Goal: Task Accomplishment & Management: Manage account settings

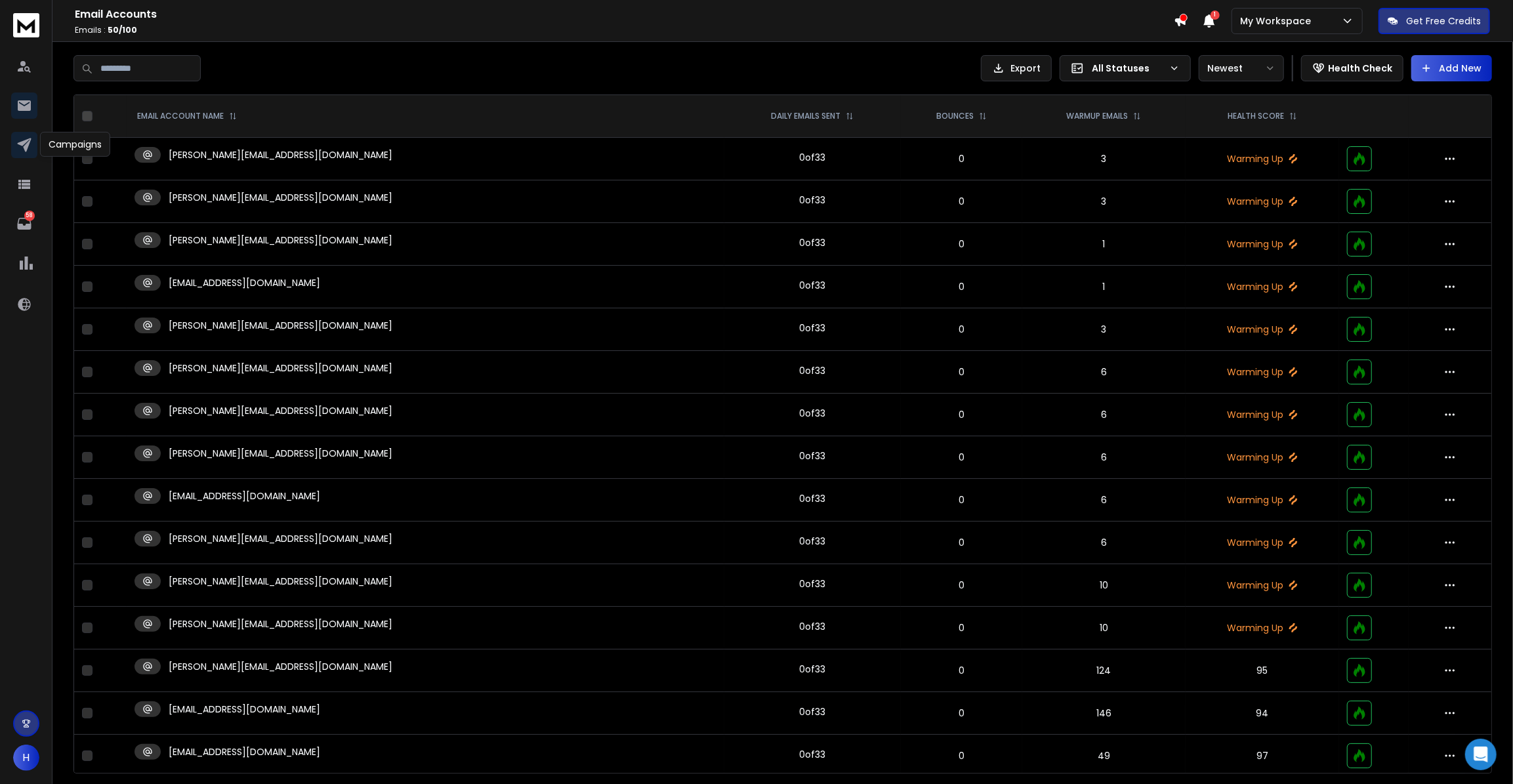
click at [28, 149] on icon at bounding box center [24, 144] width 16 height 16
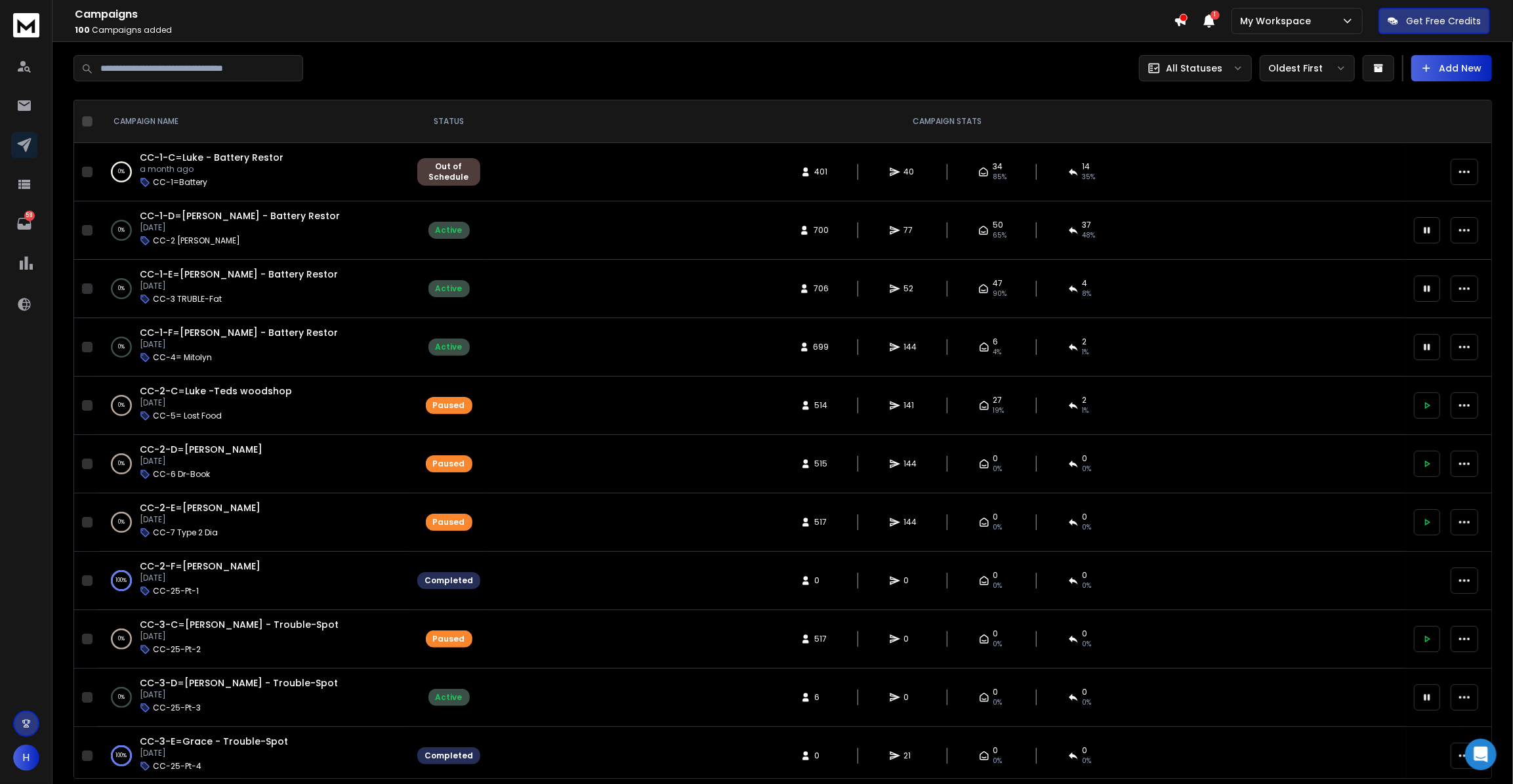
scroll to position [119, 0]
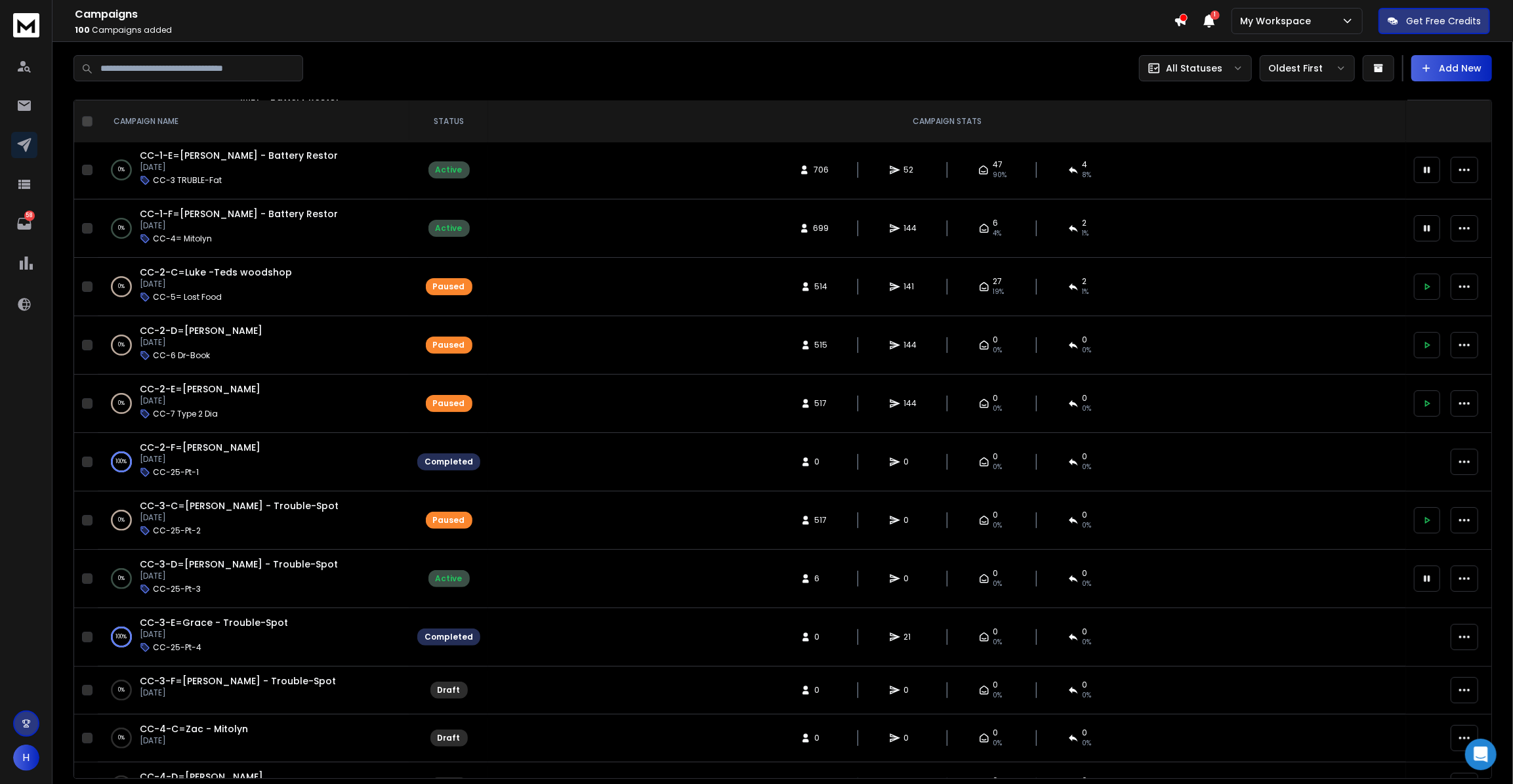
click at [185, 454] on p "[DATE]" at bounding box center [199, 459] width 120 height 10
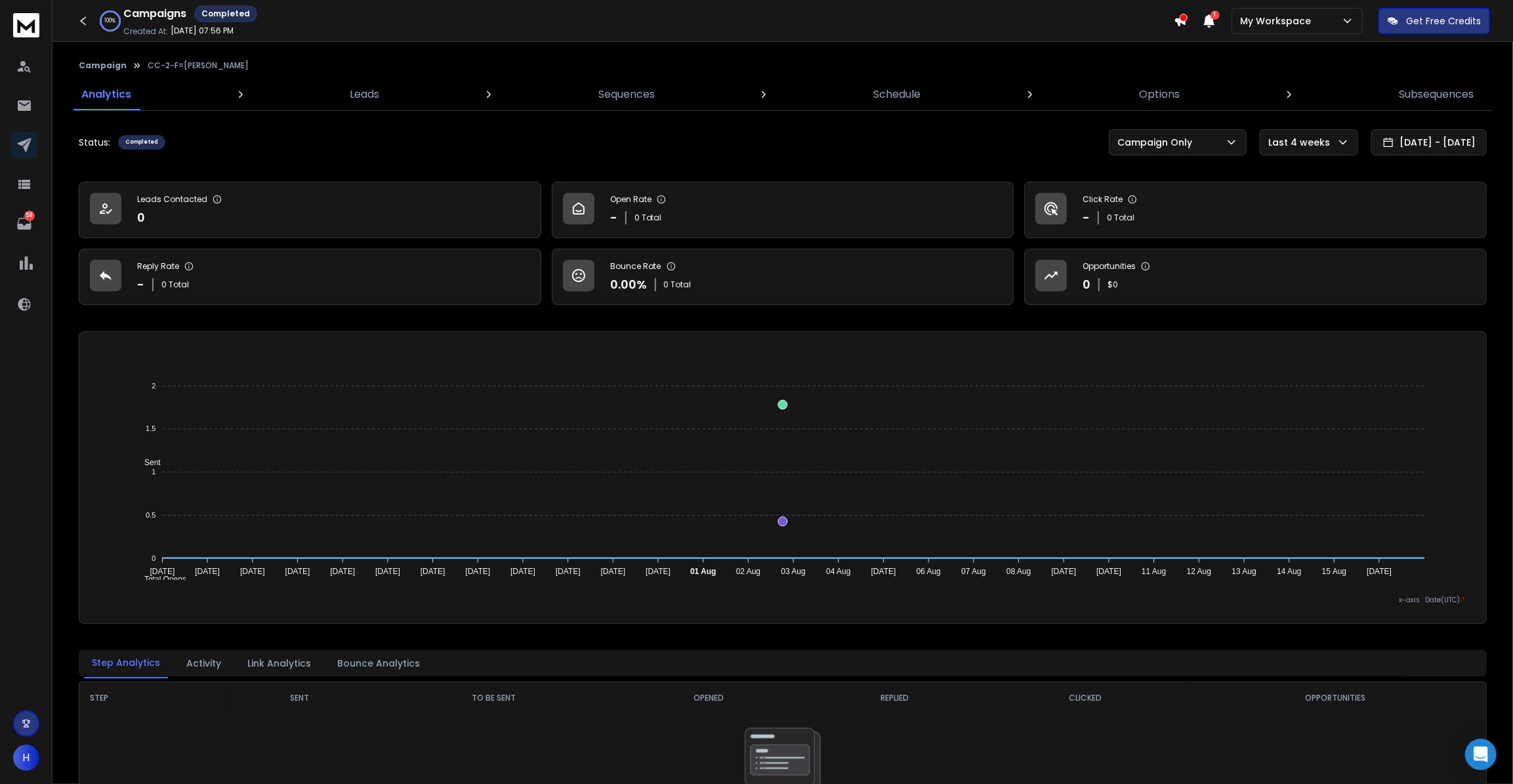
drag, startPoint x: 289, startPoint y: 63, endPoint x: 142, endPoint y: 62, distance: 147.0
click at [142, 62] on div "Campaign CC-2-F=Sophia -Teds woodshop" at bounding box center [782, 65] width 1418 height 21
drag, startPoint x: 142, startPoint y: 62, endPoint x: 249, endPoint y: 64, distance: 107.0
copy p "CC-2-F=[PERSON_NAME]"
click at [355, 87] on p "Leads" at bounding box center [364, 94] width 29 height 16
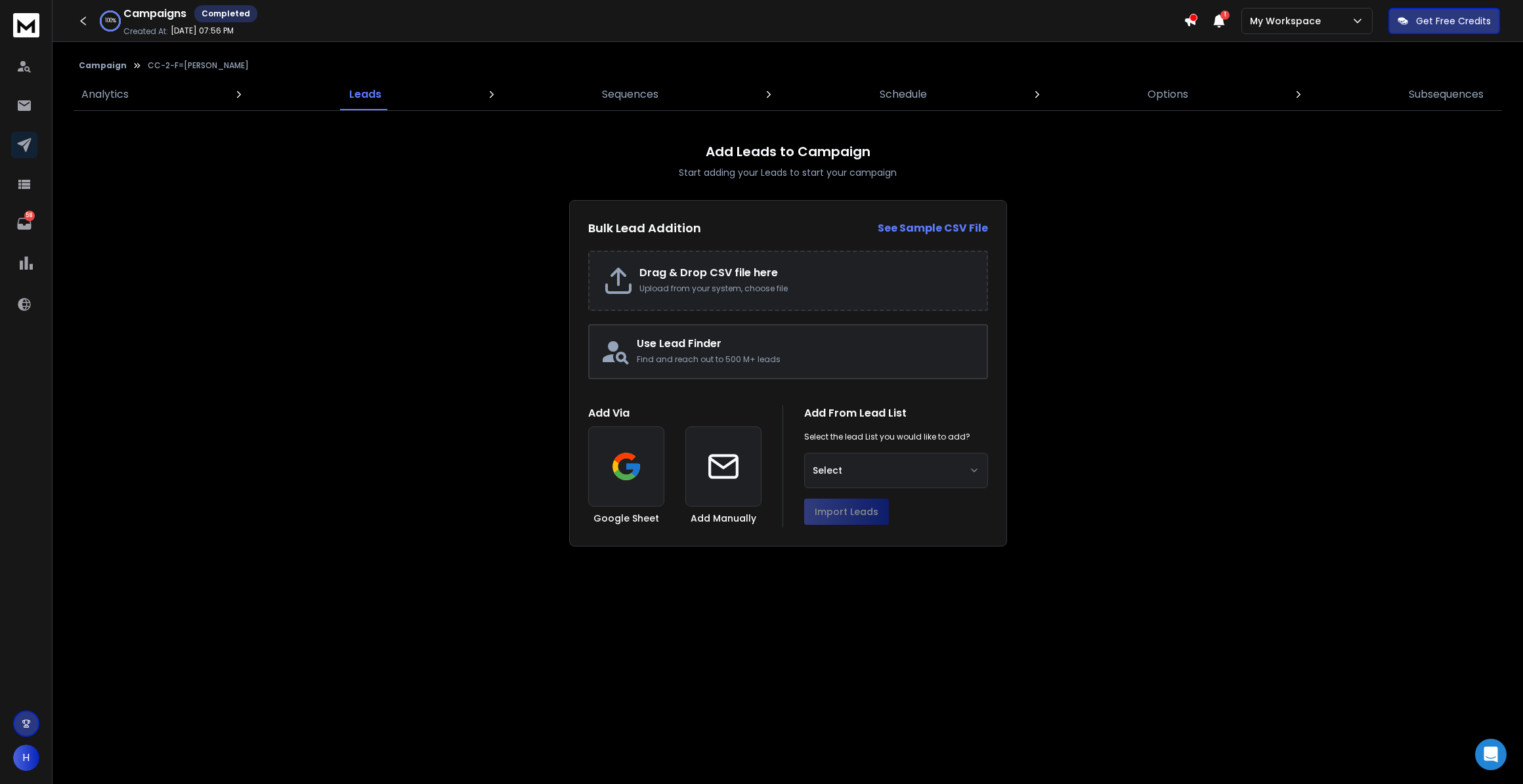
click at [739, 268] on h2 "Drag & Drop CSV file here" at bounding box center [806, 272] width 334 height 16
type input "**********"
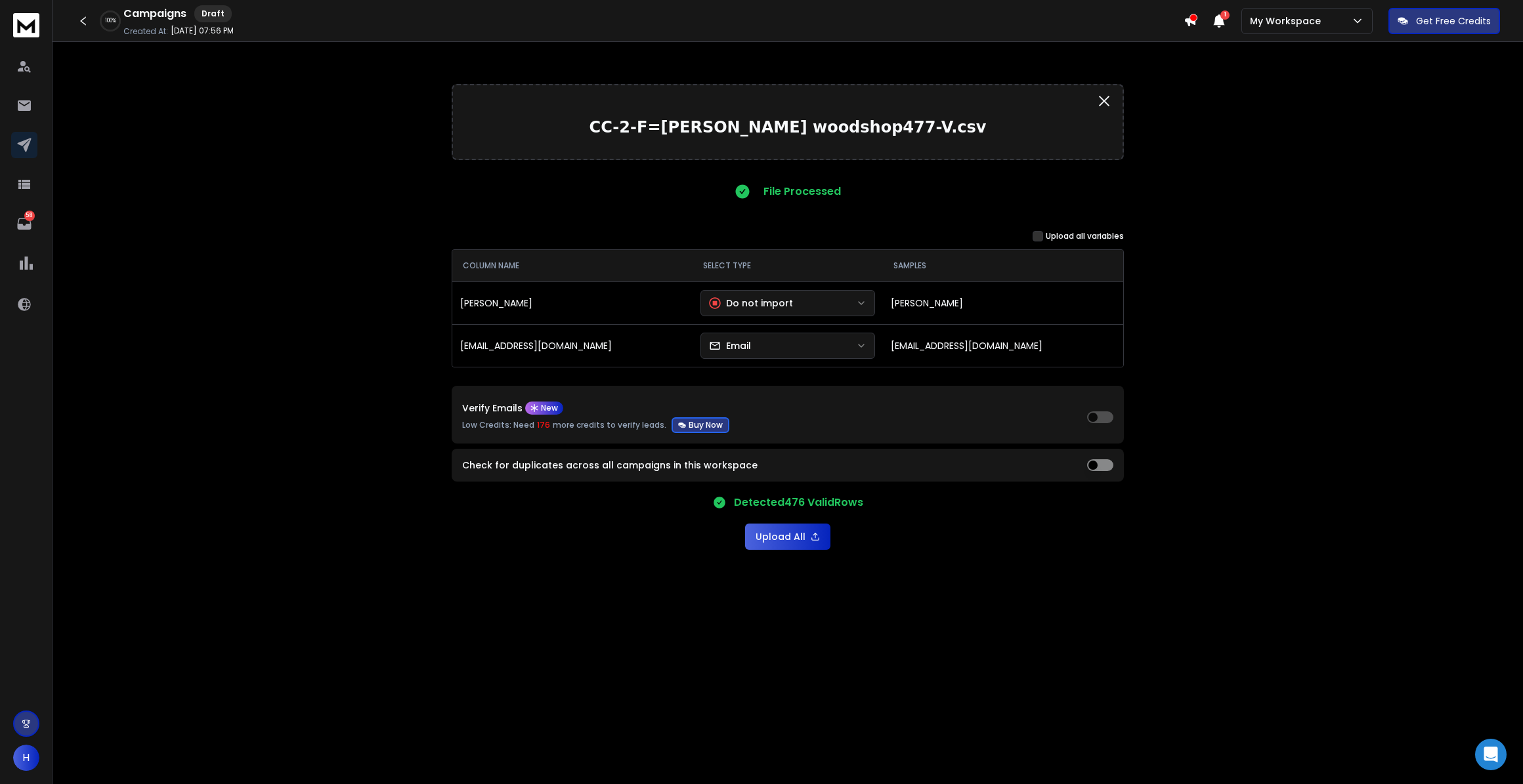
click at [793, 535] on button "Upload All" at bounding box center [787, 537] width 86 height 27
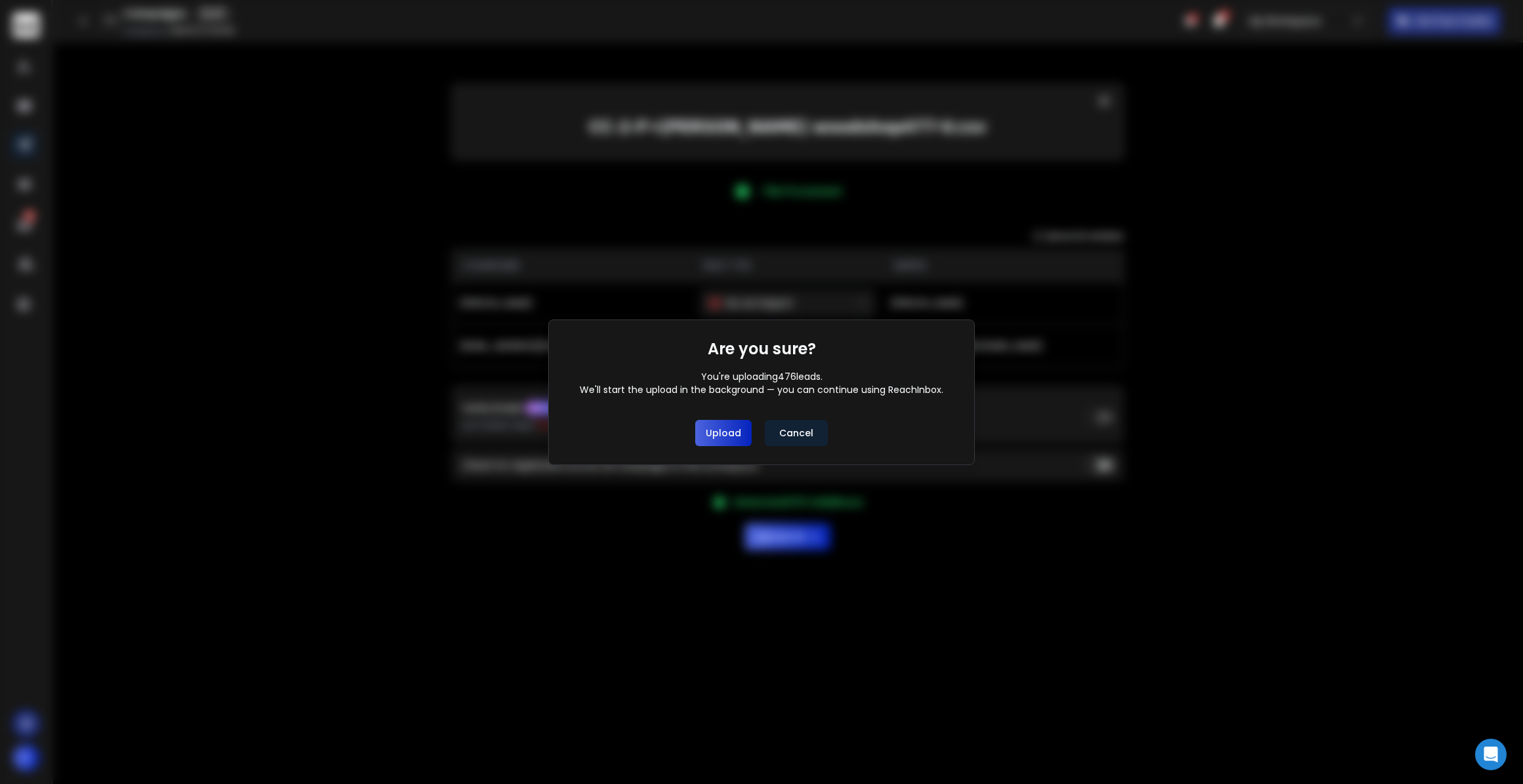
click at [722, 430] on button "Upload" at bounding box center [723, 433] width 56 height 27
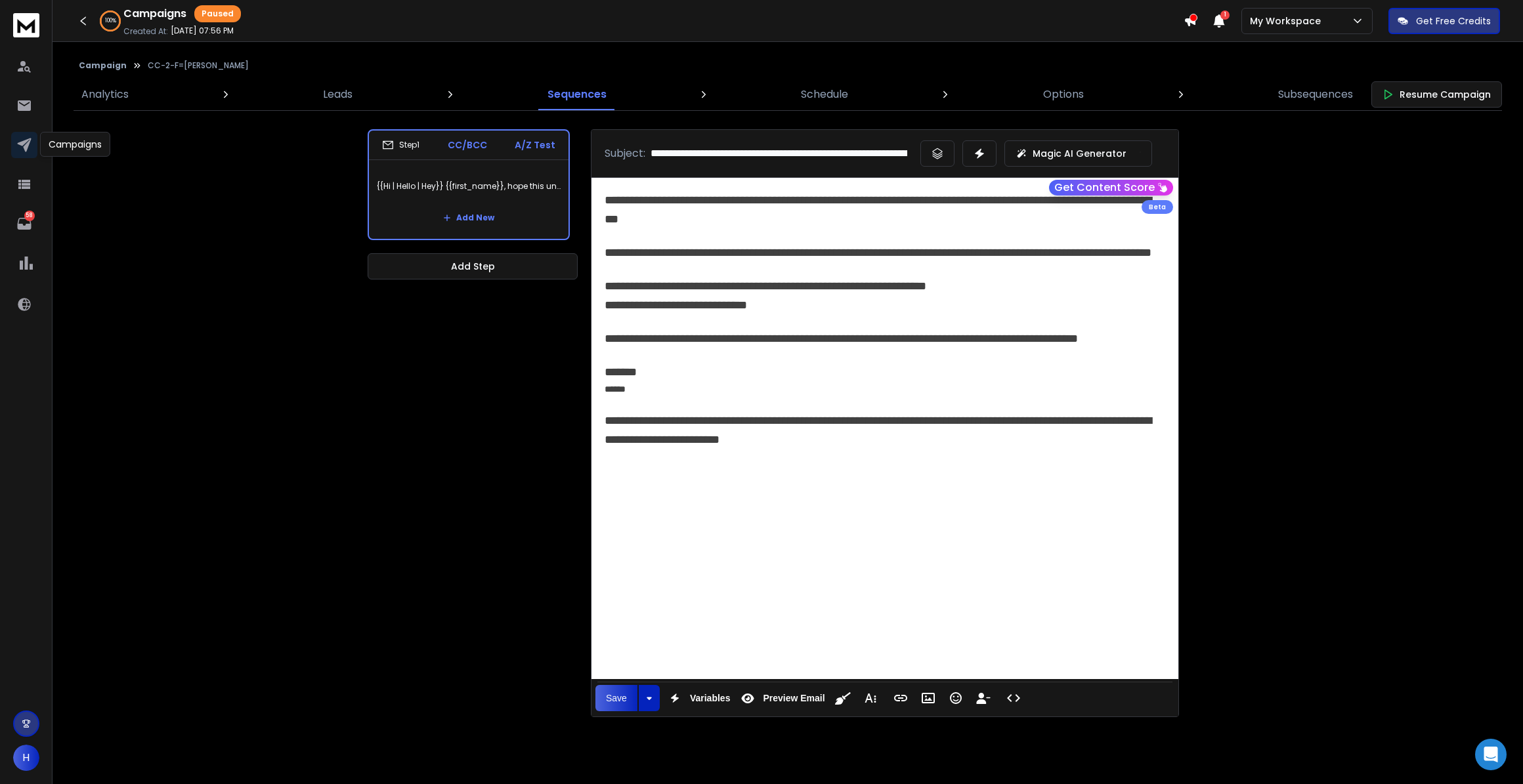
click at [27, 137] on icon at bounding box center [24, 144] width 16 height 16
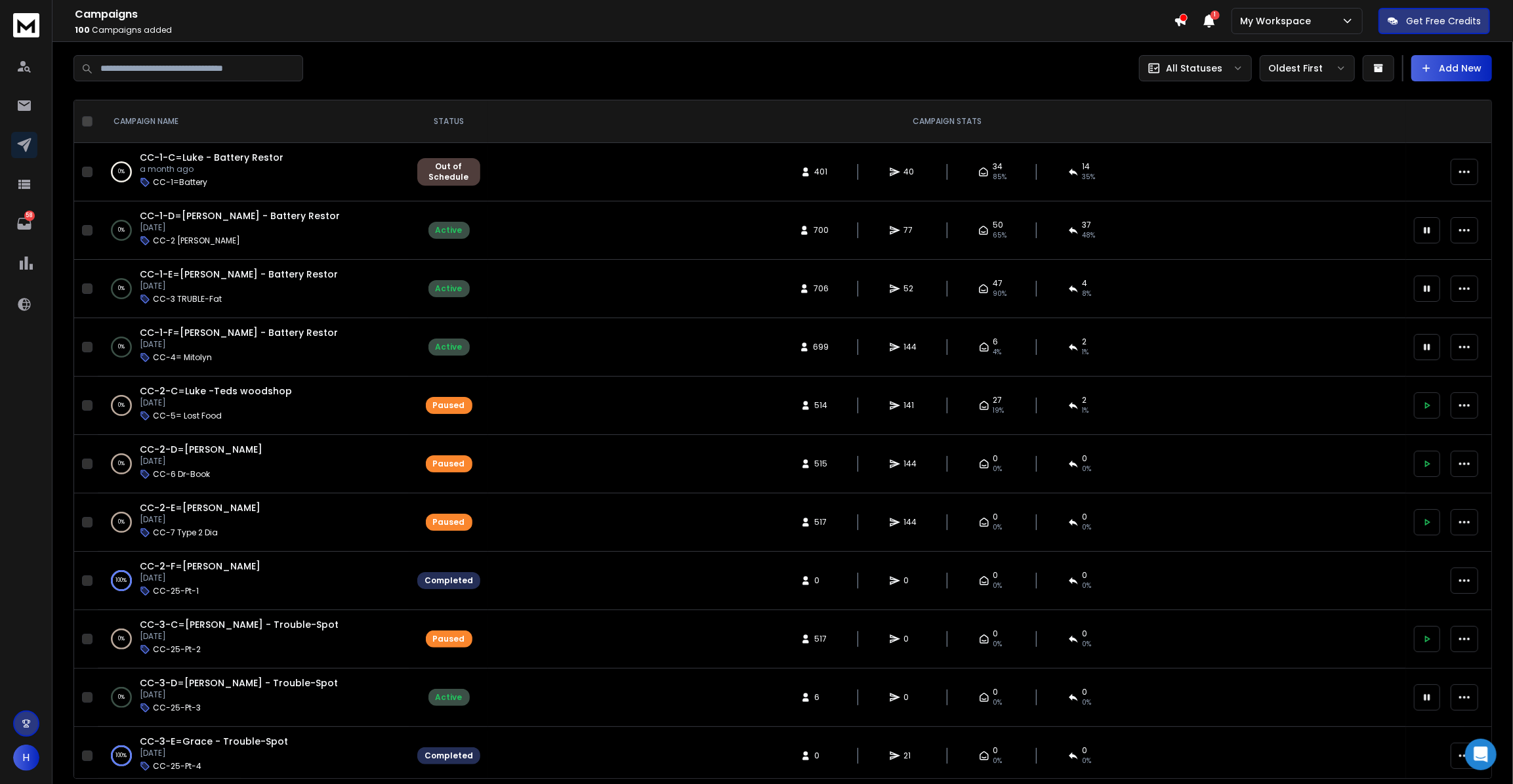
click at [260, 577] on p "[DATE]" at bounding box center [199, 577] width 120 height 10
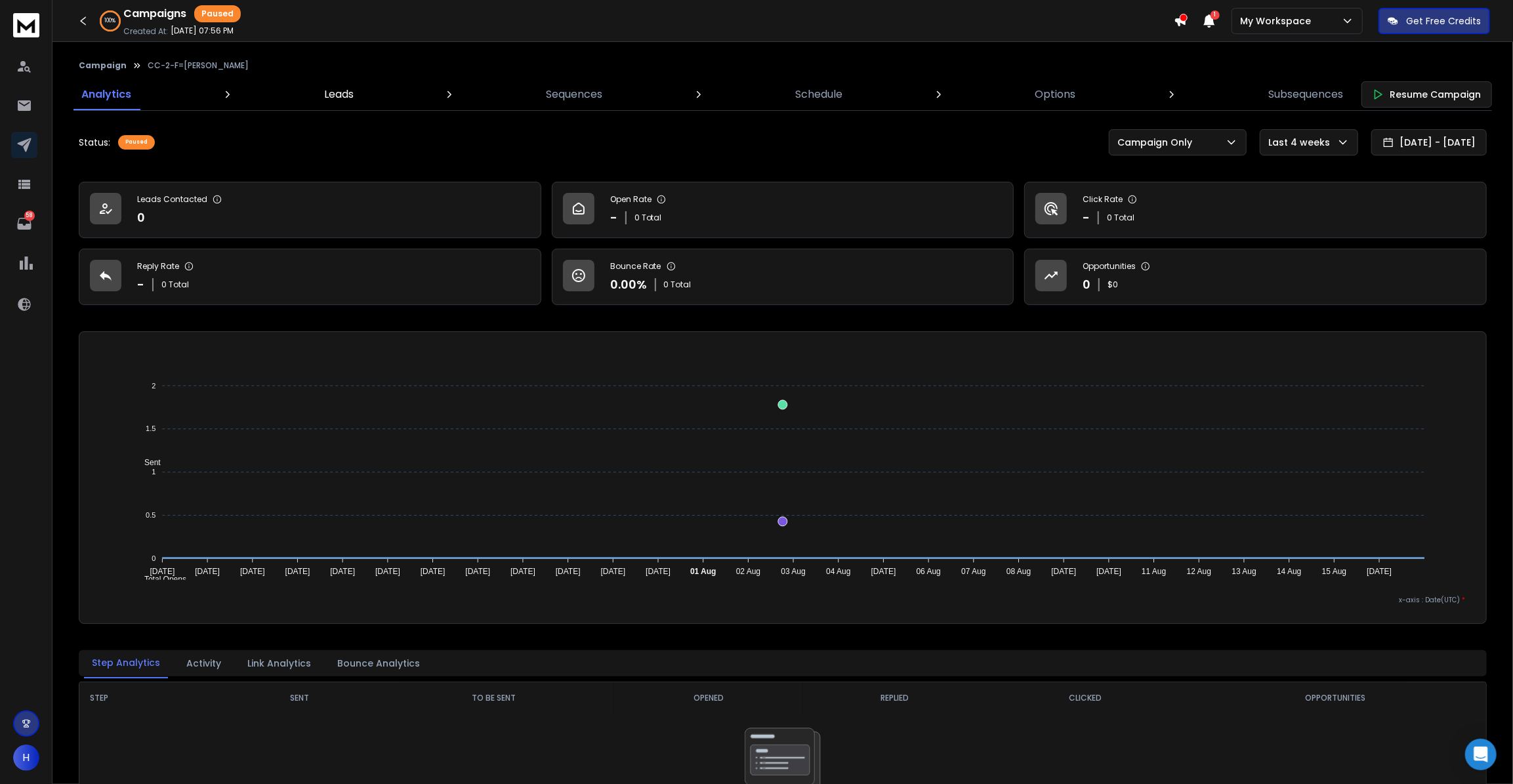
click at [338, 97] on p "Leads" at bounding box center [339, 94] width 29 height 16
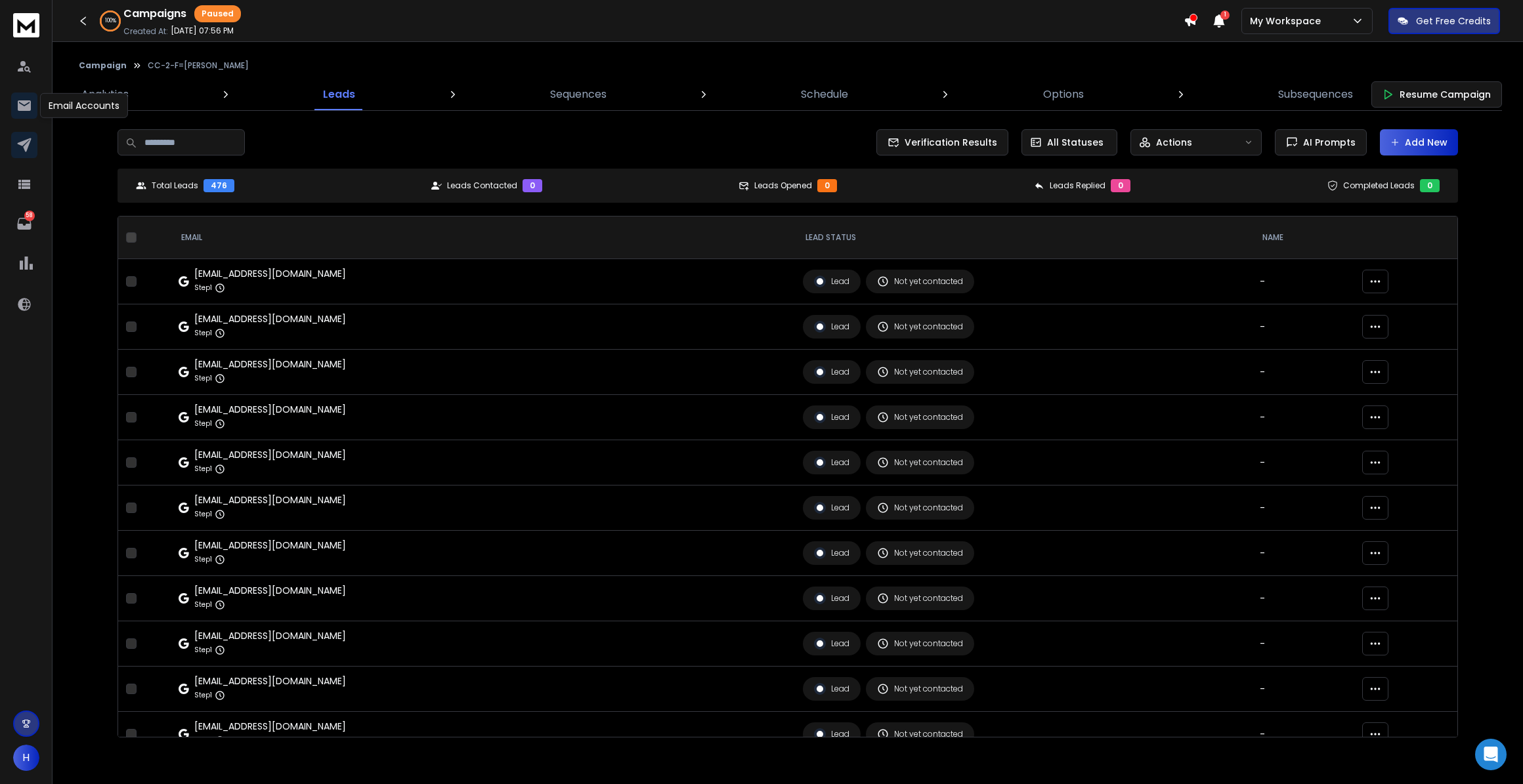
click at [26, 107] on icon at bounding box center [24, 105] width 13 height 10
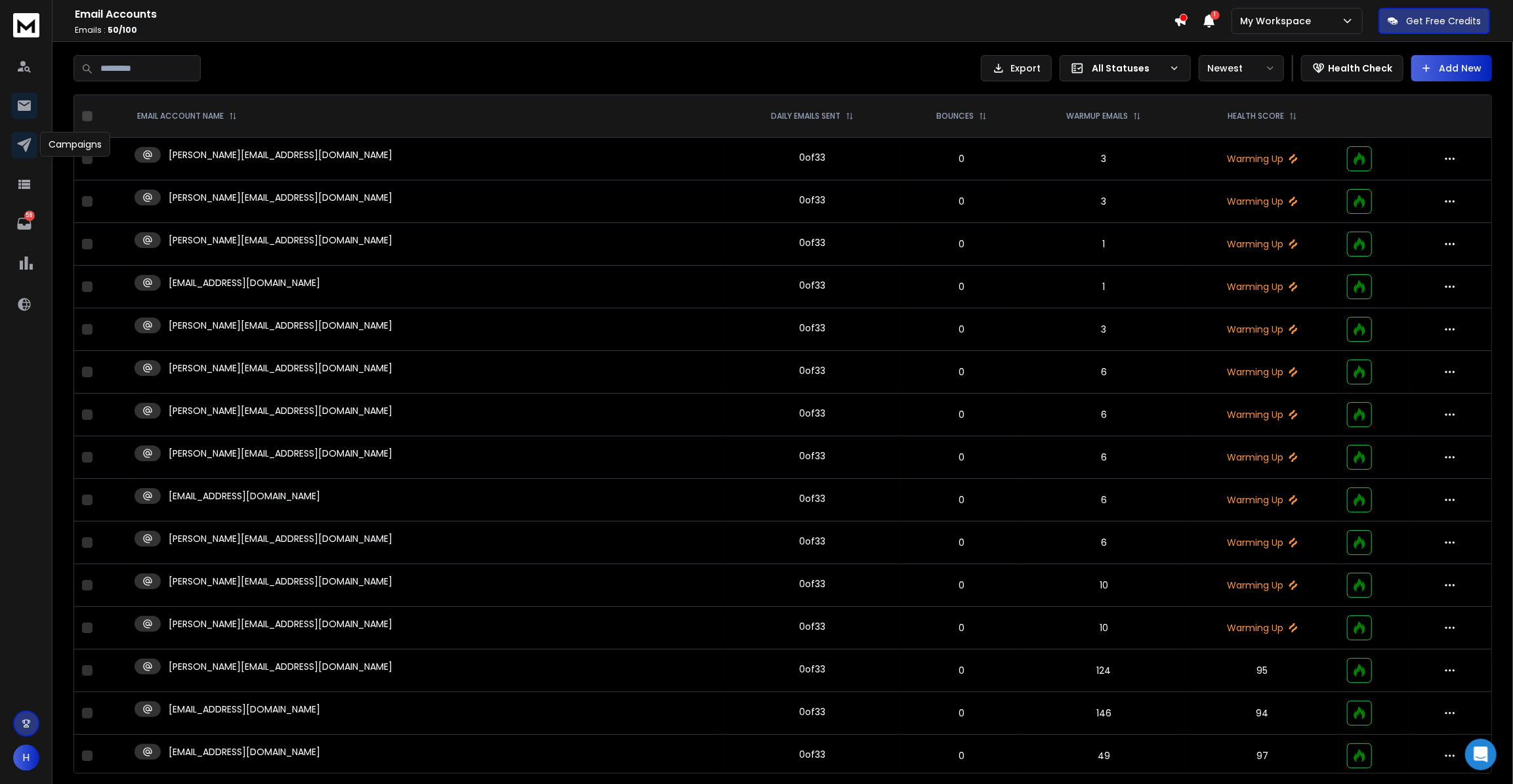
click at [23, 146] on icon at bounding box center [24, 144] width 14 height 14
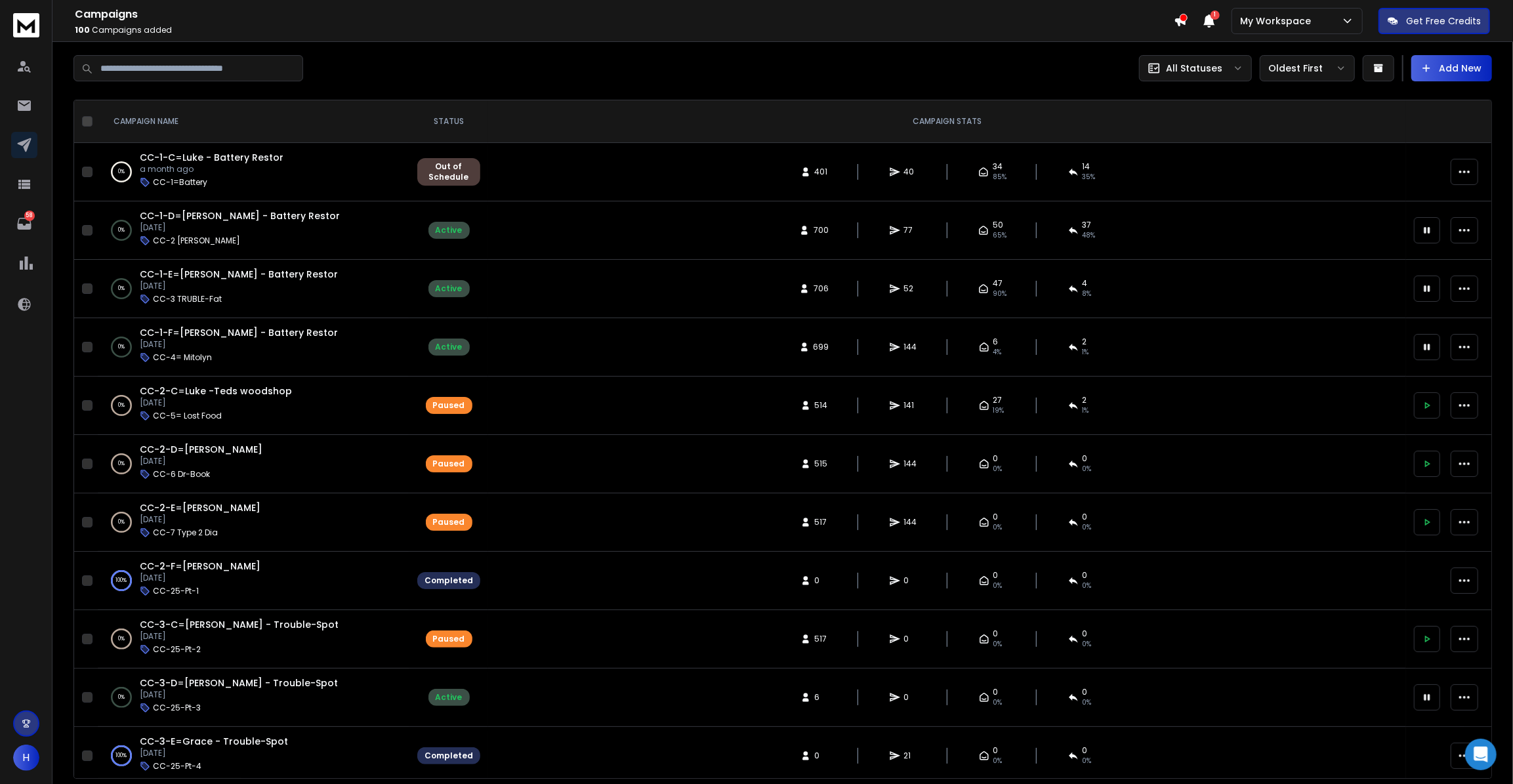
click at [250, 584] on div "CC-2-F=Sophia -Teds woodshop 14 days ago CC-25-Pt-1" at bounding box center [199, 581] width 120 height 42
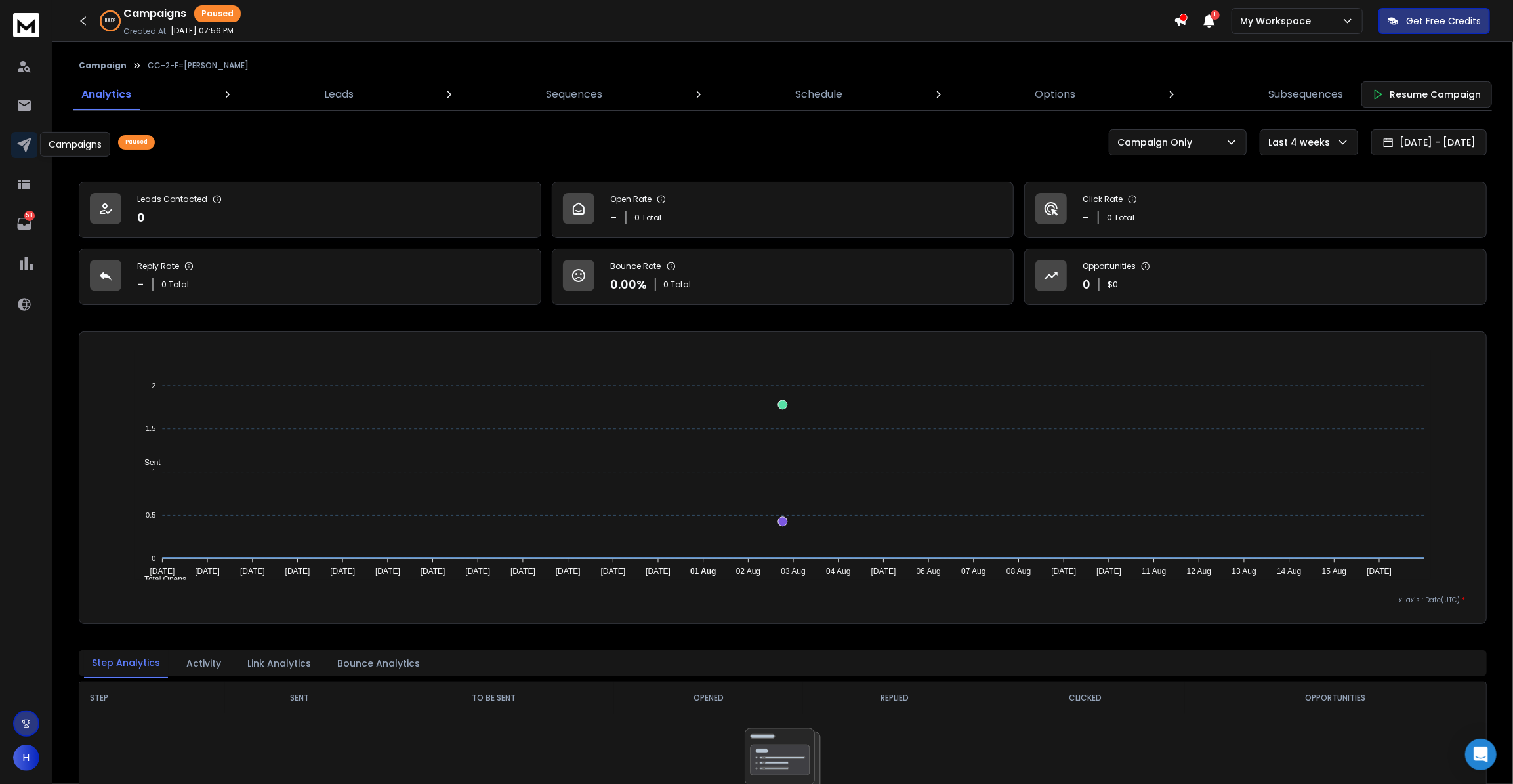
click at [19, 141] on icon at bounding box center [24, 144] width 16 height 16
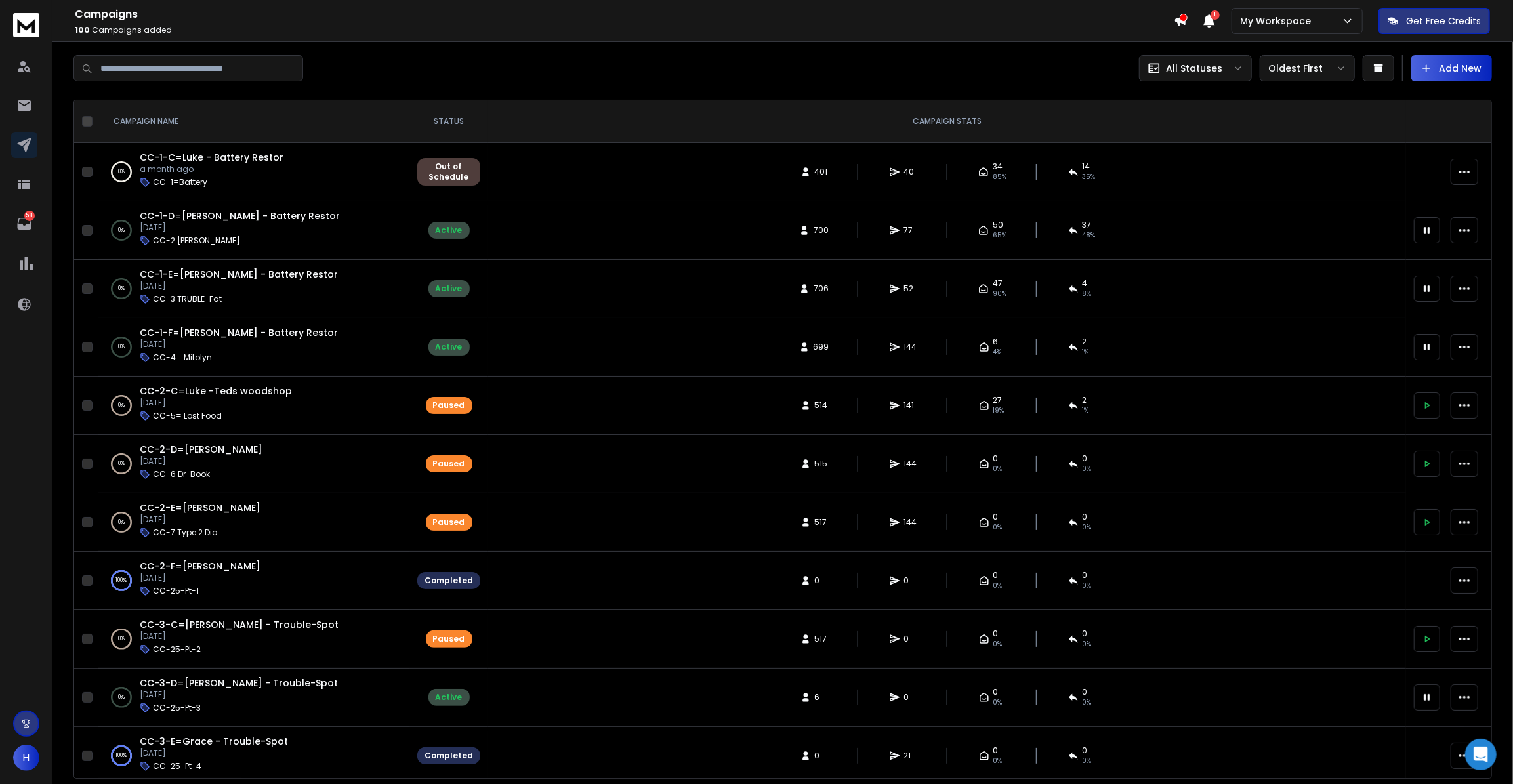
click at [146, 576] on p "[DATE]" at bounding box center [199, 577] width 120 height 10
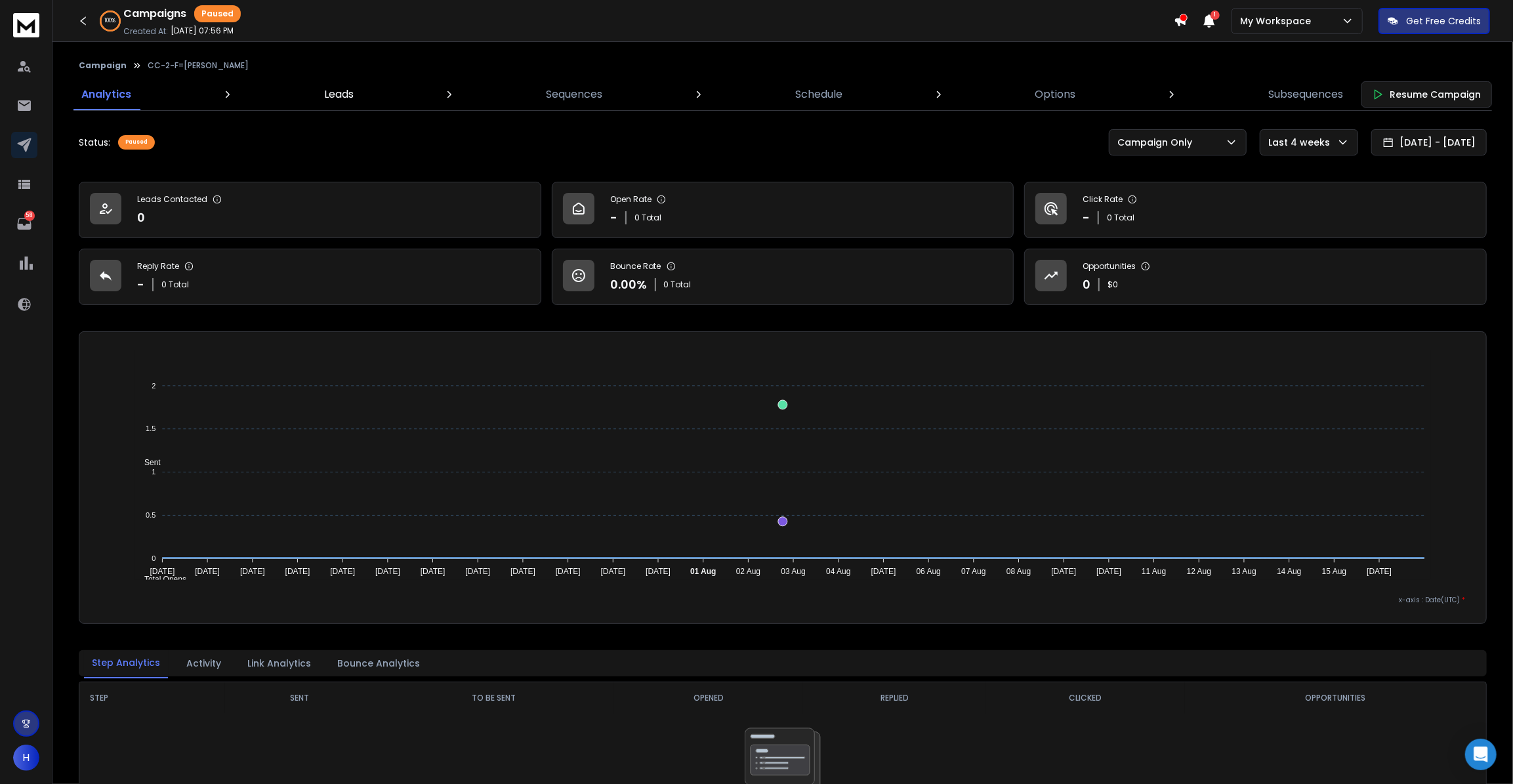
click at [346, 93] on p "Leads" at bounding box center [339, 94] width 29 height 16
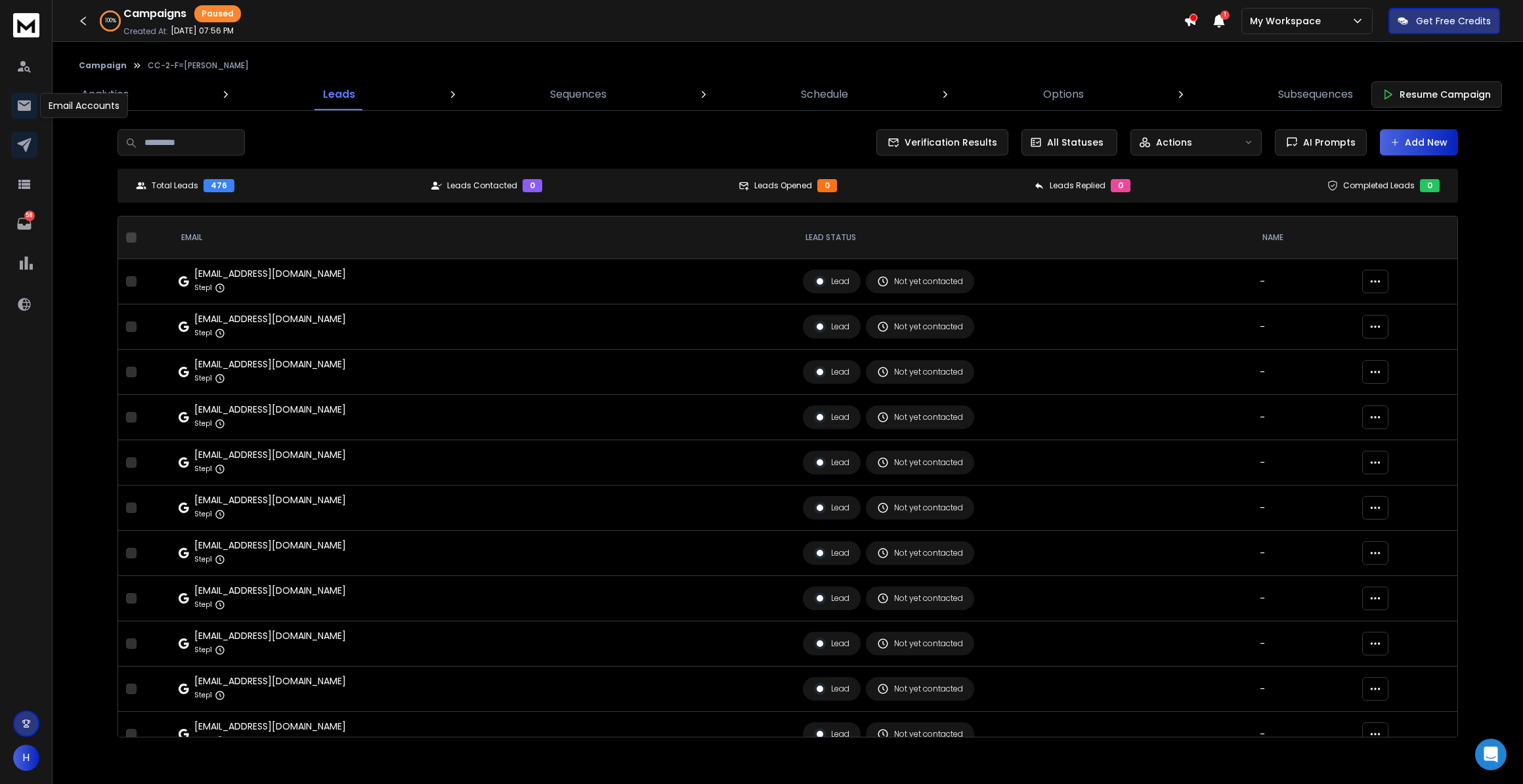
click at [24, 106] on icon at bounding box center [24, 105] width 13 height 10
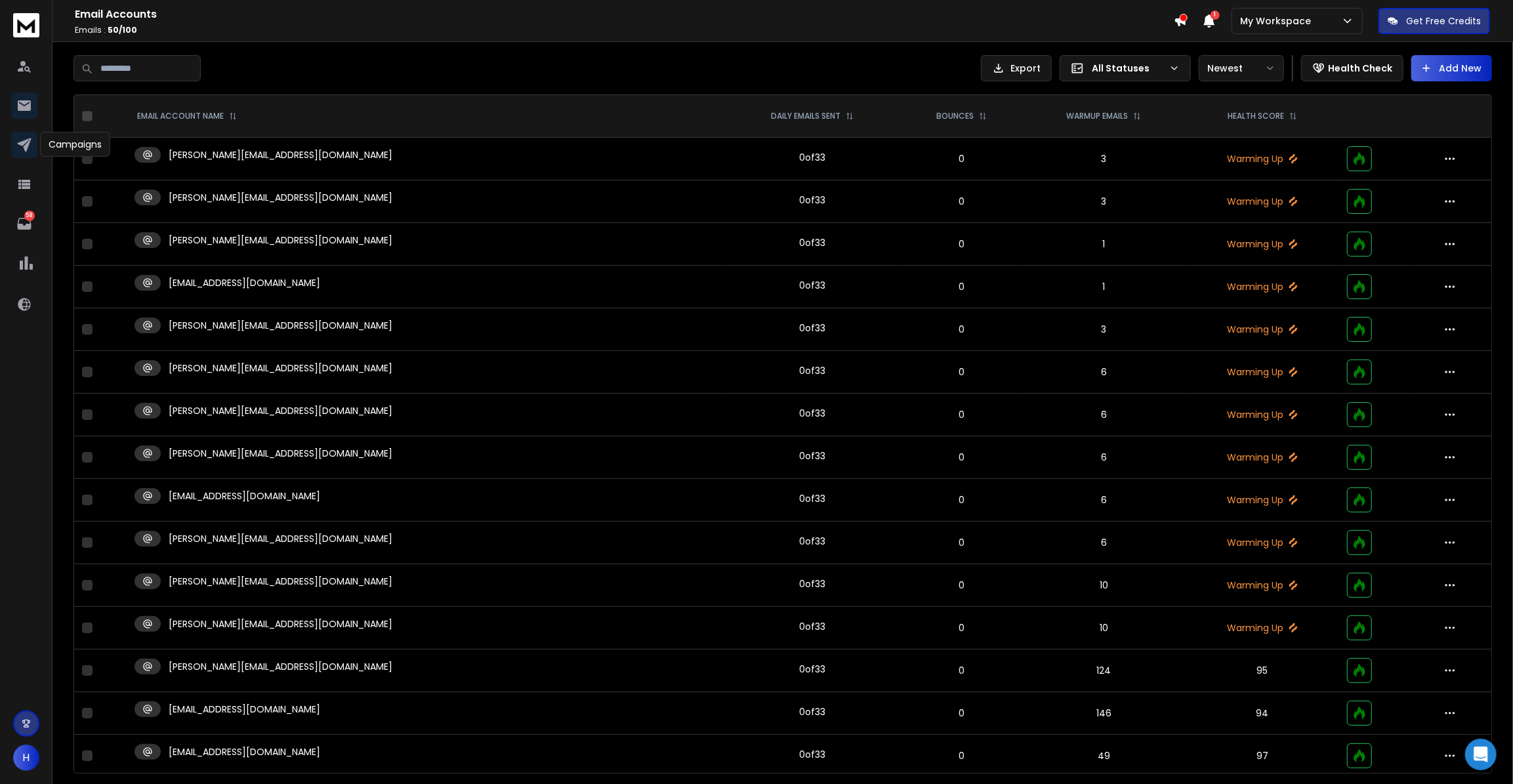
click at [19, 143] on icon at bounding box center [24, 144] width 14 height 14
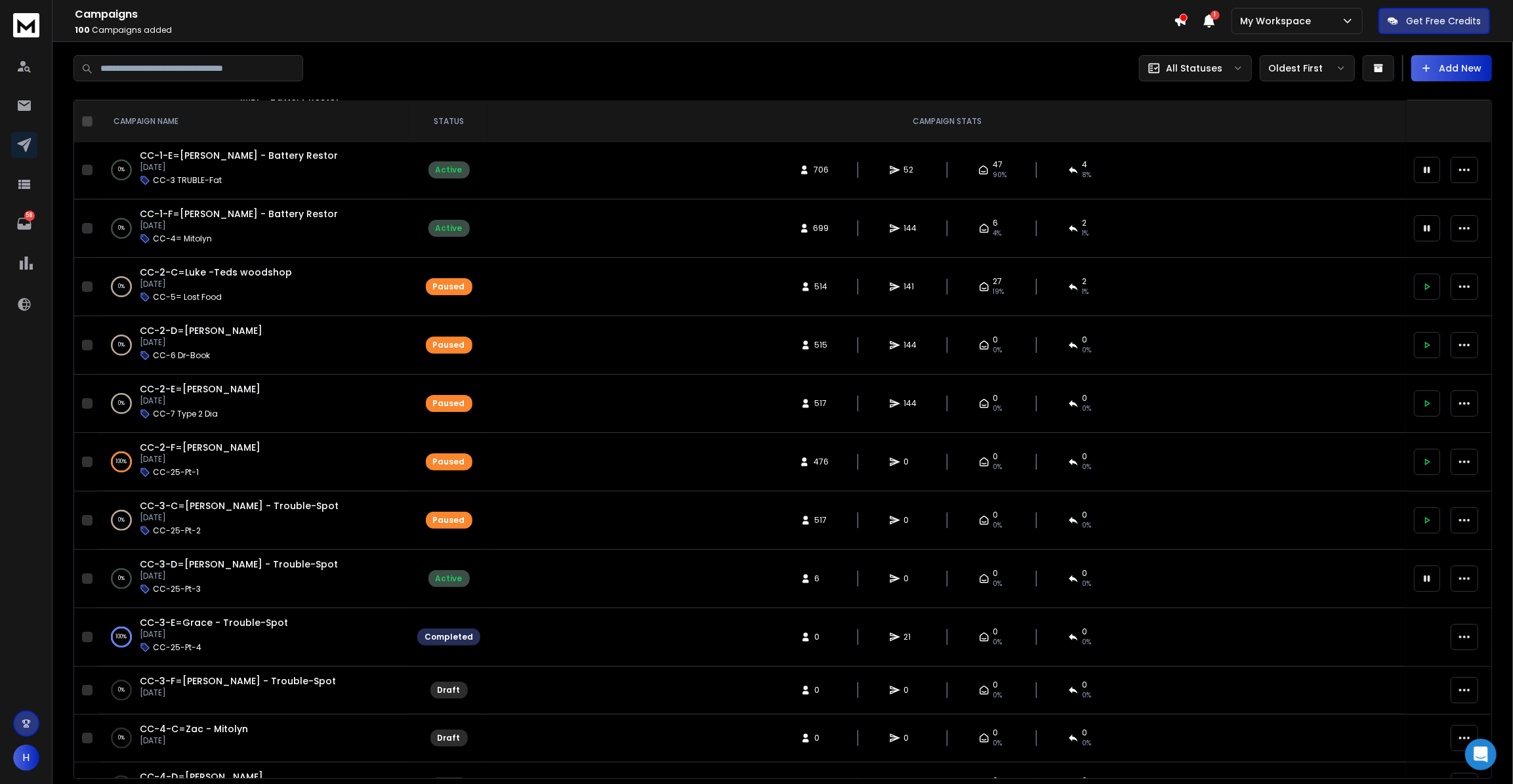
scroll to position [238, 0]
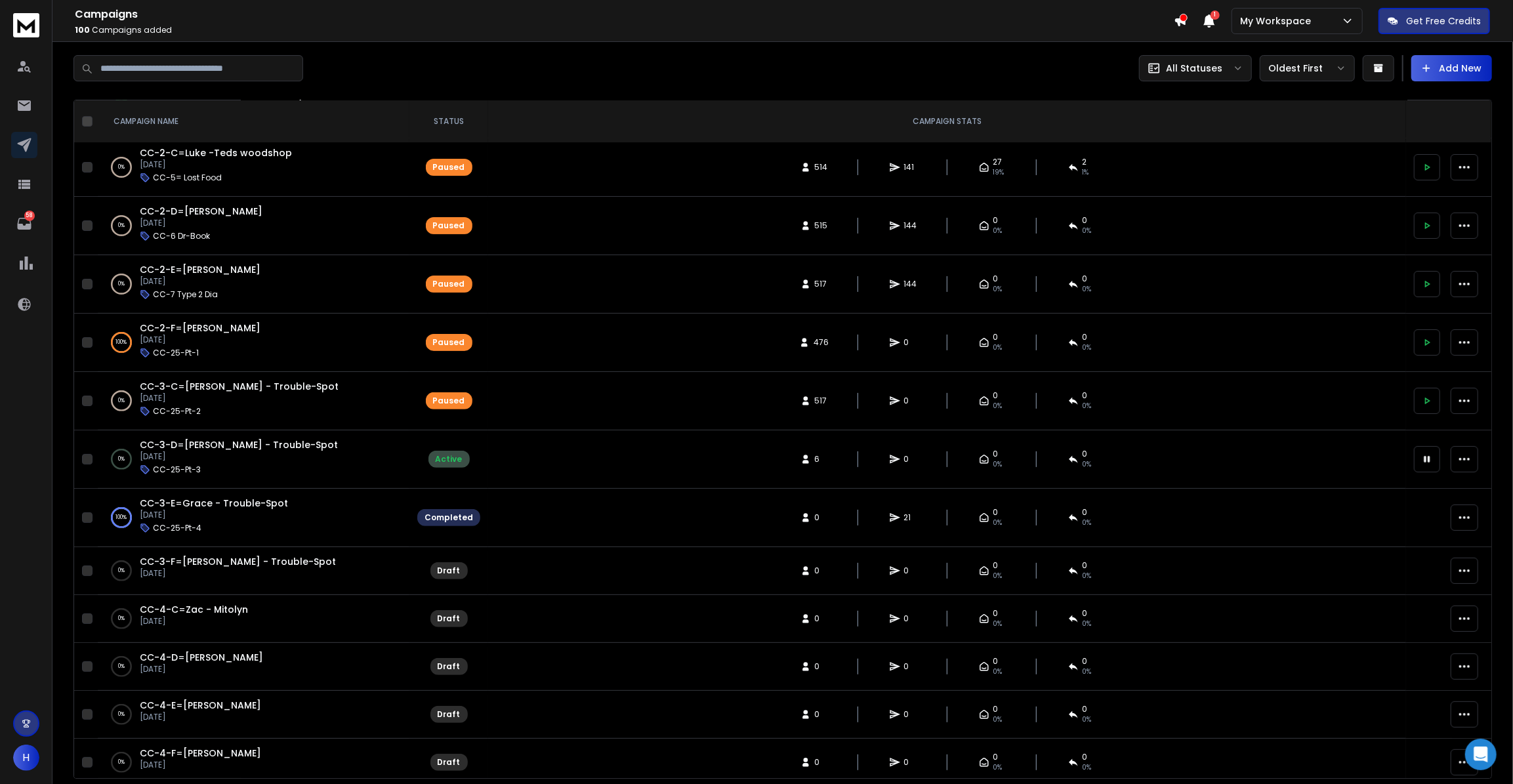
click at [231, 455] on p "[DATE]" at bounding box center [239, 456] width 199 height 10
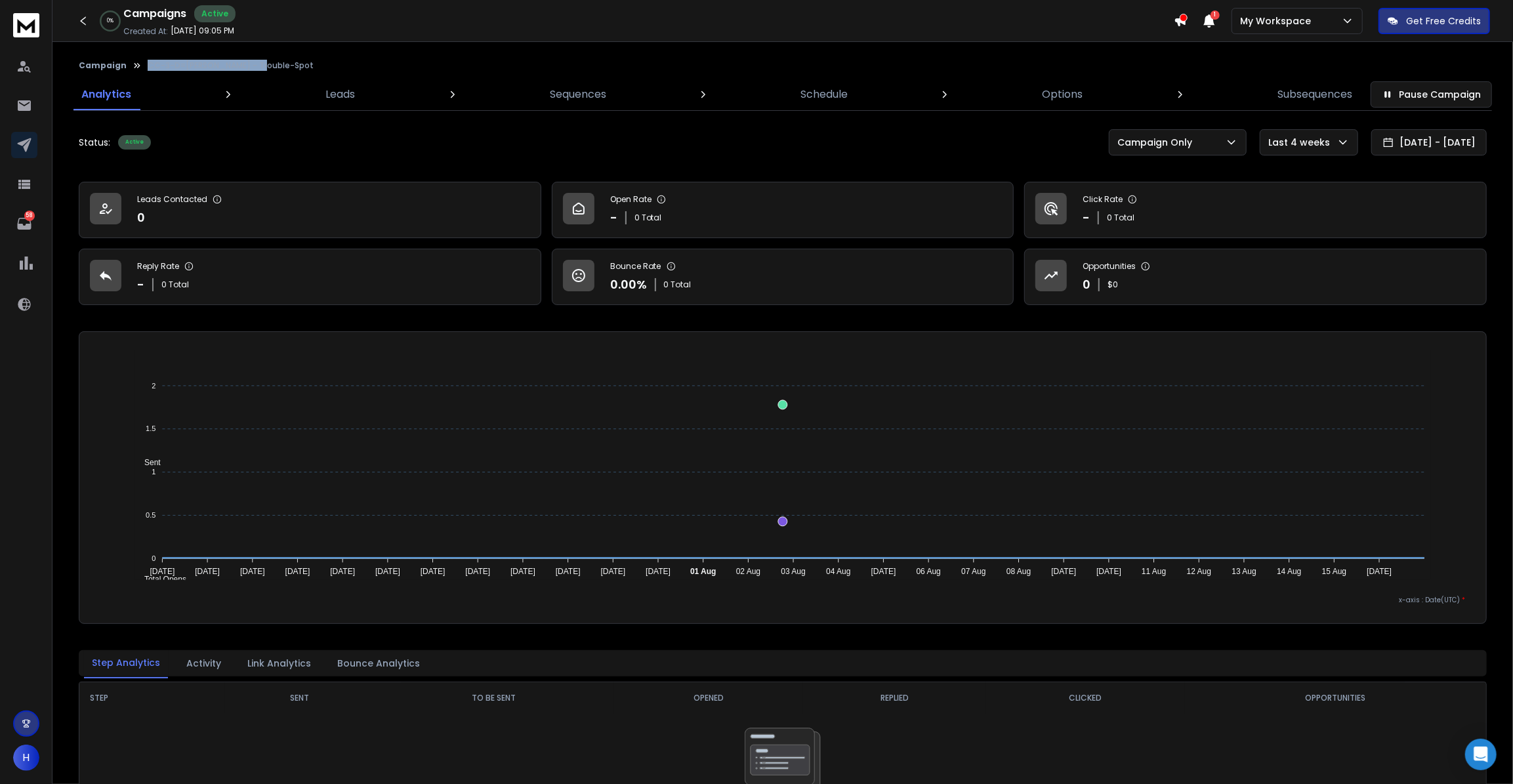
drag, startPoint x: 269, startPoint y: 63, endPoint x: 143, endPoint y: 60, distance: 126.0
click at [143, 60] on div "Campaign CC-3-D=Joe - Trouble-Spot" at bounding box center [782, 65] width 1418 height 21
drag, startPoint x: 143, startPoint y: 60, endPoint x: 310, endPoint y: 68, distance: 167.2
click at [310, 68] on div "Campaign CC-3-D=Joe - Trouble-Spot" at bounding box center [782, 65] width 1418 height 21
drag, startPoint x: 267, startPoint y: 65, endPoint x: 143, endPoint y: 65, distance: 124.0
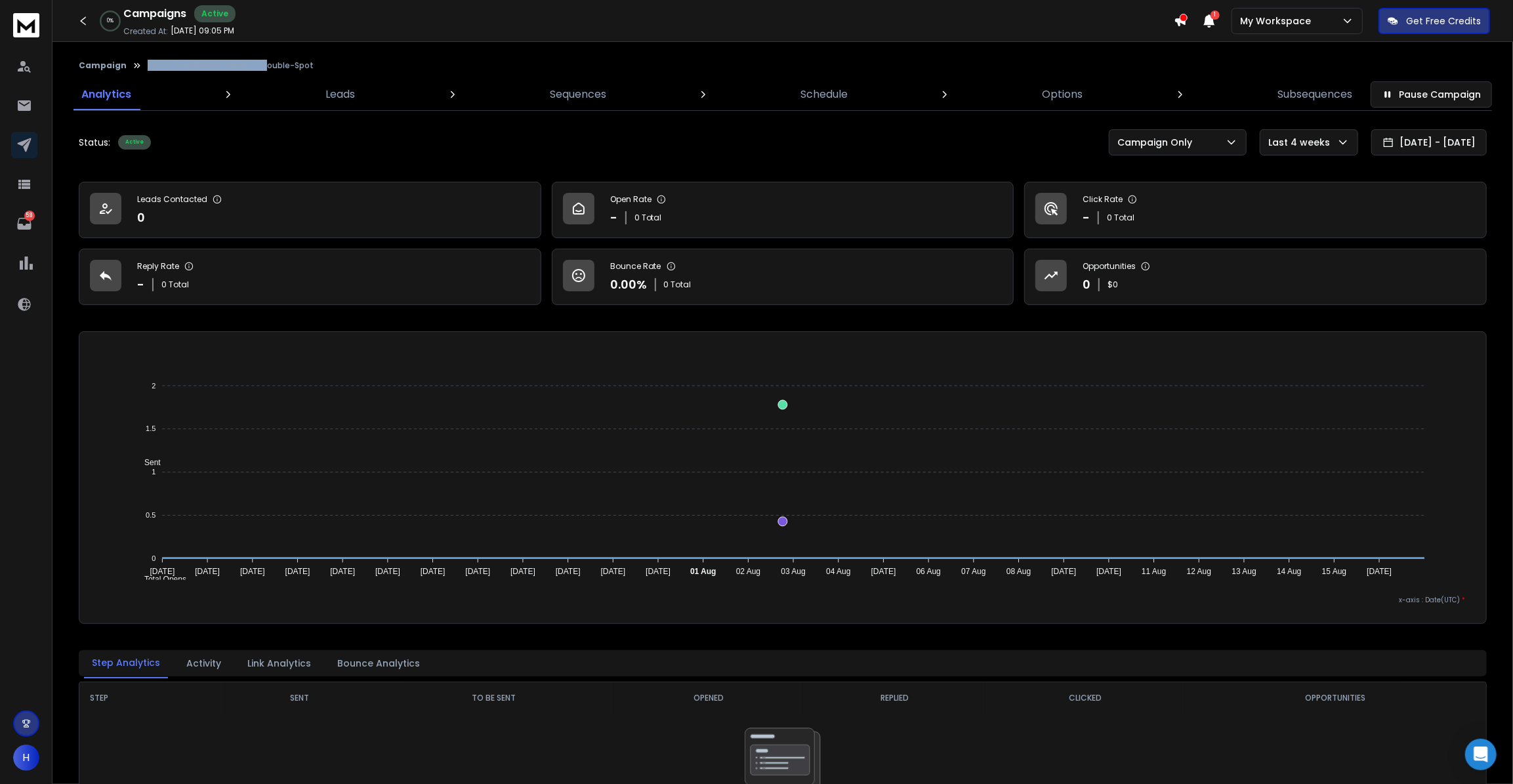
click at [143, 65] on div "Campaign CC-3-D=Joe - Trouble-Spot" at bounding box center [782, 65] width 1418 height 21
copy p "CC-3-D=[PERSON_NAME] - Trouble-Spot"
click at [328, 100] on p "Leads" at bounding box center [340, 94] width 29 height 16
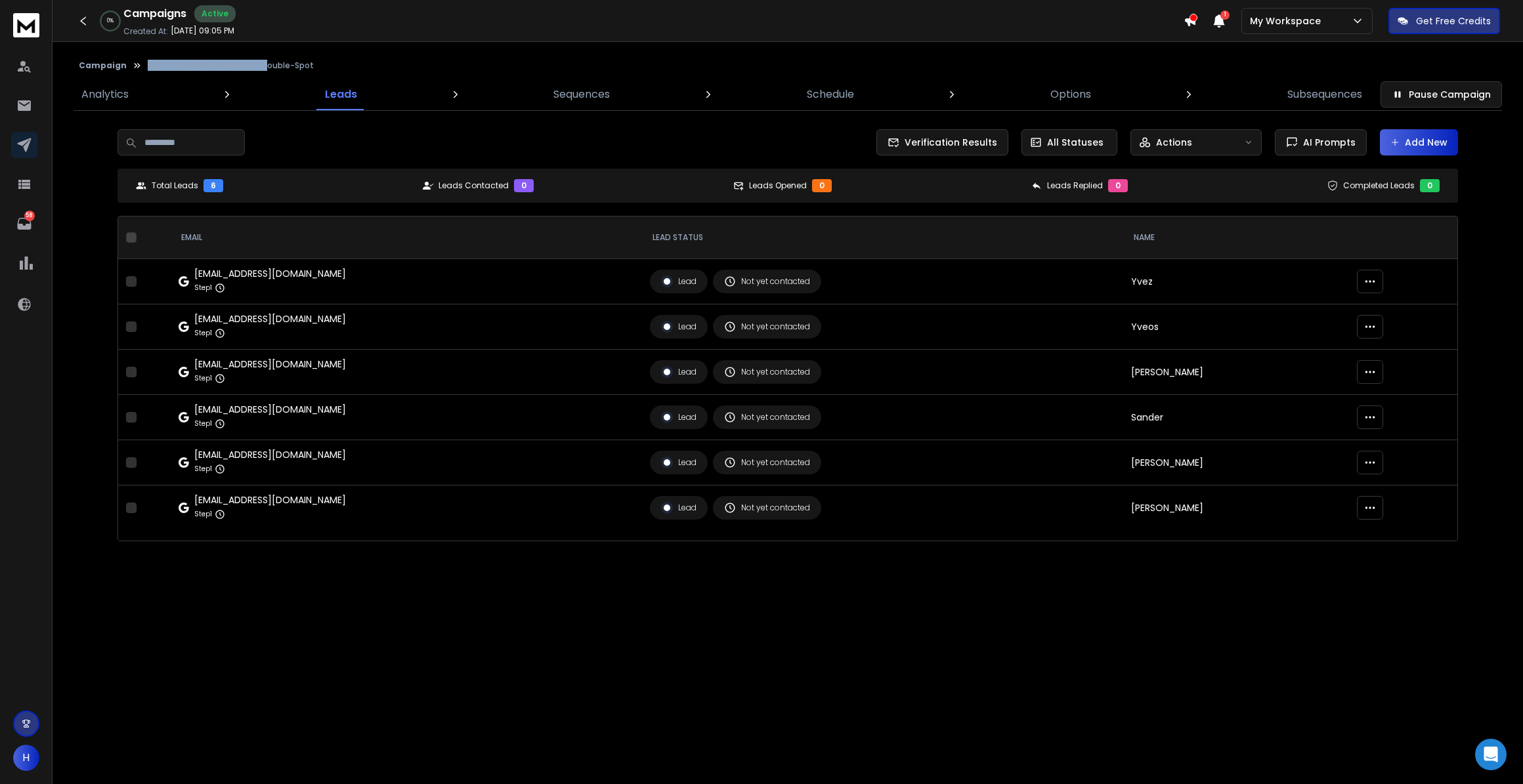
click at [1438, 142] on button "Add New" at bounding box center [1419, 142] width 78 height 27
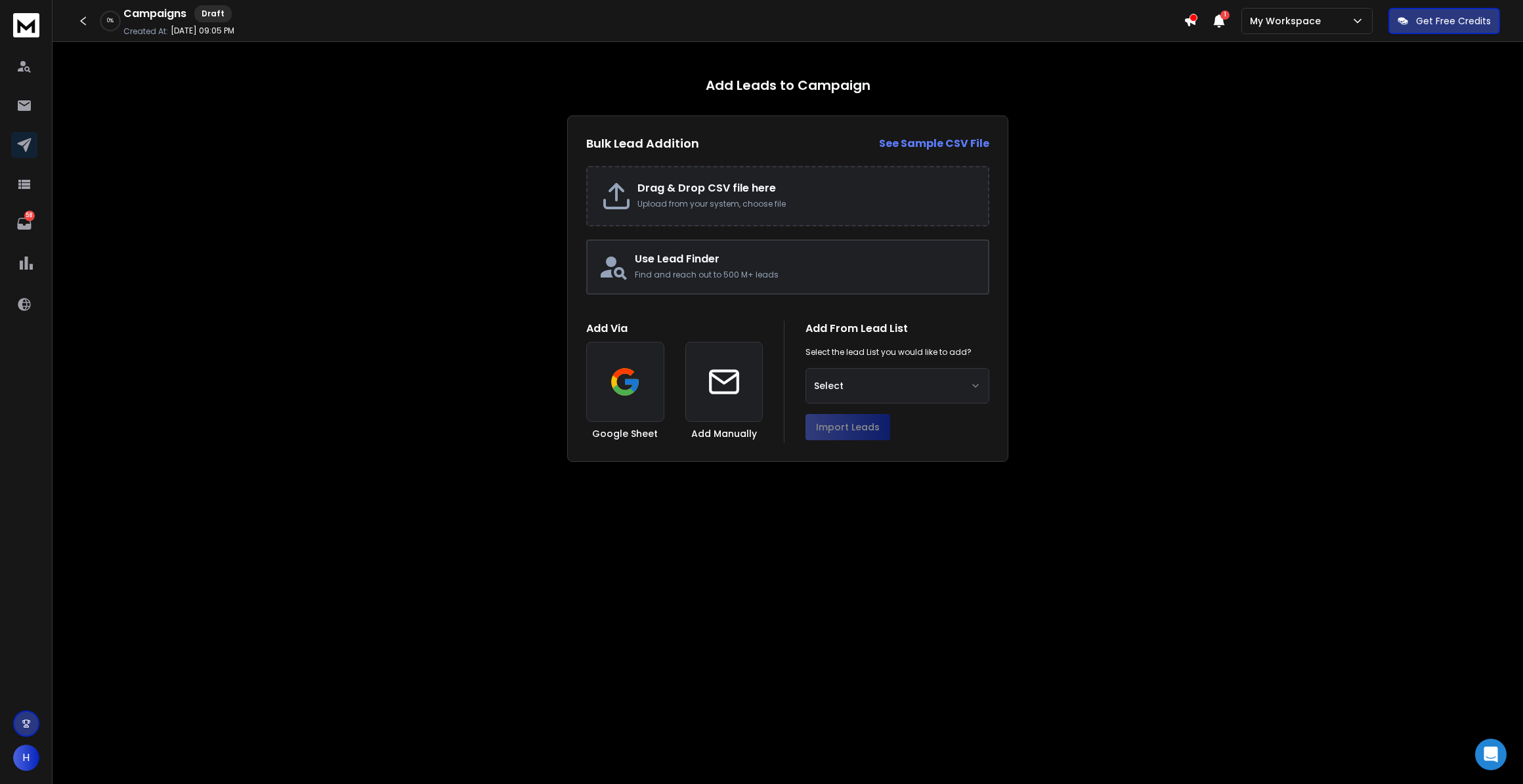
click at [716, 199] on p "Upload from your system, choose file" at bounding box center [806, 203] width 338 height 10
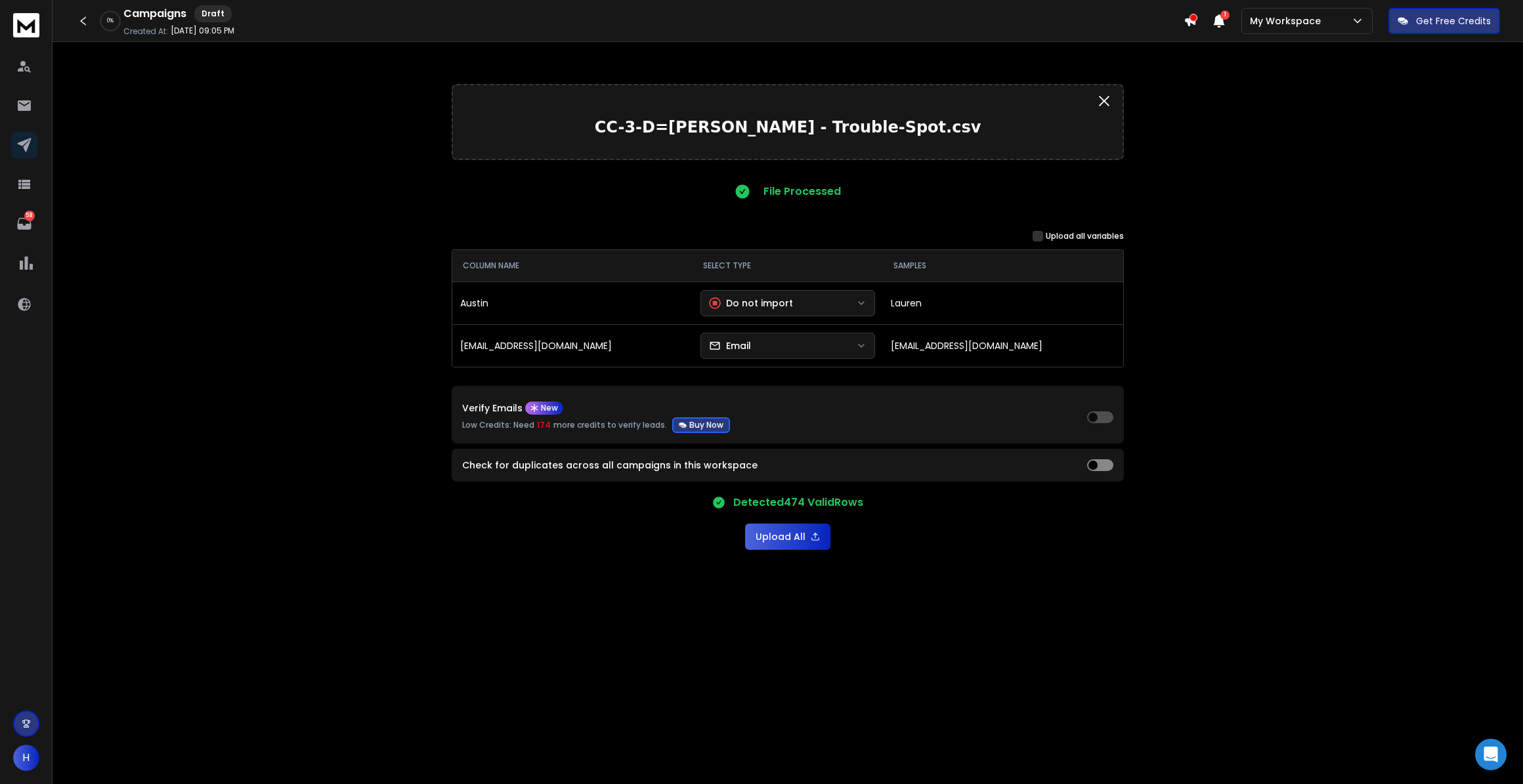
click at [782, 537] on button "Upload All" at bounding box center [787, 537] width 86 height 27
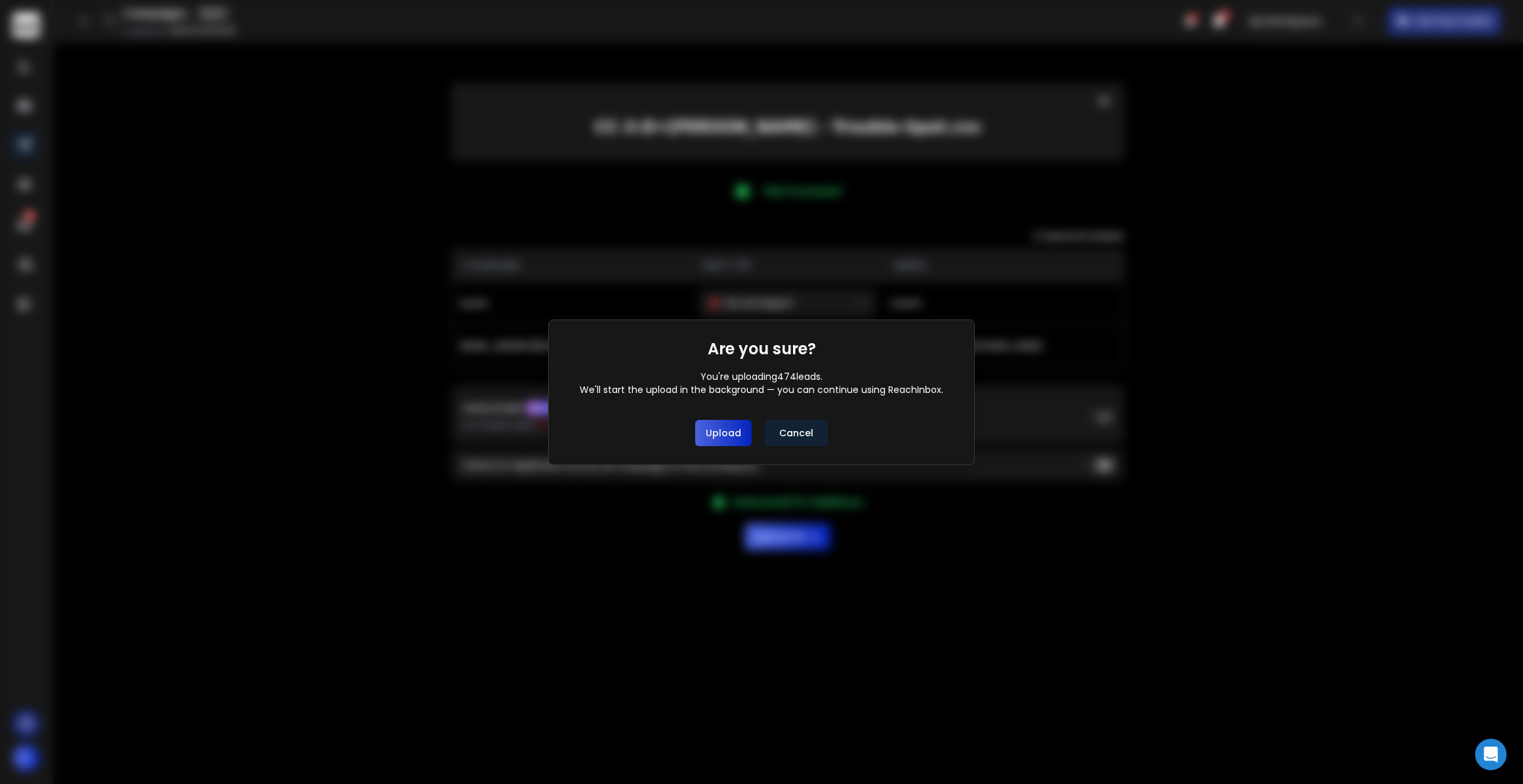
click at [724, 437] on button "Upload" at bounding box center [723, 433] width 56 height 27
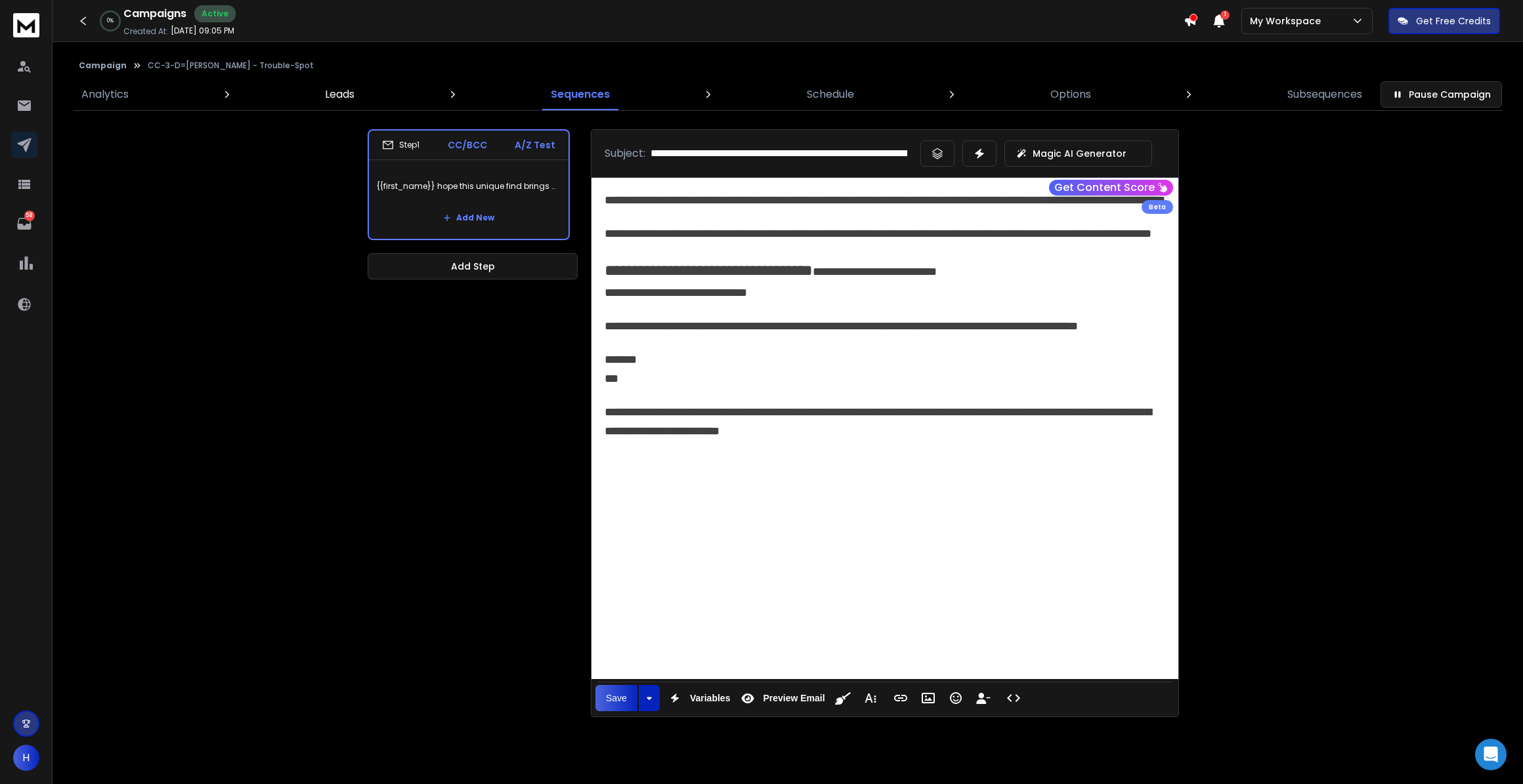
click at [339, 88] on p "Leads" at bounding box center [339, 94] width 29 height 16
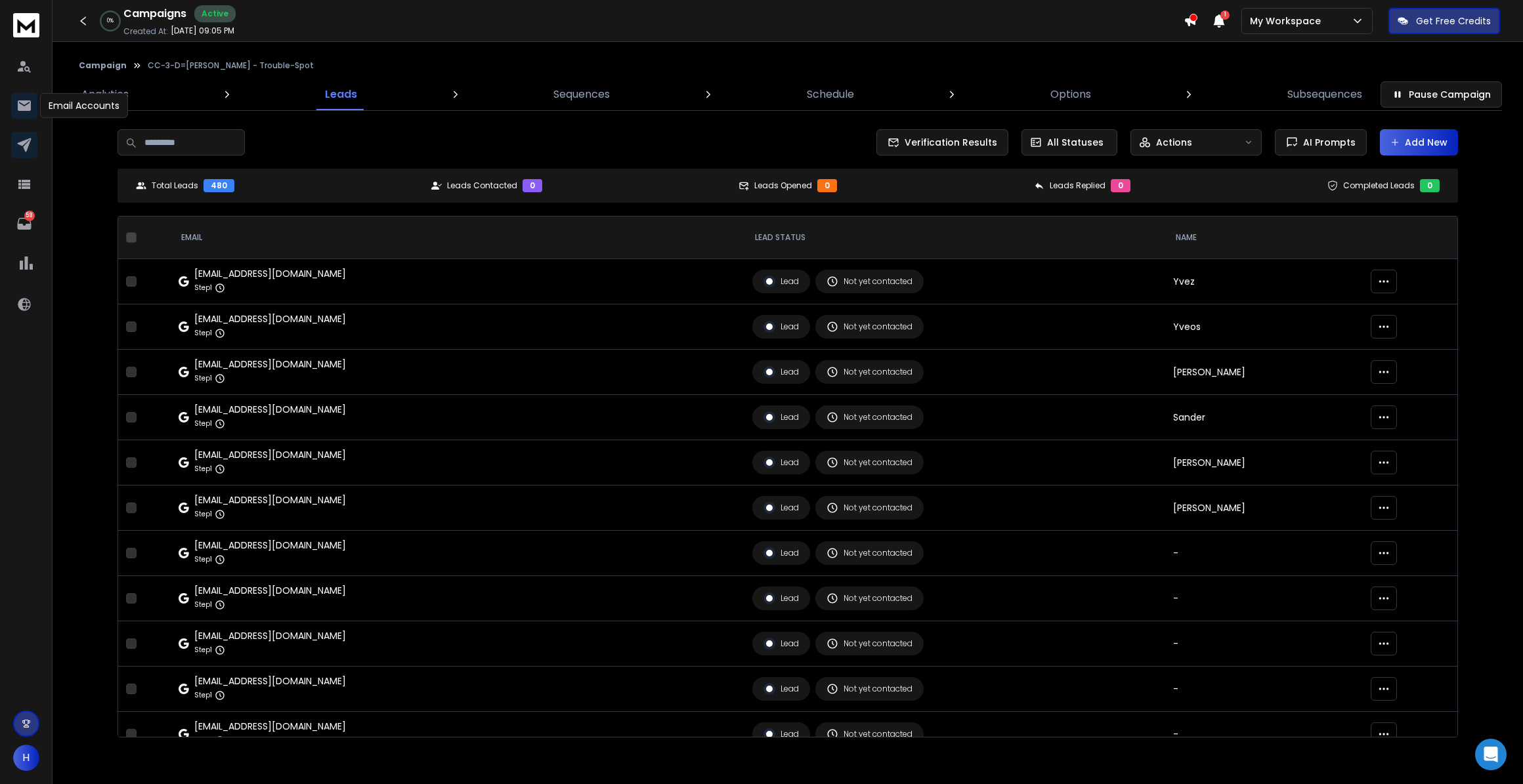
click at [20, 104] on icon at bounding box center [24, 105] width 16 height 16
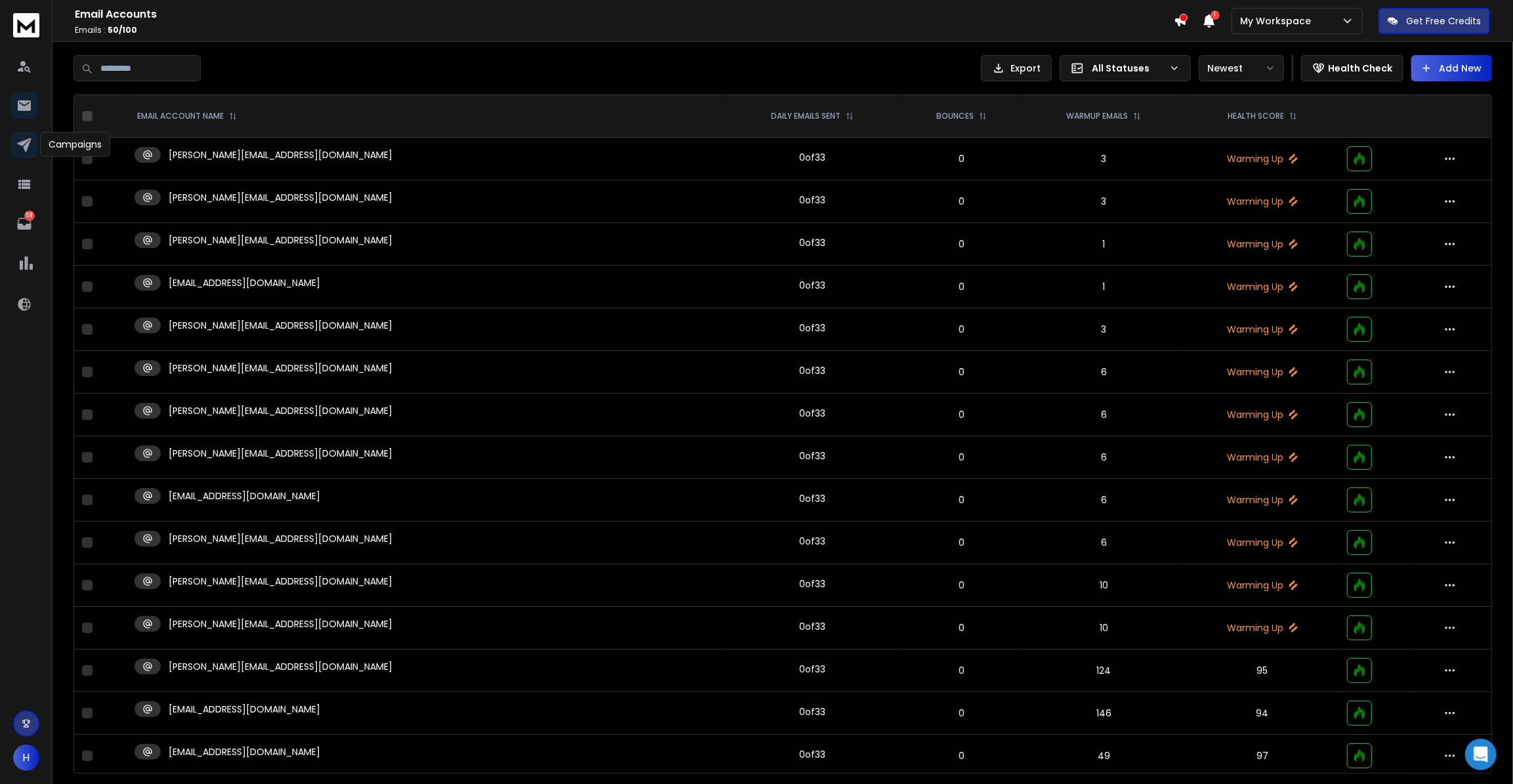
click at [25, 143] on icon at bounding box center [24, 144] width 14 height 14
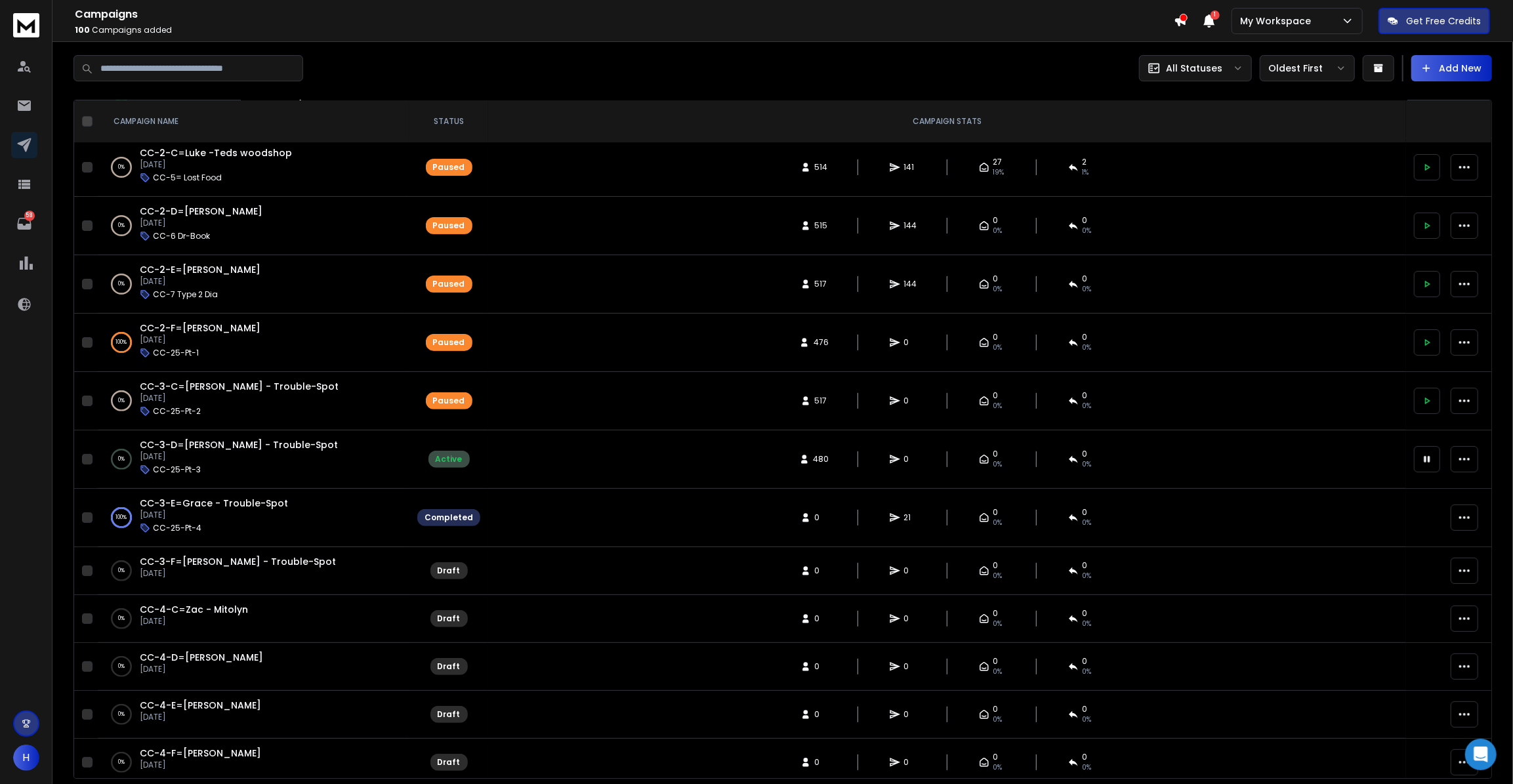
scroll to position [178, 0]
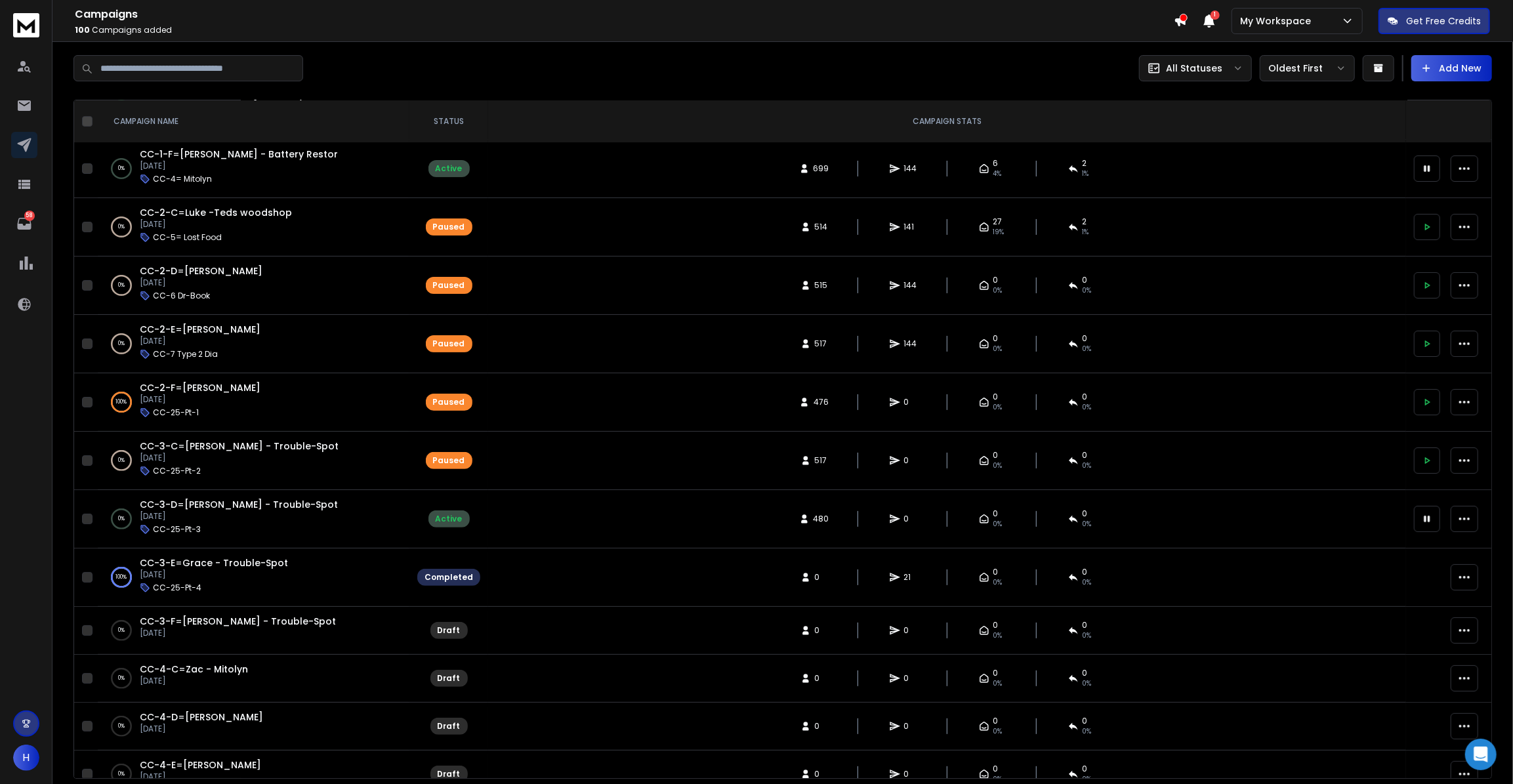
click at [188, 577] on p "14 days ago" at bounding box center [213, 574] width 148 height 10
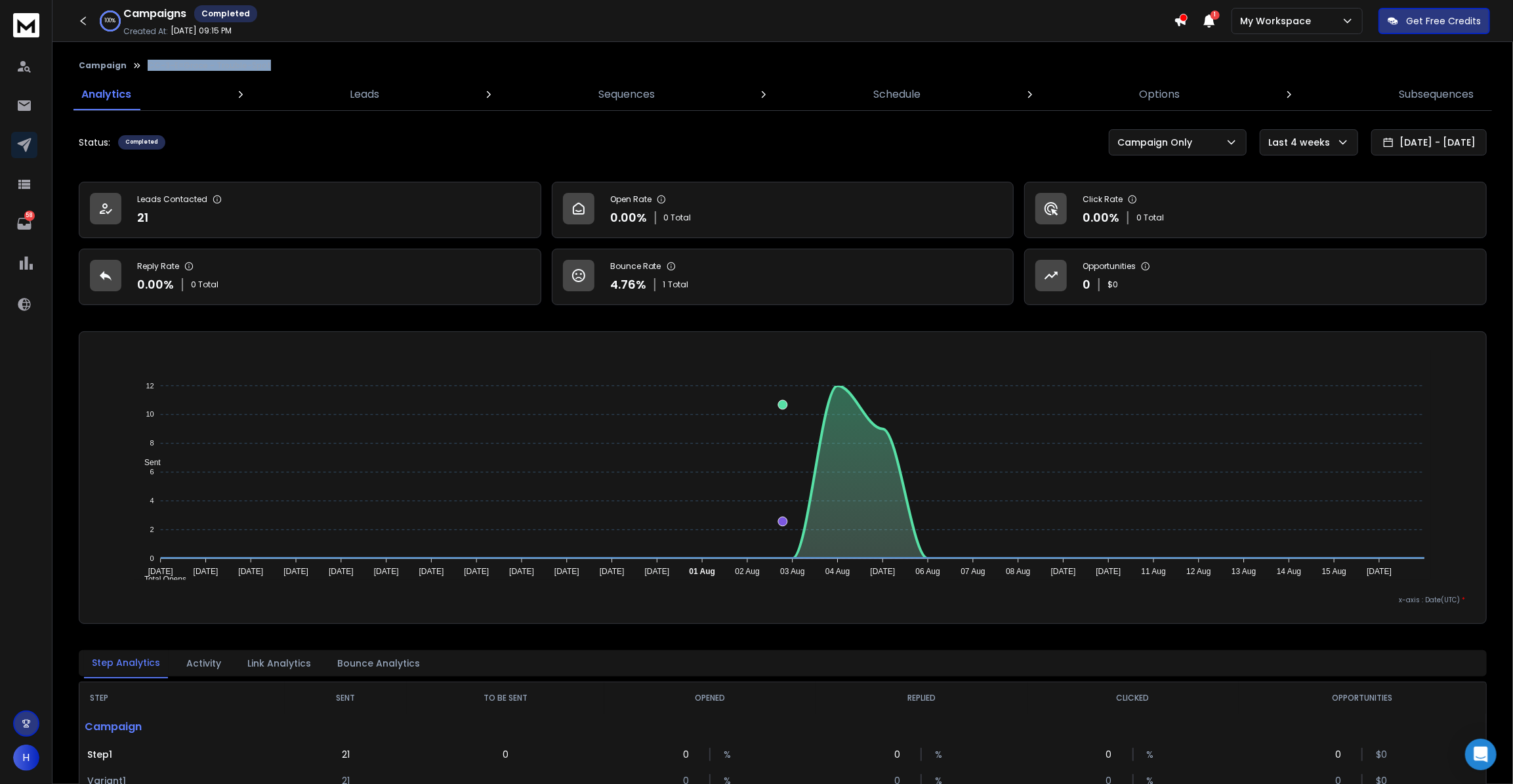
drag, startPoint x: 279, startPoint y: 65, endPoint x: 144, endPoint y: 65, distance: 135.0
click at [144, 65] on div "Campaign CC-3-E=Grace - Trouble-Spot" at bounding box center [782, 65] width 1418 height 21
drag, startPoint x: 144, startPoint y: 65, endPoint x: 255, endPoint y: 63, distance: 111.0
click at [255, 63] on p "CC-3-E=Grace - Trouble-Spot" at bounding box center [210, 65] width 123 height 10
drag, startPoint x: 266, startPoint y: 63, endPoint x: 142, endPoint y: 60, distance: 124.0
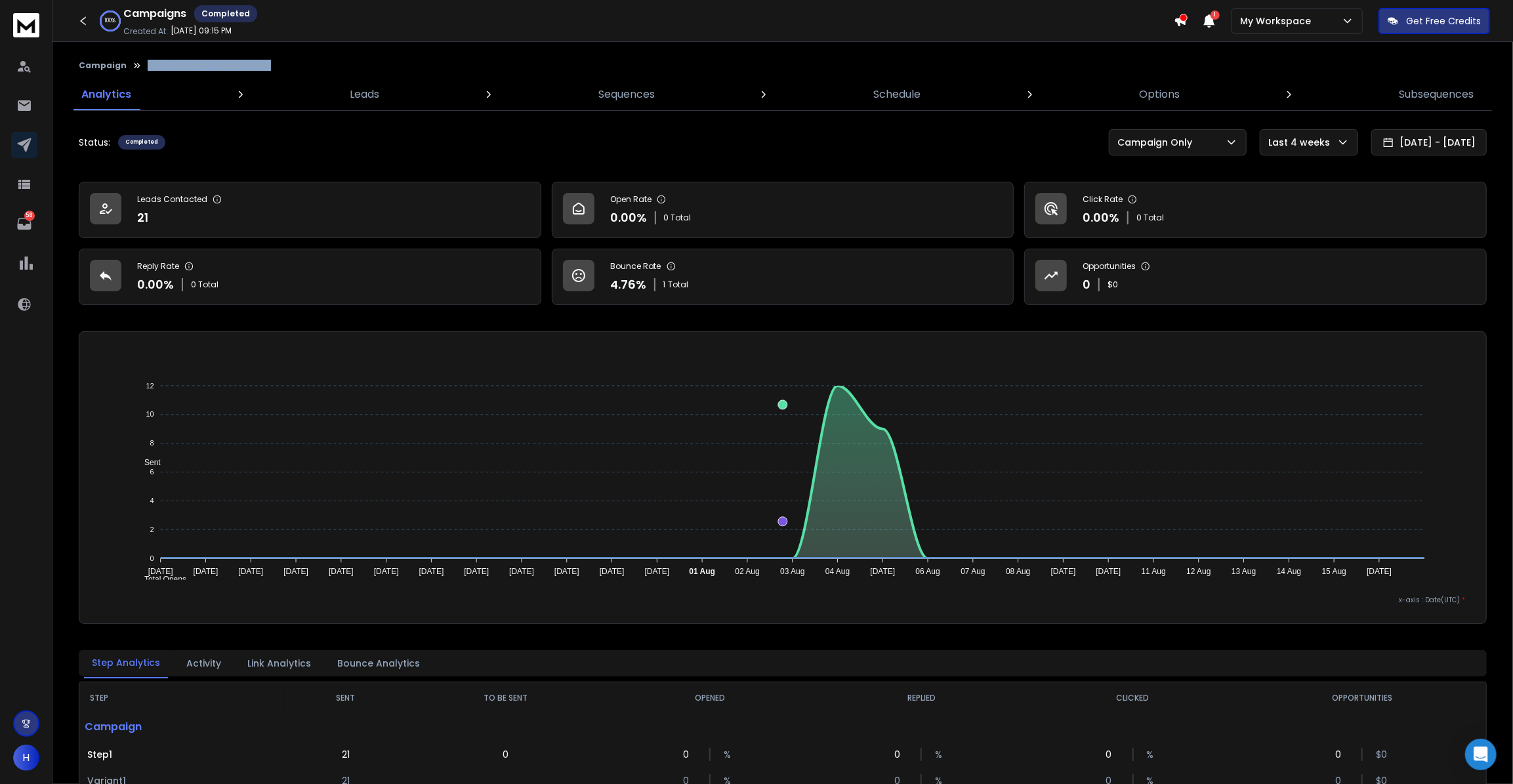
click at [142, 60] on div "Campaign CC-3-E=Grace - Trouble-Spot" at bounding box center [782, 65] width 1418 height 21
copy p "CC-3-E=Grace - Trouble-Spot"
click at [381, 92] on link "Leads" at bounding box center [364, 95] width 45 height 31
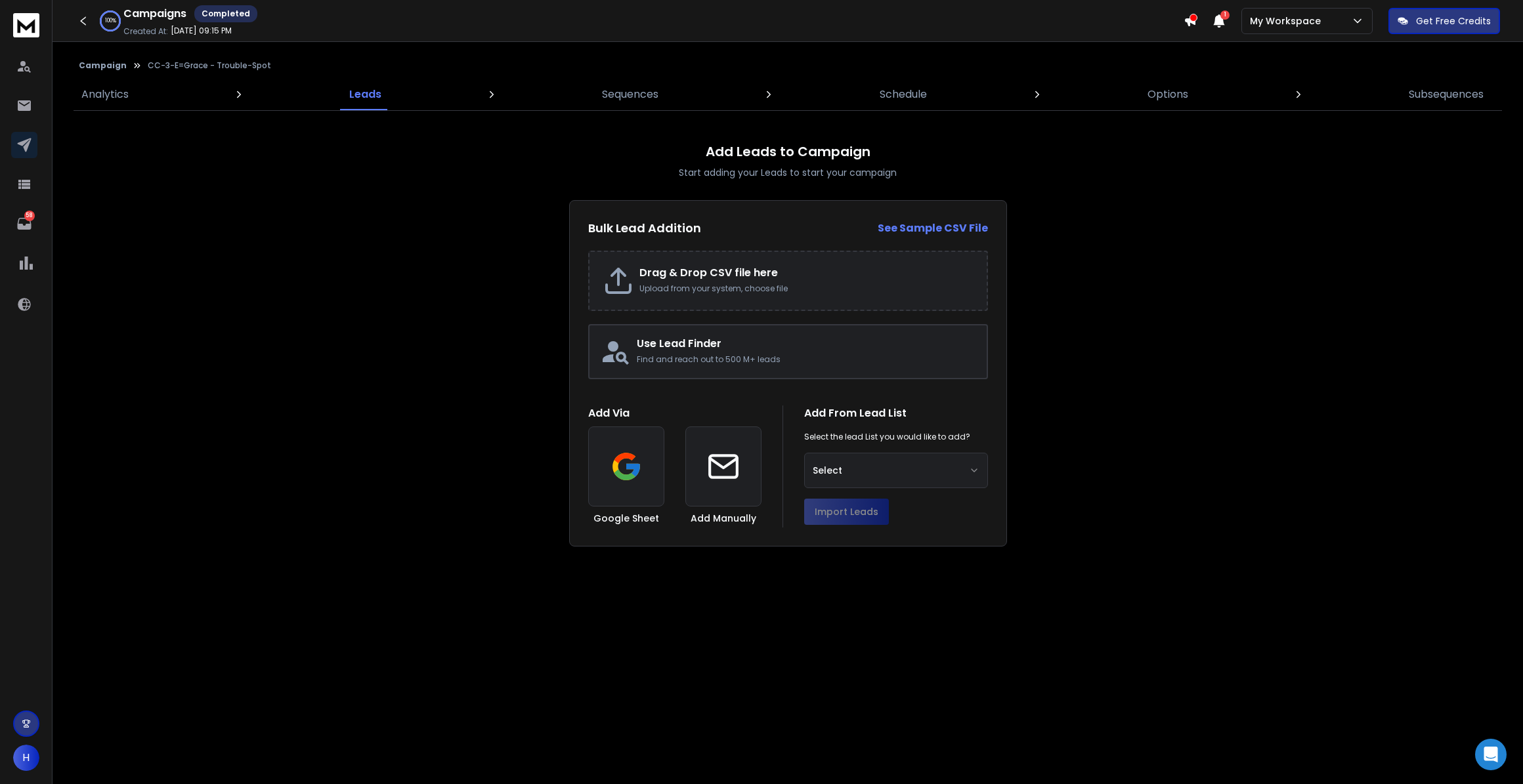
click at [676, 286] on p "Upload from your system, choose file" at bounding box center [806, 288] width 334 height 10
type input "**********"
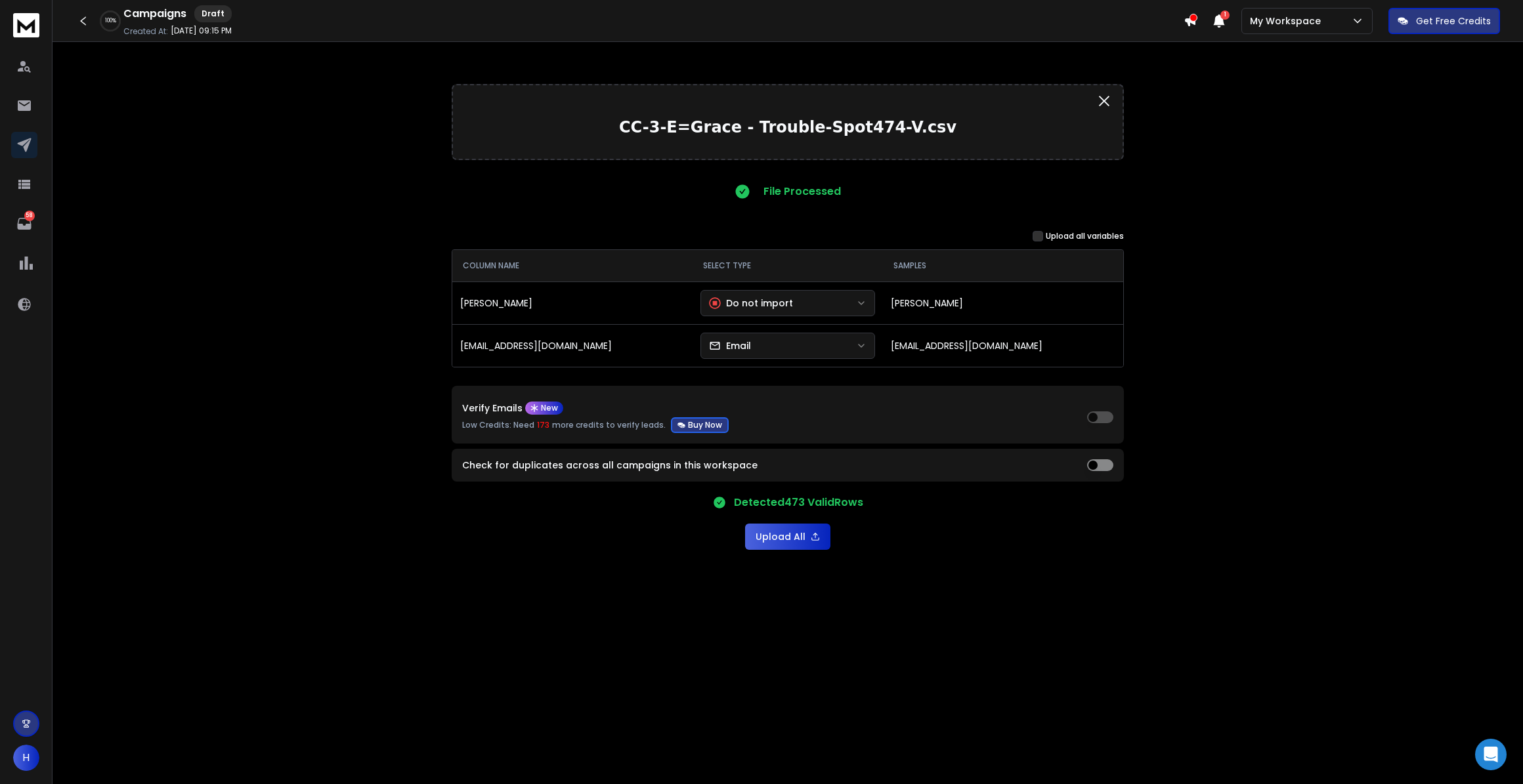
click at [791, 534] on button "Upload All" at bounding box center [787, 537] width 86 height 27
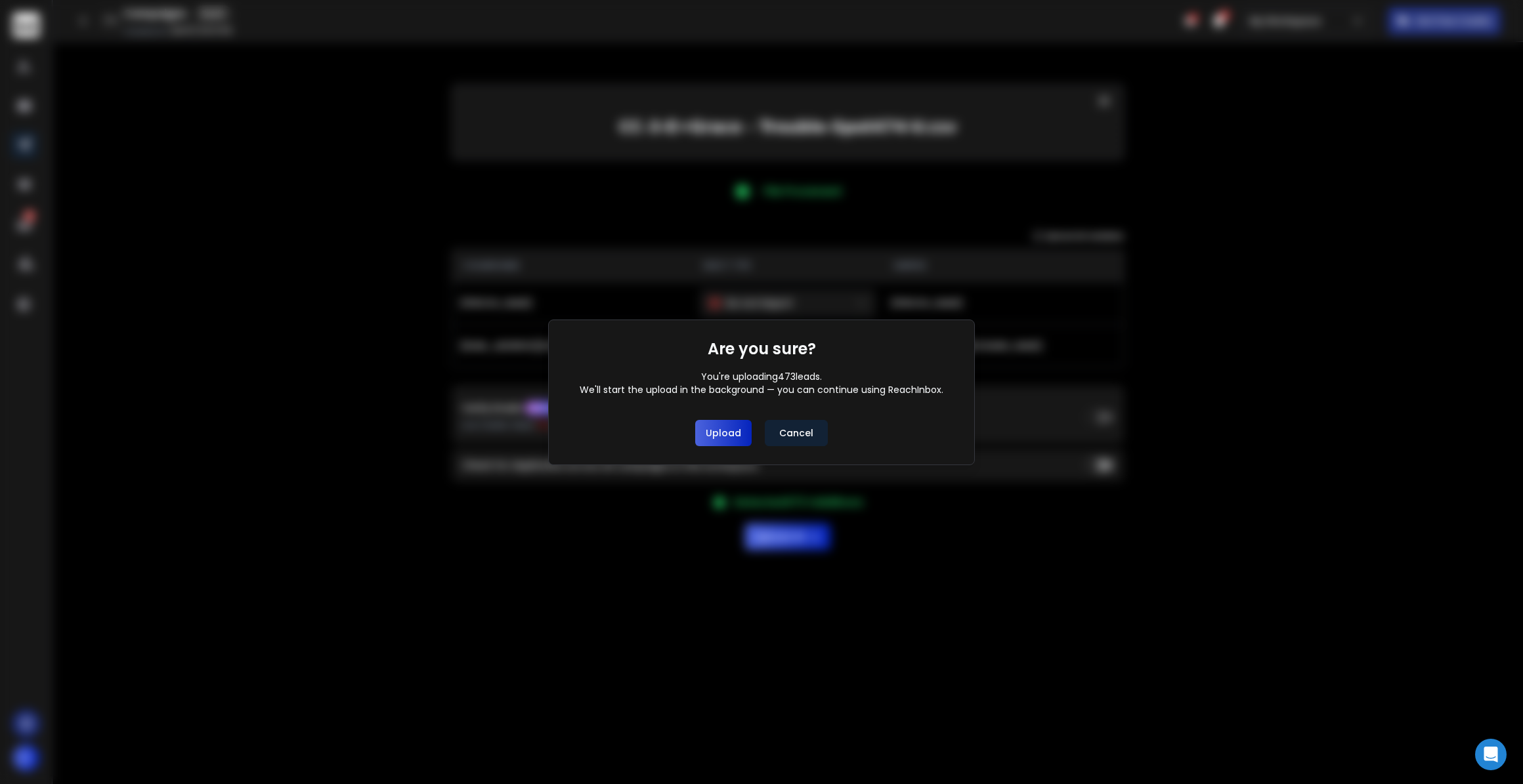
click at [733, 433] on button "Upload" at bounding box center [723, 433] width 56 height 27
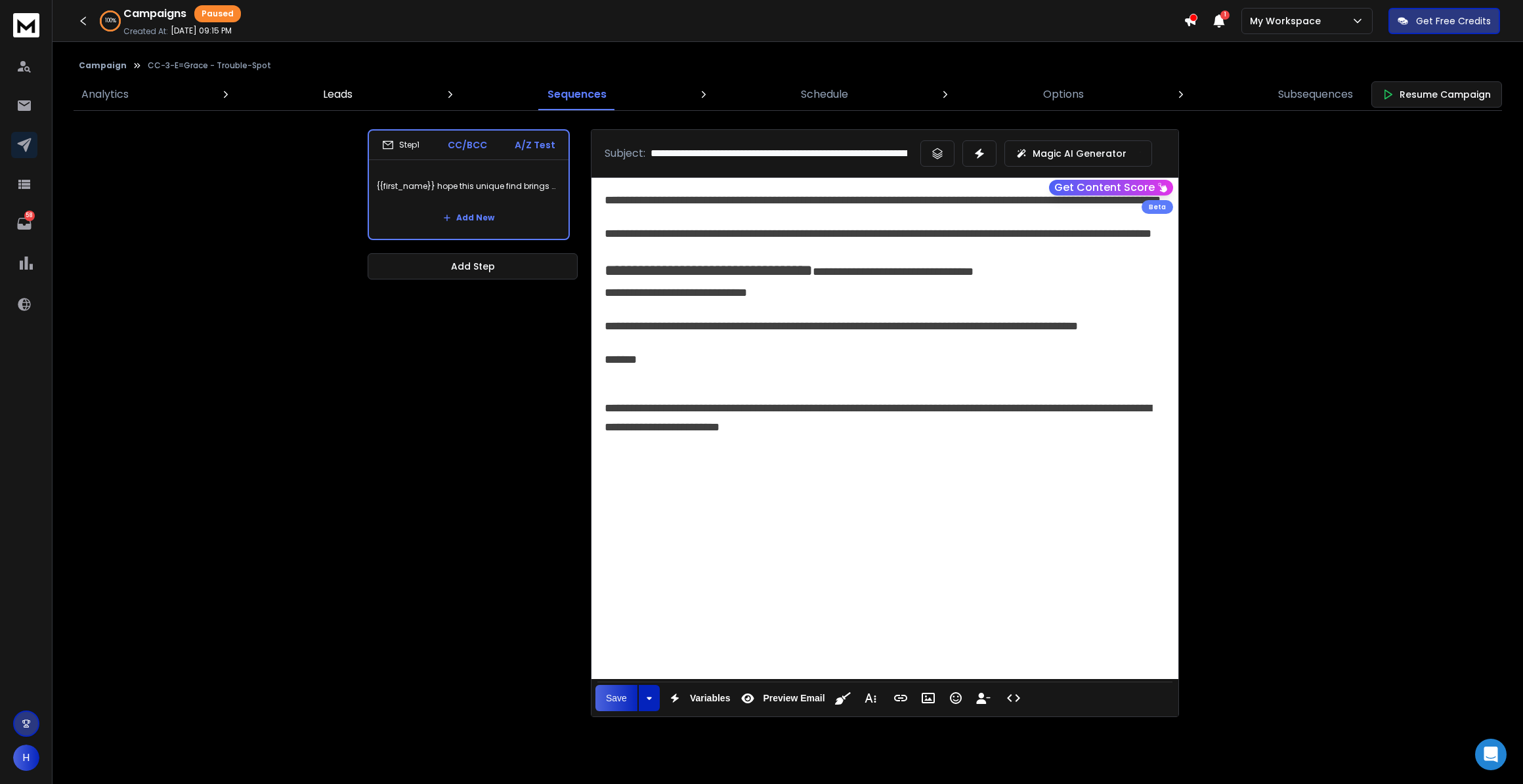
click at [338, 97] on p "Leads" at bounding box center [338, 94] width 29 height 16
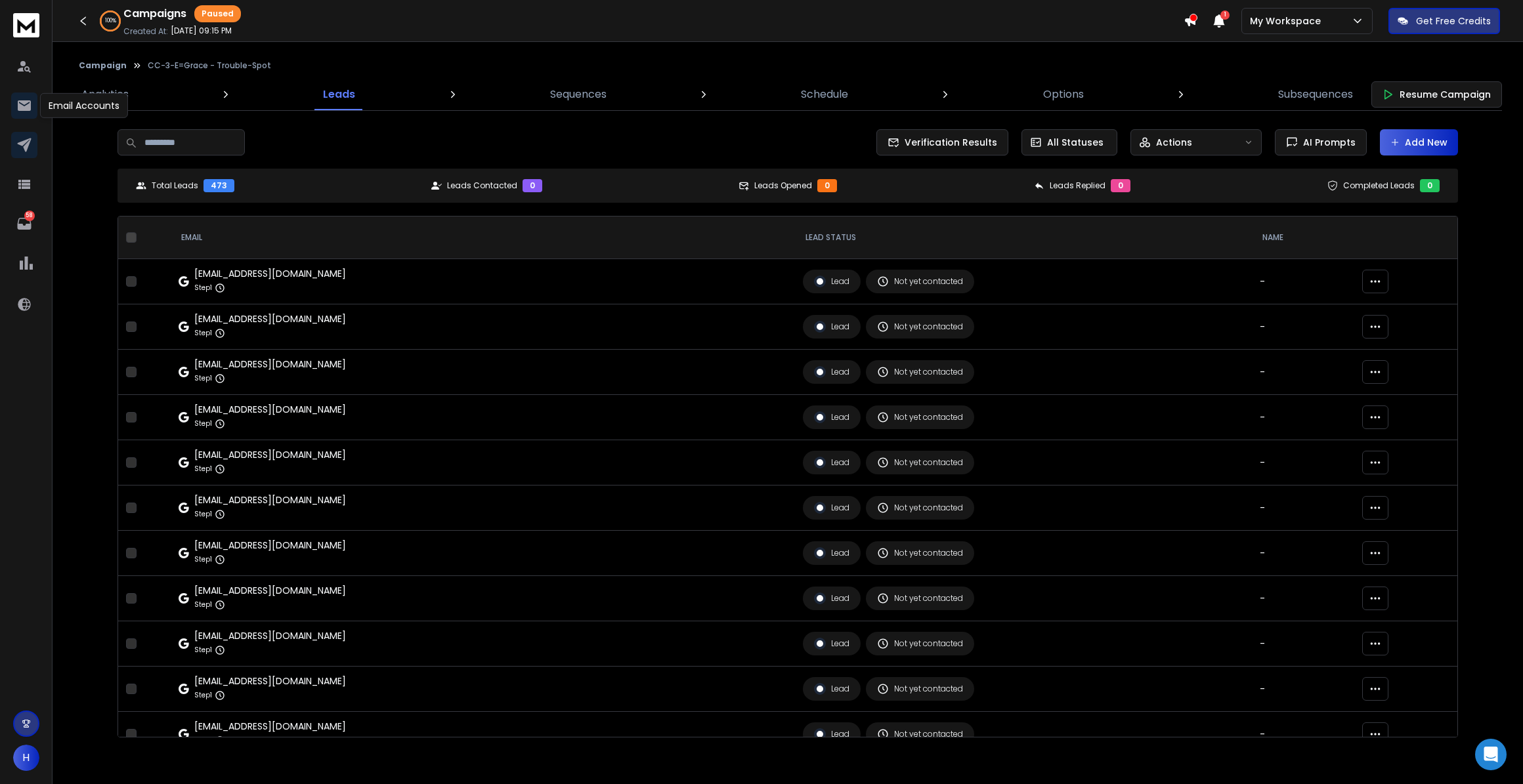
click at [27, 100] on icon at bounding box center [24, 105] width 13 height 10
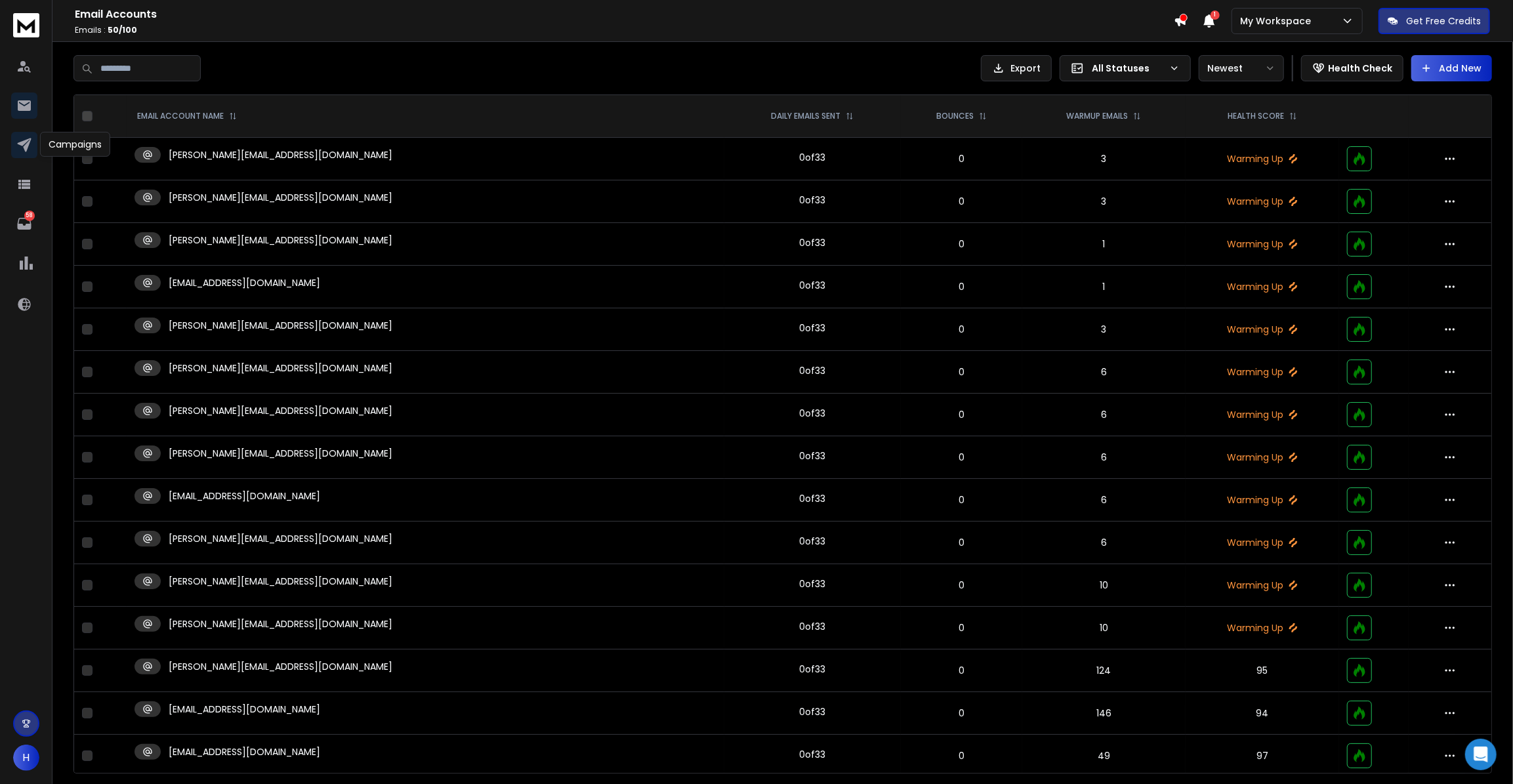
click at [25, 147] on icon at bounding box center [24, 144] width 14 height 14
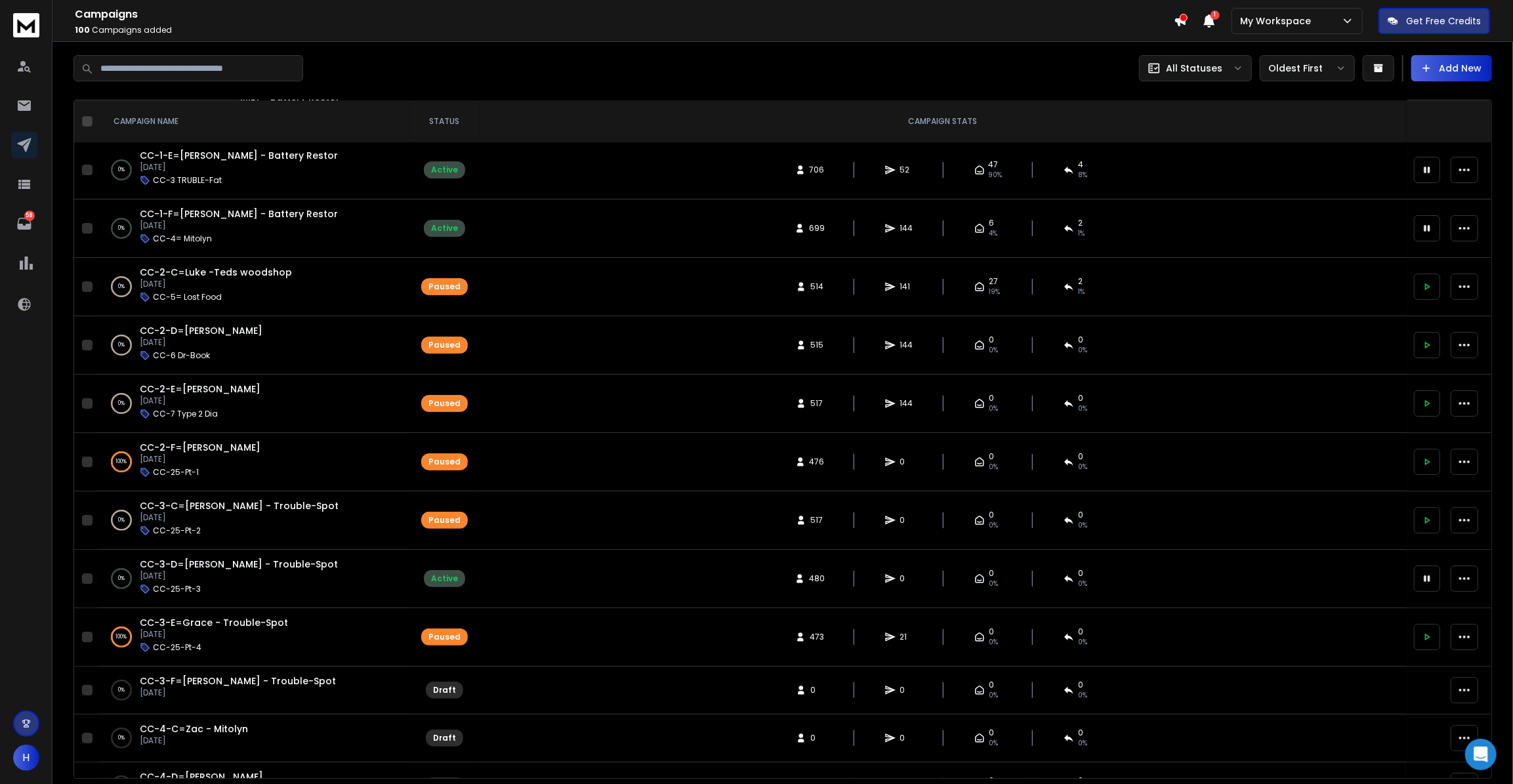
scroll to position [178, 0]
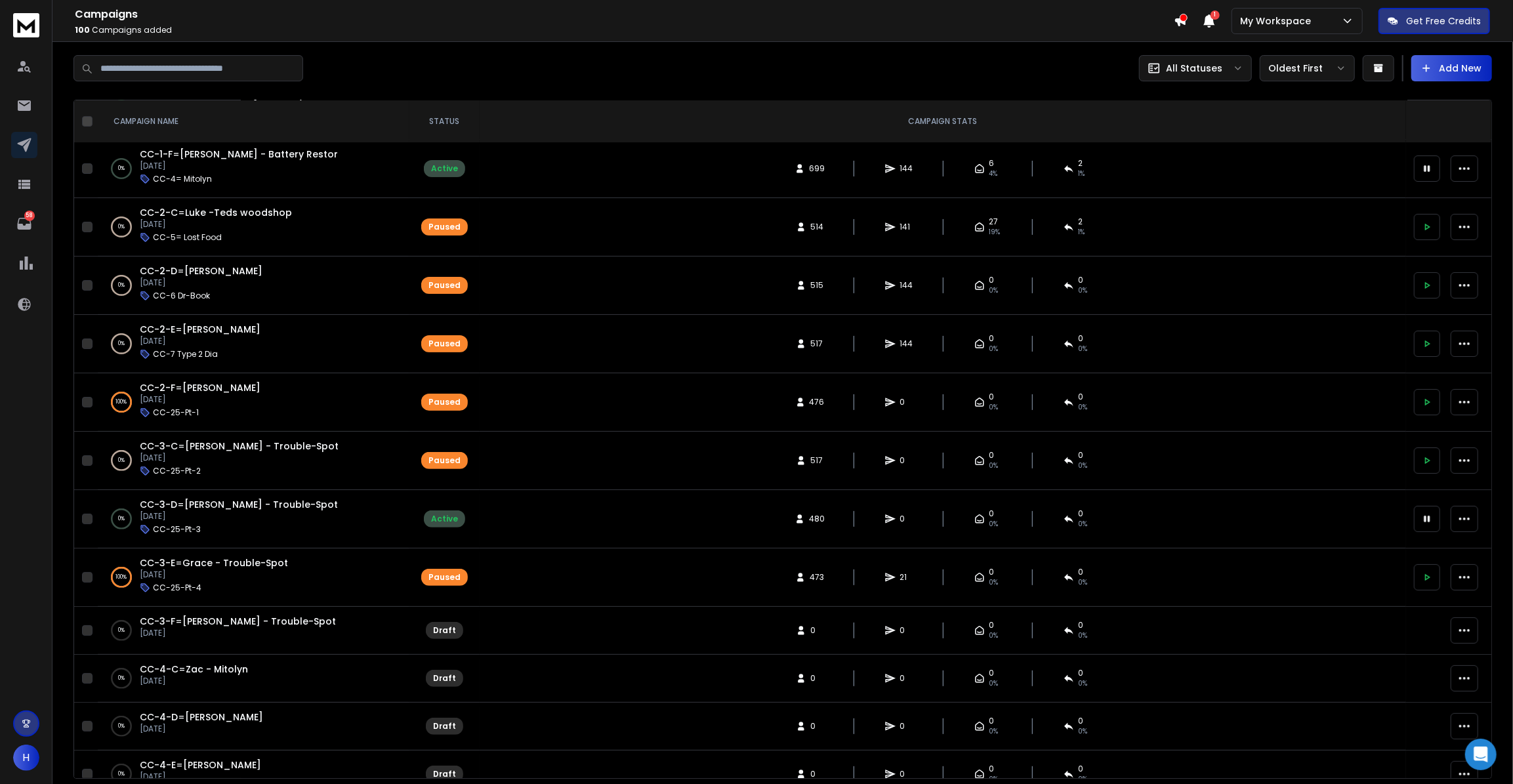
click at [179, 624] on span "CC-3-F=Jim - Trouble-Spot" at bounding box center [237, 621] width 196 height 13
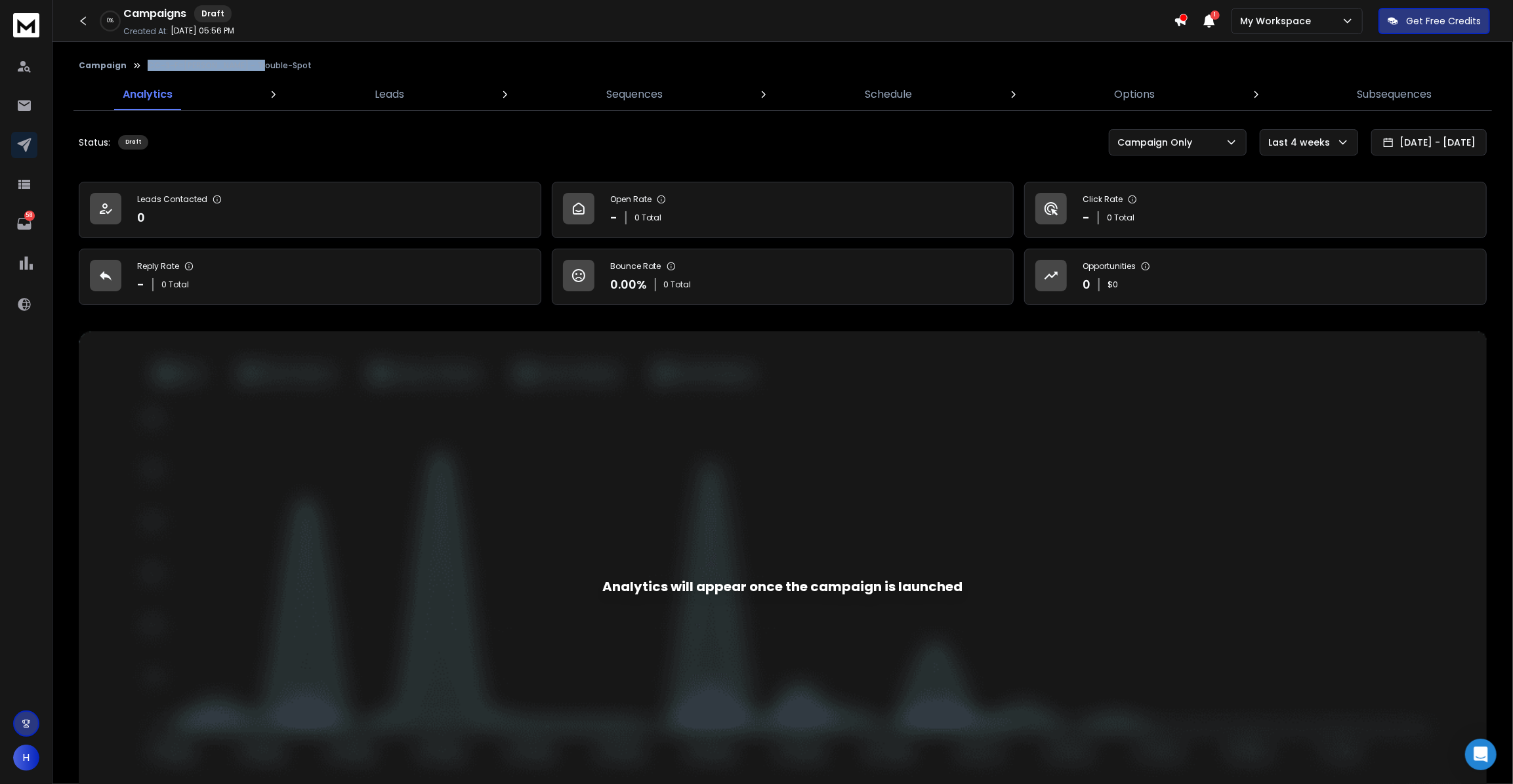
drag, startPoint x: 256, startPoint y: 65, endPoint x: 144, endPoint y: 62, distance: 112.0
click at [144, 62] on div "Campaign CC-3-F=Jim - Trouble-Spot" at bounding box center [782, 65] width 1418 height 21
copy p "CC-3-F=Jim - Trouble-Spot"
click at [396, 88] on p "Leads" at bounding box center [390, 94] width 29 height 16
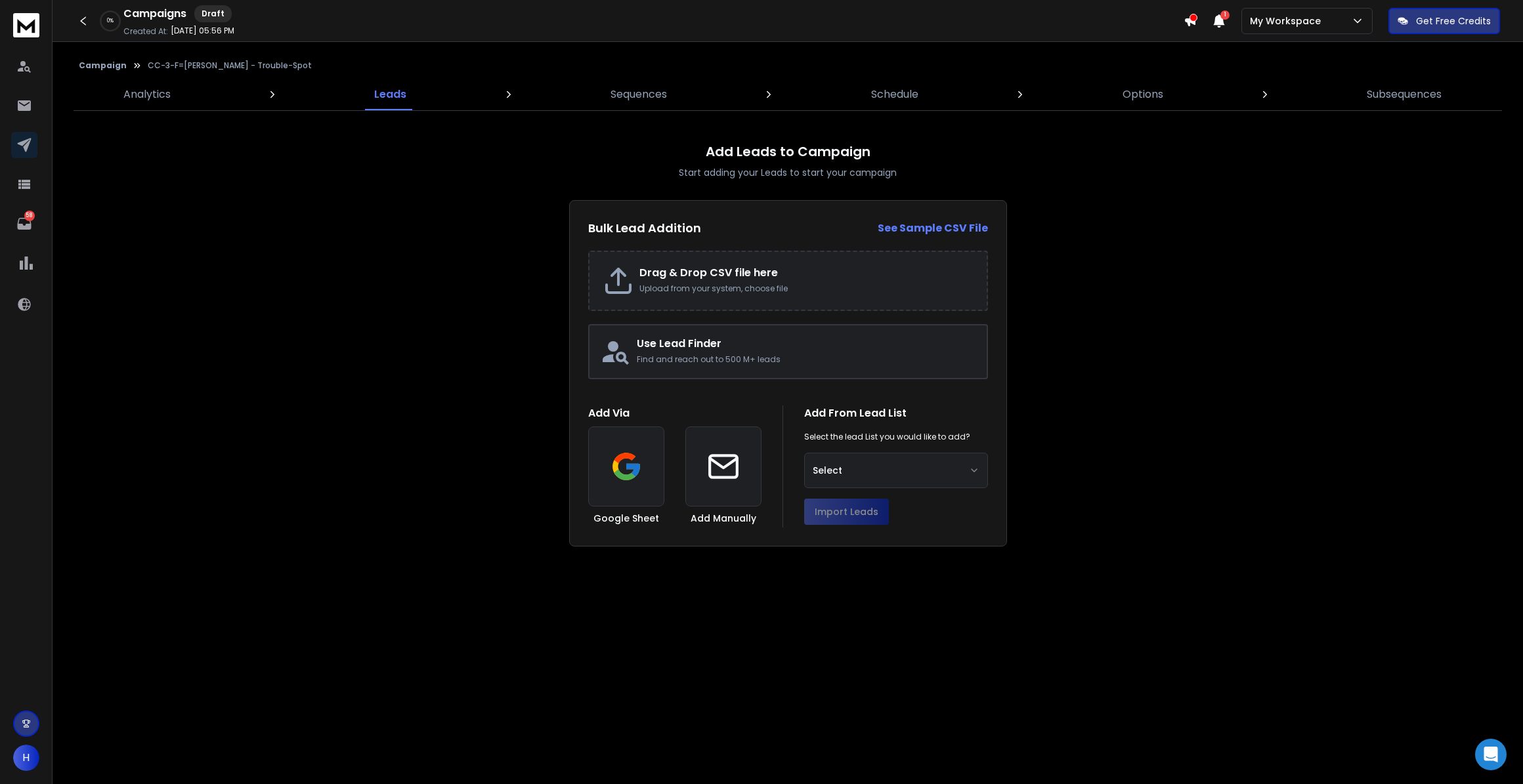
click at [681, 263] on div "Drag & Drop CSV file here Upload from your system, choose file" at bounding box center [788, 281] width 400 height 61
click at [724, 265] on h2 "Drag & Drop CSV file here" at bounding box center [806, 272] width 334 height 16
type input "**********"
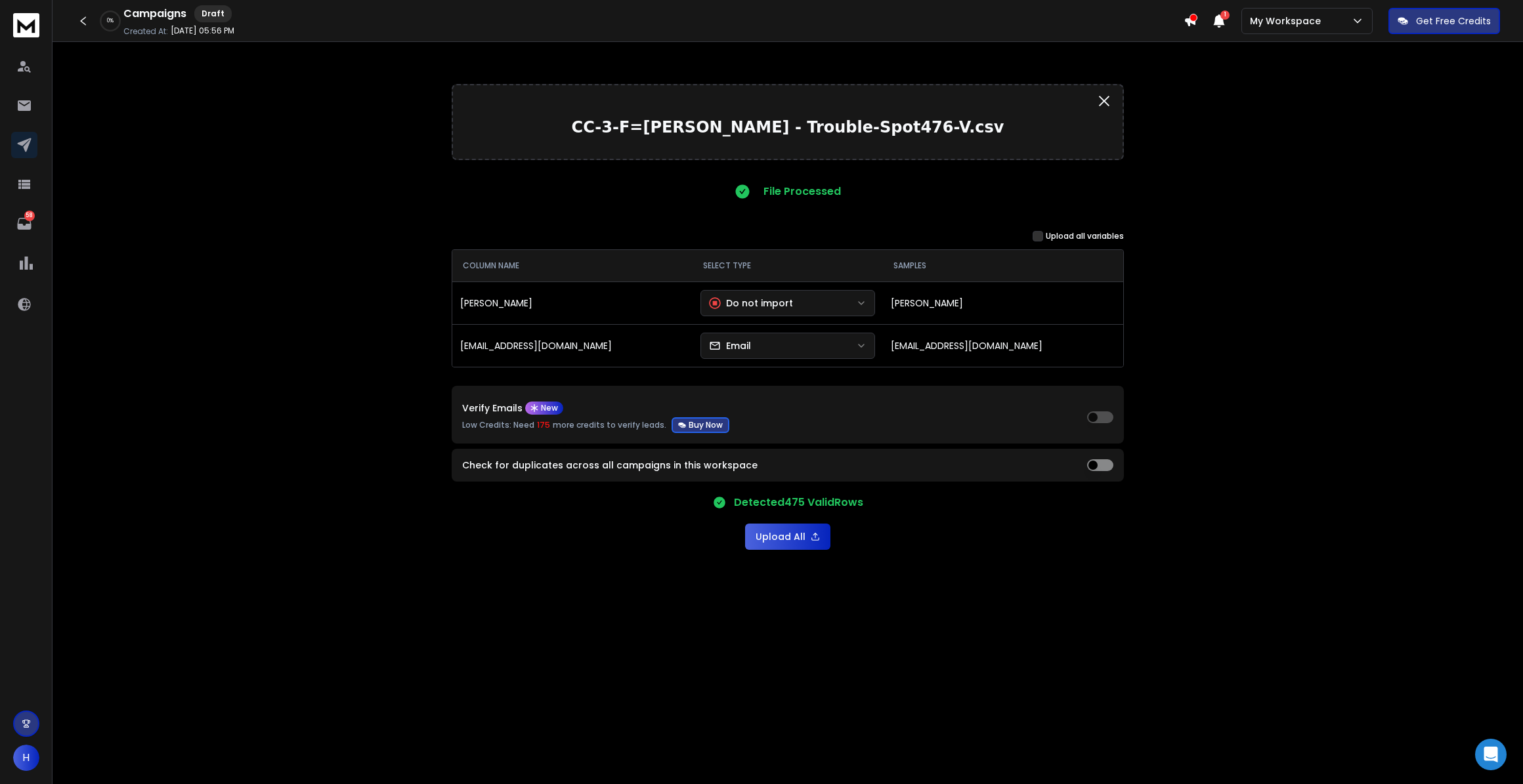
click at [787, 536] on button "Upload All" at bounding box center [787, 537] width 86 height 27
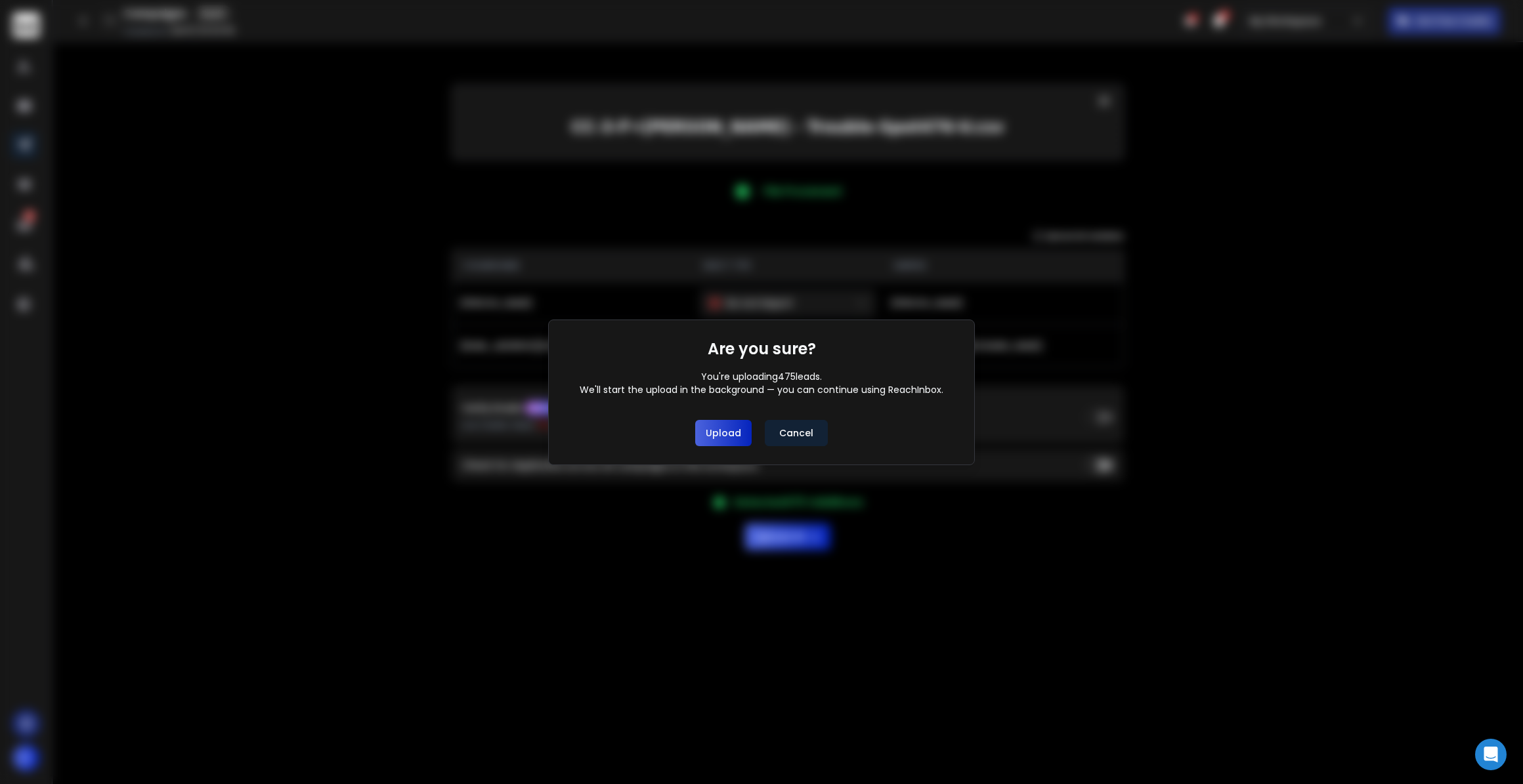
click at [718, 433] on button "Upload" at bounding box center [723, 433] width 56 height 27
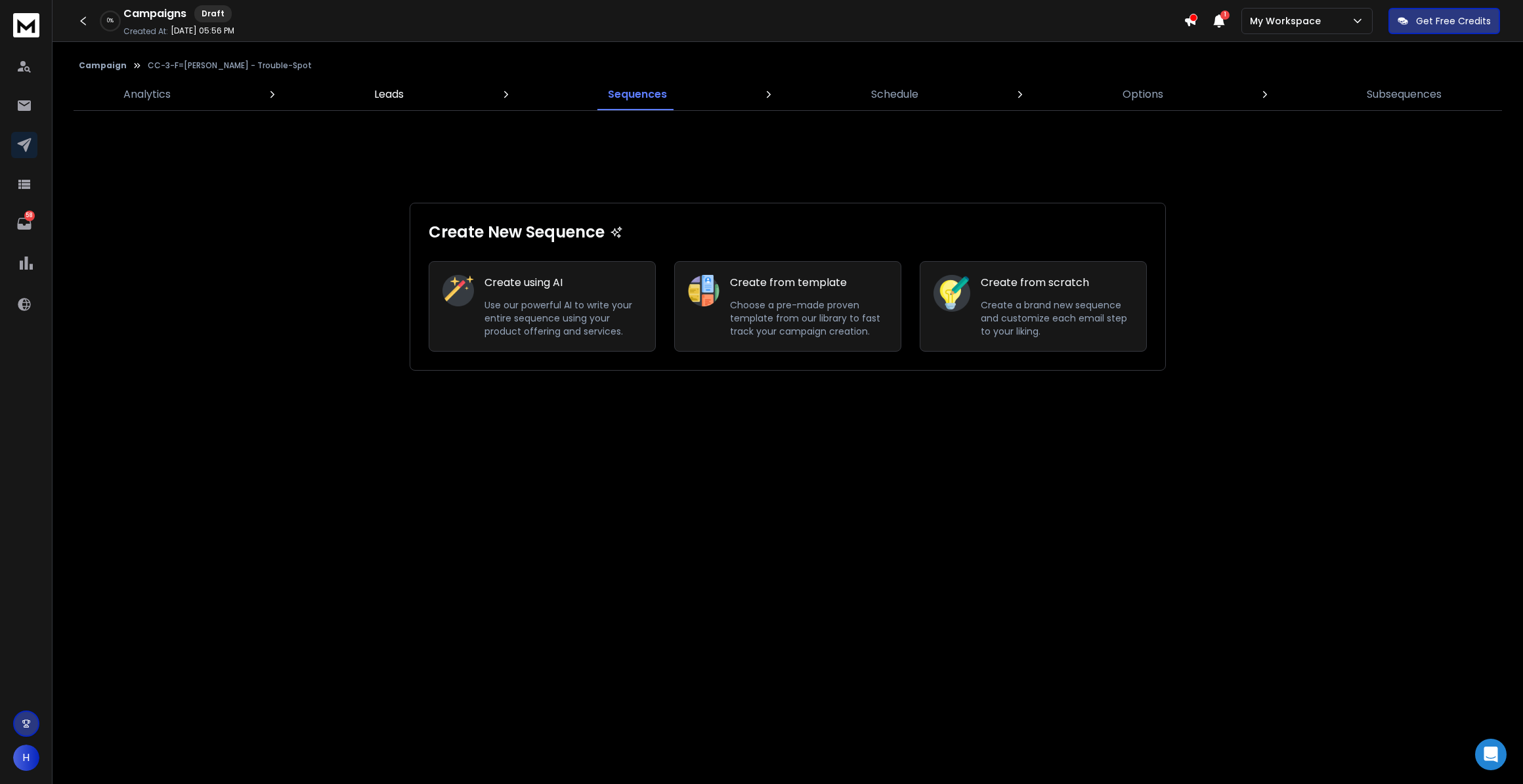
click at [398, 93] on p "Leads" at bounding box center [389, 94] width 29 height 16
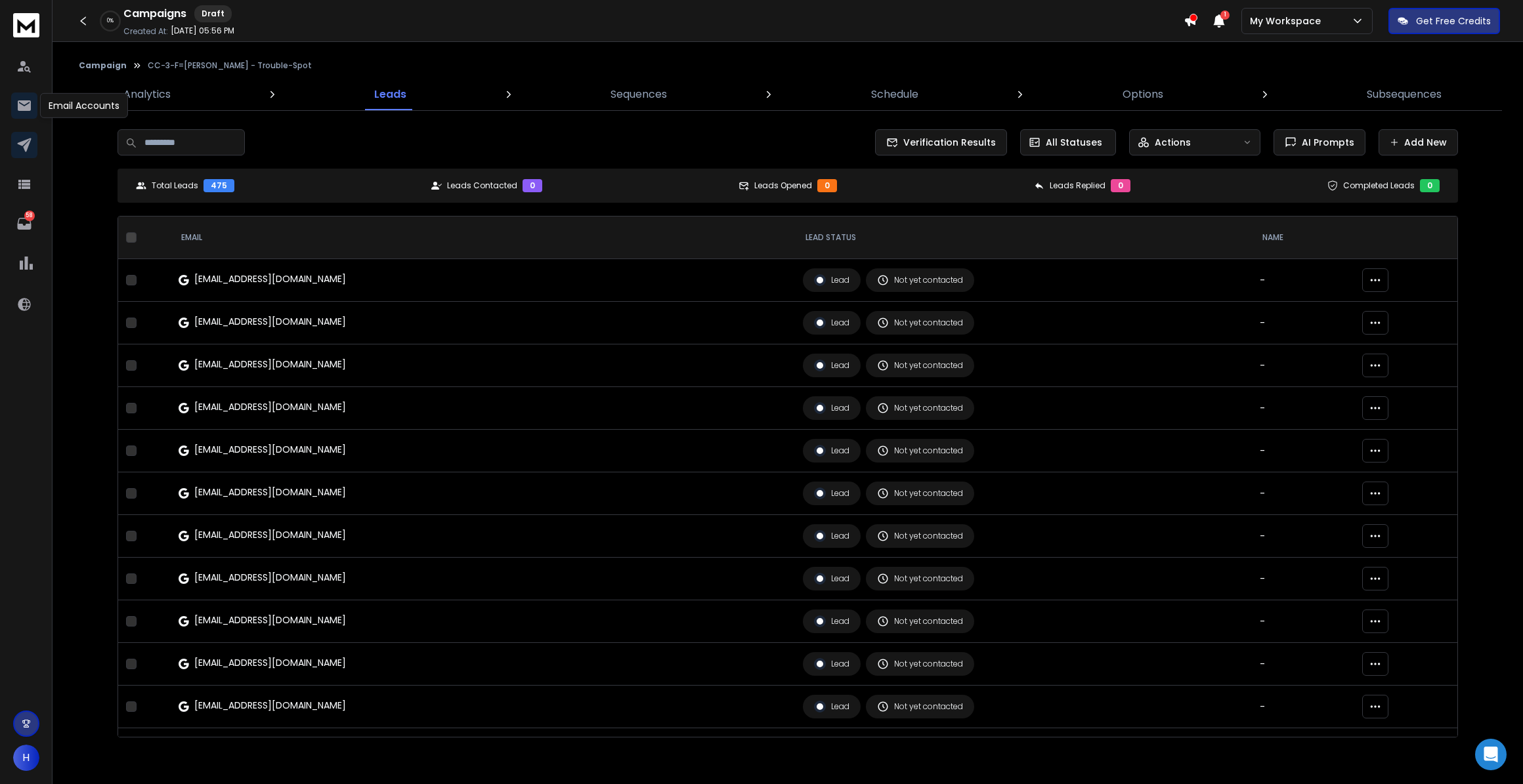
click at [31, 104] on icon at bounding box center [24, 105] width 16 height 16
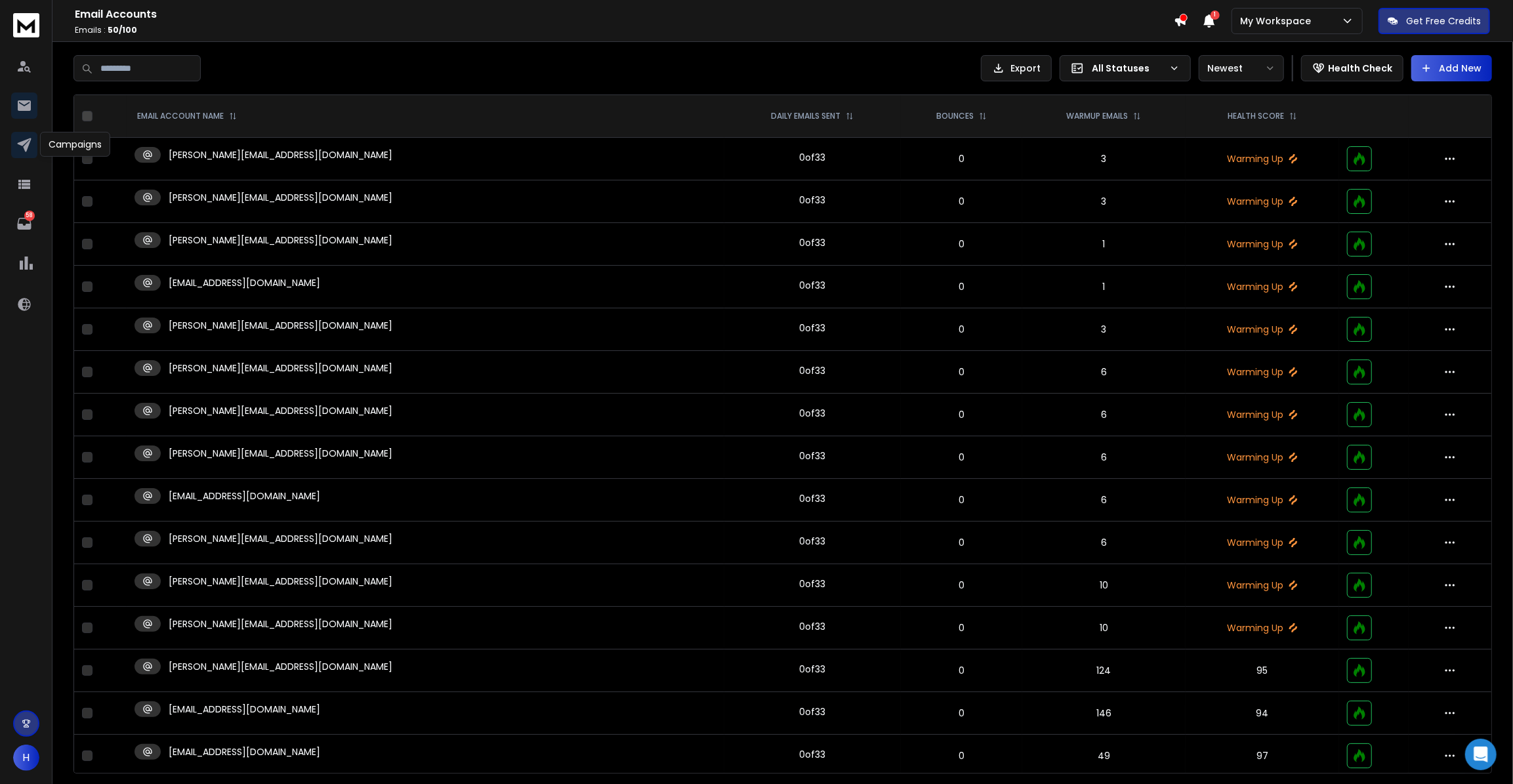
click at [18, 147] on icon at bounding box center [24, 144] width 16 height 16
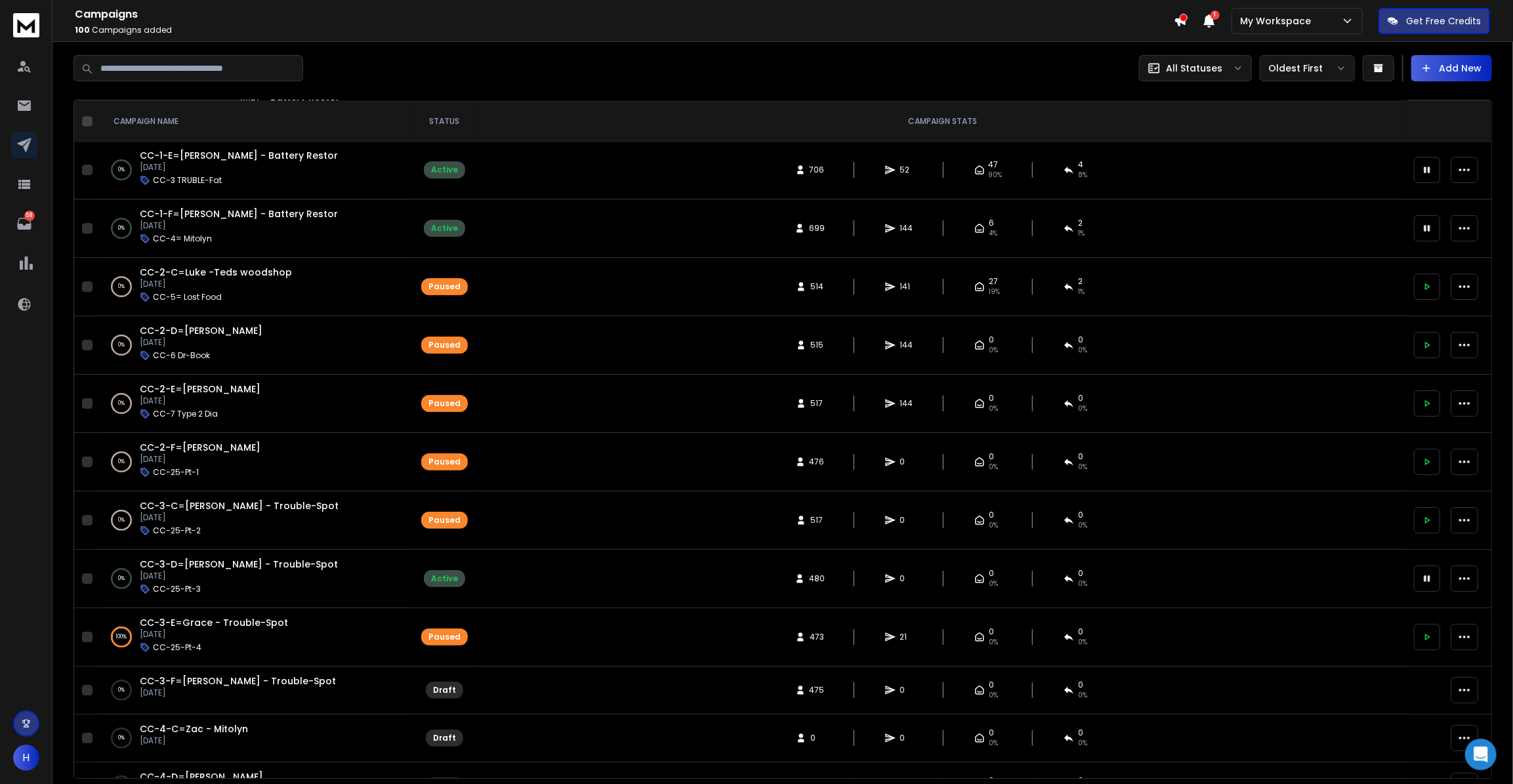
scroll to position [238, 0]
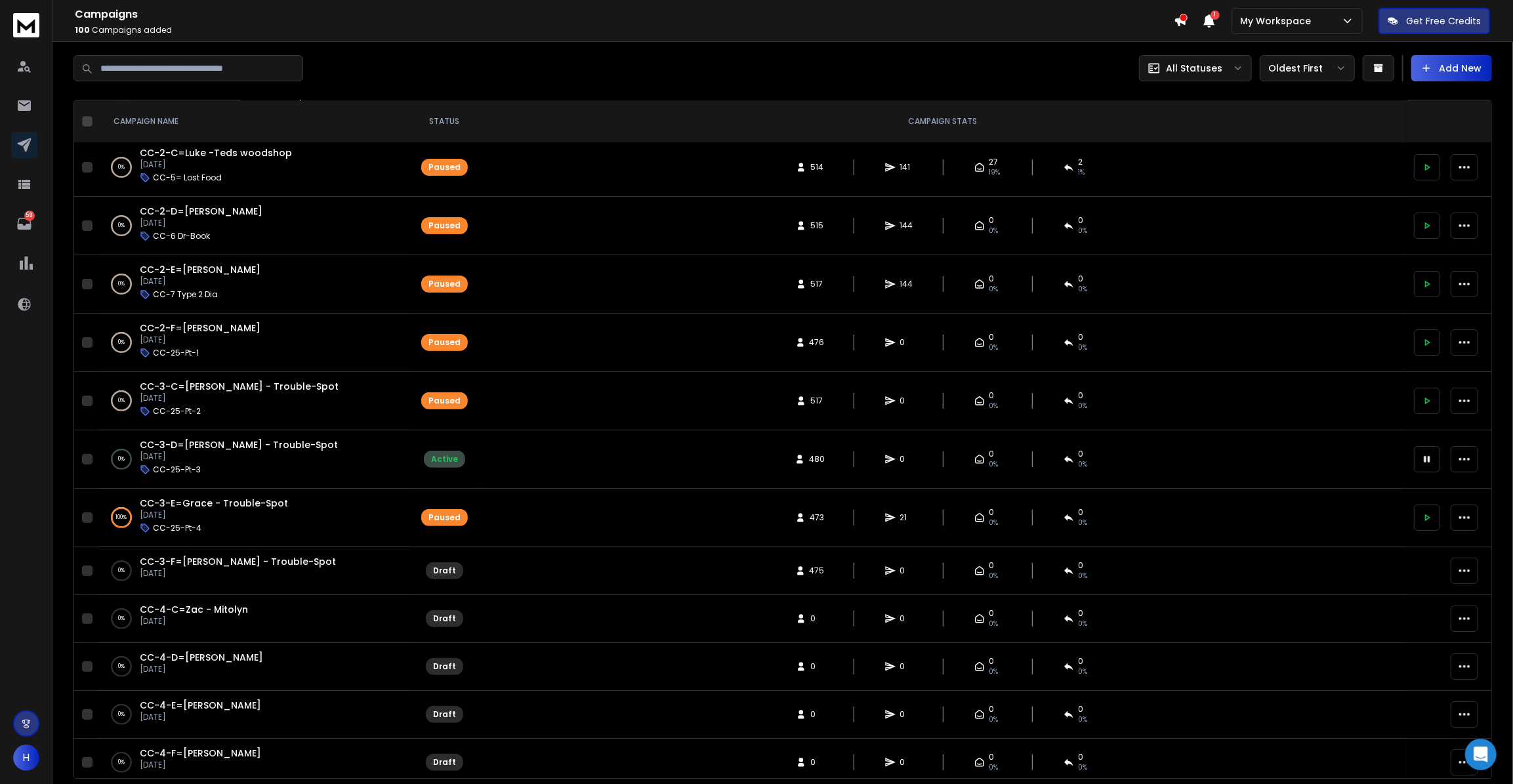
click at [189, 616] on p "12 days ago" at bounding box center [194, 620] width 108 height 10
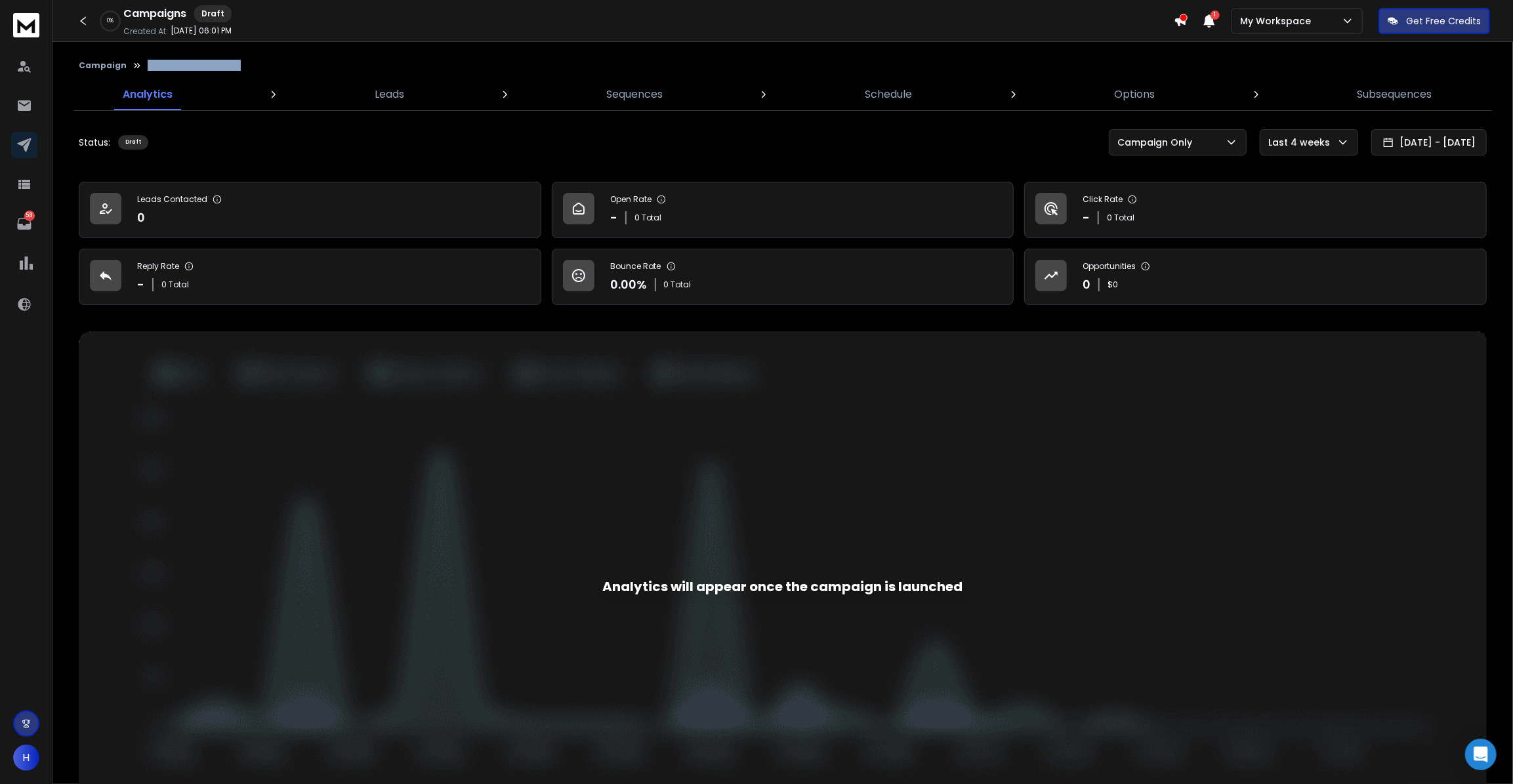
drag, startPoint x: 242, startPoint y: 70, endPoint x: 144, endPoint y: 61, distance: 98.4
click at [144, 61] on div "Campaign CC-4-C=Zac - Mitolyn" at bounding box center [782, 65] width 1418 height 21
copy p "CC-4-C=Zac - Mitolyn"
click at [393, 90] on p "Leads" at bounding box center [390, 94] width 29 height 16
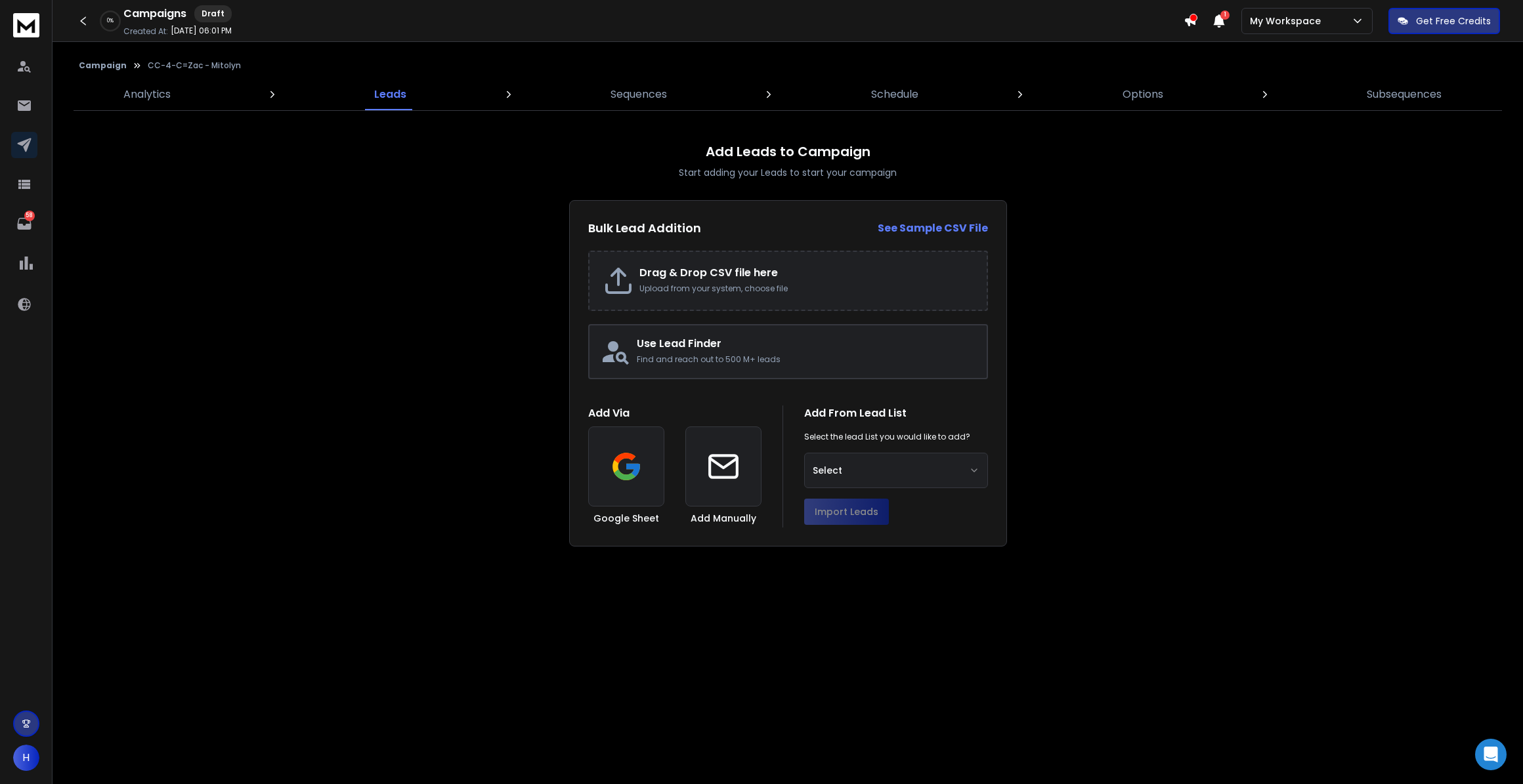
click at [732, 286] on p "Upload from your system, choose file" at bounding box center [806, 288] width 334 height 10
type input "**********"
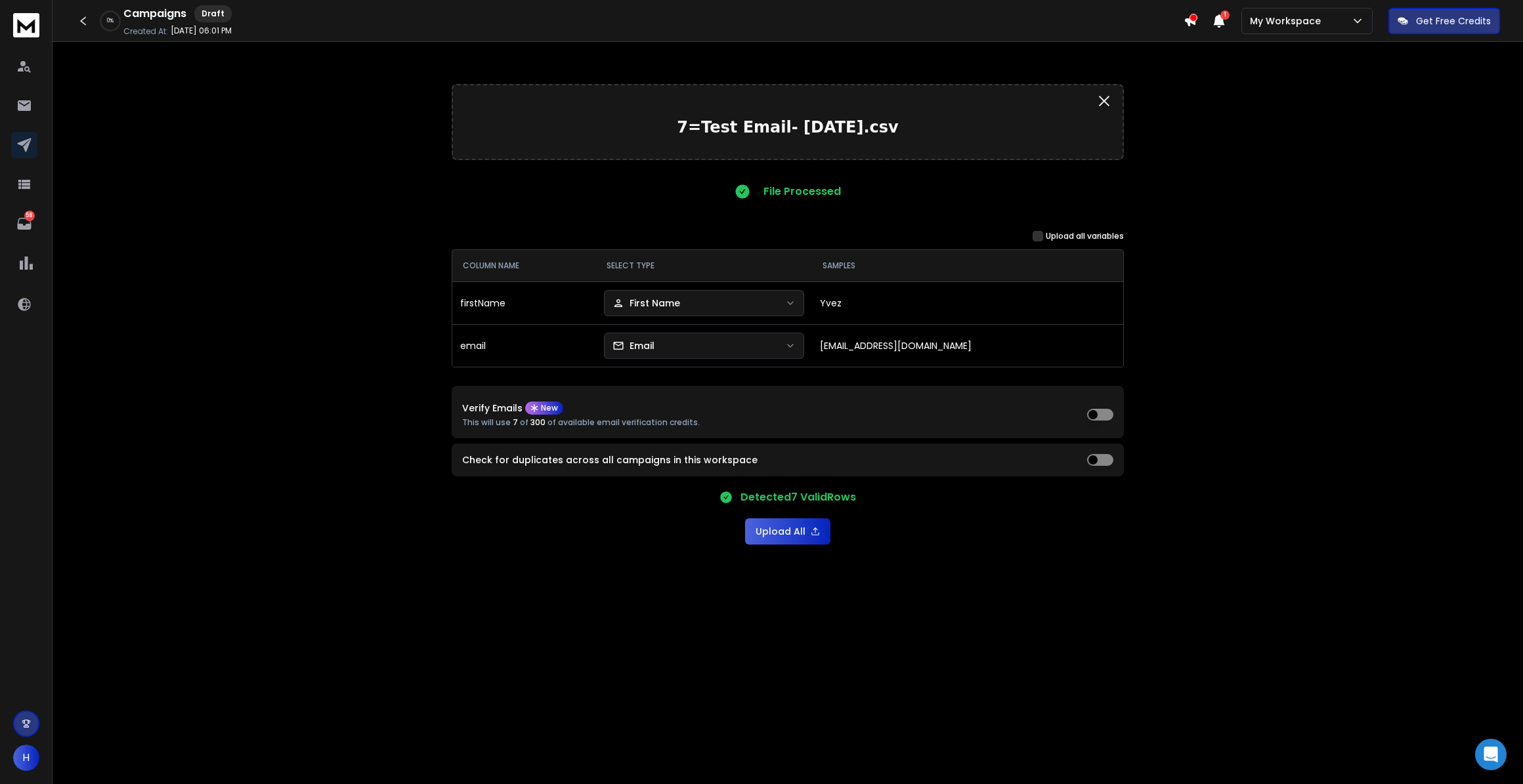
click at [786, 531] on button "Upload All" at bounding box center [787, 531] width 86 height 27
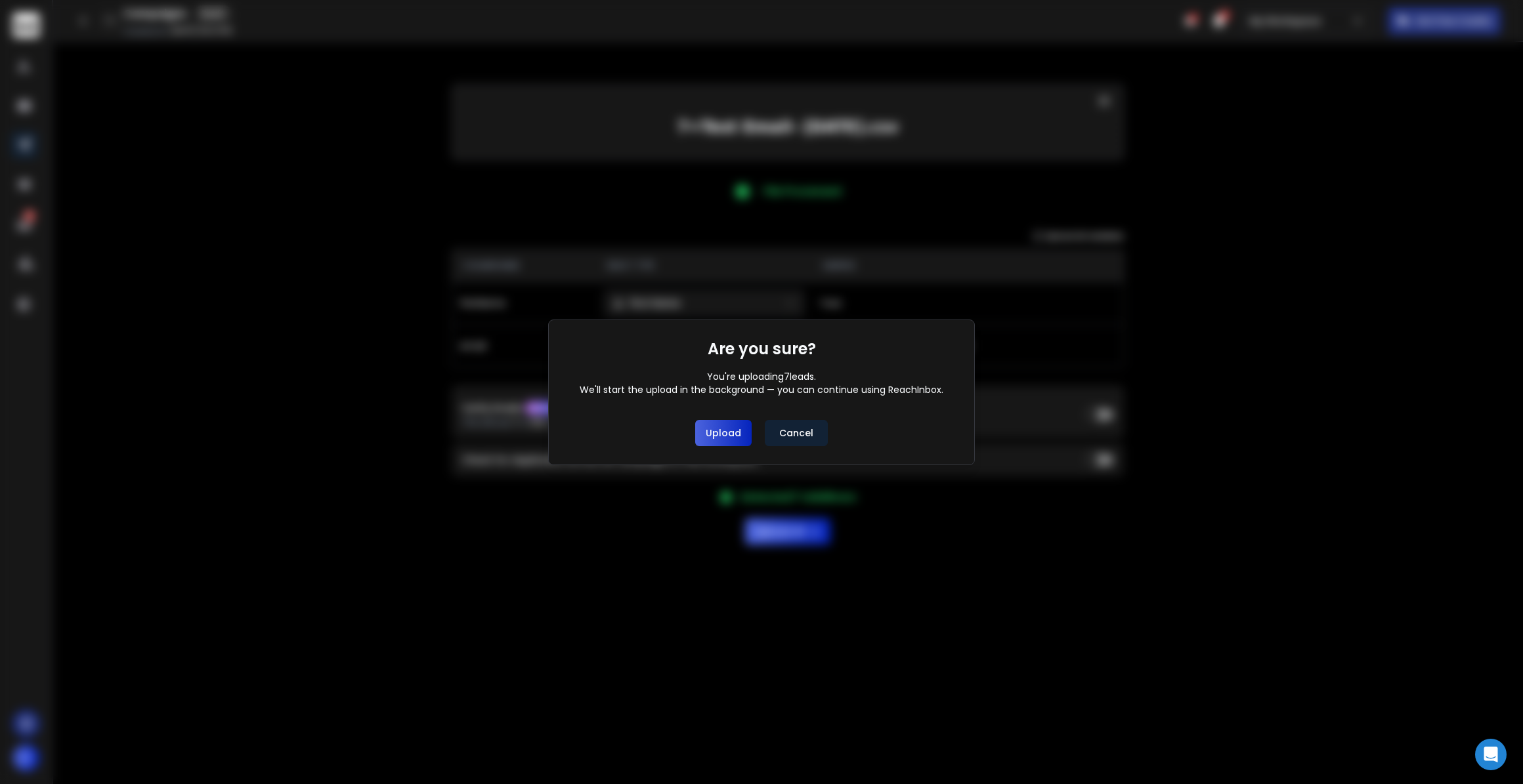
click at [722, 434] on button "Upload" at bounding box center [723, 433] width 56 height 27
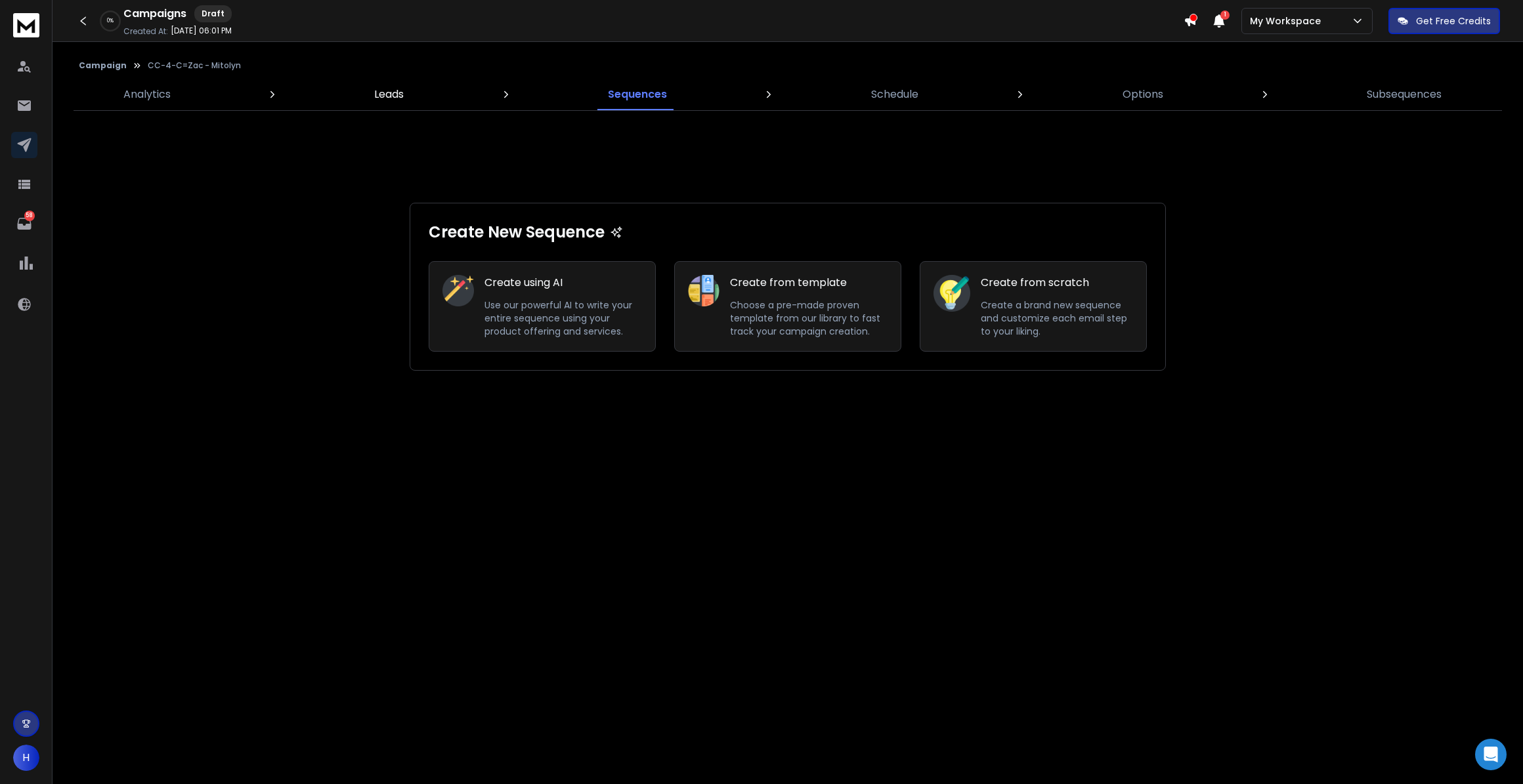
click at [391, 93] on p "Leads" at bounding box center [389, 94] width 29 height 16
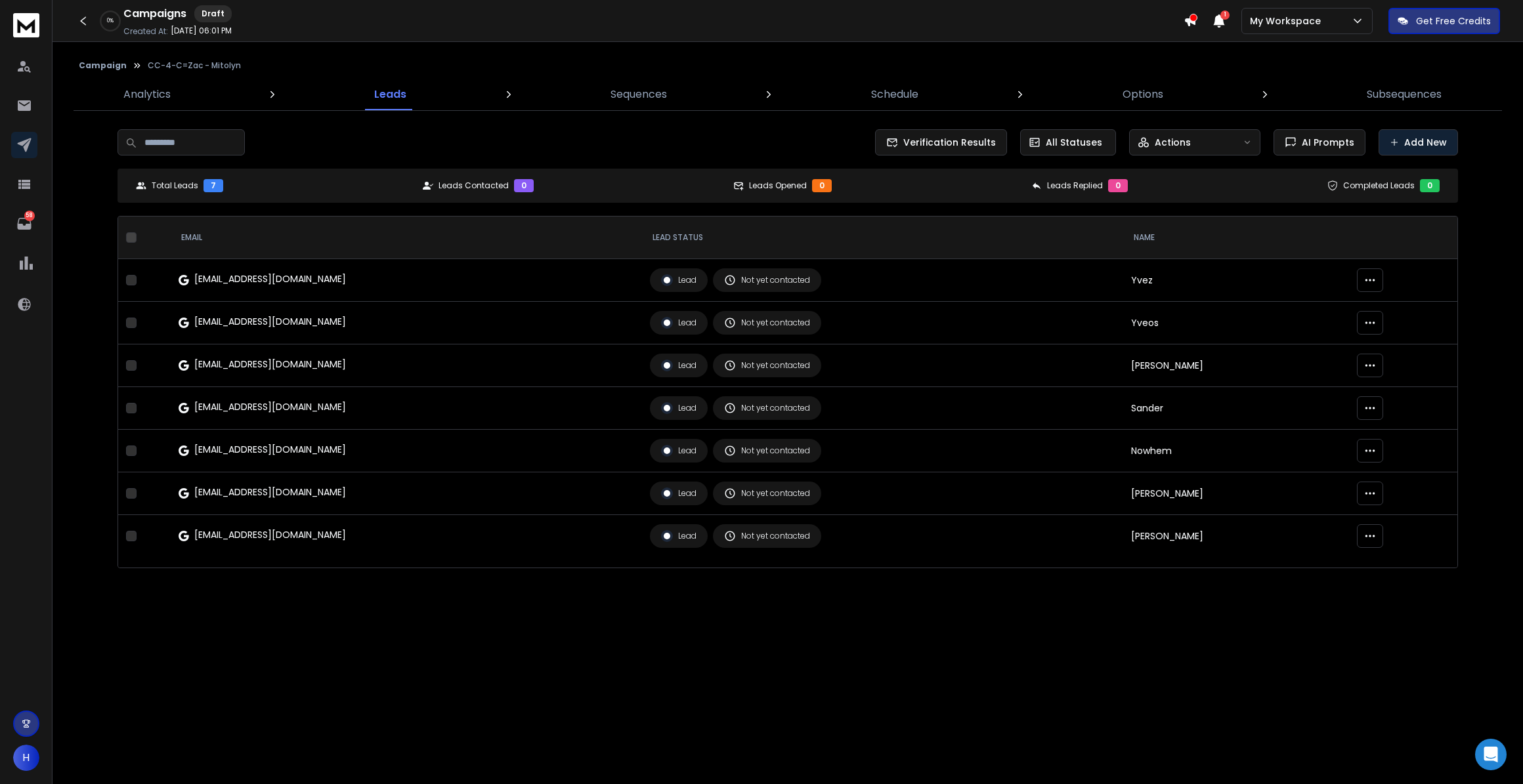
click at [1422, 140] on button "Add New" at bounding box center [1418, 142] width 79 height 27
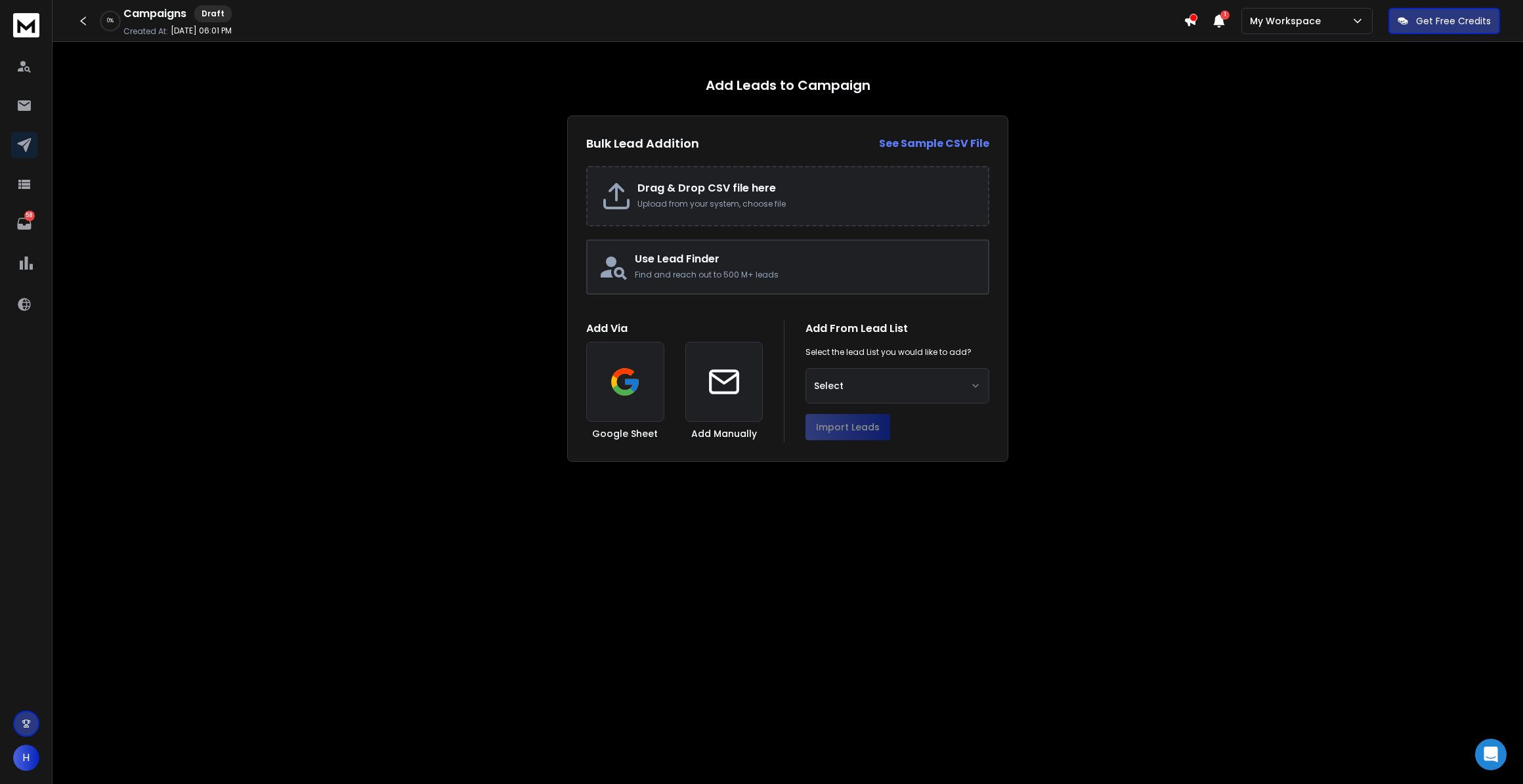
click at [750, 199] on p "Upload from your system, choose file" at bounding box center [806, 203] width 338 height 10
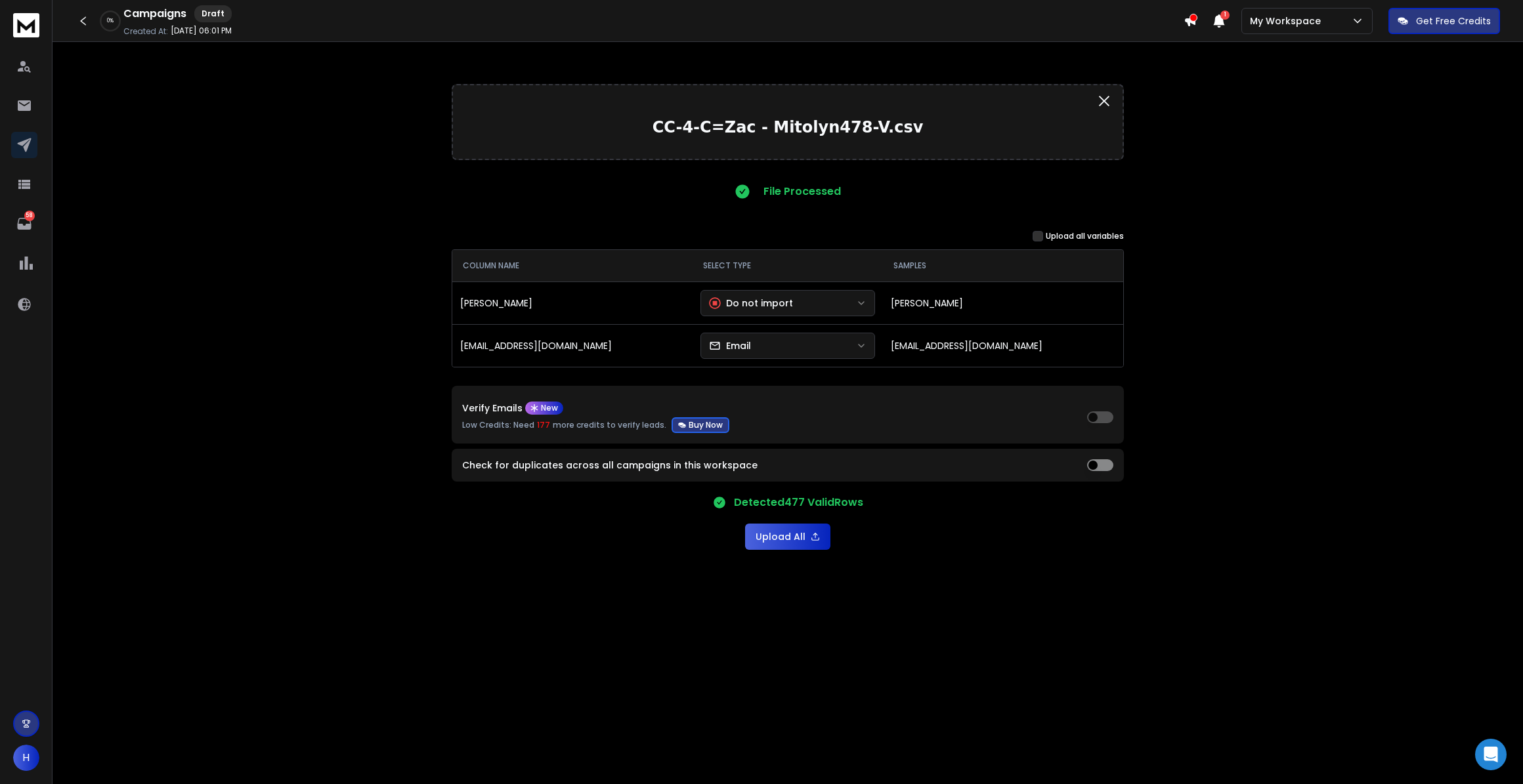
click at [787, 538] on button "Upload All" at bounding box center [787, 537] width 86 height 27
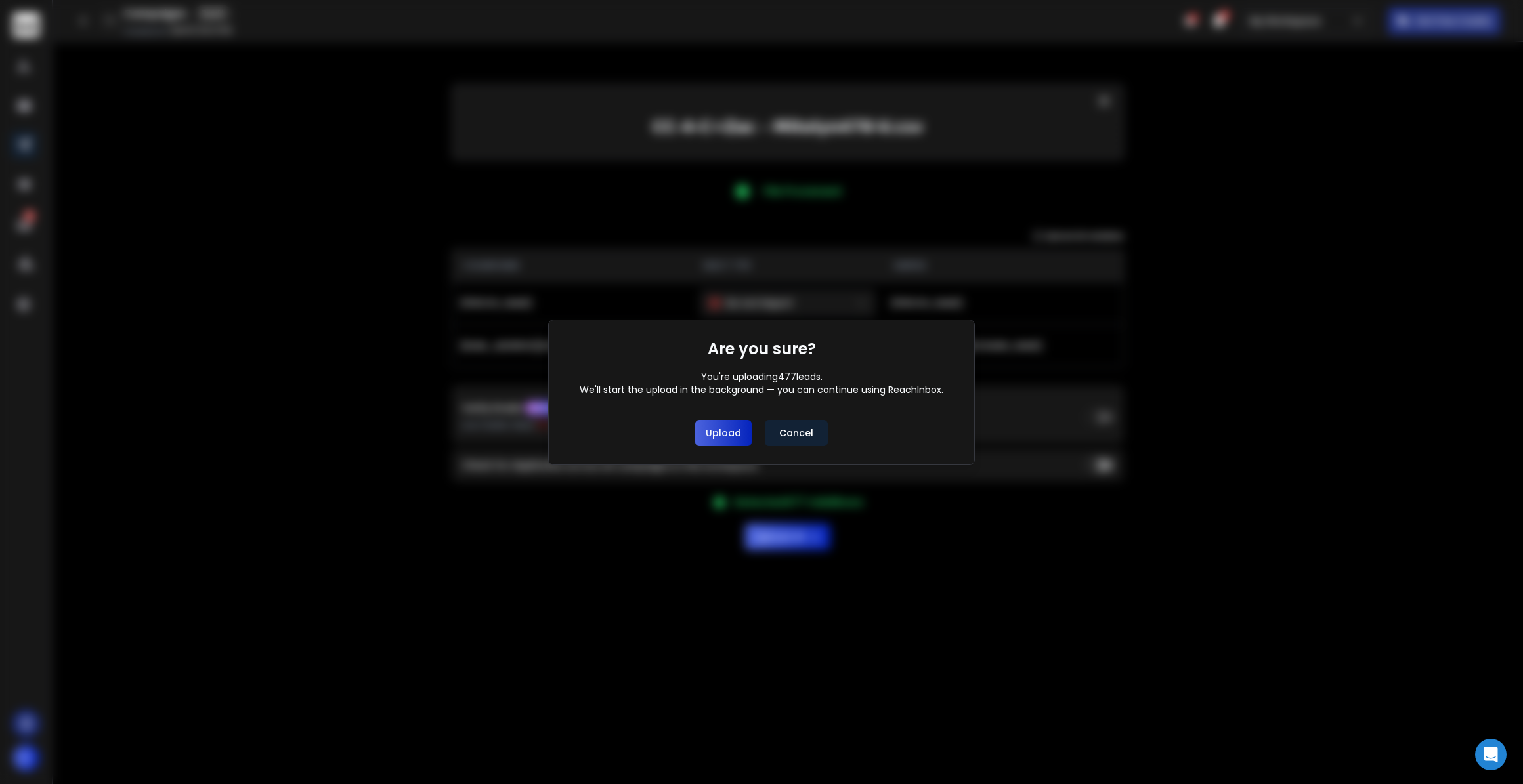
click at [729, 427] on button "Upload" at bounding box center [723, 433] width 56 height 27
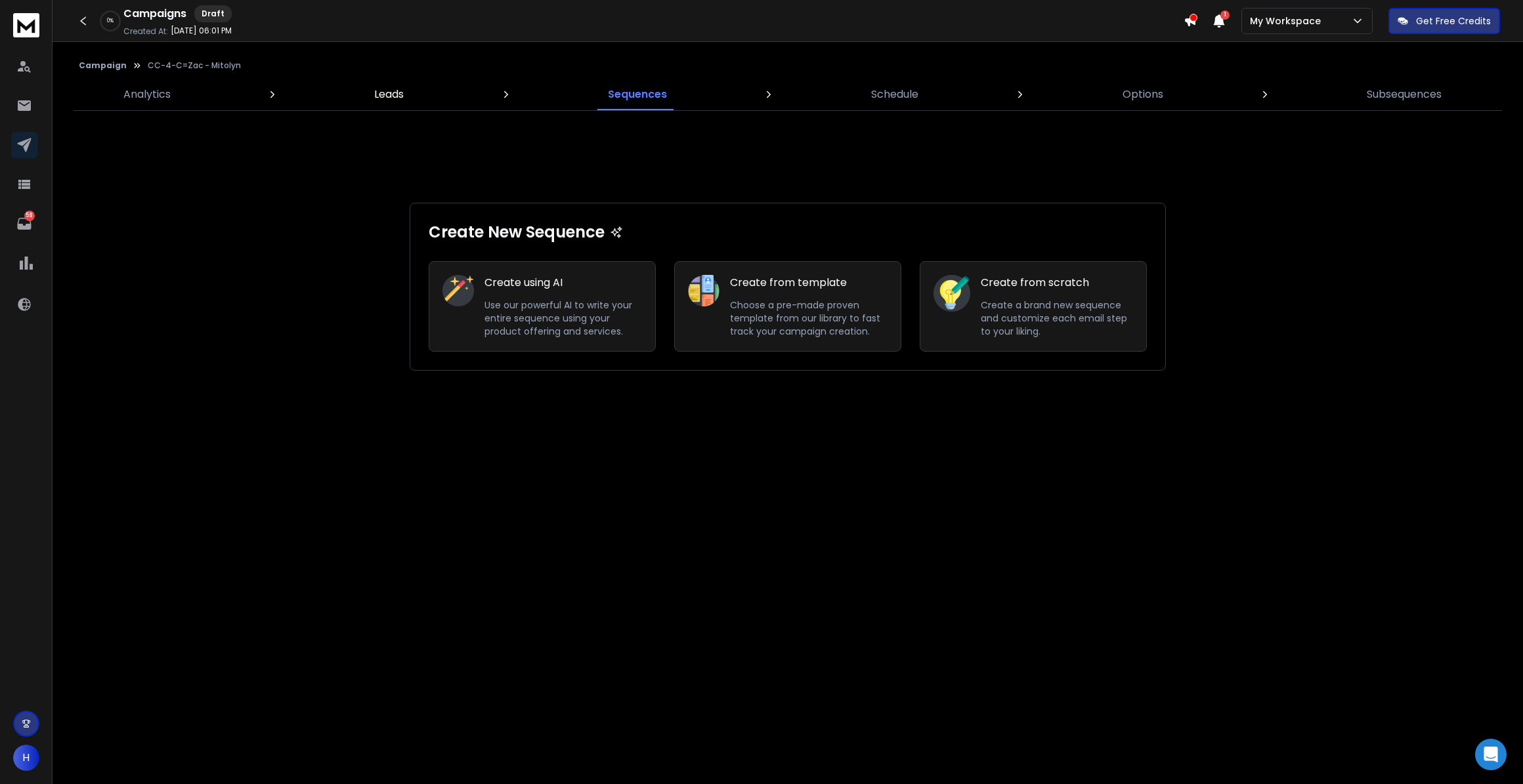
click at [380, 92] on p "Leads" at bounding box center [389, 94] width 29 height 16
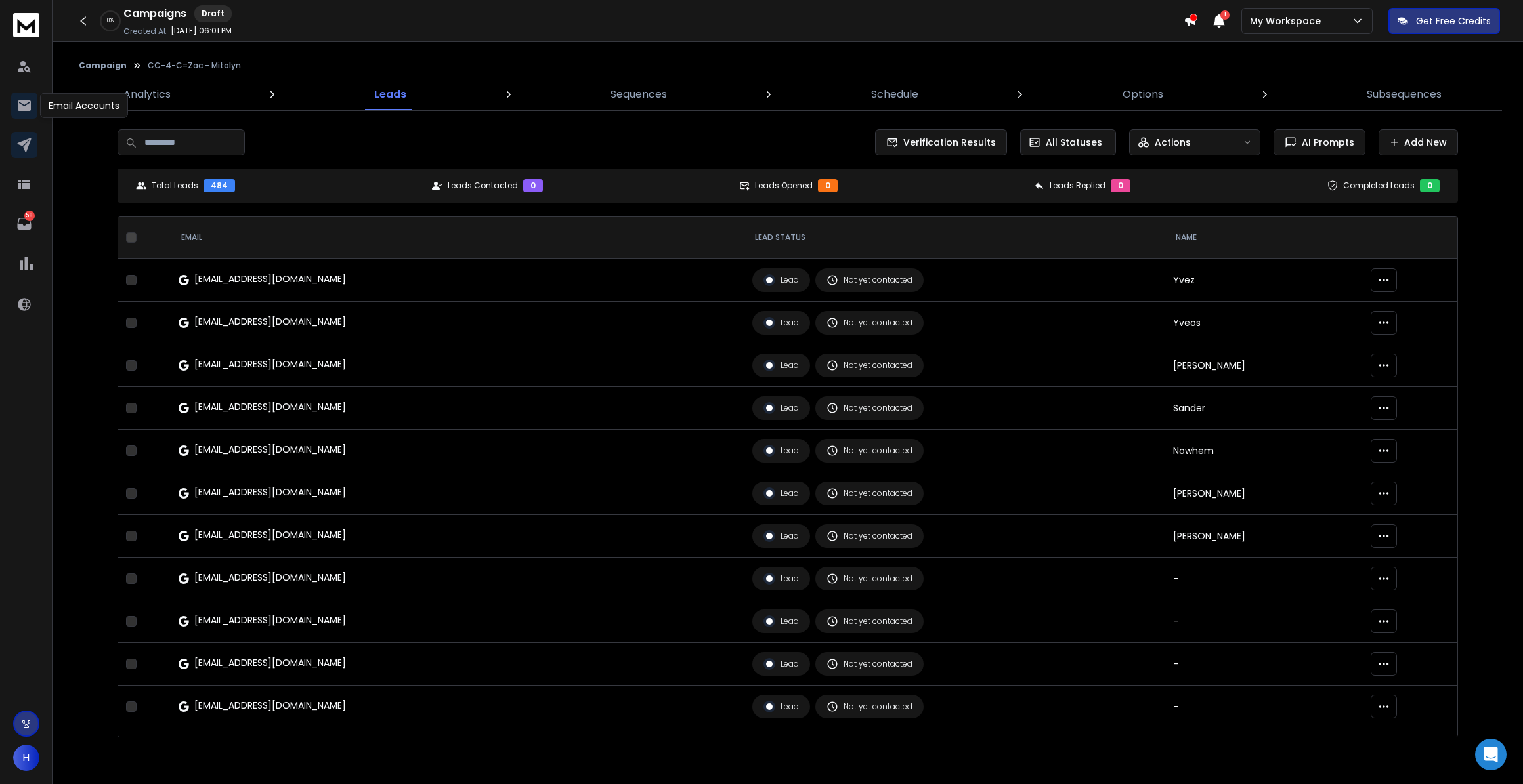
click at [27, 103] on icon at bounding box center [24, 105] width 16 height 16
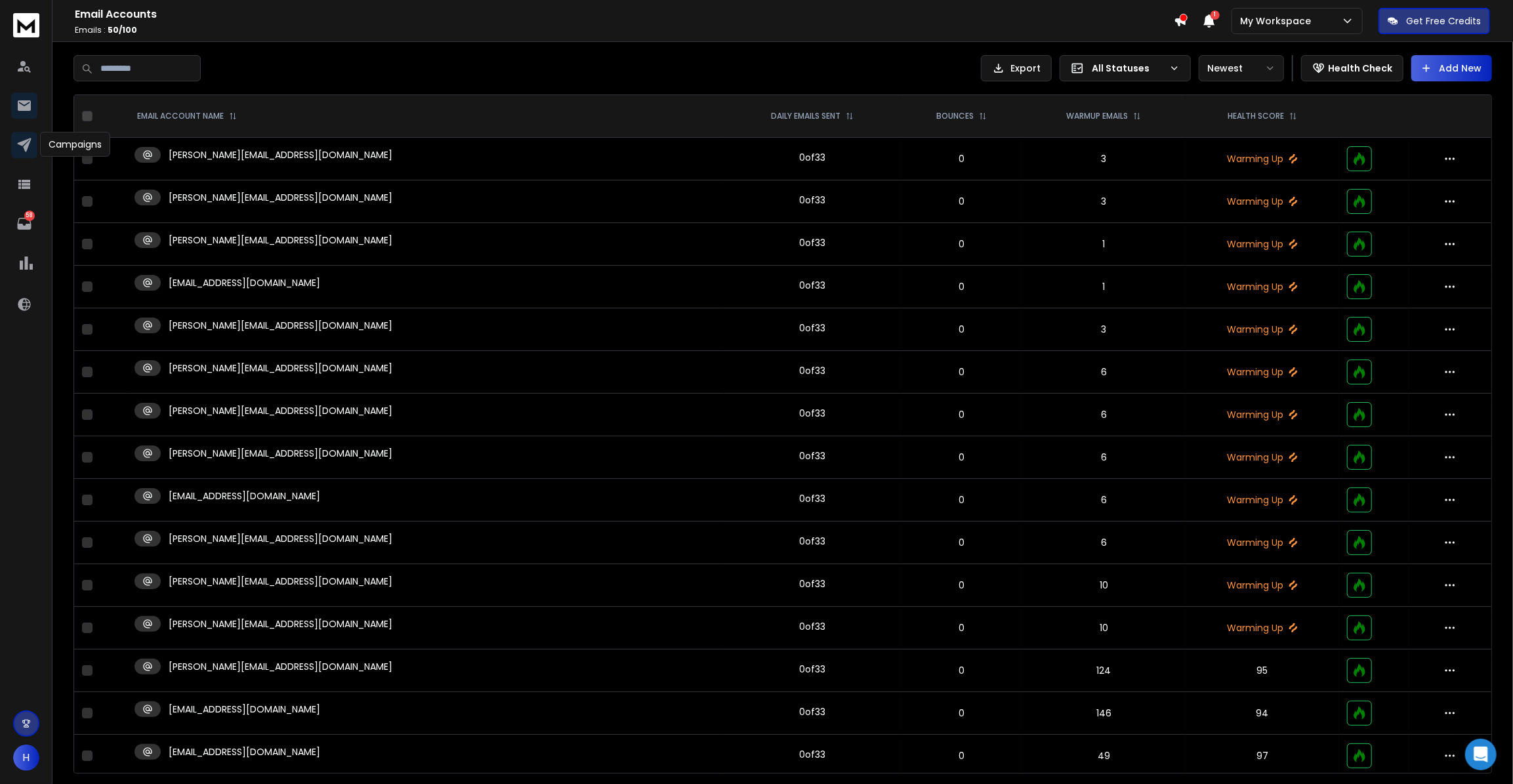
click at [20, 145] on icon at bounding box center [24, 144] width 16 height 16
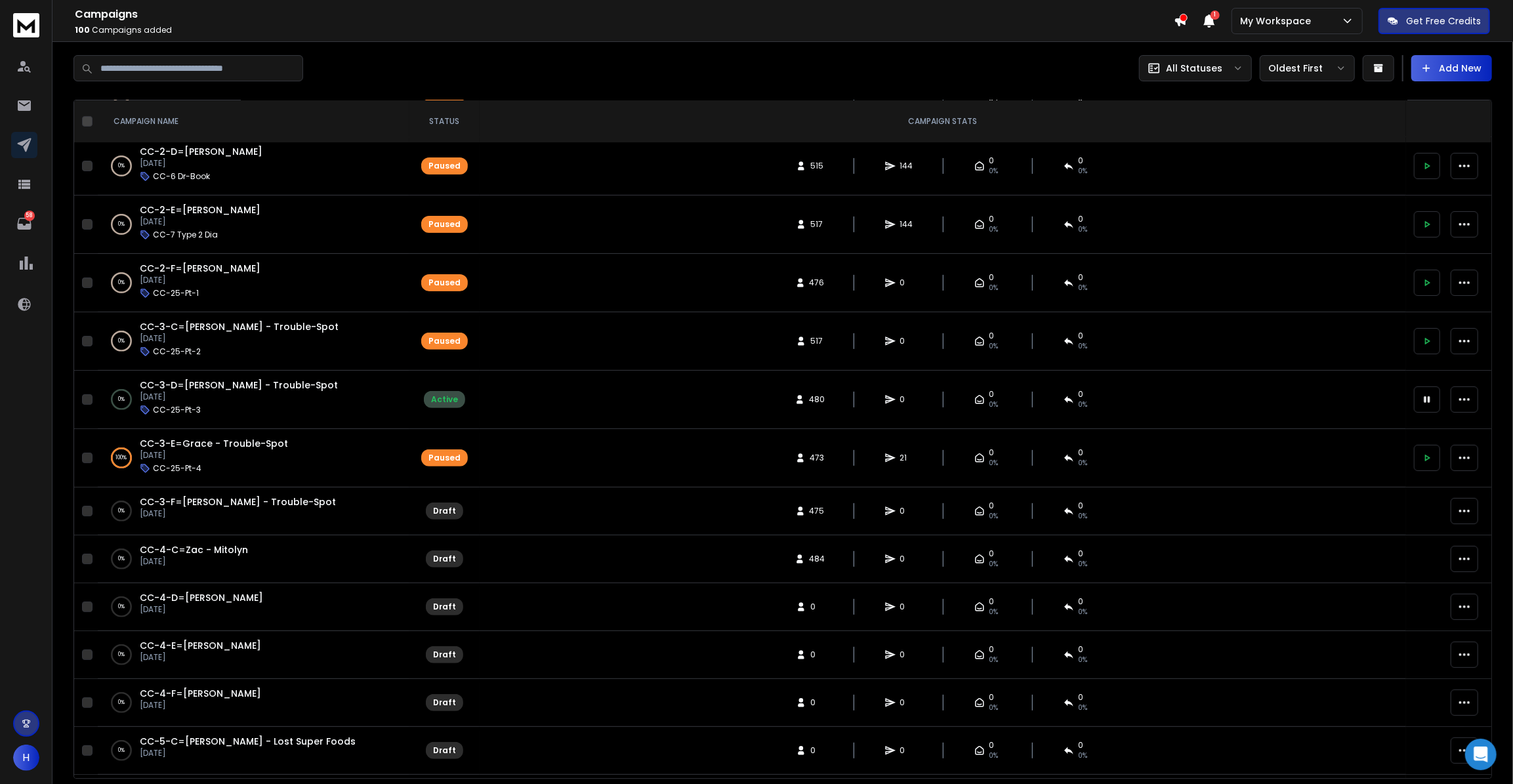
scroll to position [358, 0]
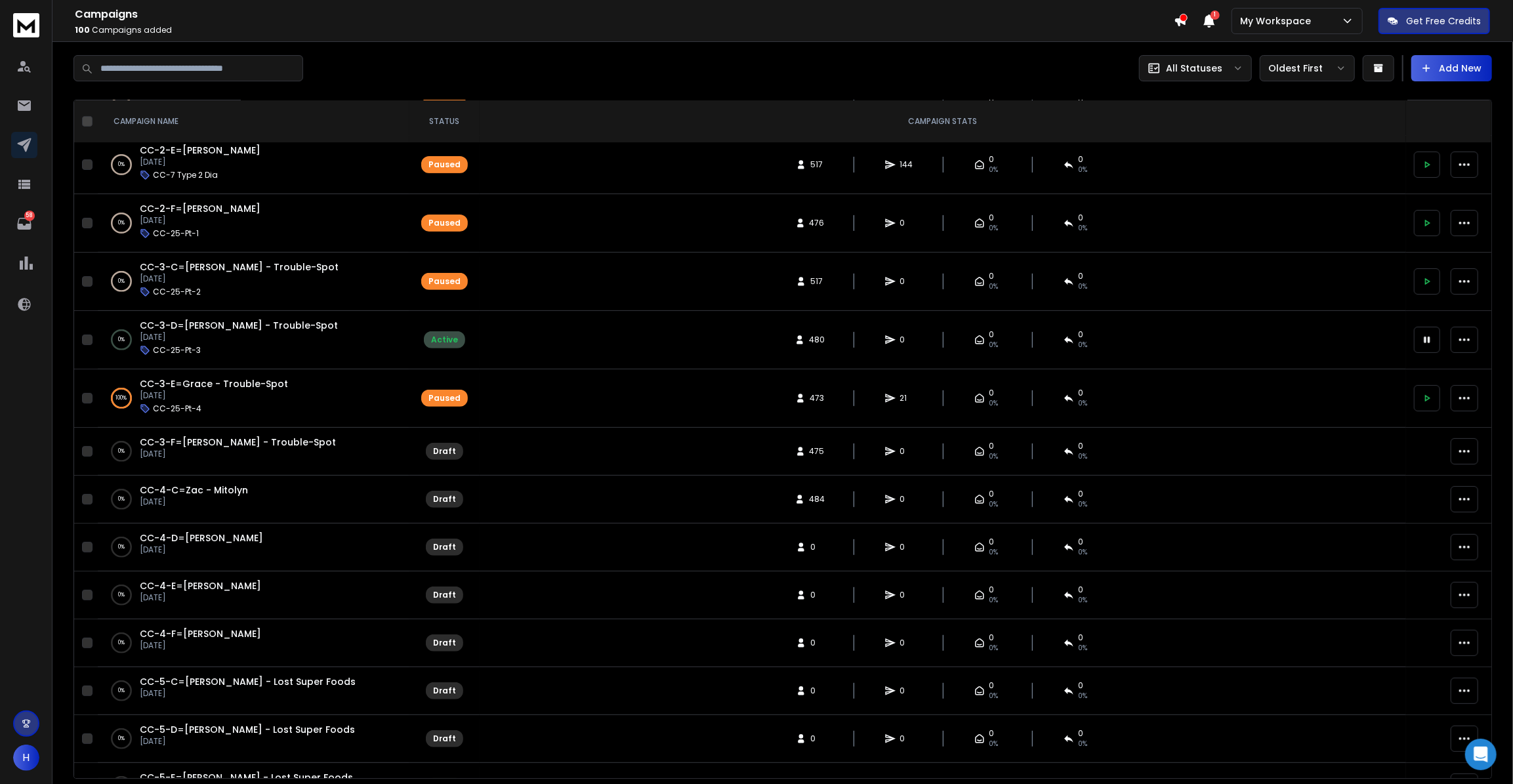
click at [173, 539] on span "CC-4-D=Ted - Mitolyn" at bounding box center [201, 538] width 123 height 13
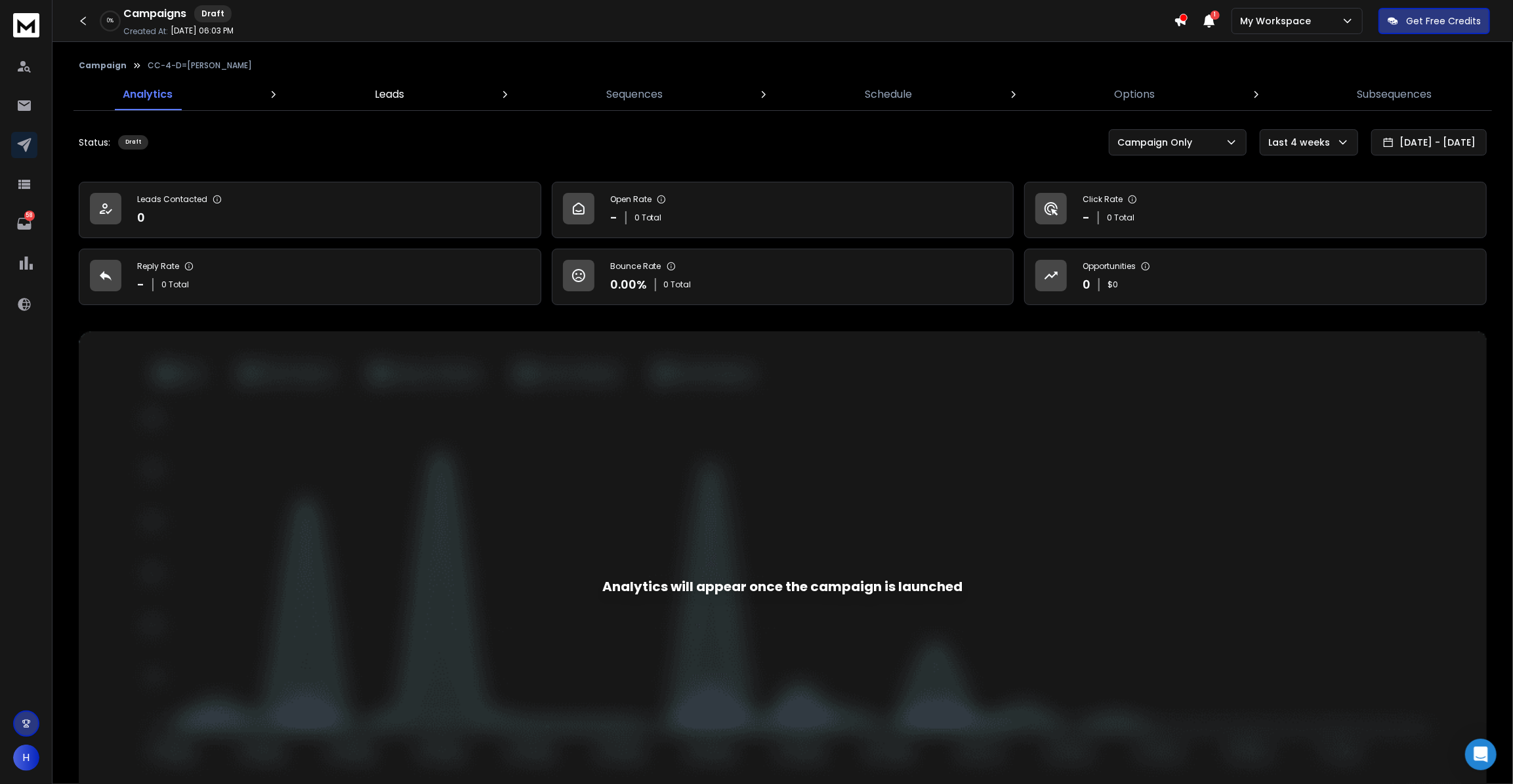
click at [389, 95] on p "Leads" at bounding box center [390, 94] width 29 height 16
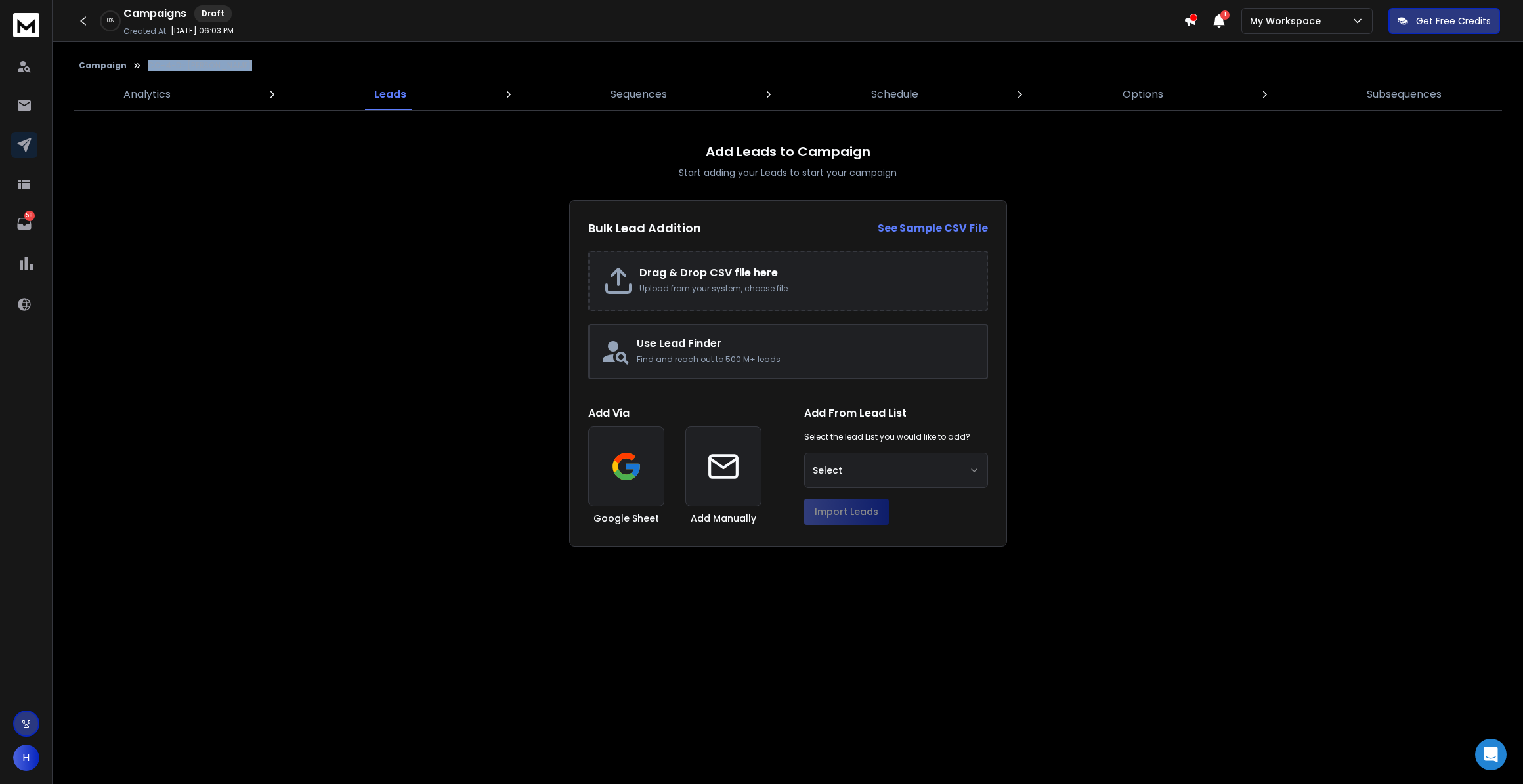
drag, startPoint x: 231, startPoint y: 61, endPoint x: 143, endPoint y: 62, distance: 88.0
click at [148, 62] on p "CC-4-D=Ted - Mitolyn" at bounding box center [200, 65] width 105 height 10
copy p "CC-4-D=Ted - Mitolyn"
click at [699, 291] on p "Upload from your system, choose file" at bounding box center [806, 288] width 334 height 10
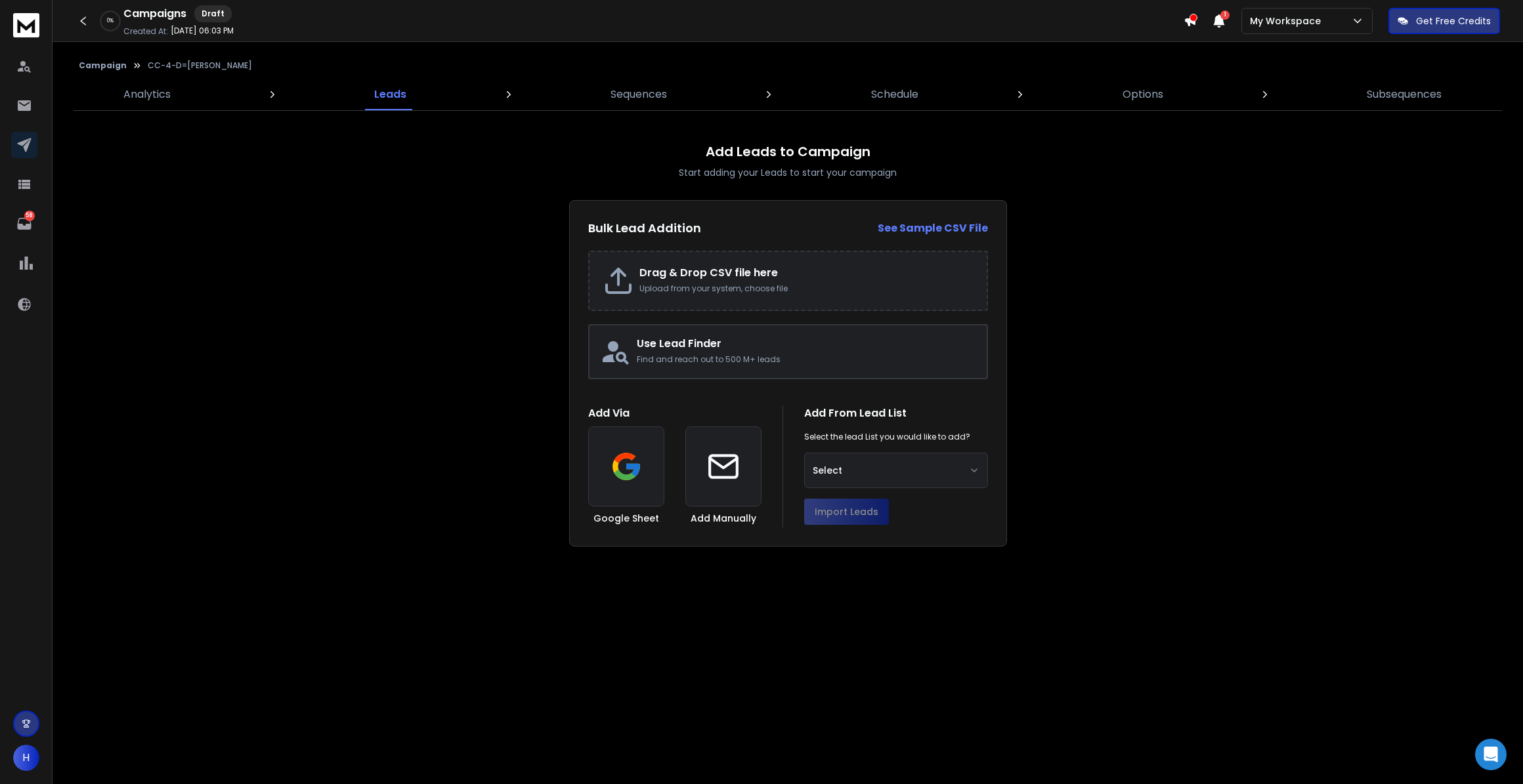
click at [779, 275] on h2 "Drag & Drop CSV file here" at bounding box center [806, 272] width 334 height 16
type input "**********"
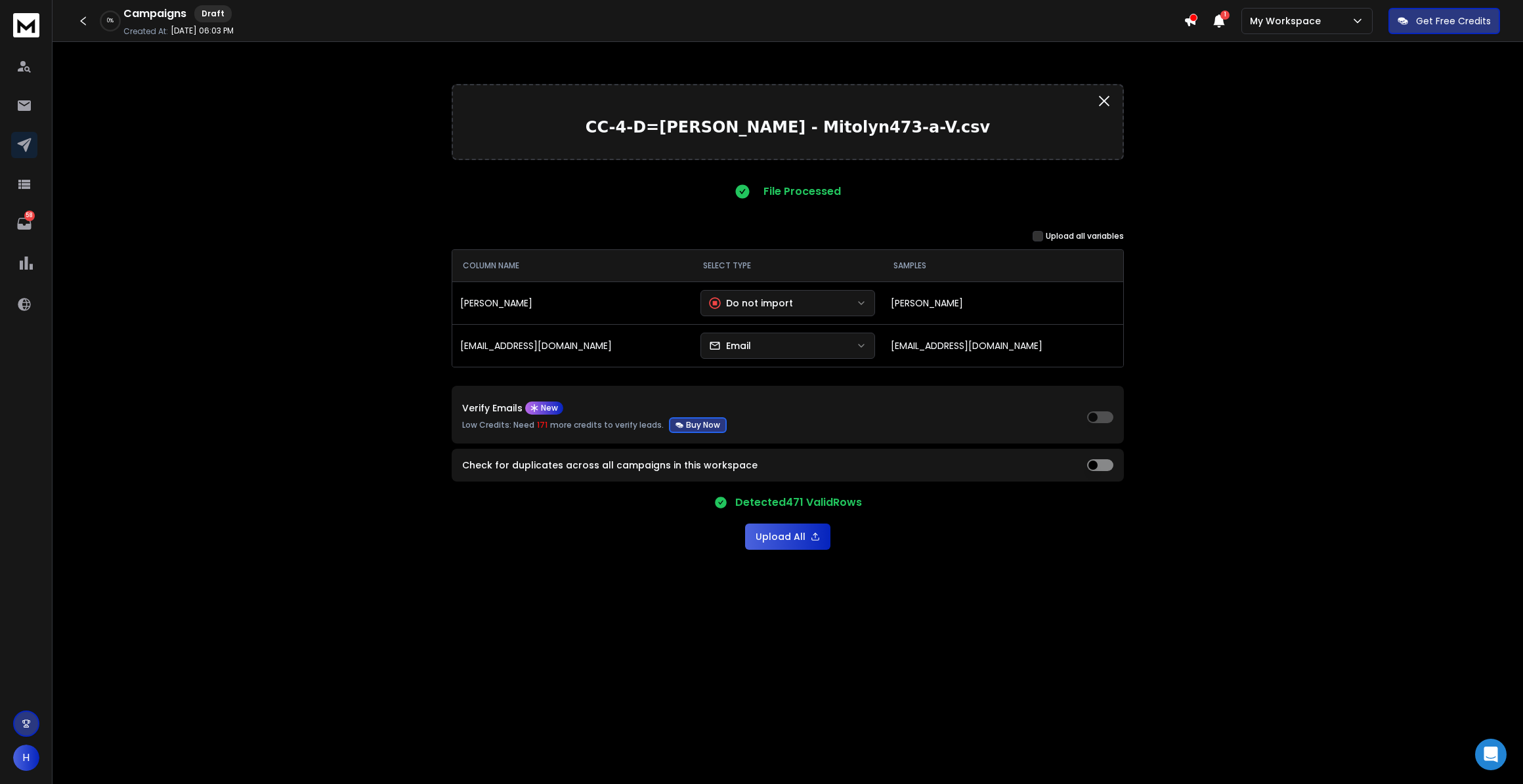
click at [774, 536] on button "Upload All" at bounding box center [787, 537] width 86 height 27
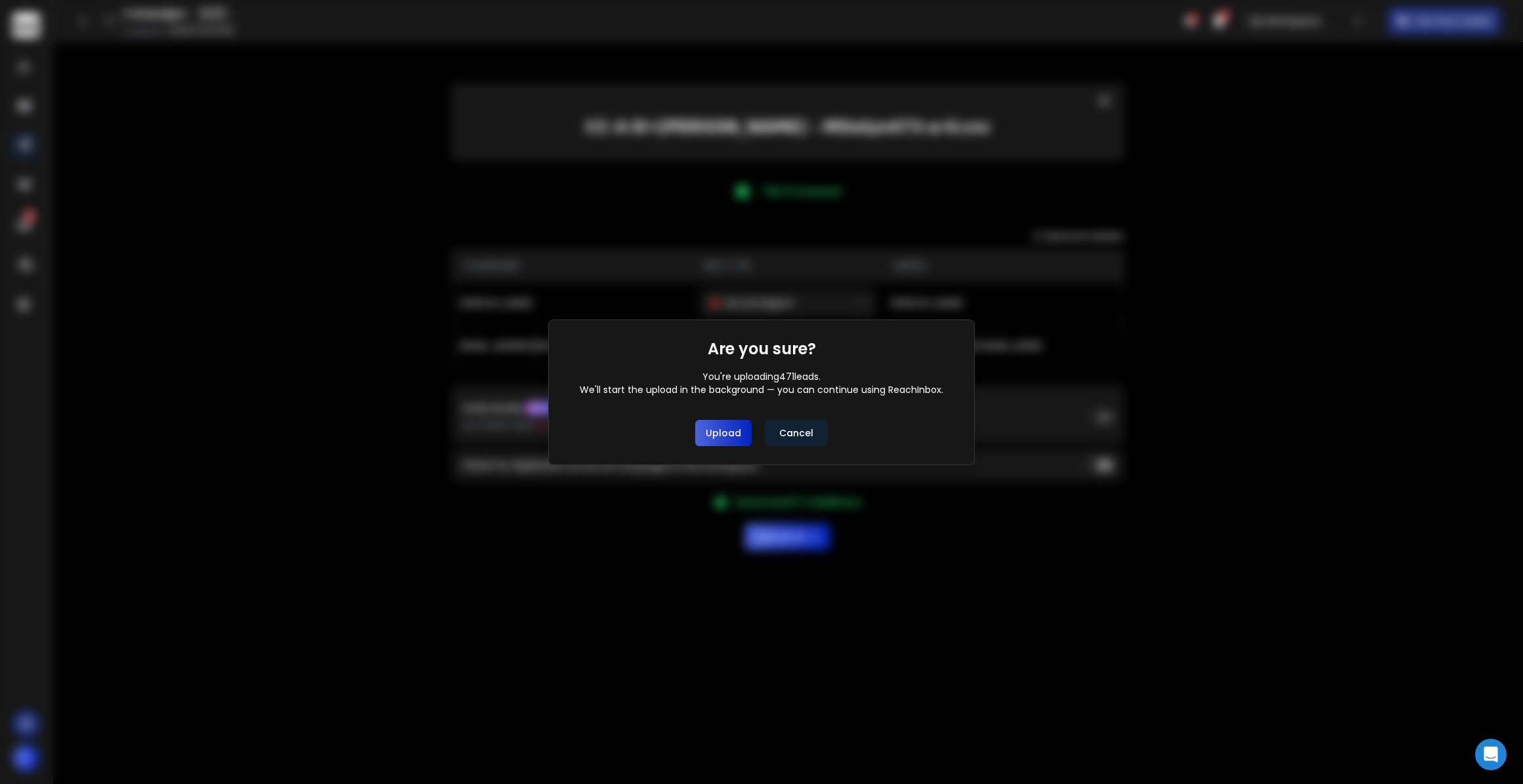
click at [733, 435] on button "Upload" at bounding box center [723, 433] width 56 height 27
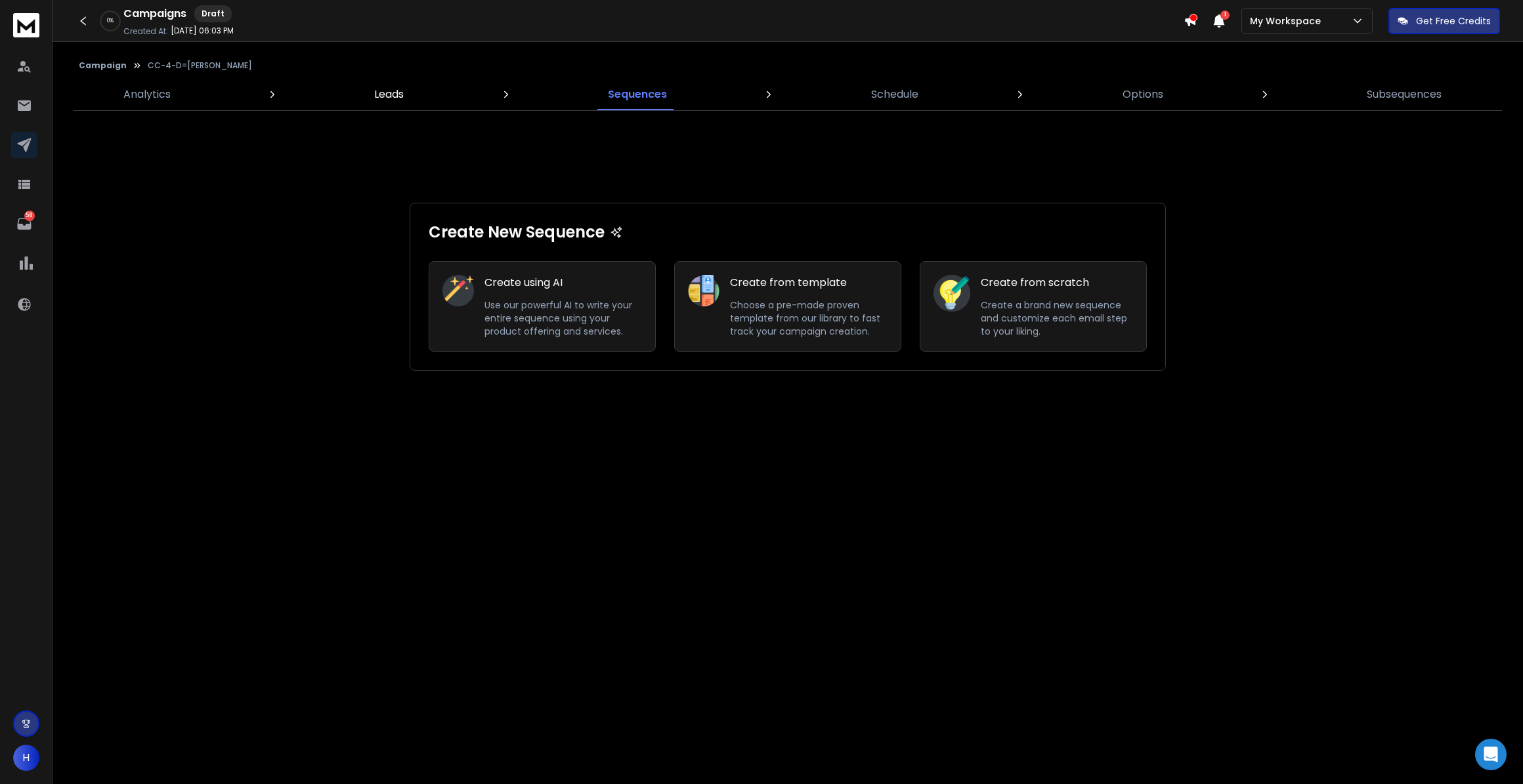
click at [391, 88] on p "Leads" at bounding box center [389, 94] width 29 height 16
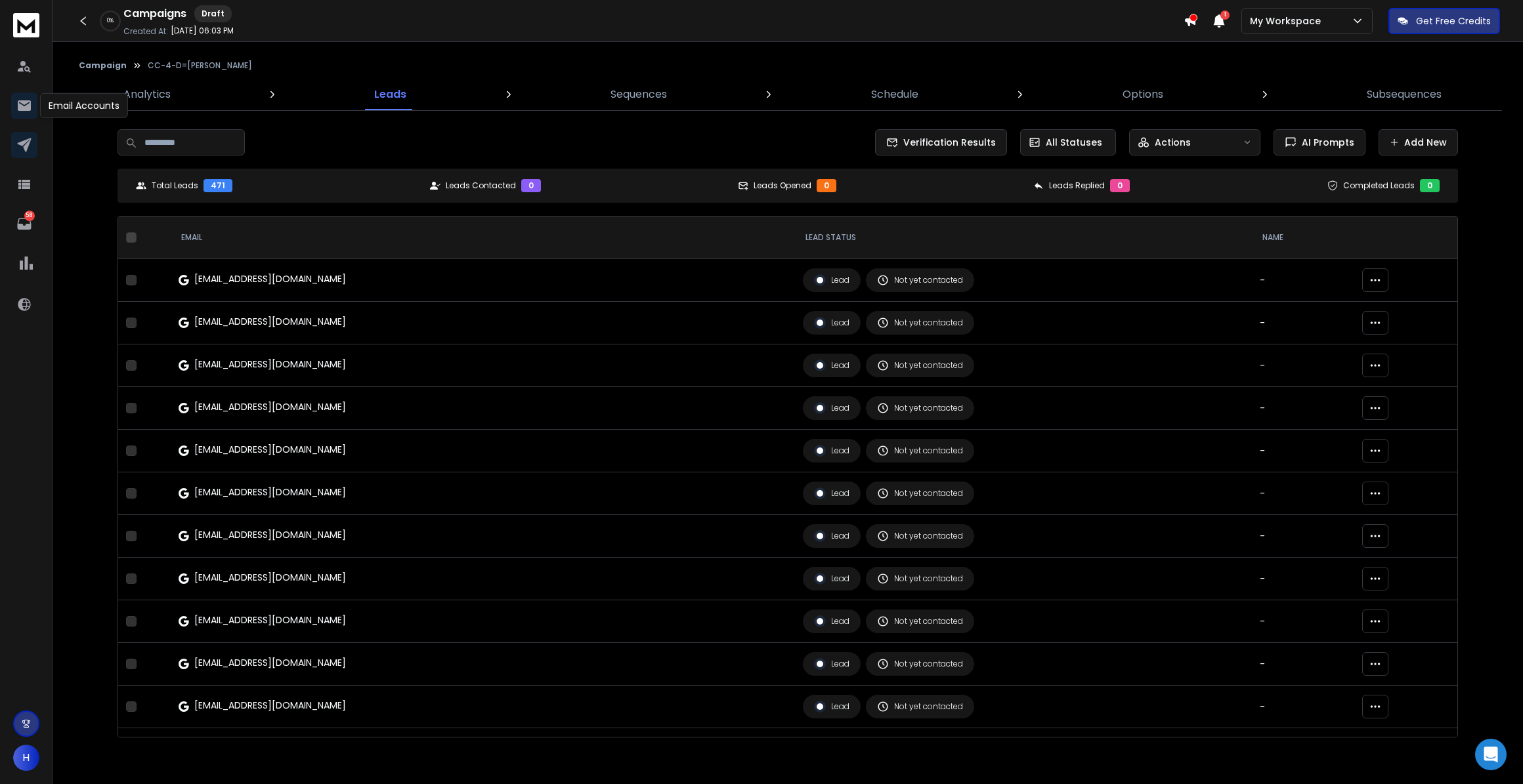
click at [24, 107] on icon at bounding box center [24, 105] width 13 height 10
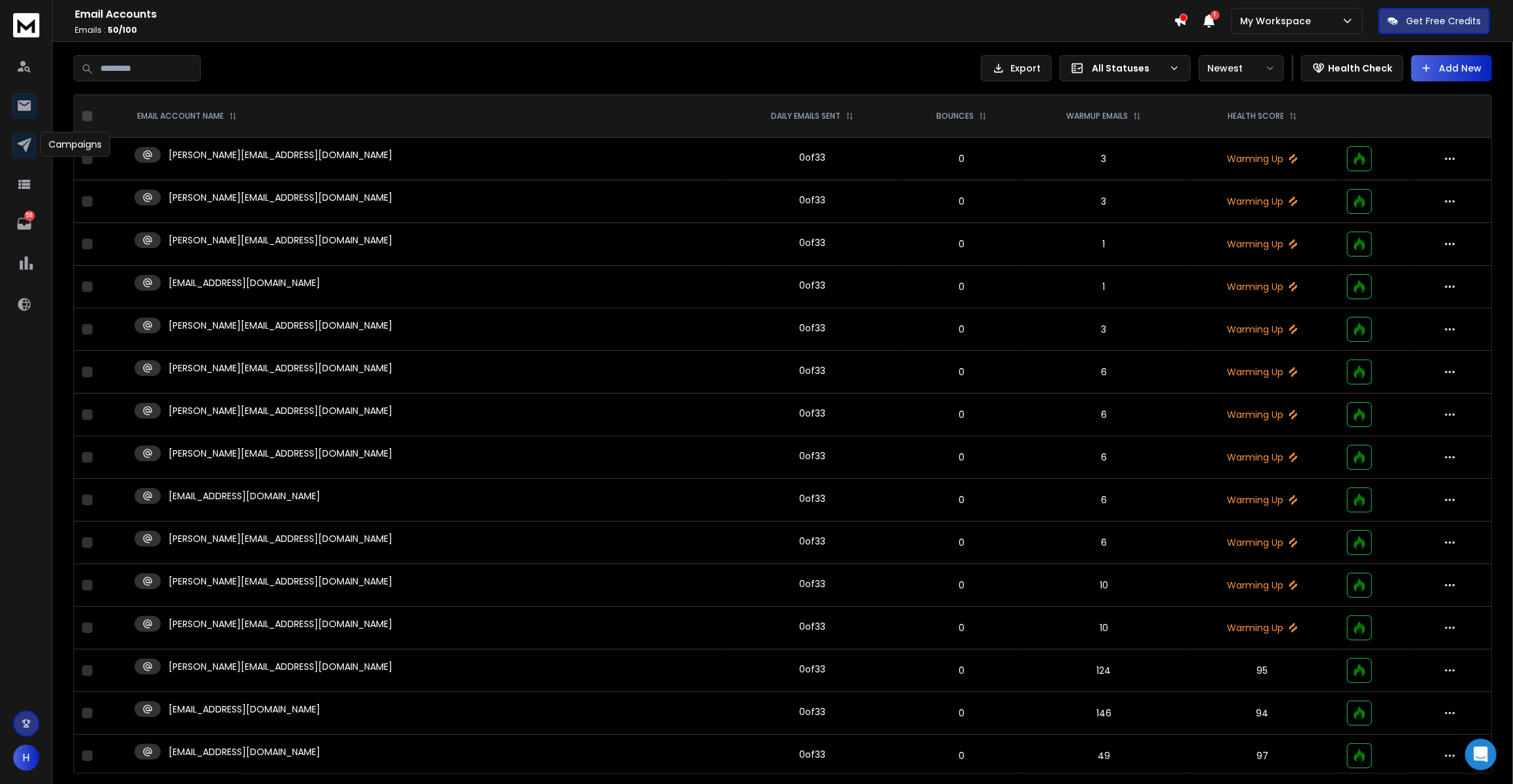
click at [24, 139] on icon at bounding box center [24, 144] width 16 height 16
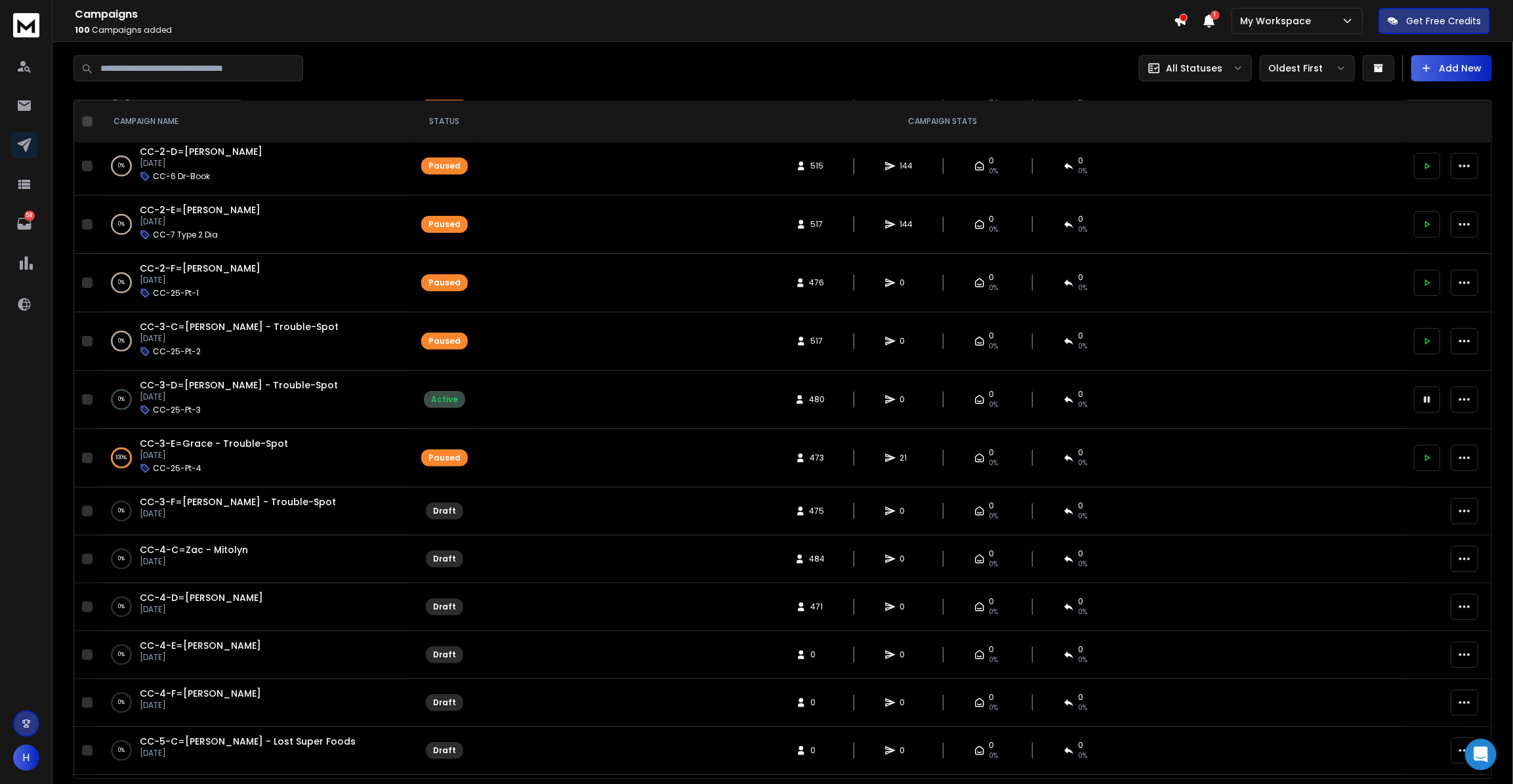
scroll to position [358, 0]
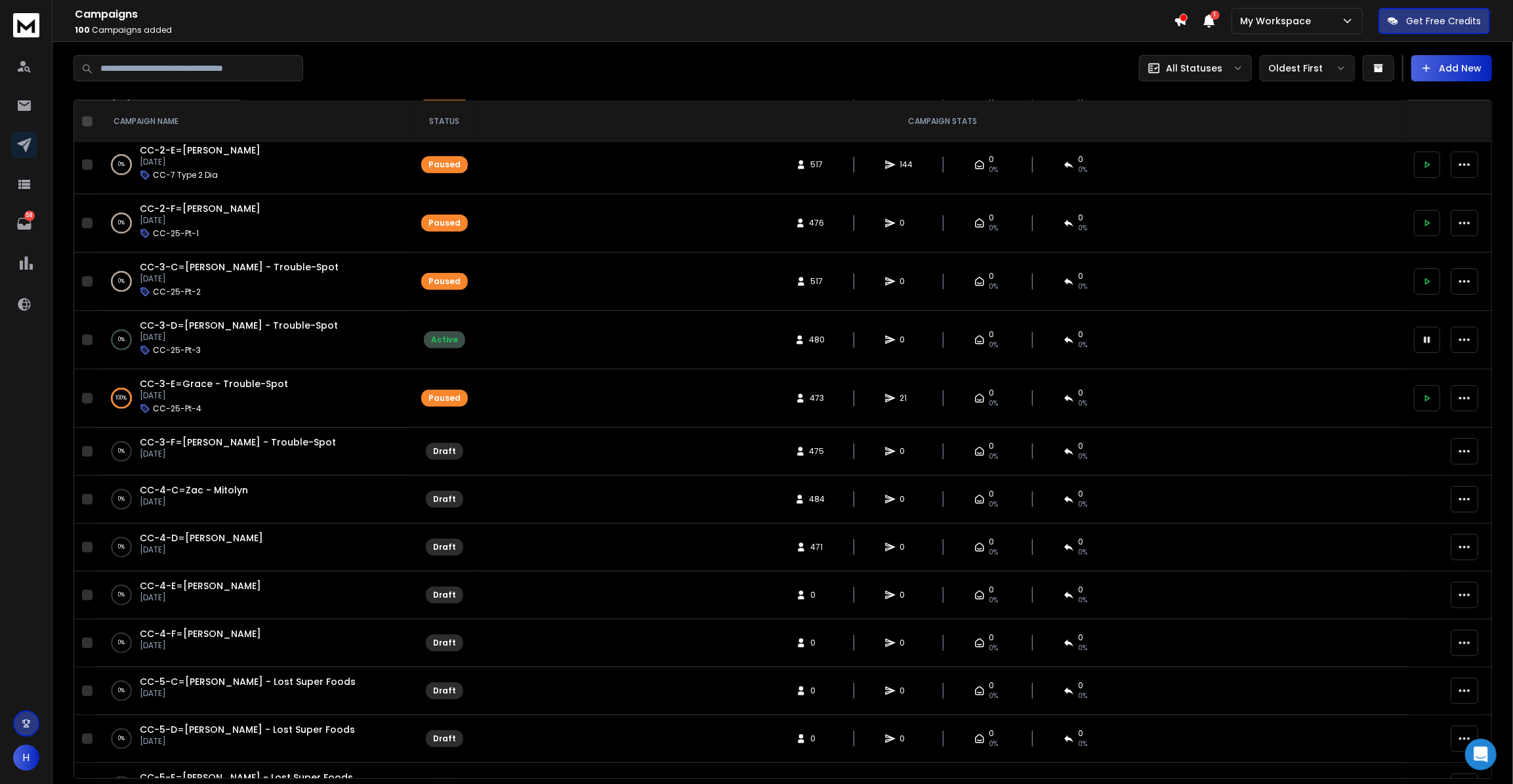
click at [199, 586] on span "CC-4-E=Taylor - Mitolyn" at bounding box center [200, 585] width 121 height 13
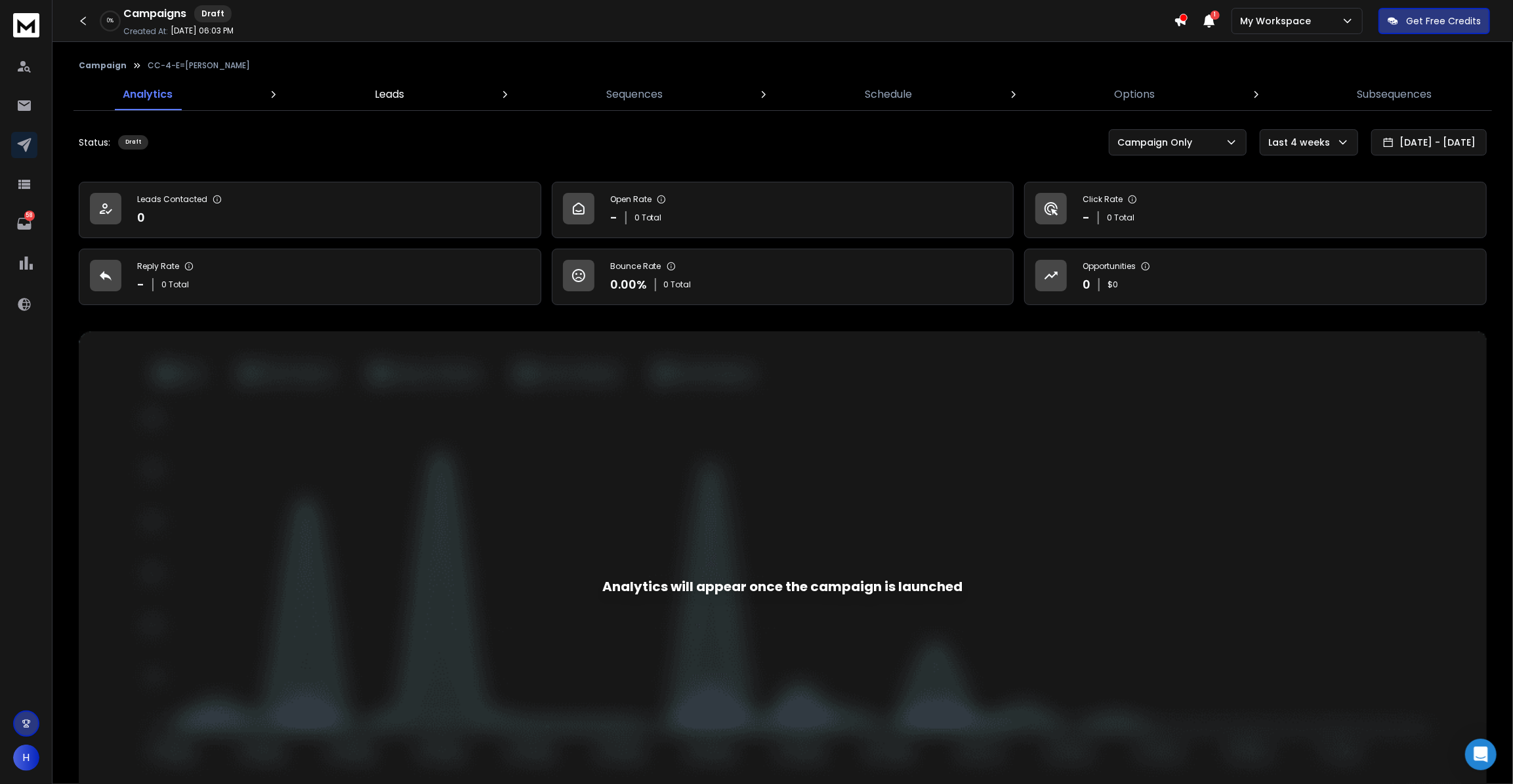
click at [395, 92] on p "Leads" at bounding box center [390, 94] width 29 height 16
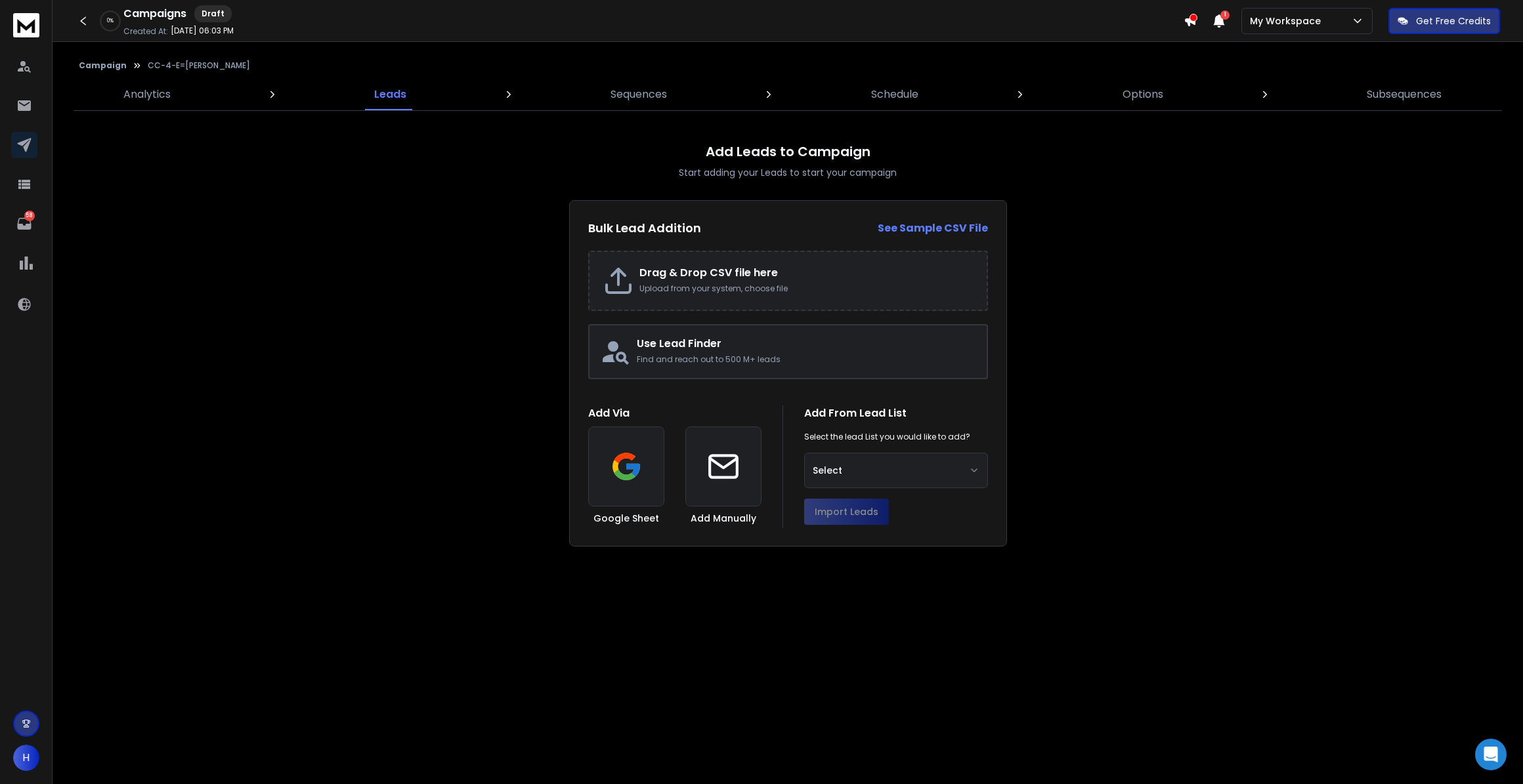
drag, startPoint x: 243, startPoint y: 61, endPoint x: 144, endPoint y: 61, distance: 99.0
click at [144, 61] on div "Campaign CC-4-E=Taylor - Mitolyn" at bounding box center [787, 65] width 1428 height 21
copy p "CC-4-E=Taylor - Mitolyn"
click at [729, 265] on h2 "Drag & Drop CSV file here" at bounding box center [806, 272] width 334 height 16
type input "**********"
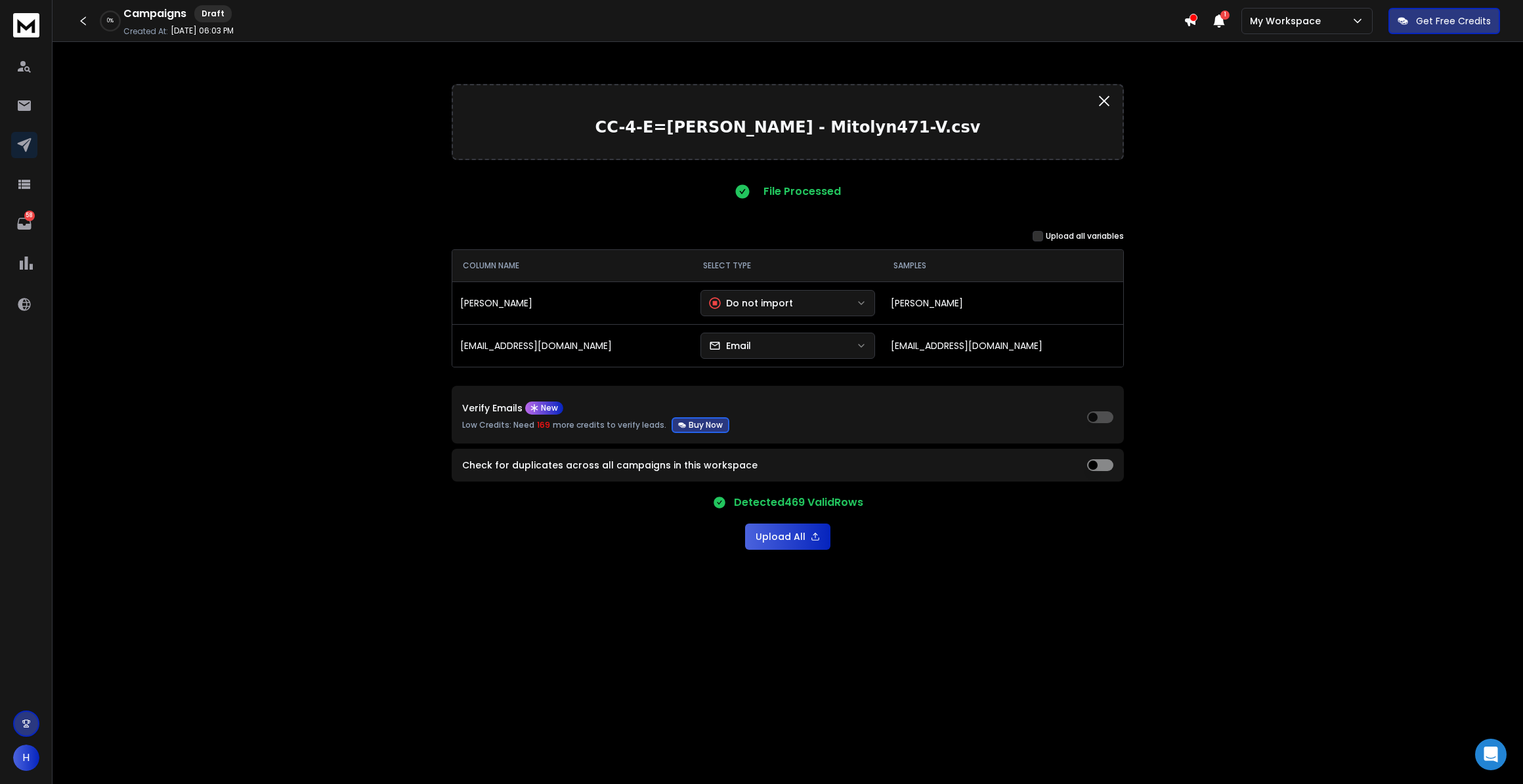
click at [786, 536] on button "Upload All" at bounding box center [787, 537] width 86 height 27
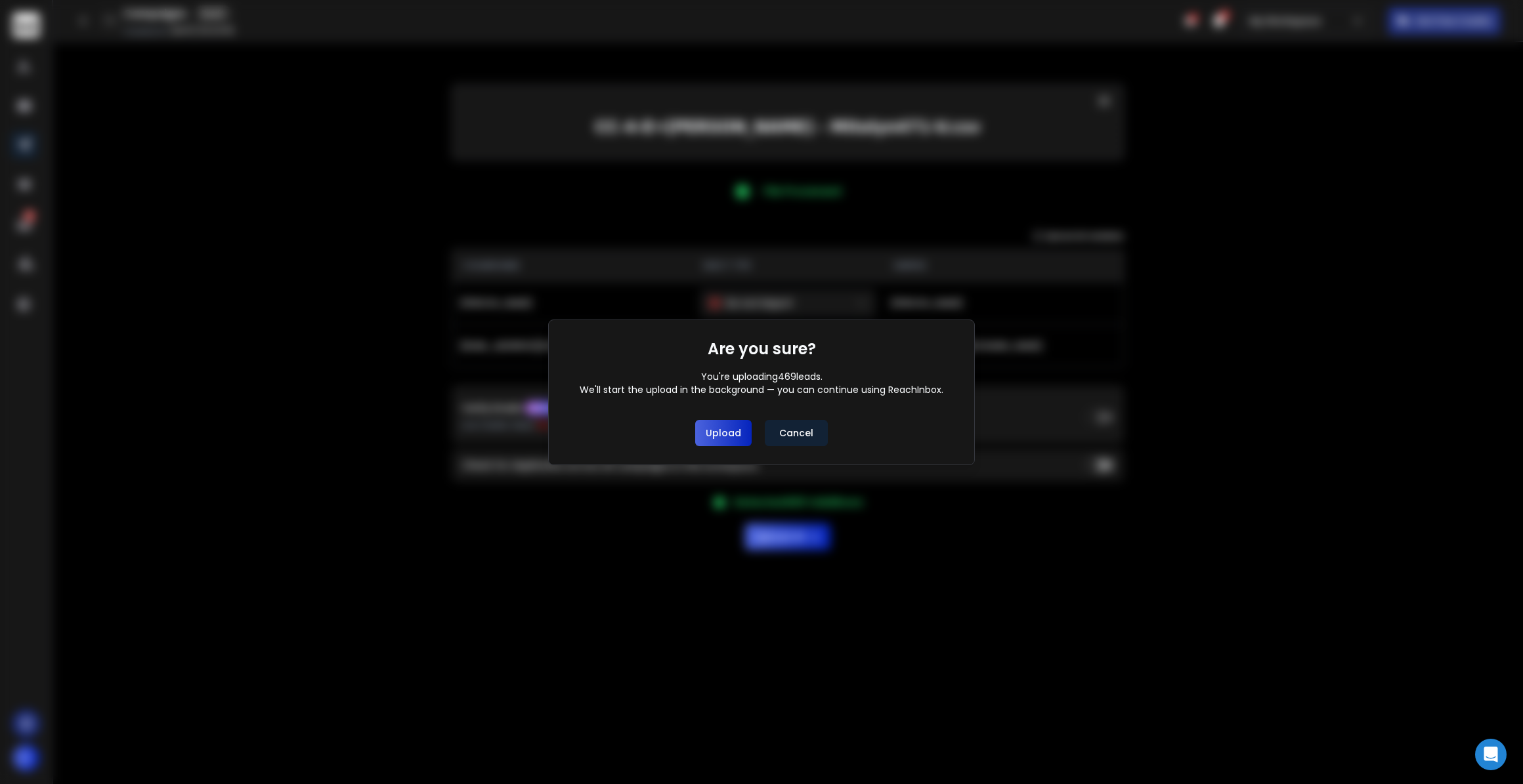
click at [732, 433] on button "Upload" at bounding box center [723, 433] width 56 height 27
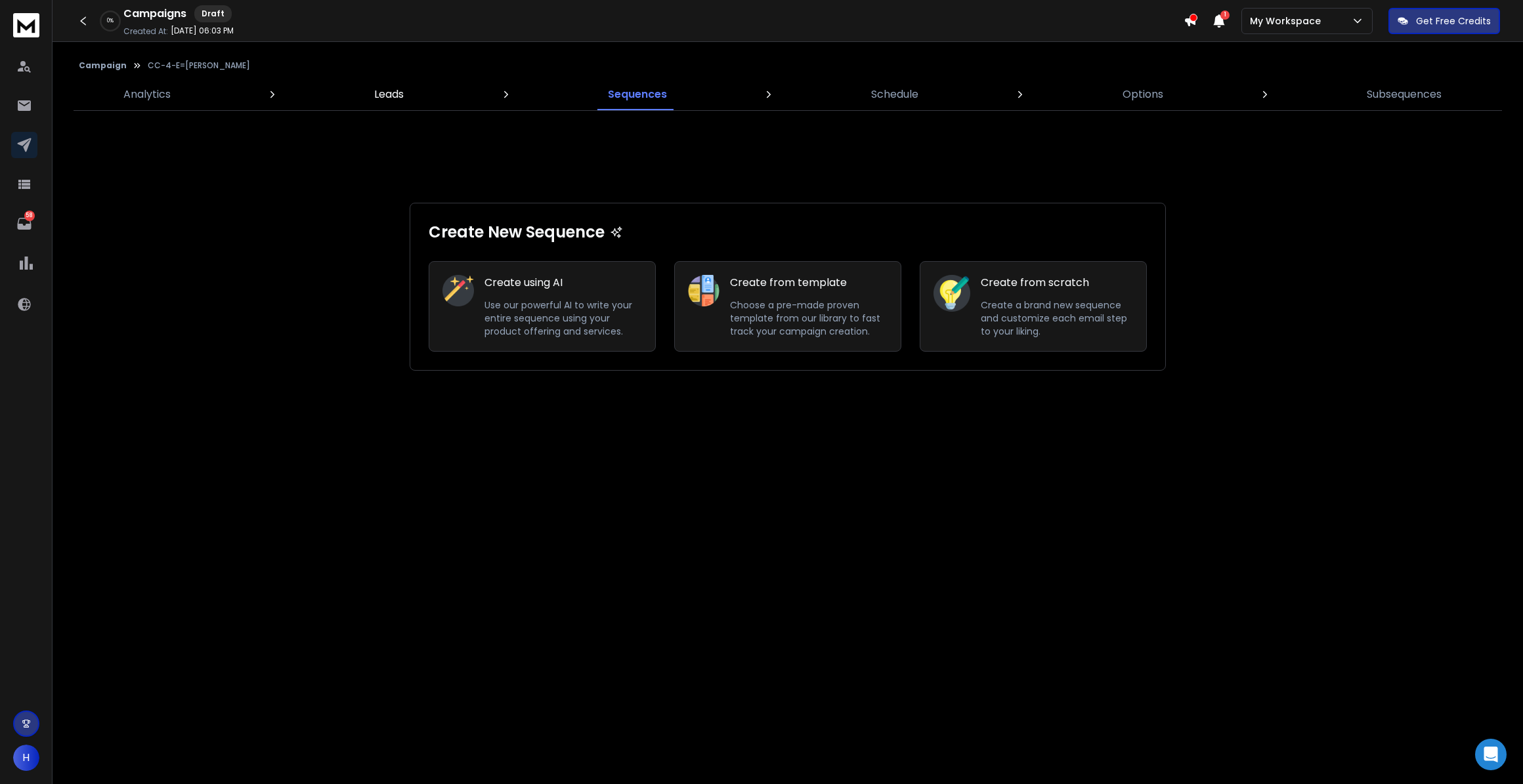
click at [381, 90] on p "Leads" at bounding box center [389, 94] width 29 height 16
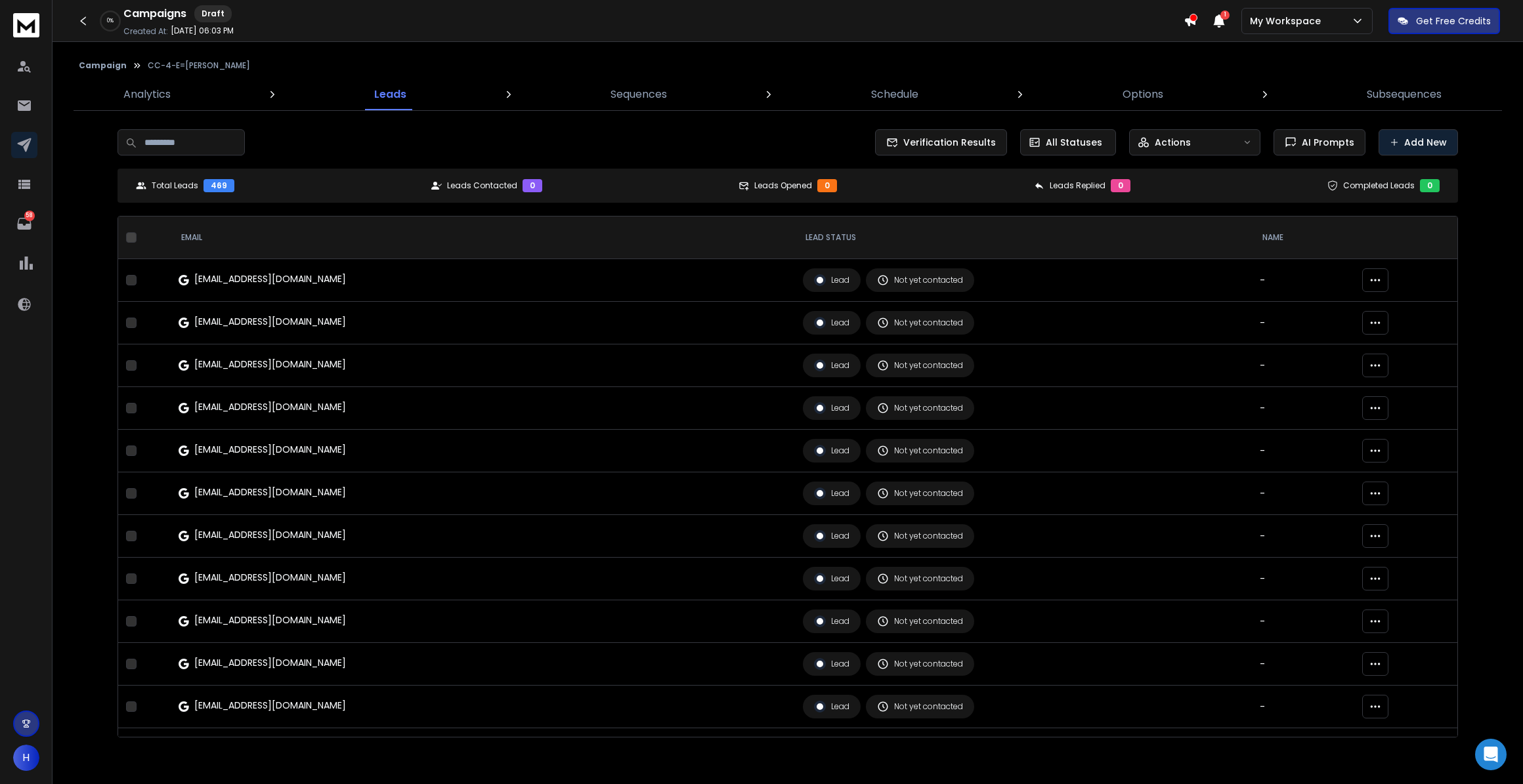
click at [1426, 142] on button "Add New" at bounding box center [1418, 142] width 79 height 27
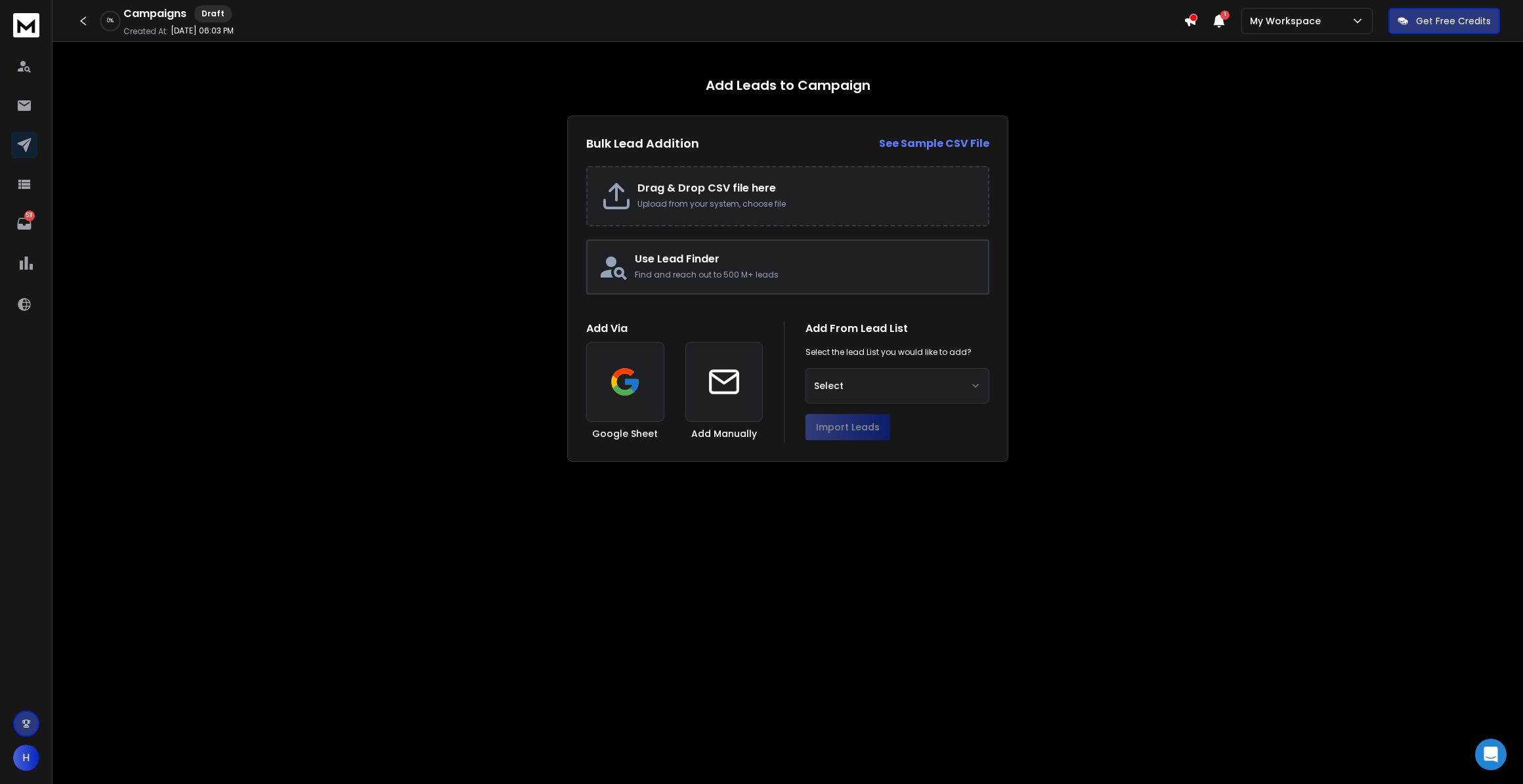
click at [717, 199] on p "Upload from your system, choose file" at bounding box center [806, 203] width 338 height 10
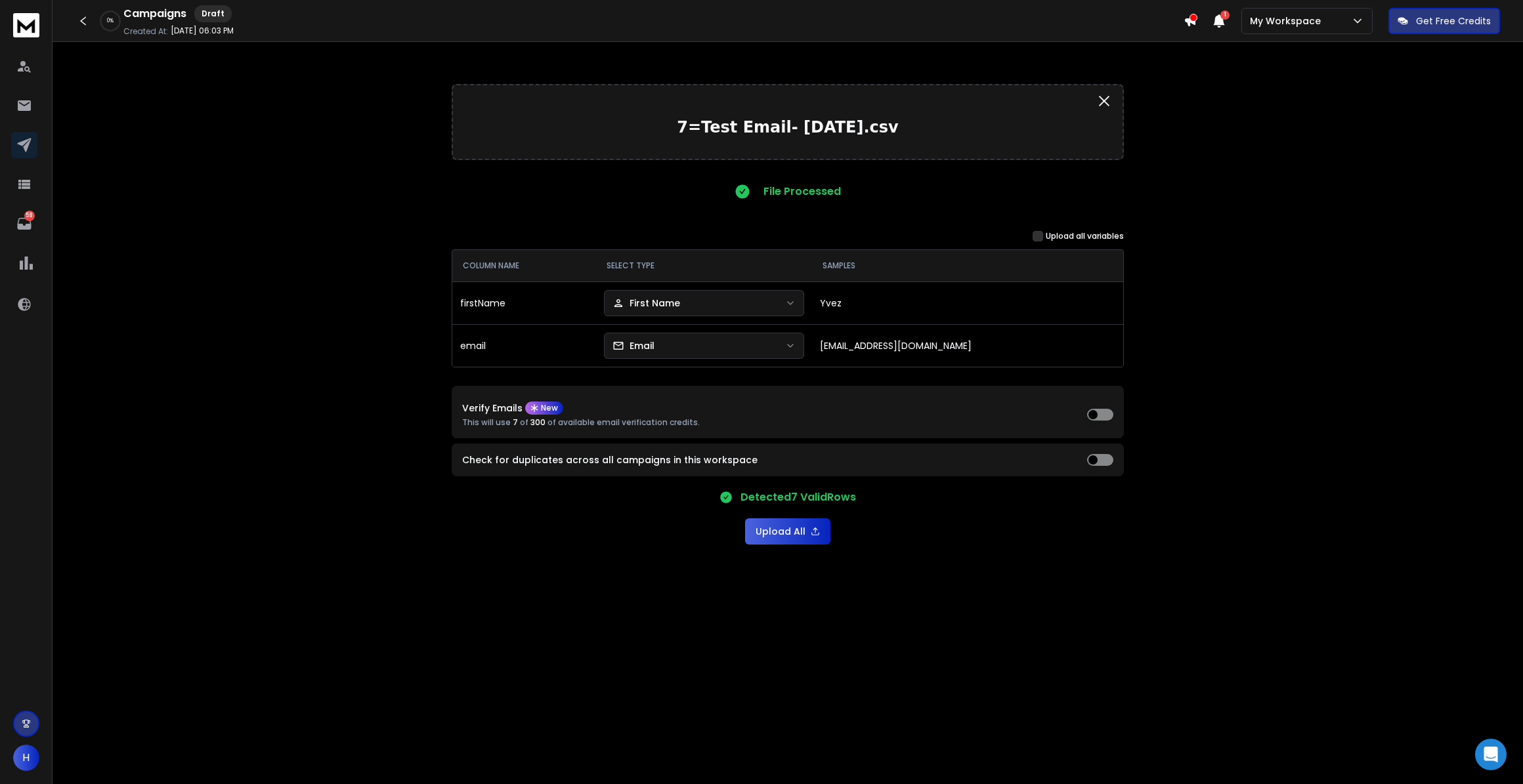
click at [785, 528] on button "Upload All" at bounding box center [787, 531] width 86 height 27
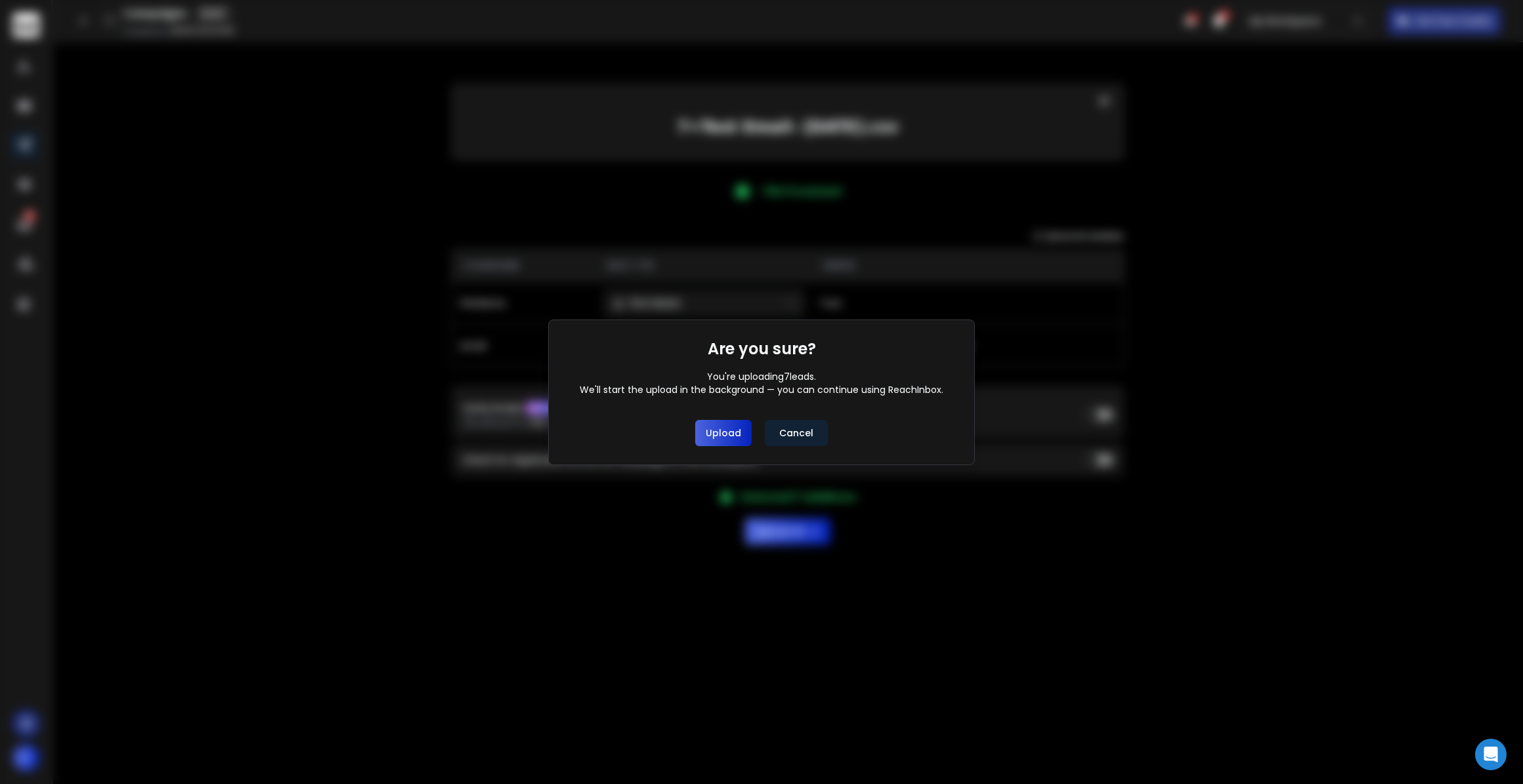
click at [722, 436] on button "Upload" at bounding box center [723, 433] width 56 height 27
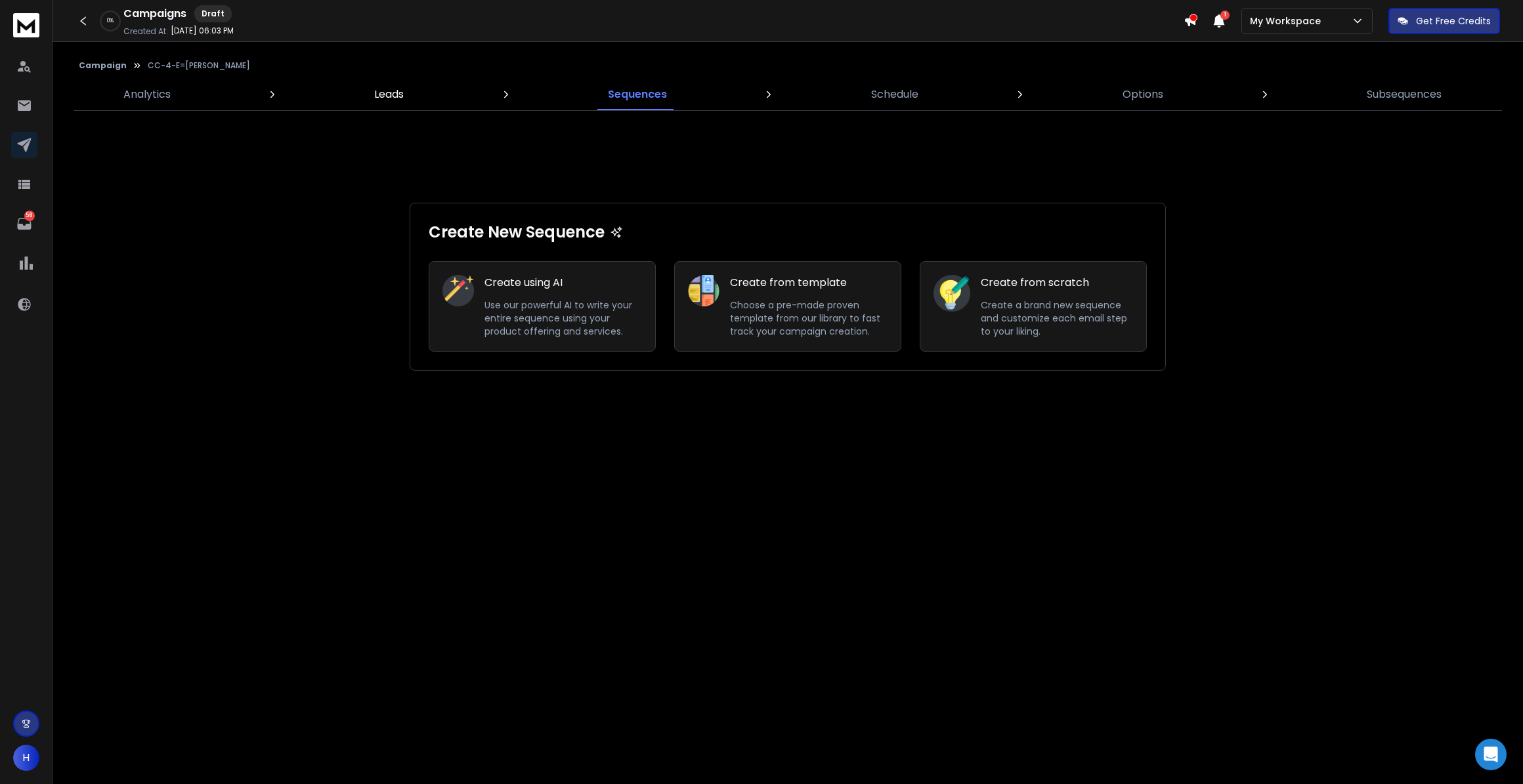
click at [394, 90] on p "Leads" at bounding box center [389, 94] width 29 height 16
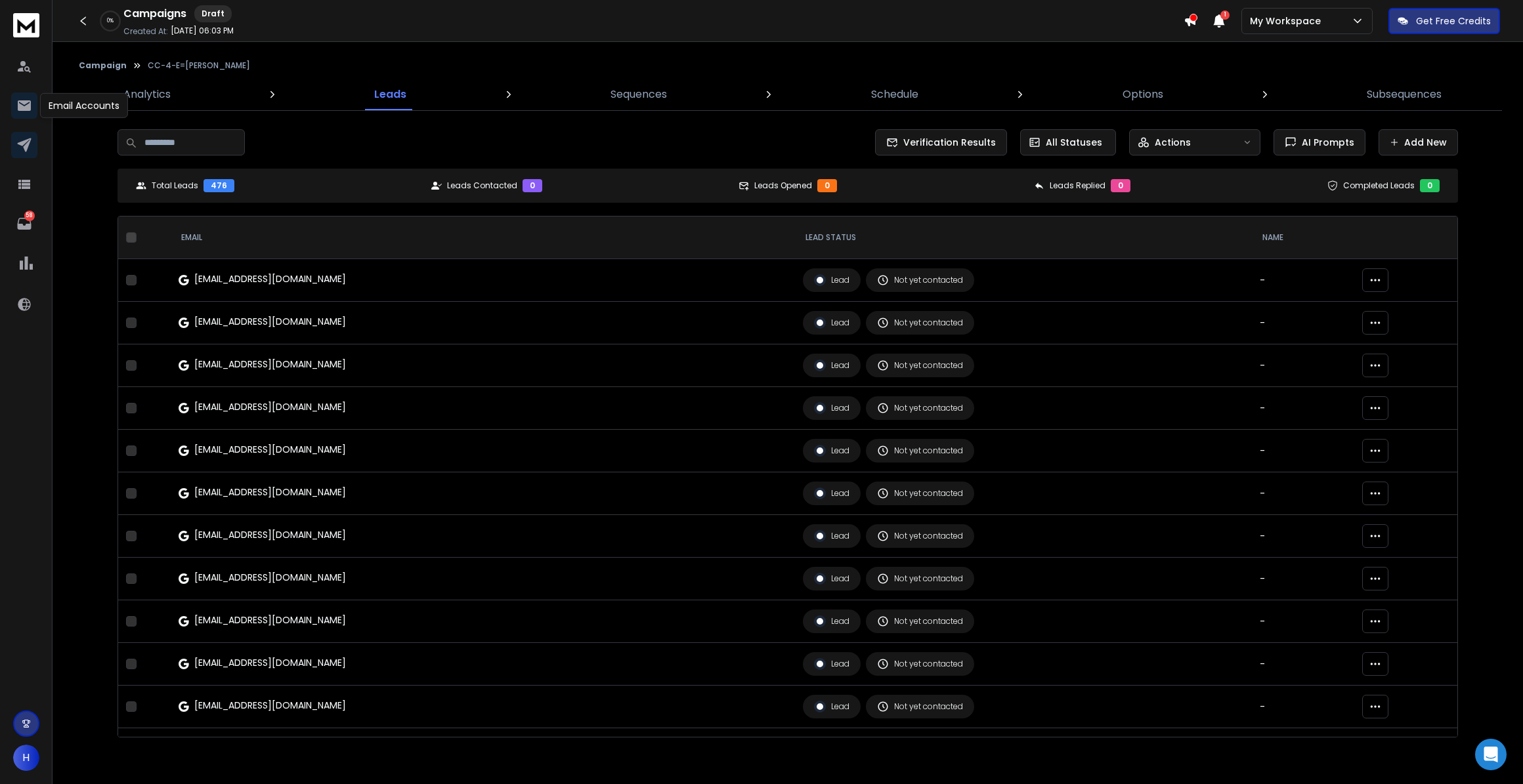
click at [15, 100] on link at bounding box center [24, 106] width 27 height 27
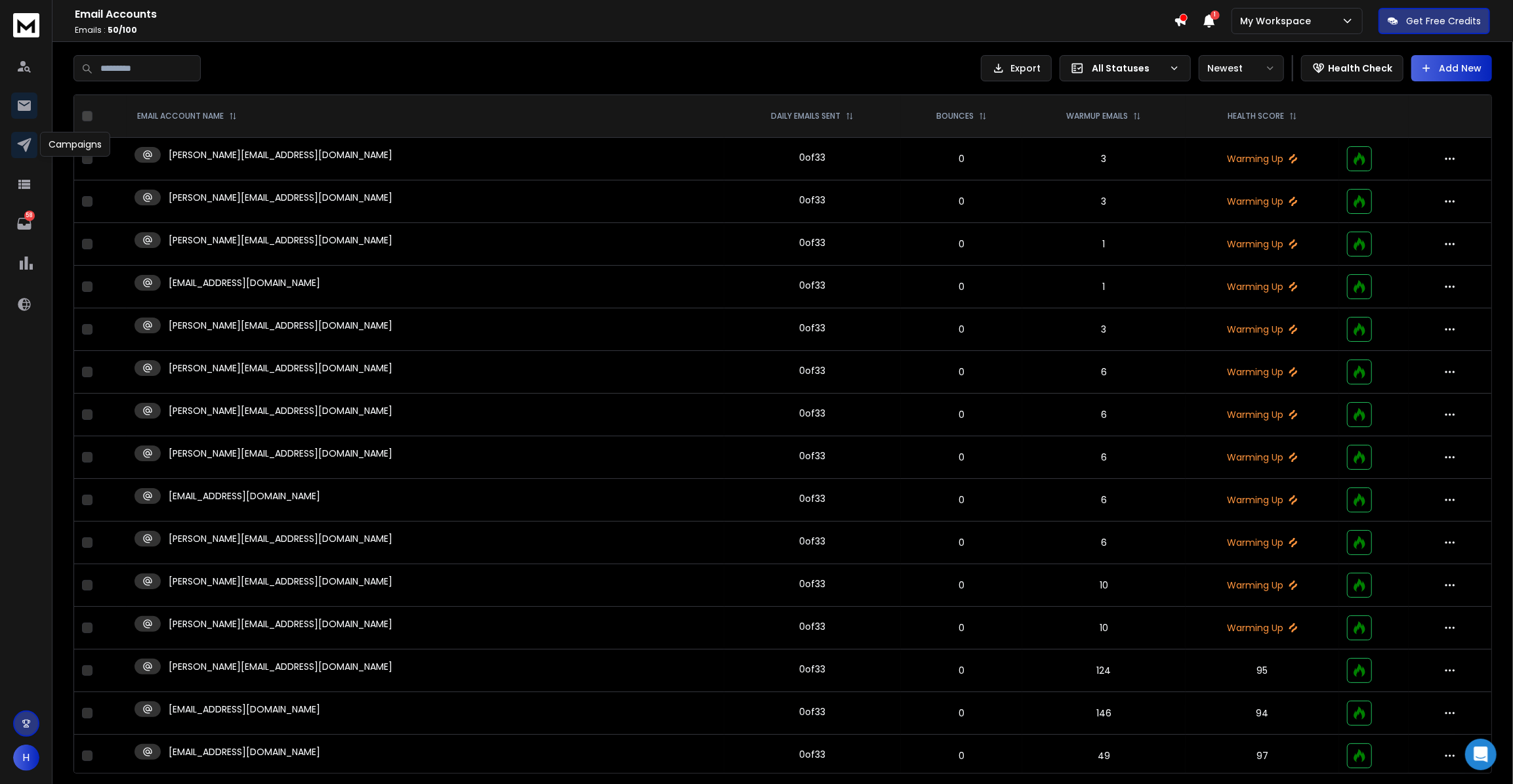
click at [24, 142] on icon at bounding box center [24, 144] width 14 height 14
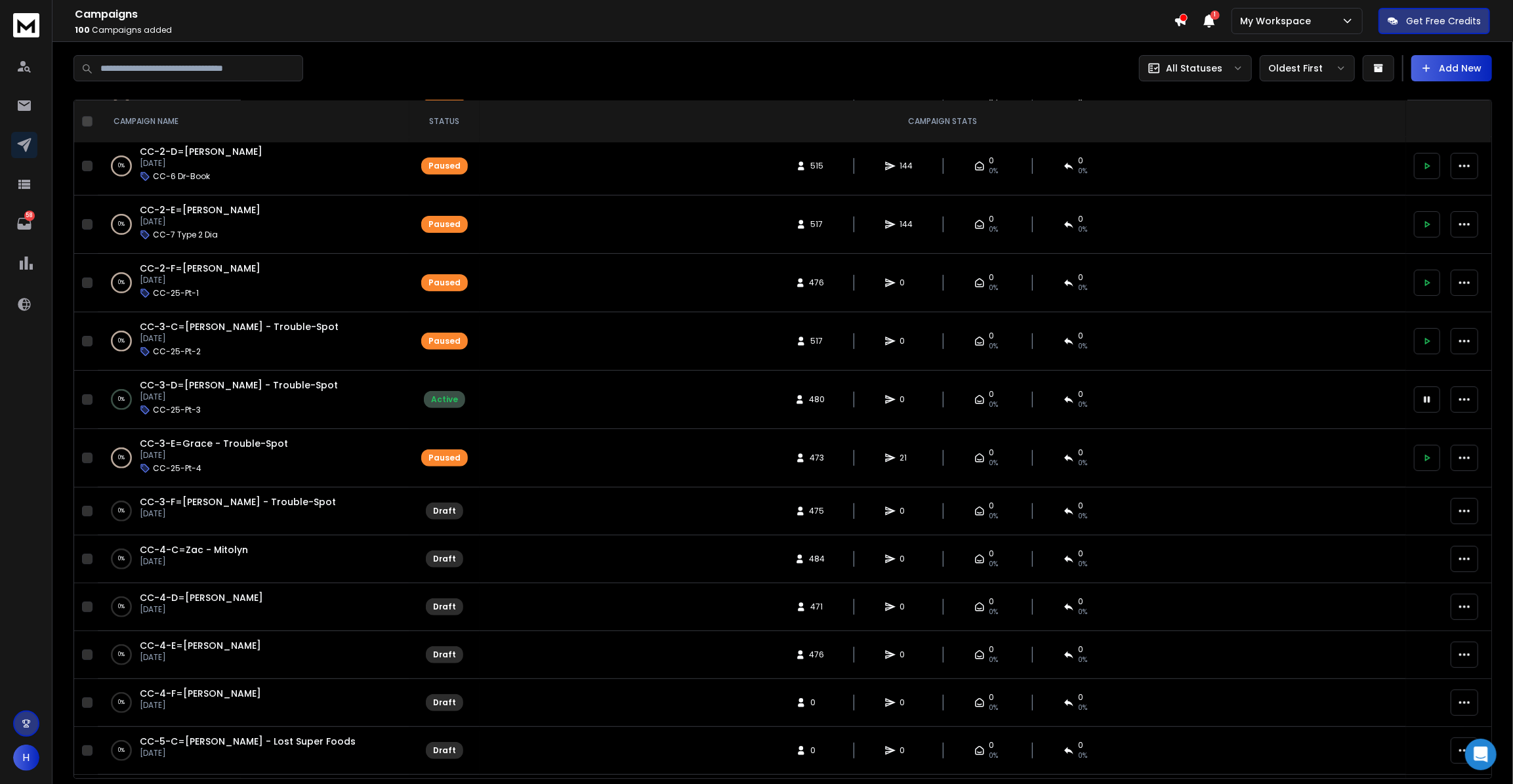
scroll to position [417, 0]
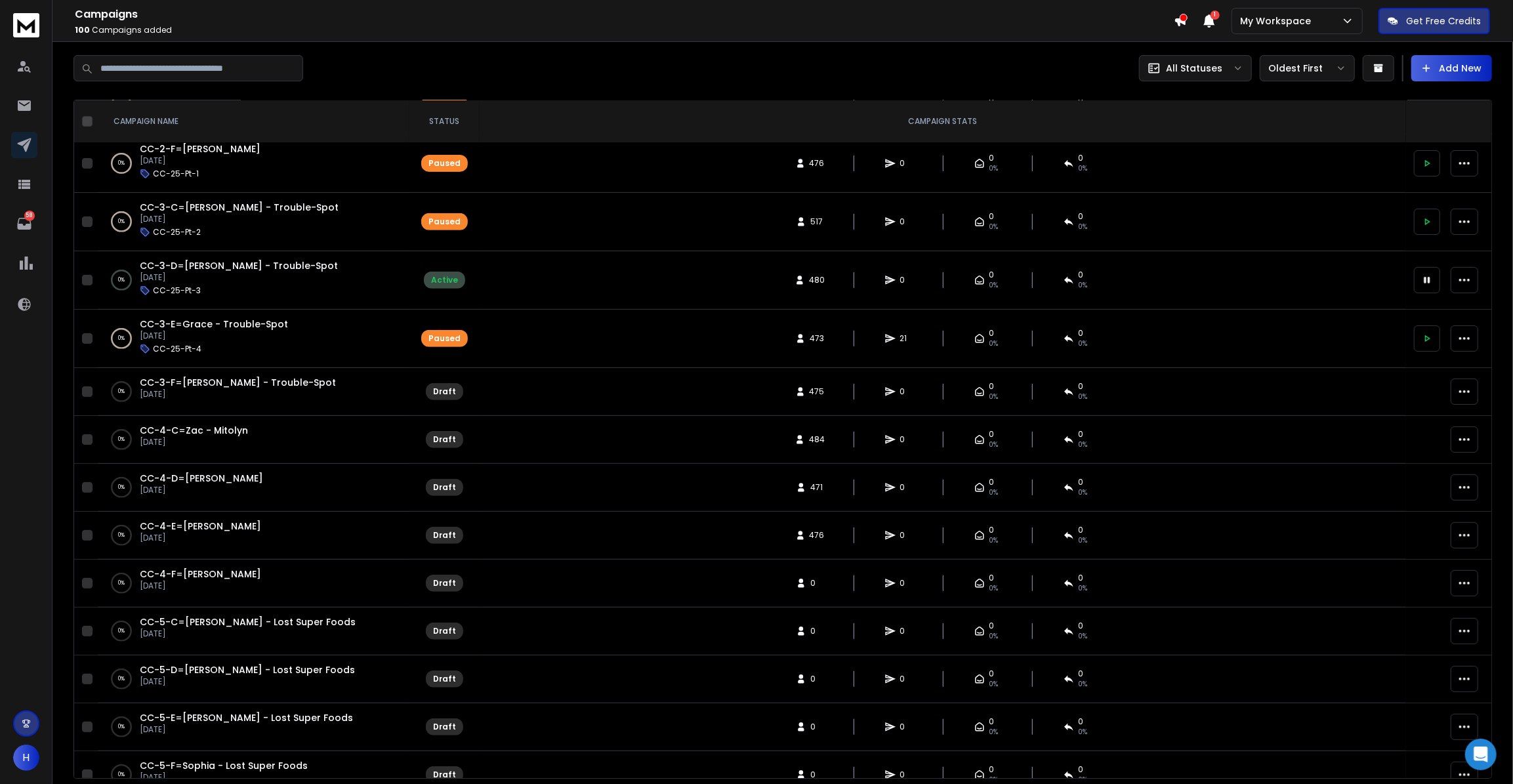
click at [180, 581] on p "12 days ago" at bounding box center [200, 585] width 121 height 10
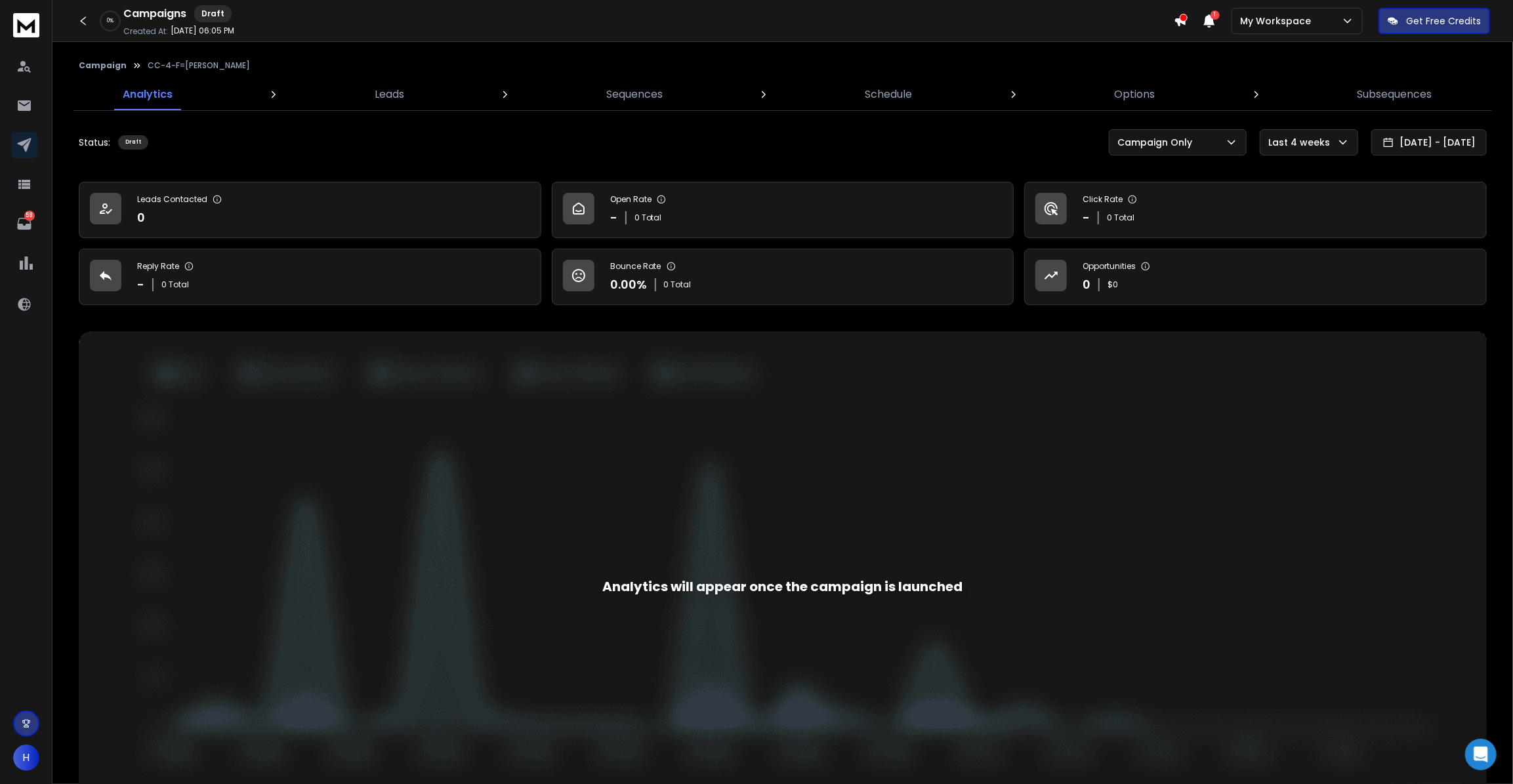
drag, startPoint x: 247, startPoint y: 65, endPoint x: 145, endPoint y: 61, distance: 102.1
click at [145, 61] on div "Campaign CC-4-F=Mary - Mitolyn" at bounding box center [782, 65] width 1418 height 21
click at [392, 94] on p "Leads" at bounding box center [390, 94] width 29 height 16
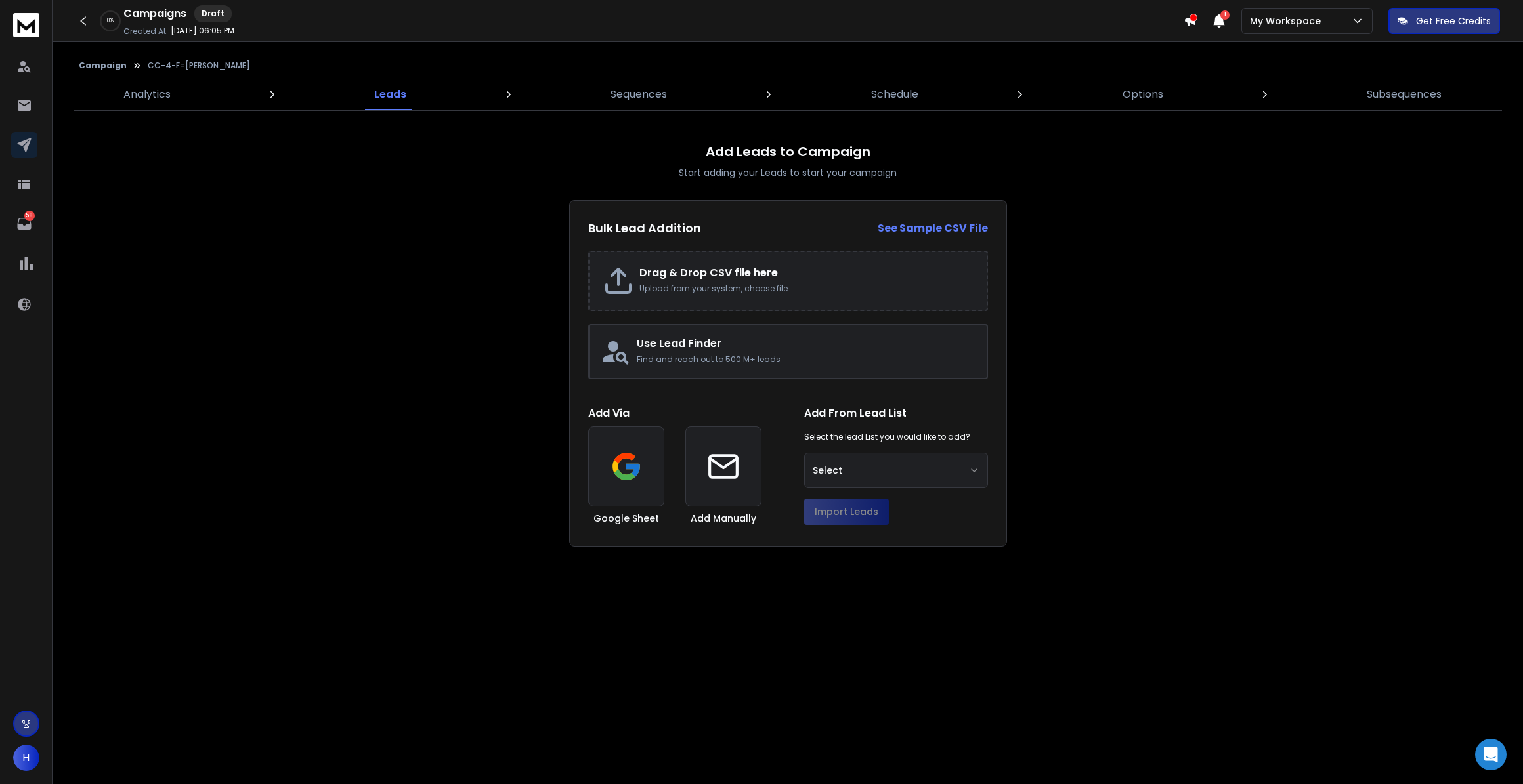
click at [721, 277] on h2 "Drag & Drop CSV file here" at bounding box center [806, 272] width 334 height 16
type input "**********"
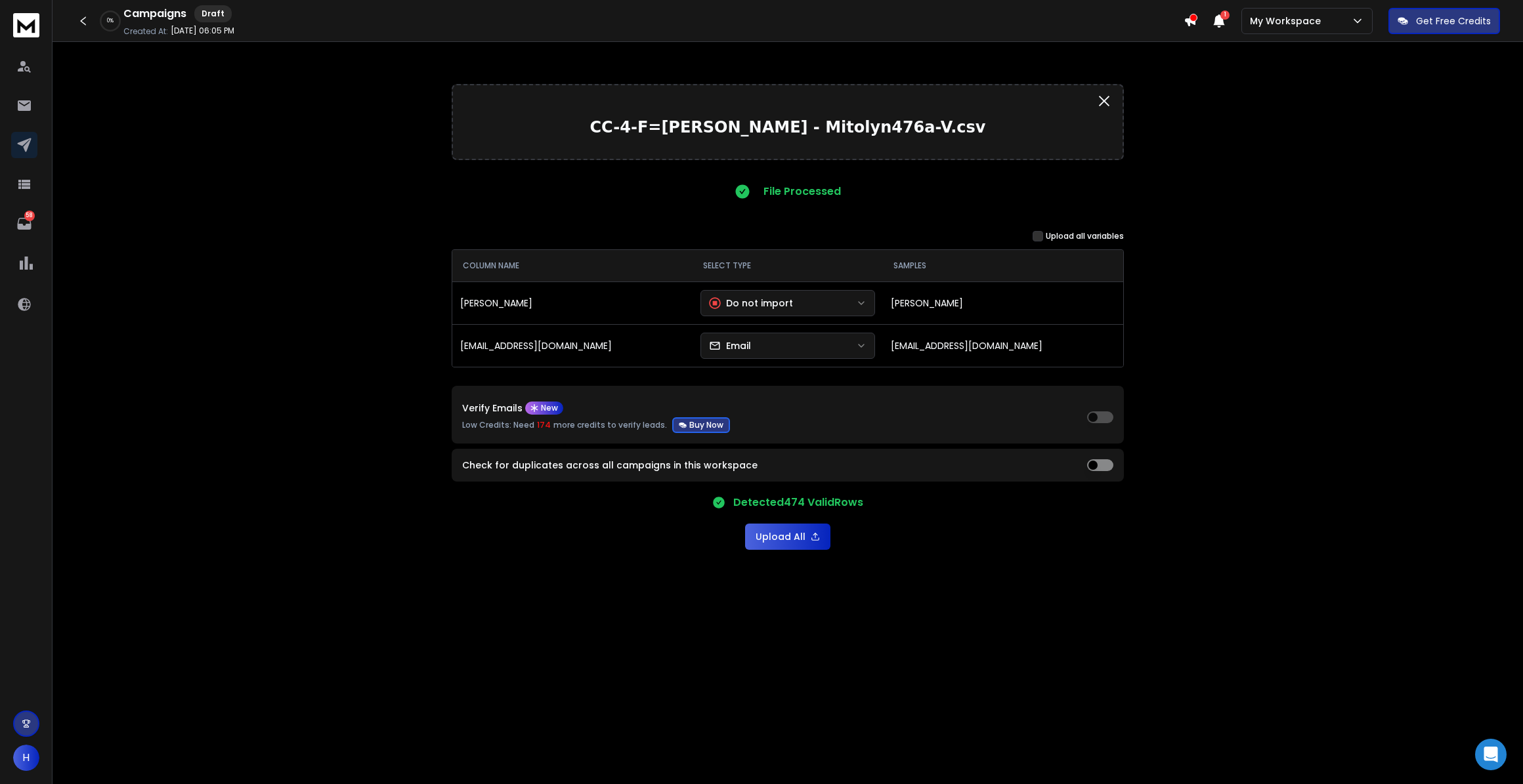
click at [784, 537] on button "Upload All" at bounding box center [787, 537] width 86 height 27
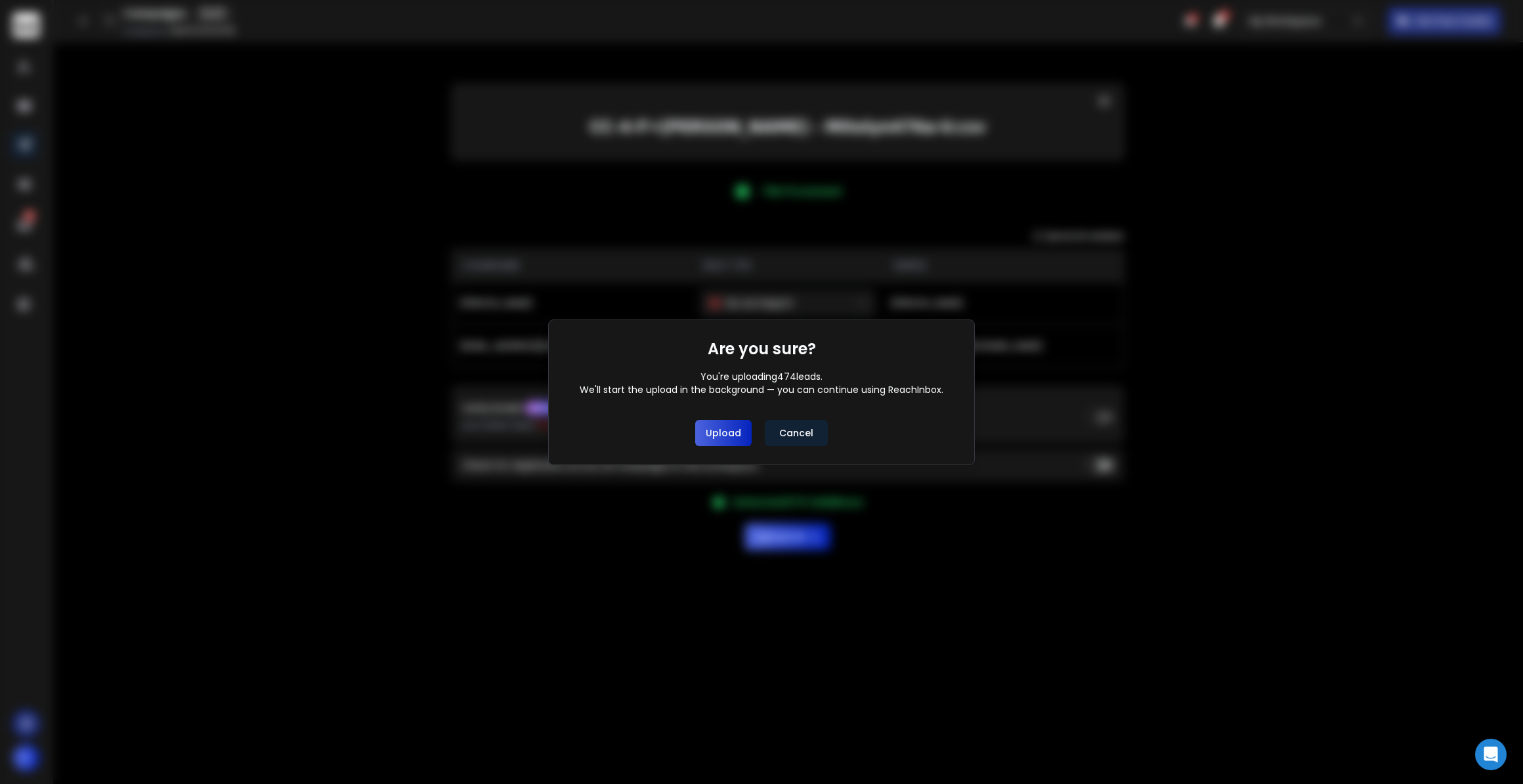
click at [723, 432] on button "Upload" at bounding box center [723, 433] width 56 height 27
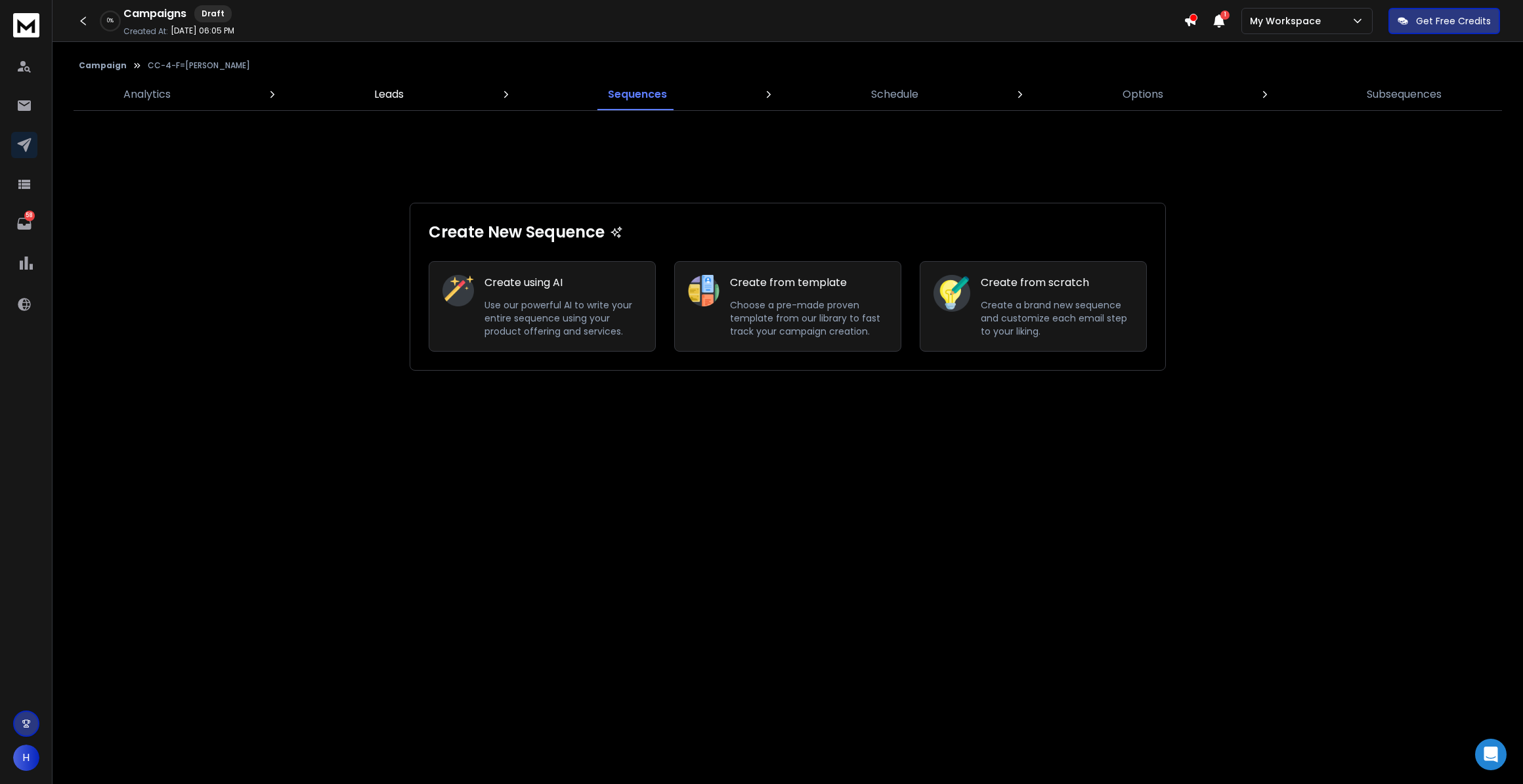
click at [386, 95] on p "Leads" at bounding box center [389, 94] width 29 height 16
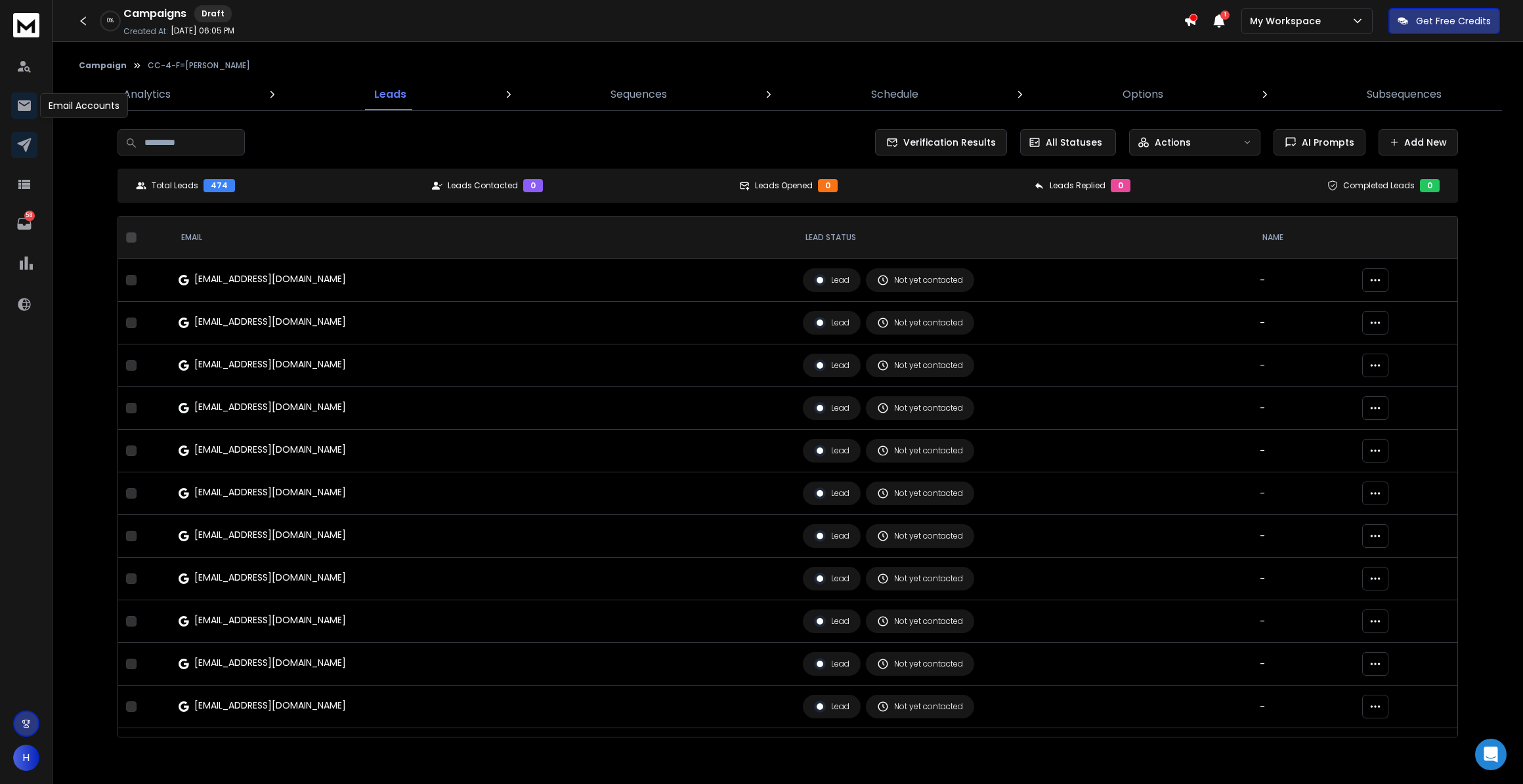
click at [18, 98] on icon at bounding box center [24, 105] width 16 height 16
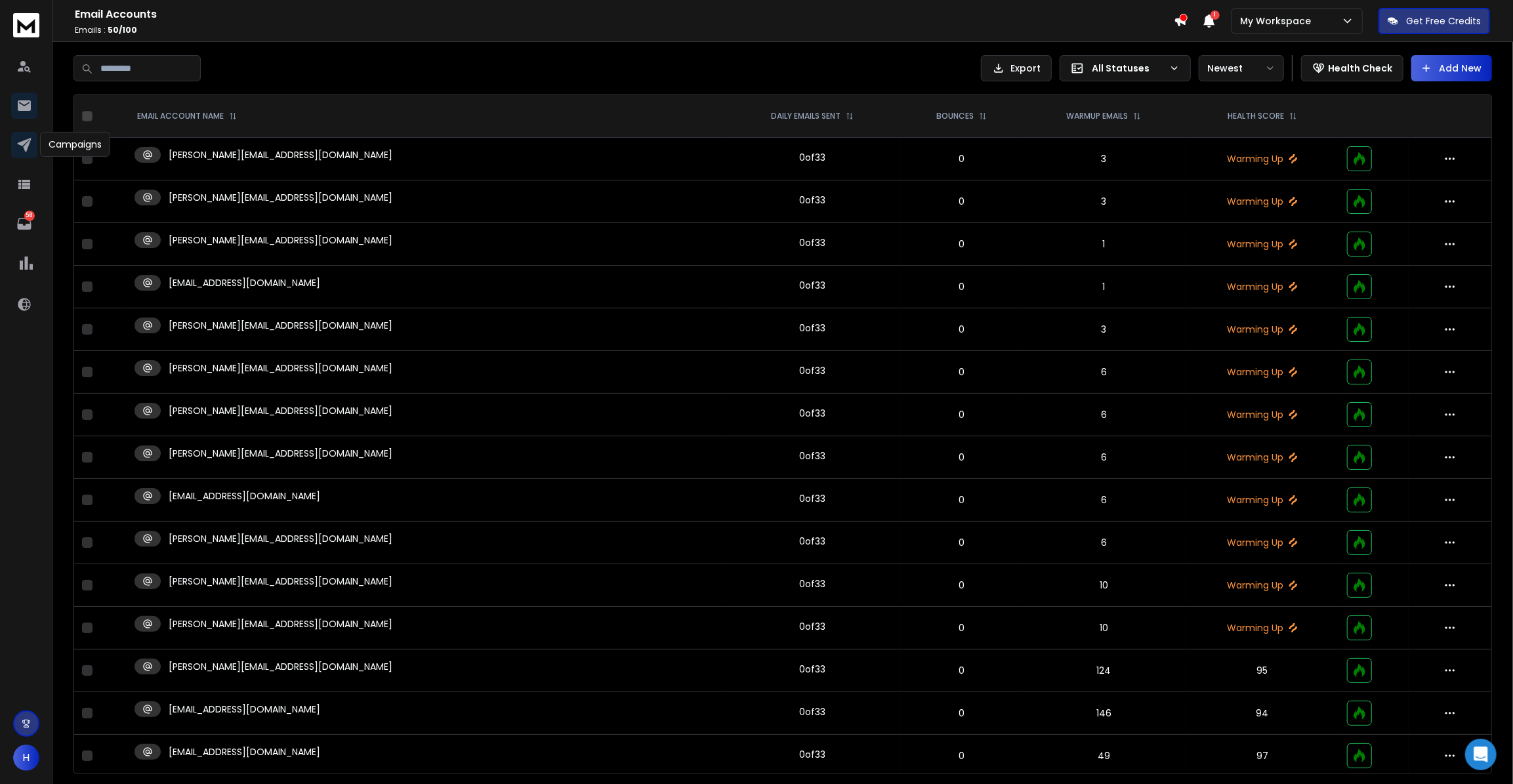
click at [27, 142] on icon at bounding box center [24, 144] width 16 height 16
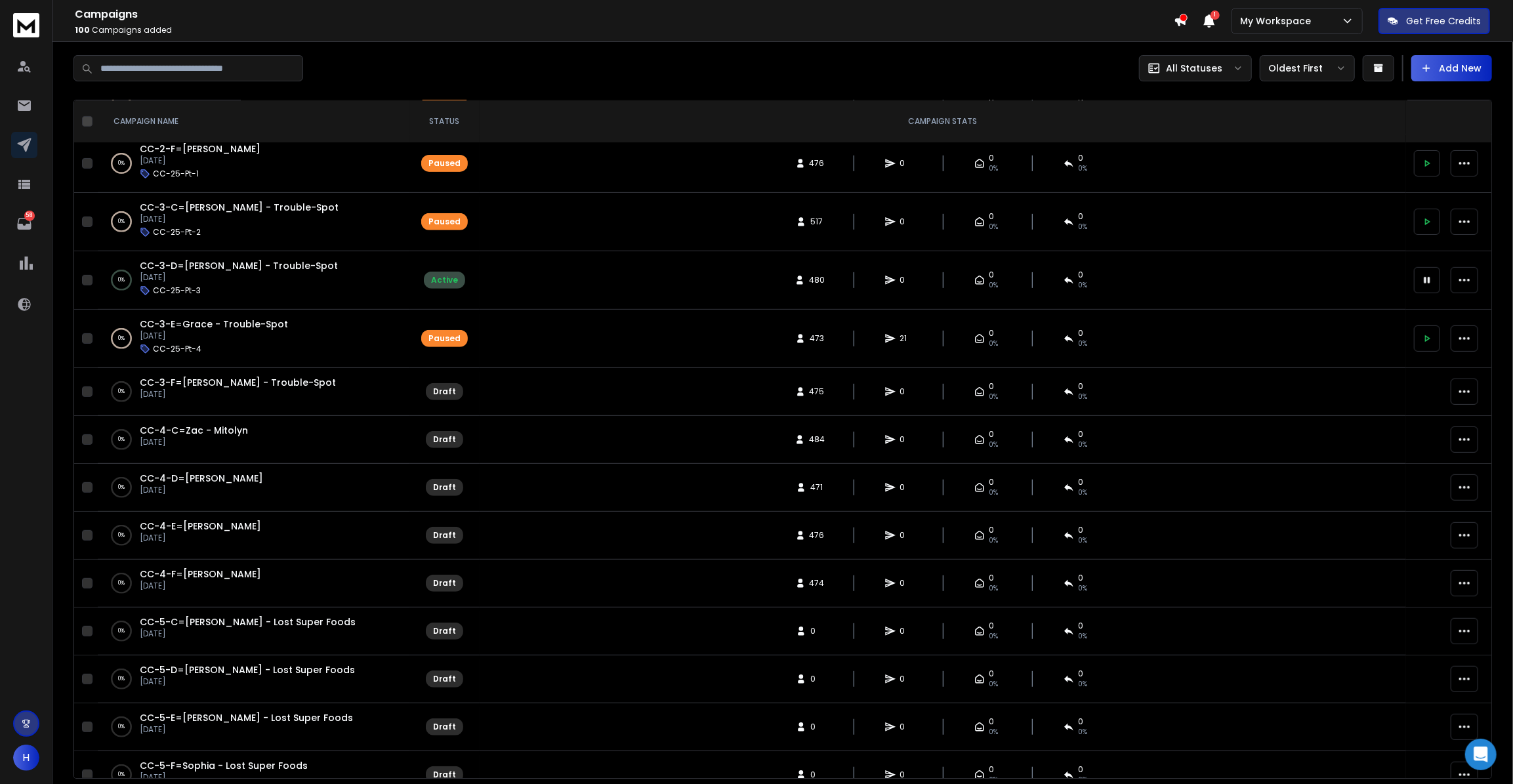
scroll to position [477, 0]
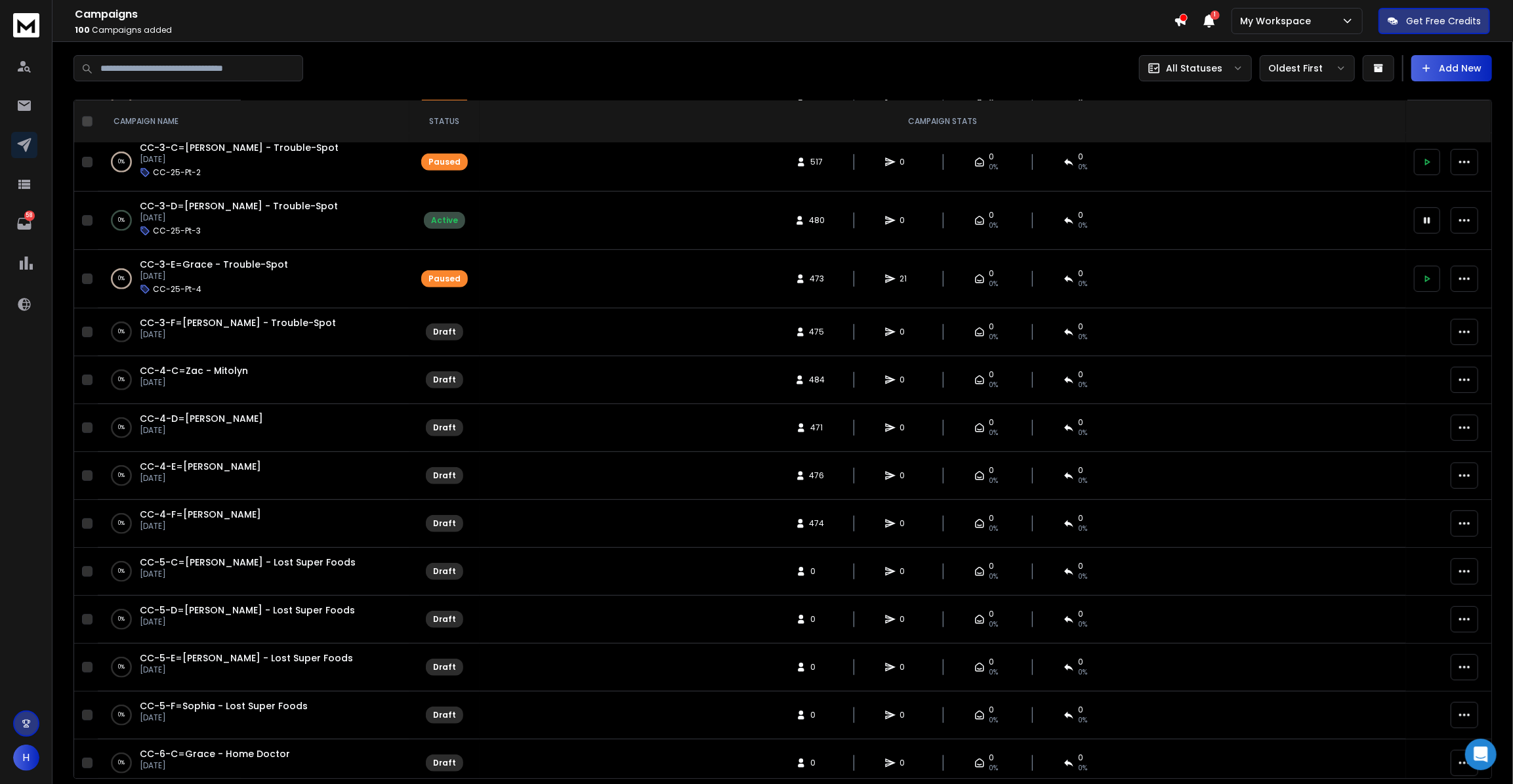
click at [205, 574] on p "12 days ago" at bounding box center [247, 574] width 216 height 10
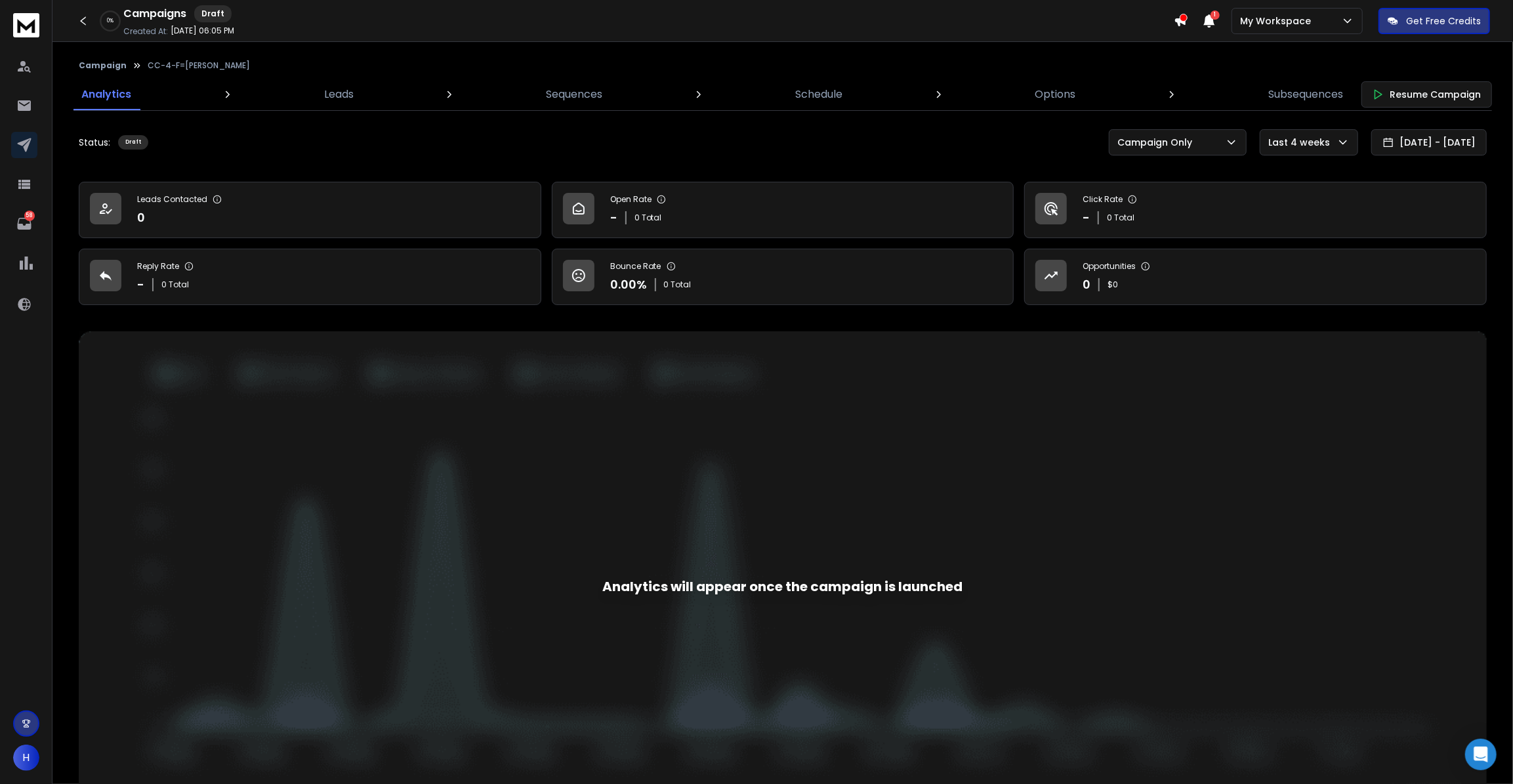
drag, startPoint x: 239, startPoint y: 70, endPoint x: 140, endPoint y: 61, distance: 99.4
click at [140, 61] on div "Campaign CC-4-F=Mary - Mitolyn" at bounding box center [782, 65] width 1418 height 21
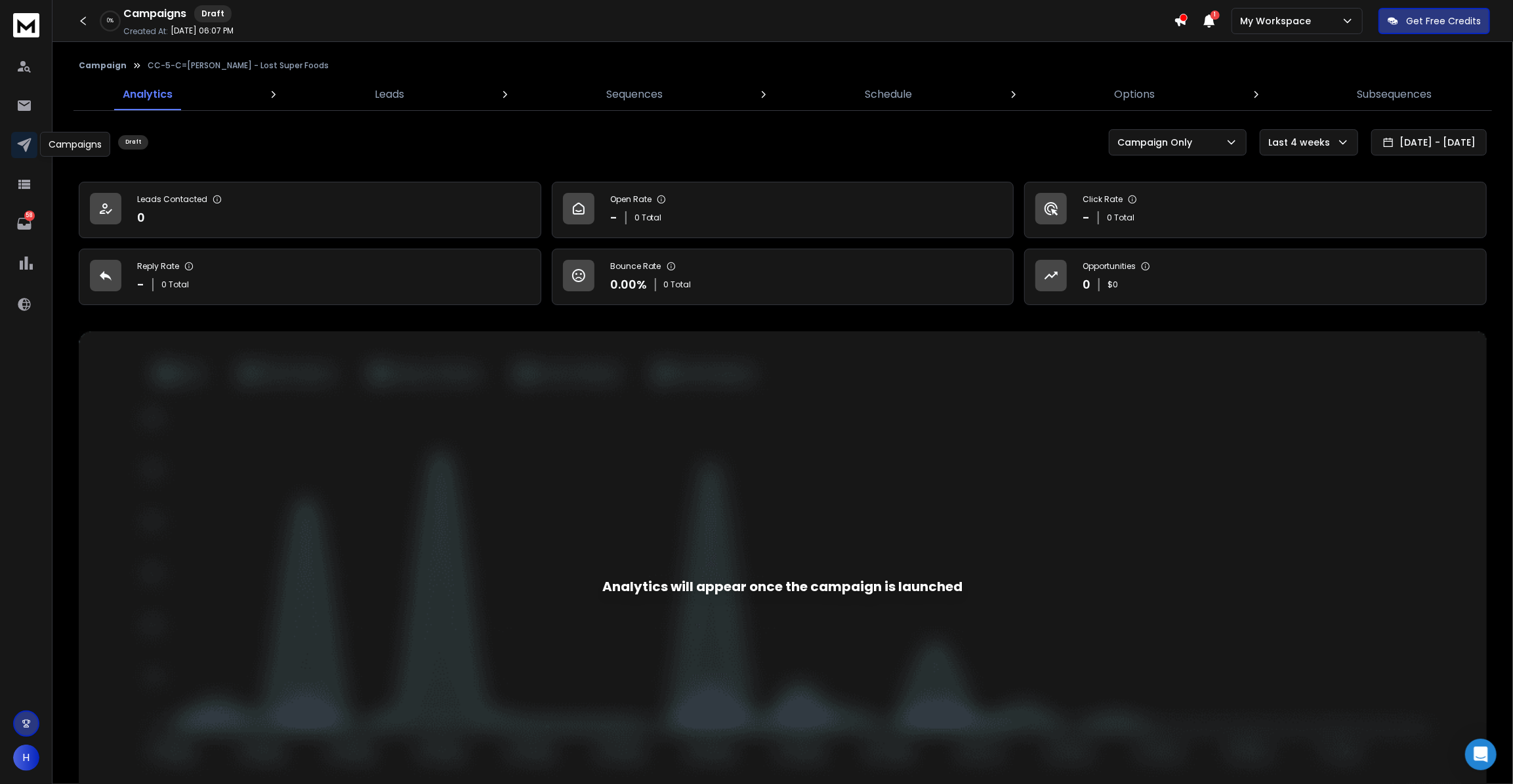
click at [30, 142] on icon at bounding box center [24, 144] width 16 height 16
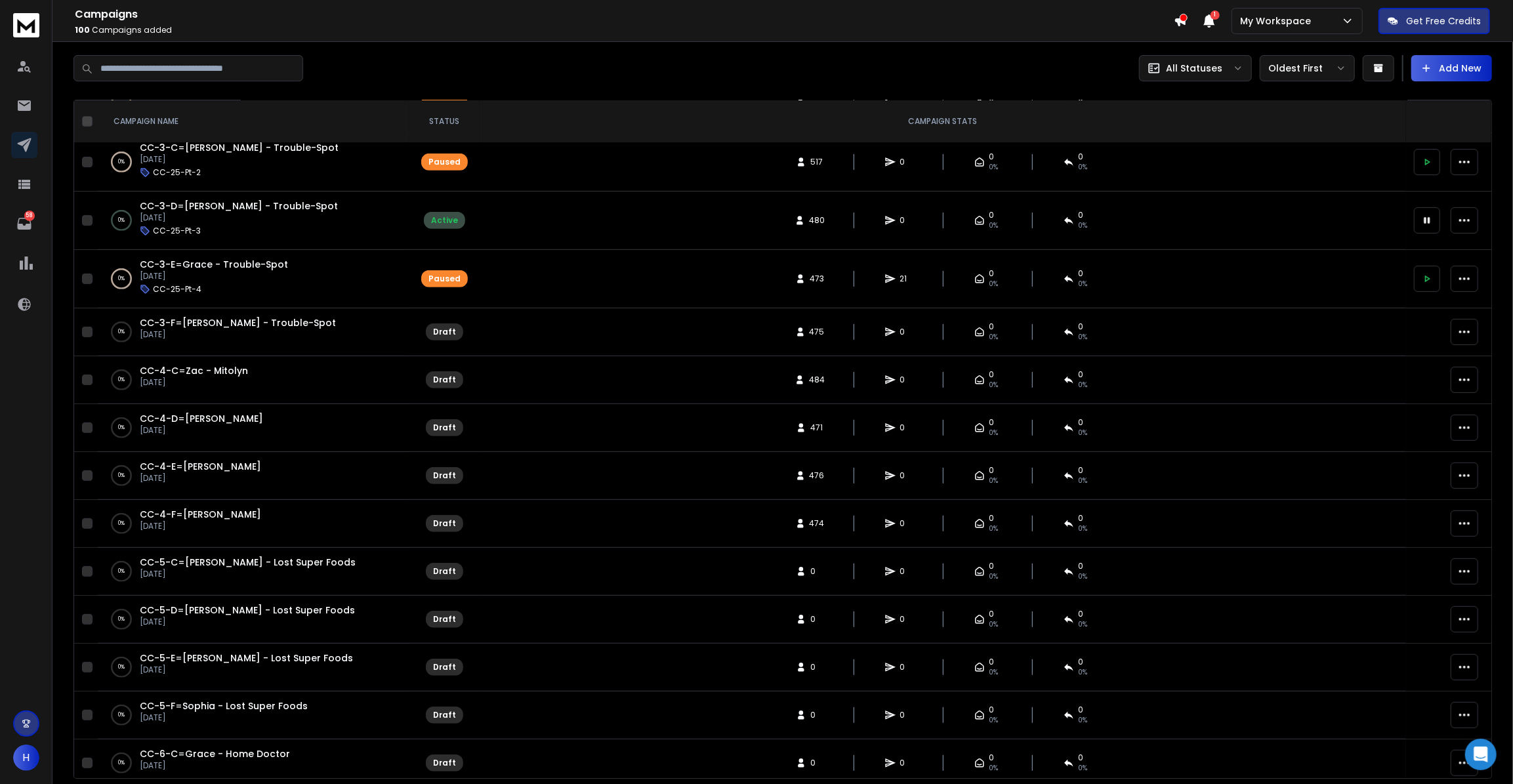
scroll to position [597, 0]
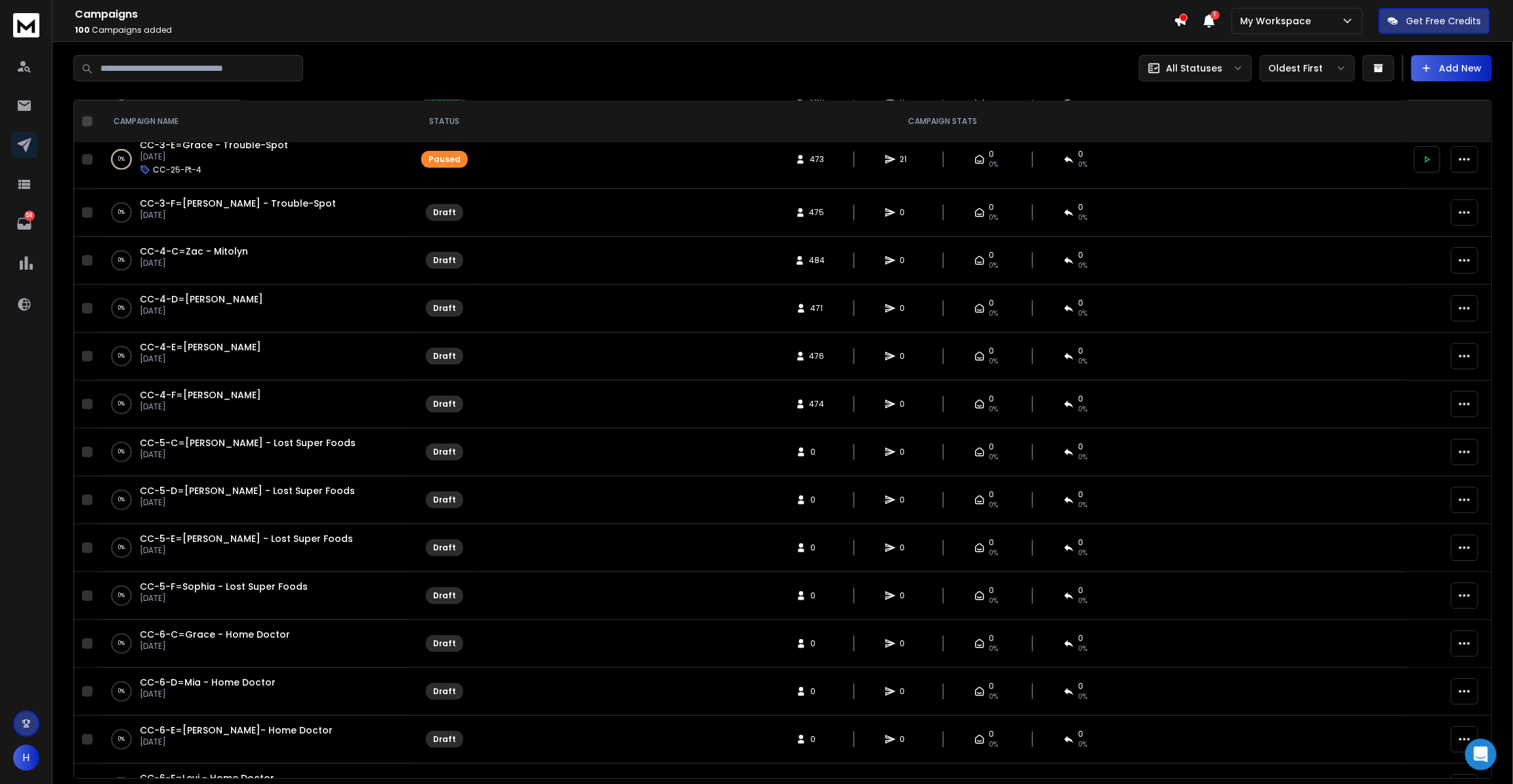
click at [189, 444] on span "CC-5-C=Taylor - Lost Super Foods" at bounding box center [247, 443] width 216 height 13
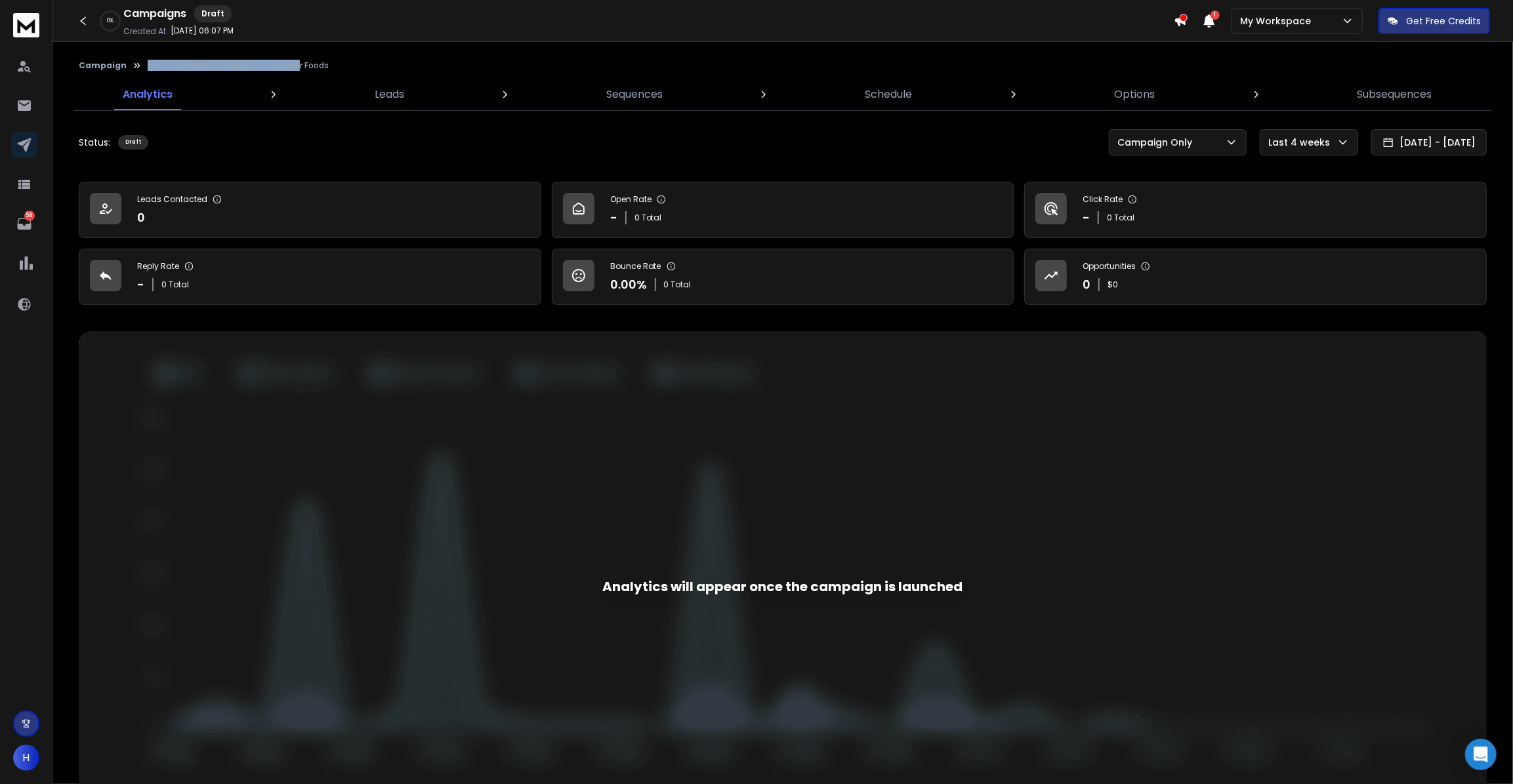
drag, startPoint x: 286, startPoint y: 72, endPoint x: 145, endPoint y: 68, distance: 141.1
click at [145, 68] on div "Campaign CC-5-C=Taylor - Lost Super Foods" at bounding box center [782, 65] width 1418 height 21
drag, startPoint x: 145, startPoint y: 68, endPoint x: 263, endPoint y: 65, distance: 118.0
click at [375, 95] on p "Leads" at bounding box center [390, 94] width 29 height 16
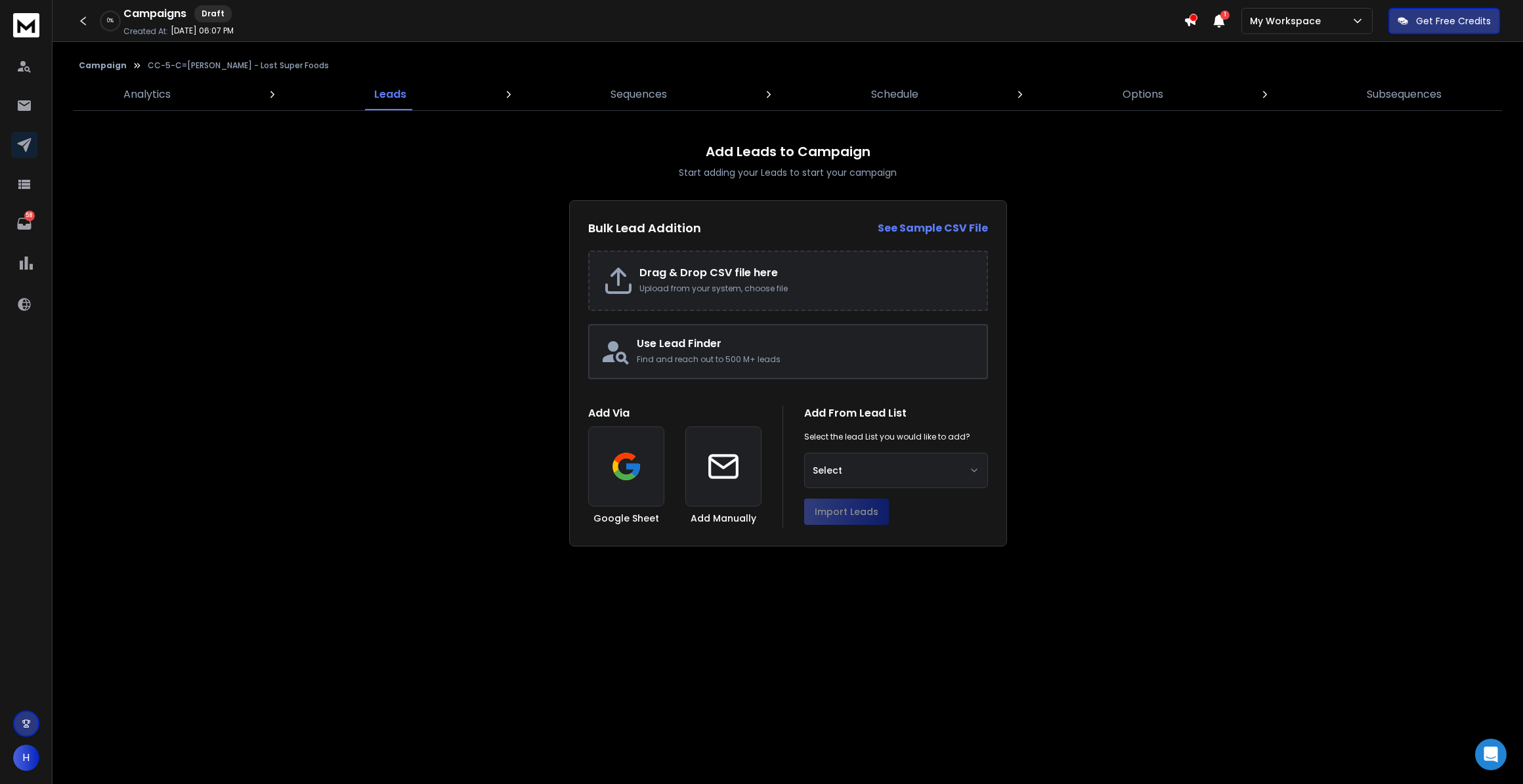
click at [727, 269] on h2 "Drag & Drop CSV file here" at bounding box center [806, 272] width 334 height 16
type input "**********"
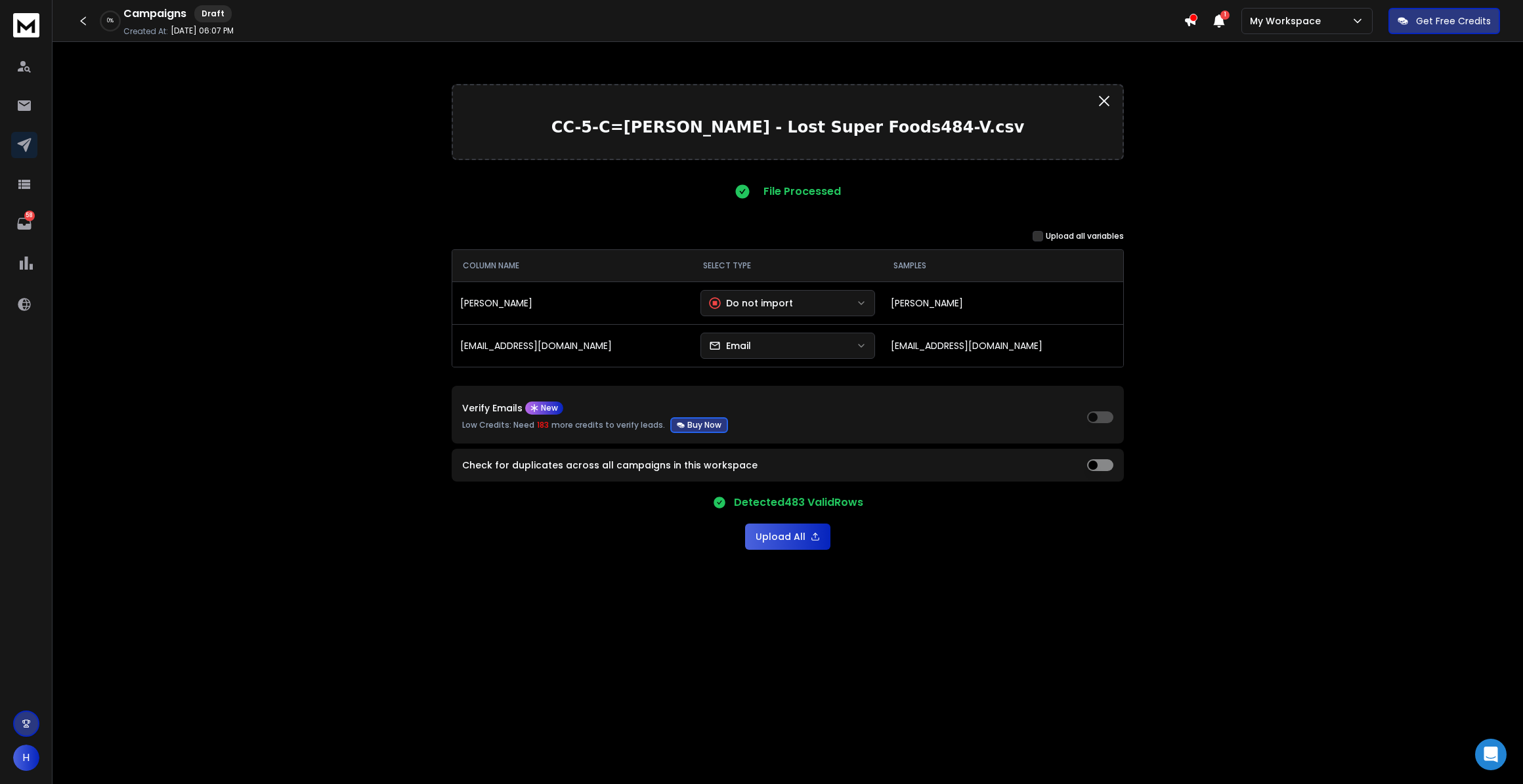
click at [777, 537] on button "Upload All" at bounding box center [787, 537] width 86 height 27
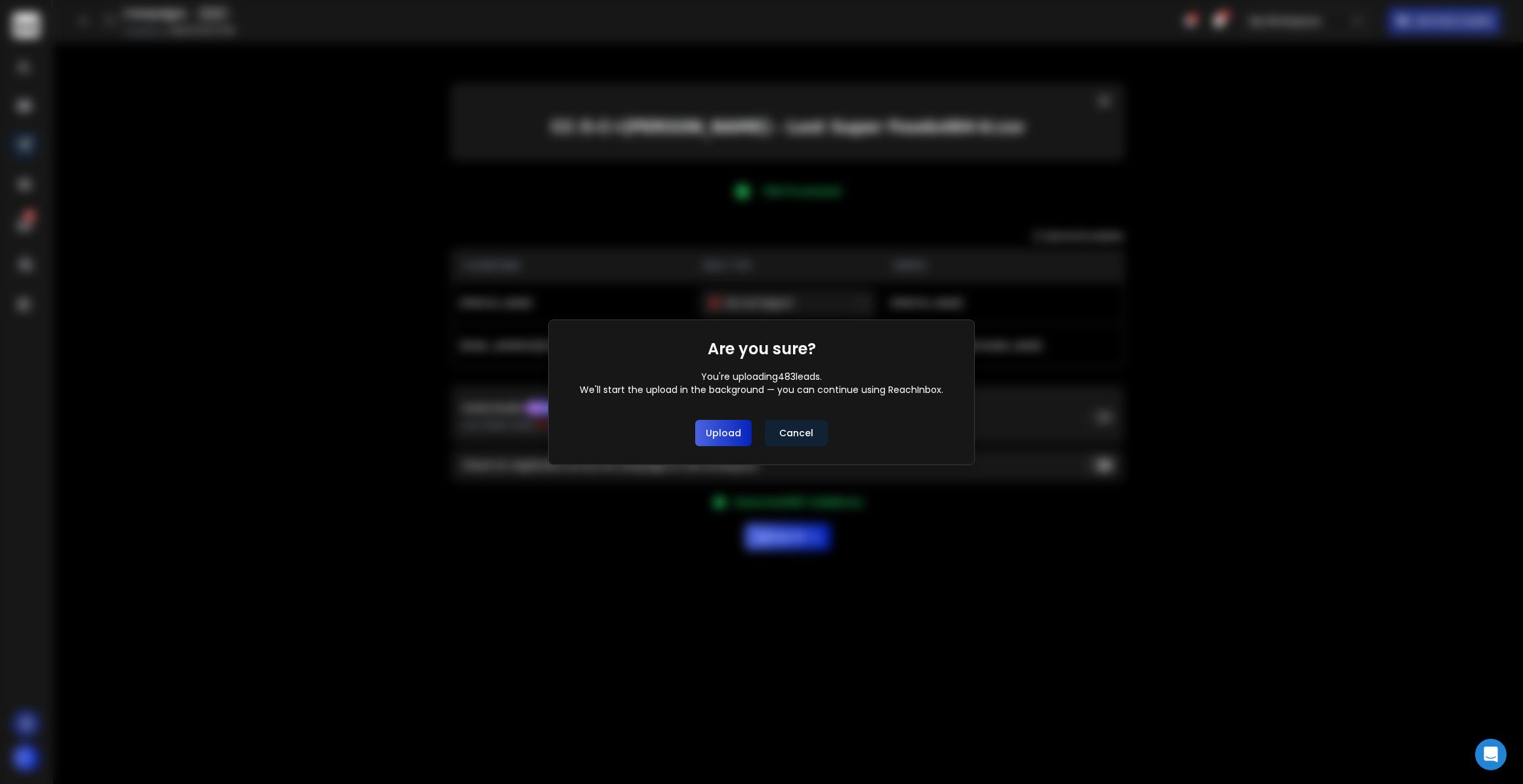
click at [715, 429] on button "Upload" at bounding box center [723, 433] width 56 height 27
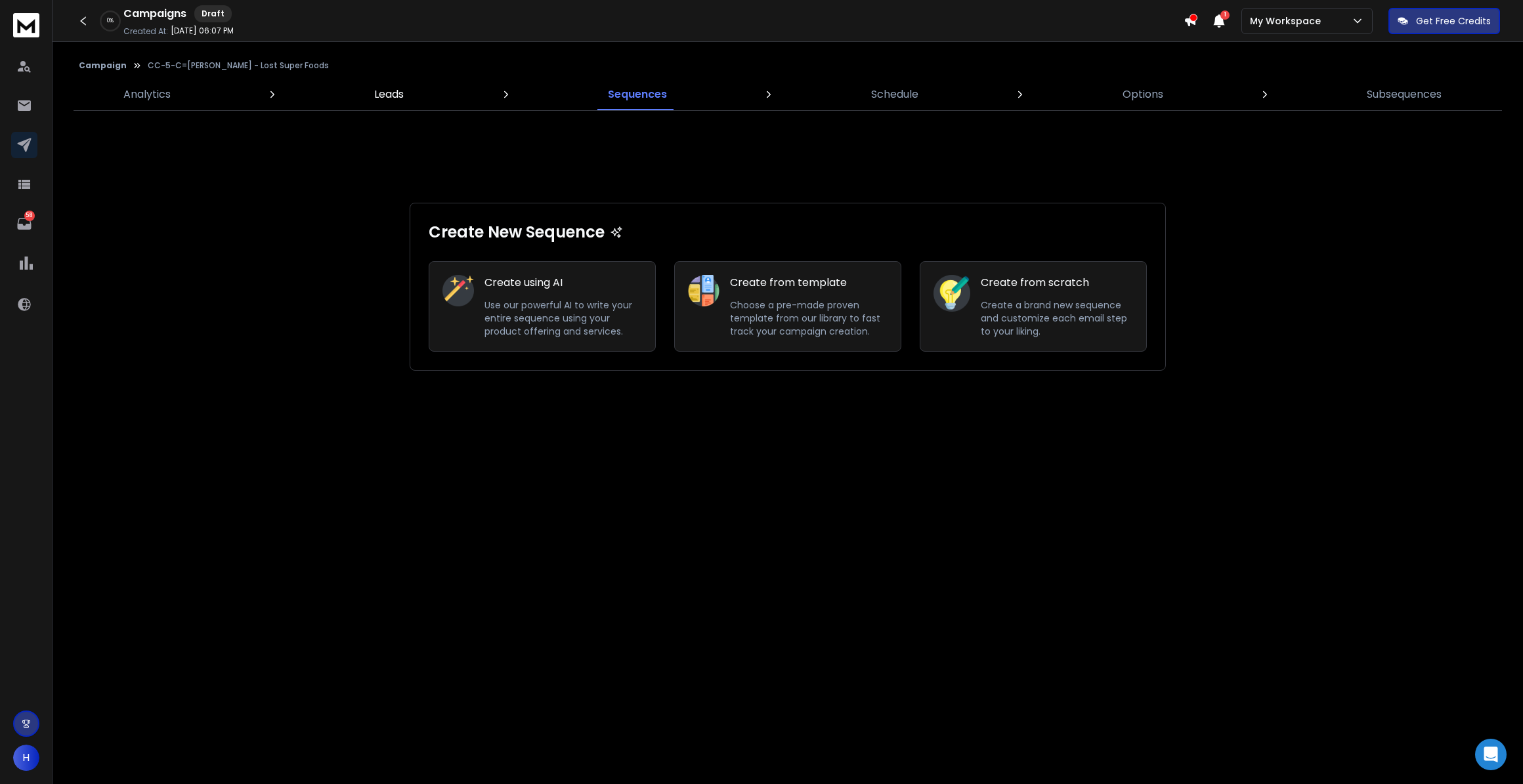
click at [400, 86] on p "Leads" at bounding box center [389, 94] width 29 height 16
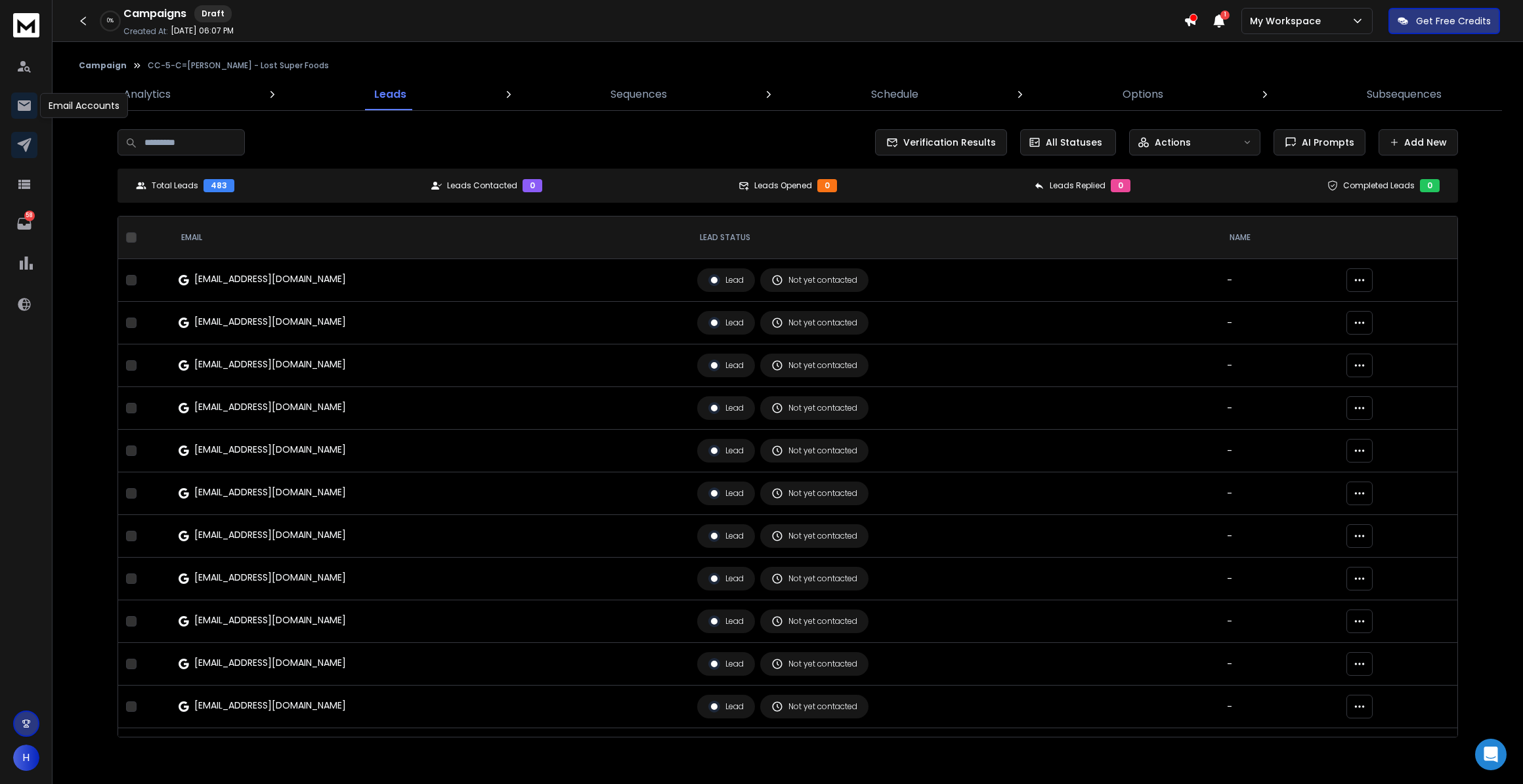
click at [31, 110] on icon at bounding box center [24, 105] width 16 height 16
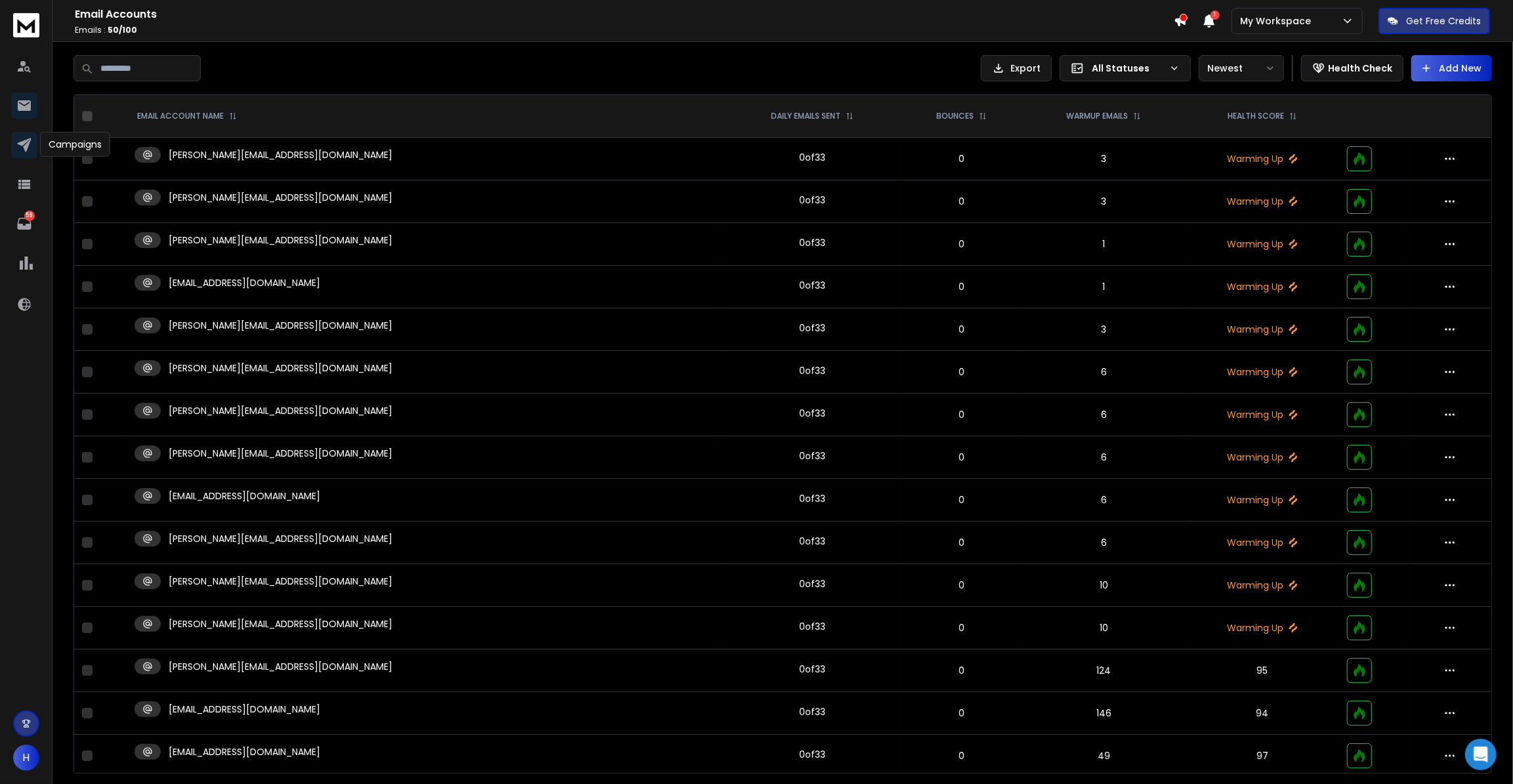
click at [20, 144] on icon at bounding box center [24, 144] width 16 height 16
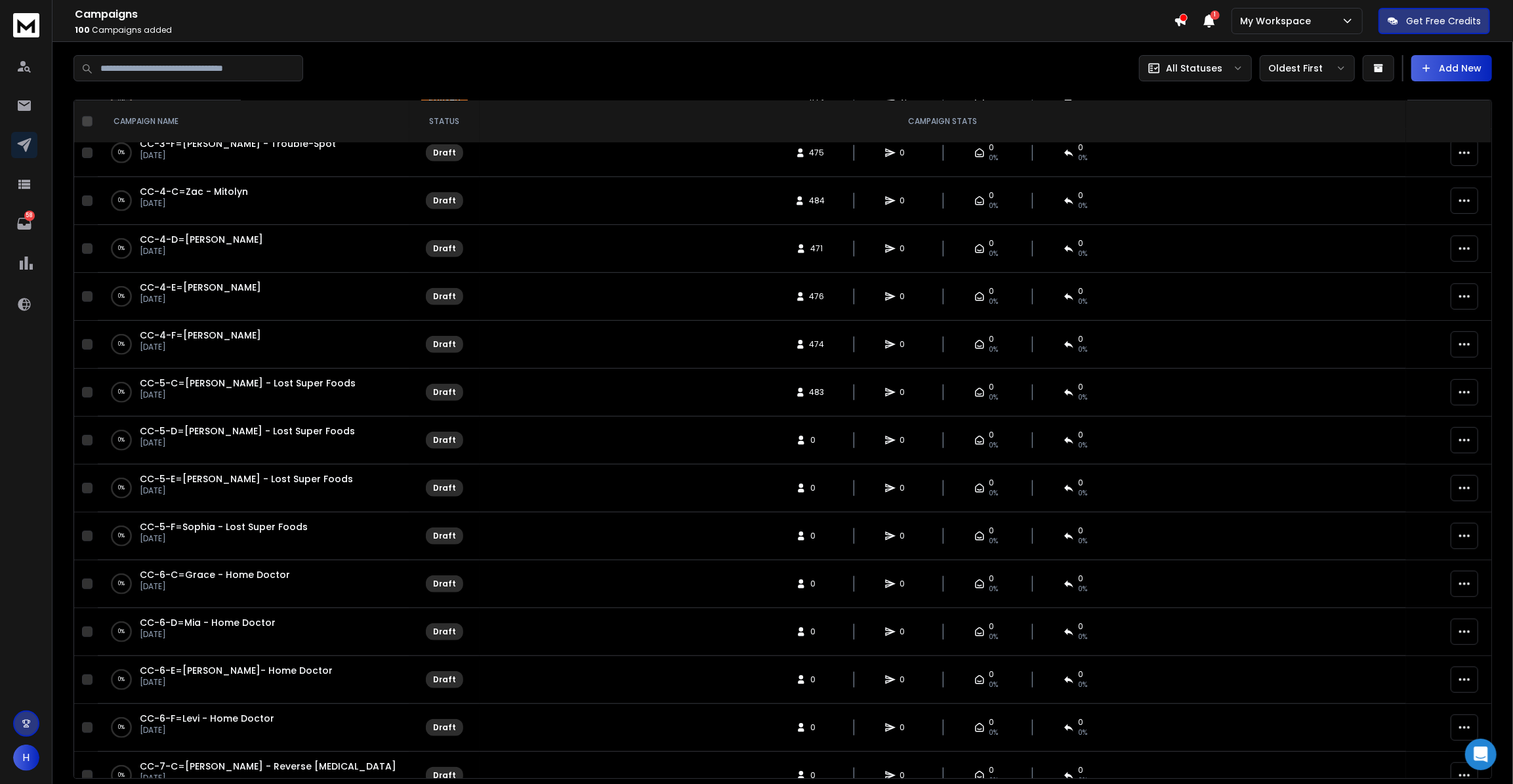
scroll to position [537, 0]
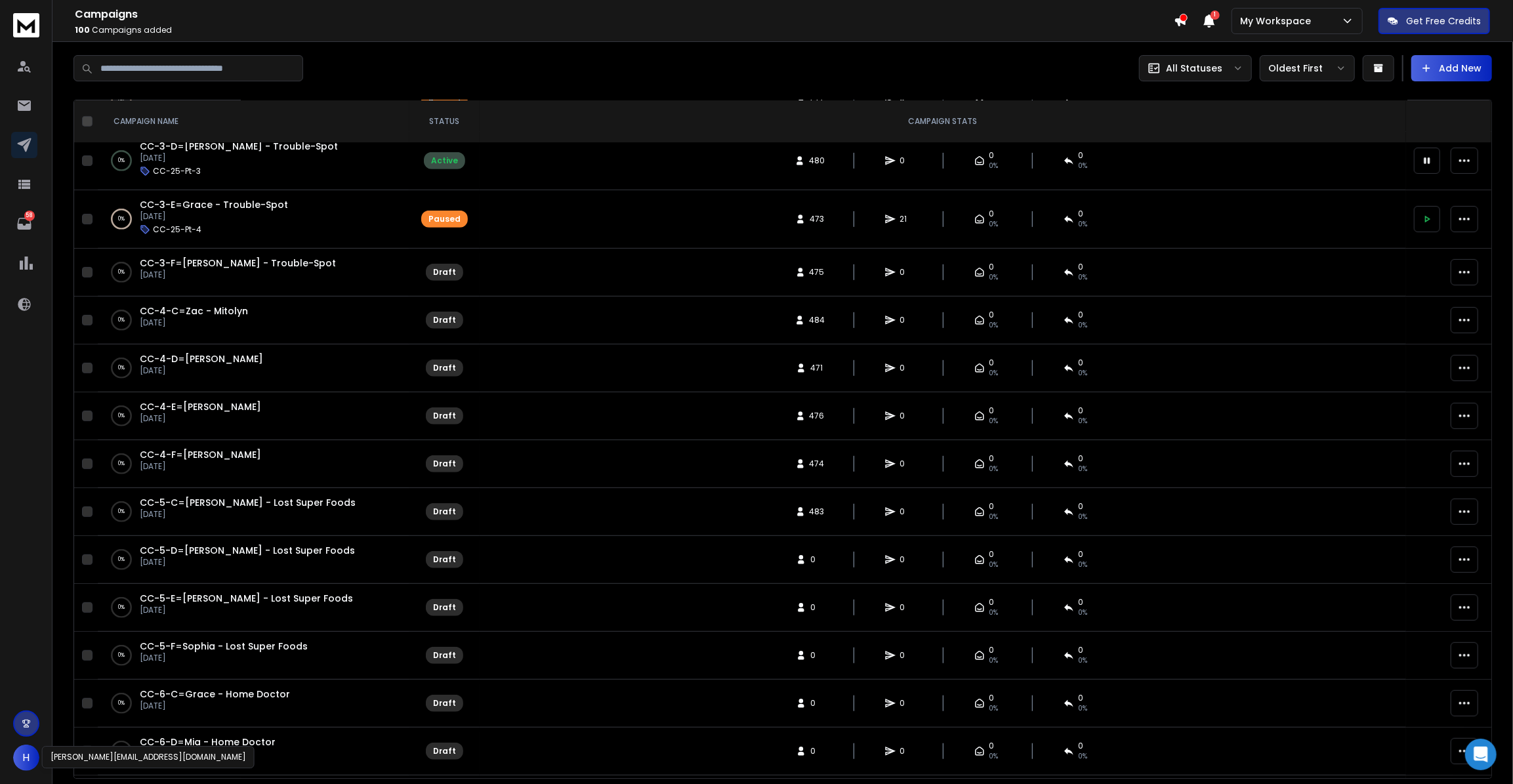
click at [28, 759] on span "H" at bounding box center [26, 757] width 27 height 27
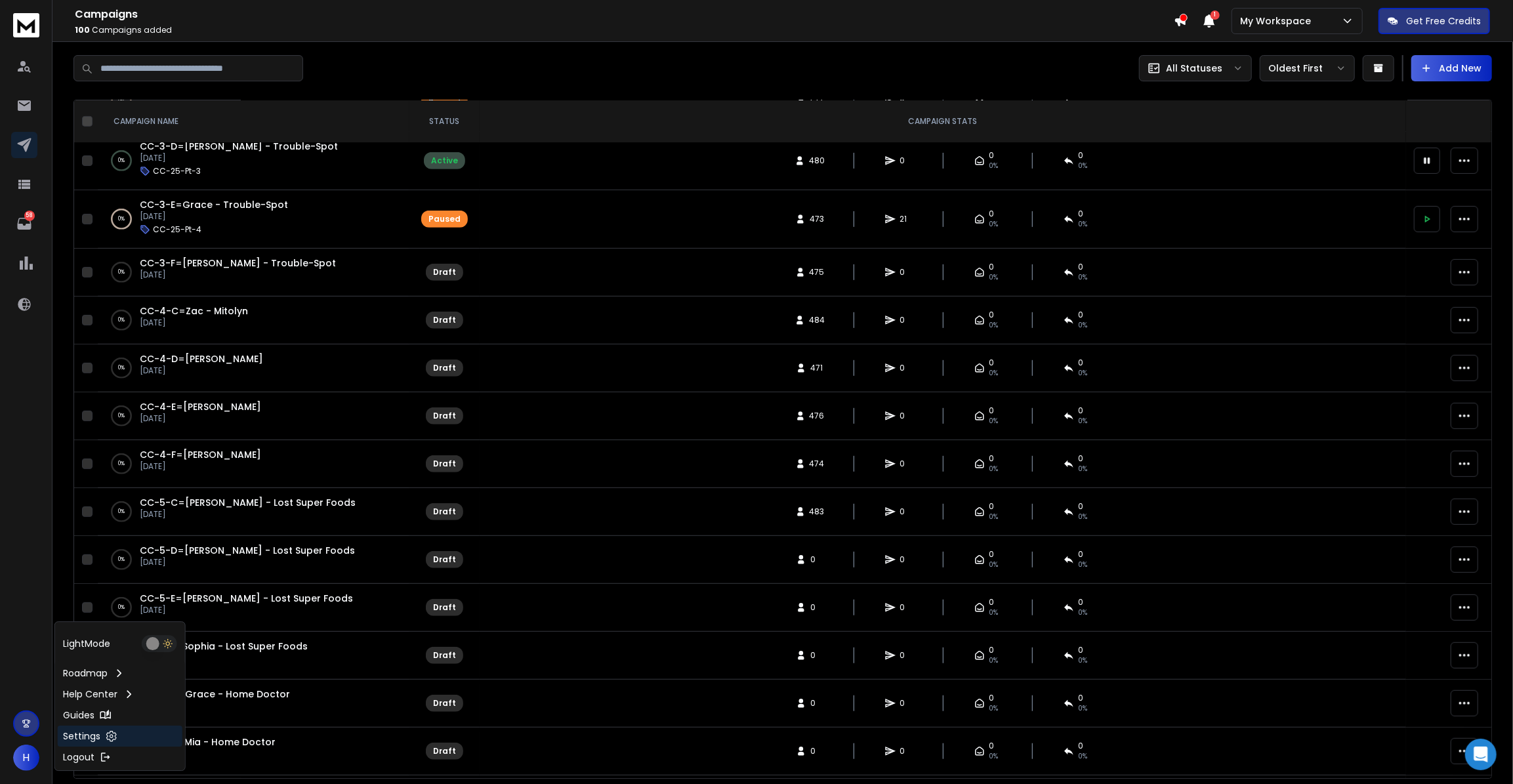
click at [139, 734] on div "Settings" at bounding box center [120, 736] width 125 height 21
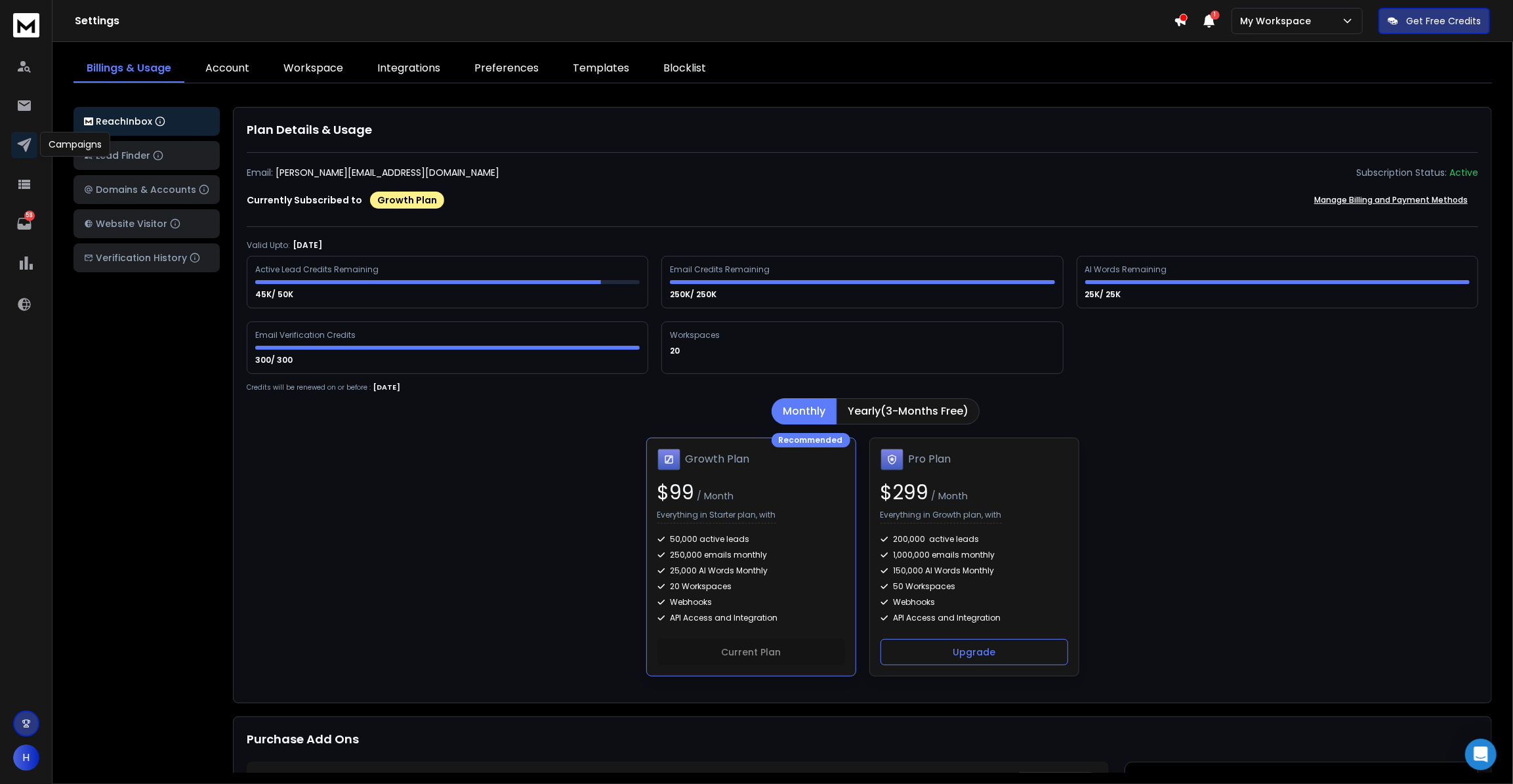
click at [28, 139] on icon at bounding box center [24, 144] width 16 height 16
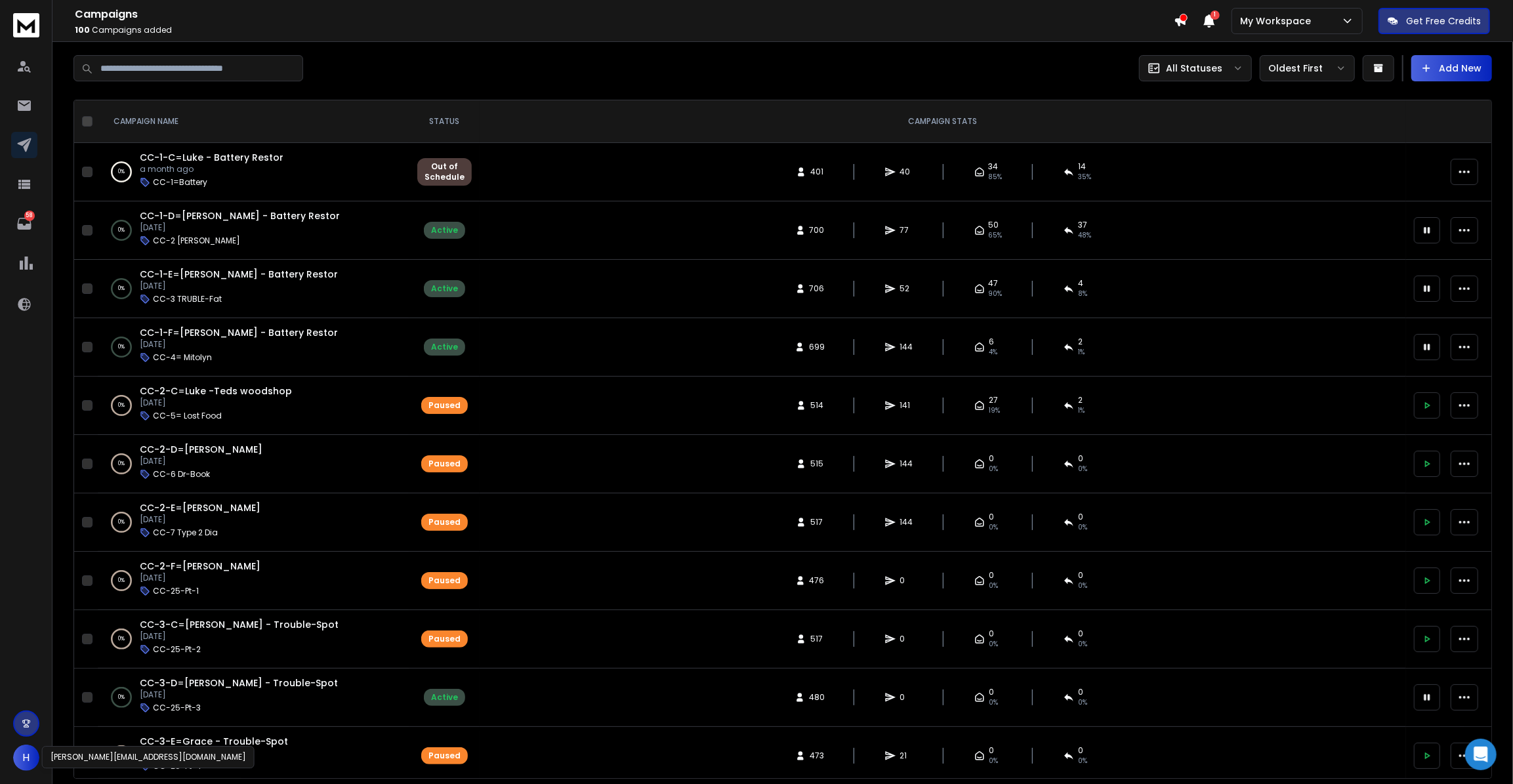
click at [24, 761] on span "H" at bounding box center [26, 757] width 27 height 27
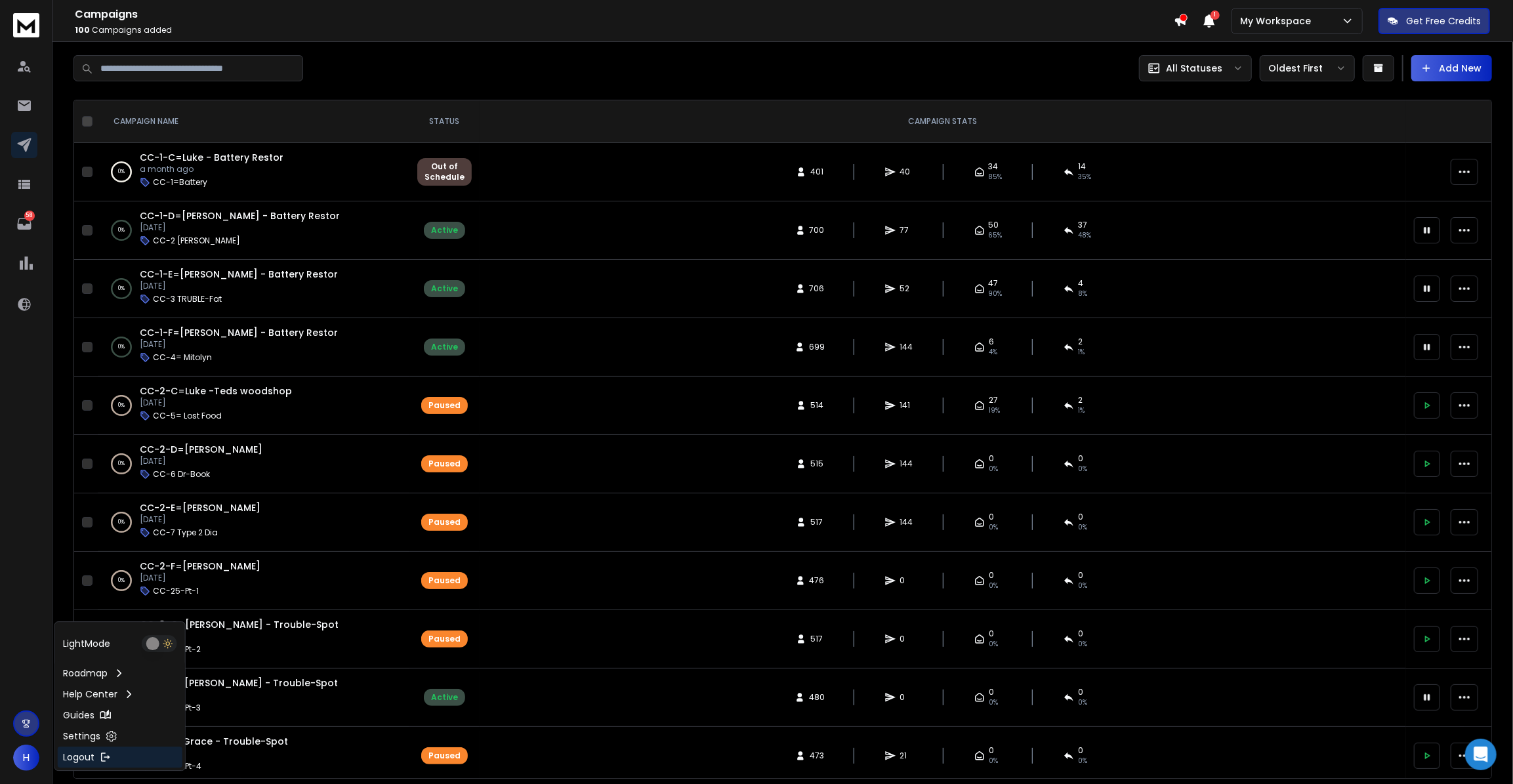
click at [107, 758] on icon at bounding box center [106, 756] width 12 height 12
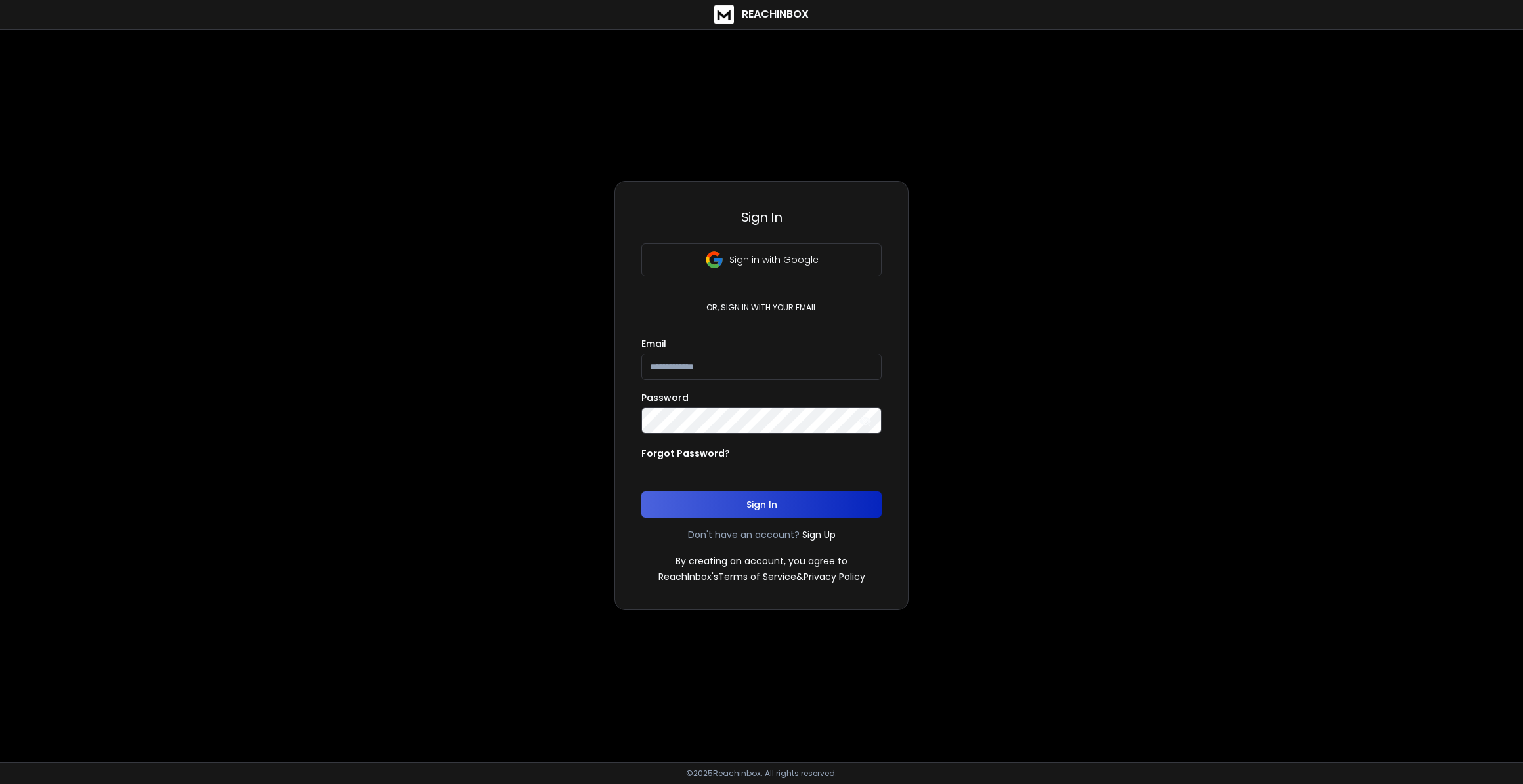
type input "**********"
click at [866, 420] on icon at bounding box center [865, 421] width 12 height 12
click at [763, 504] on button "Sign In" at bounding box center [761, 505] width 240 height 27
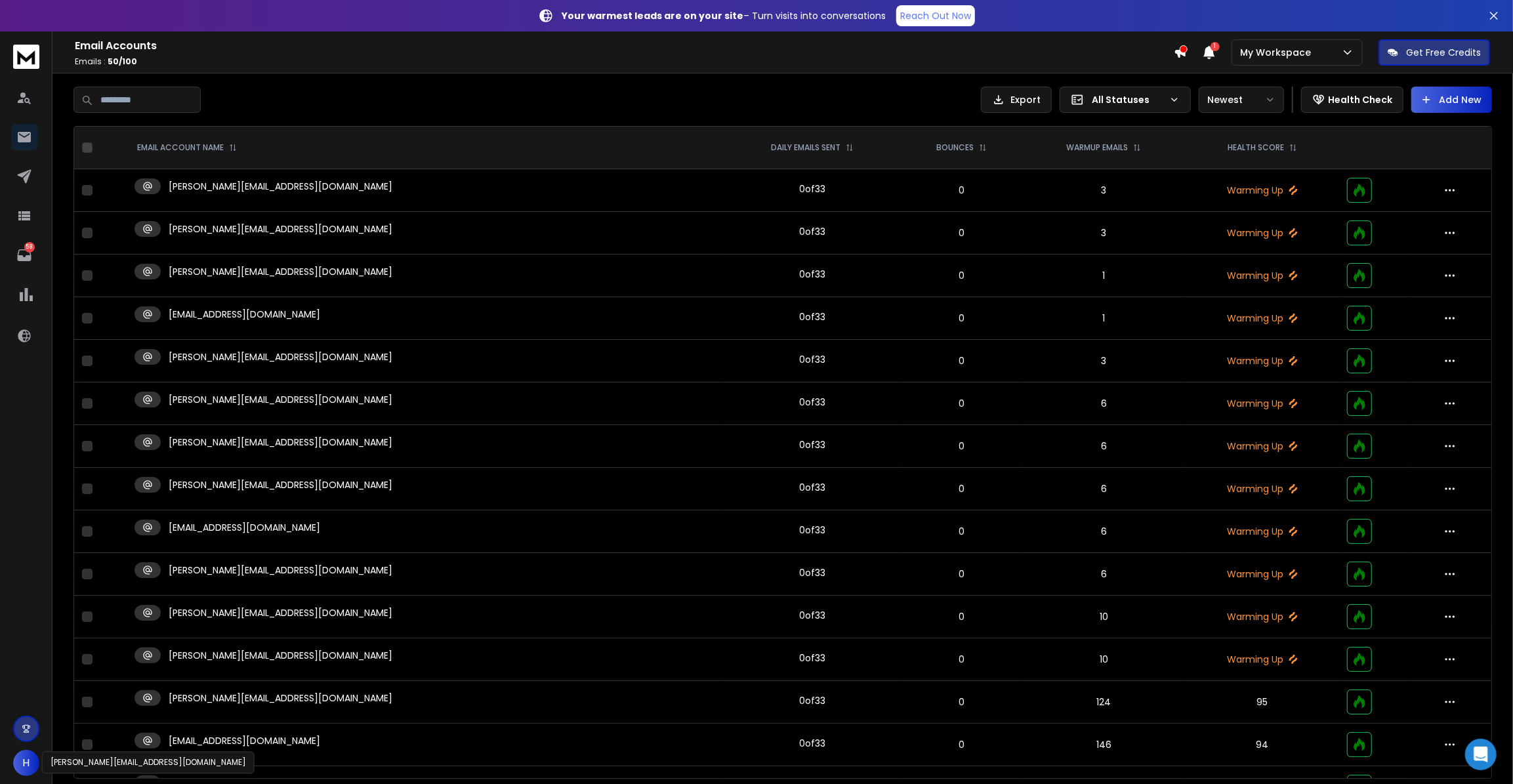
click at [20, 765] on span "H" at bounding box center [26, 763] width 27 height 27
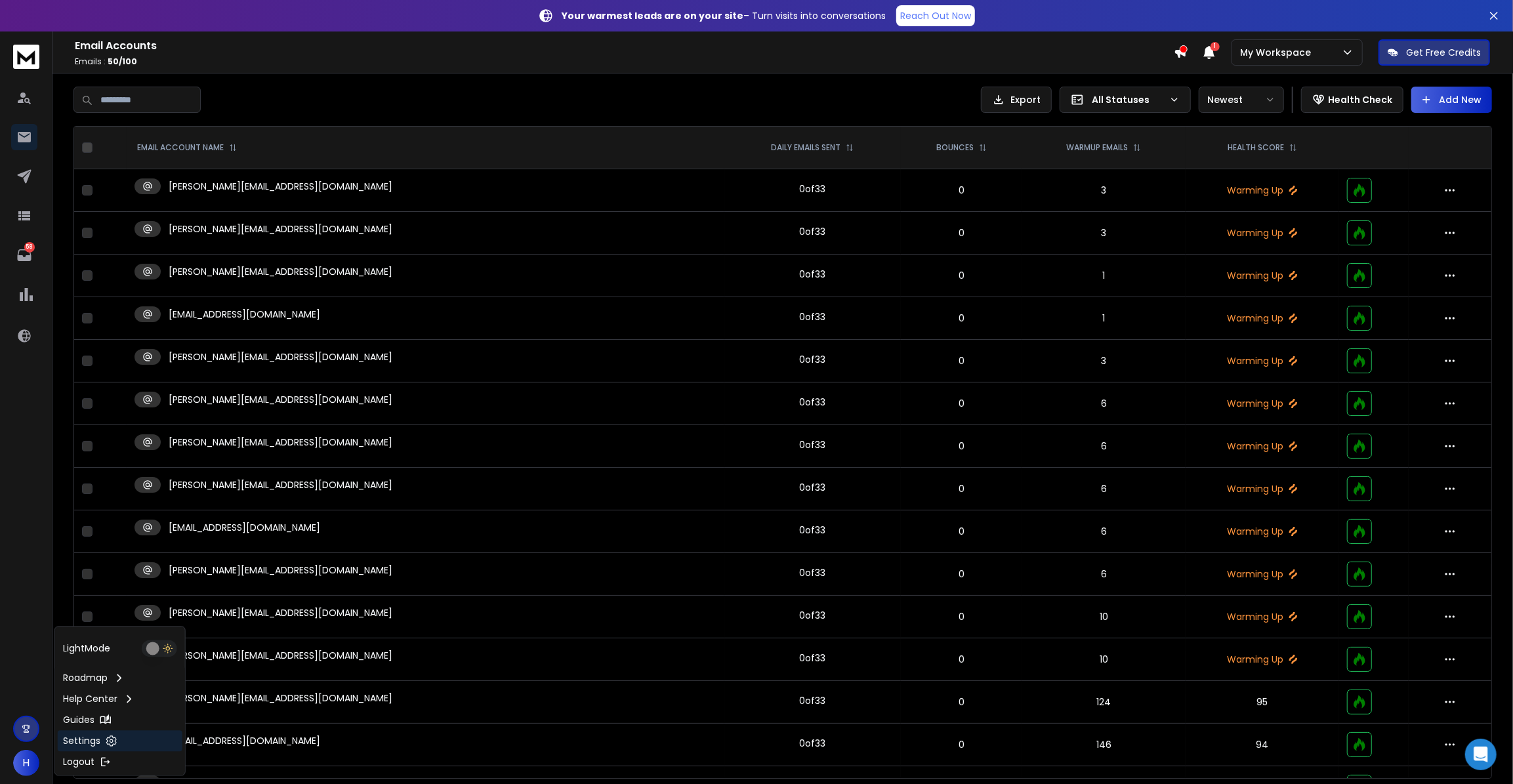
click at [124, 735] on div "Settings" at bounding box center [120, 741] width 125 height 21
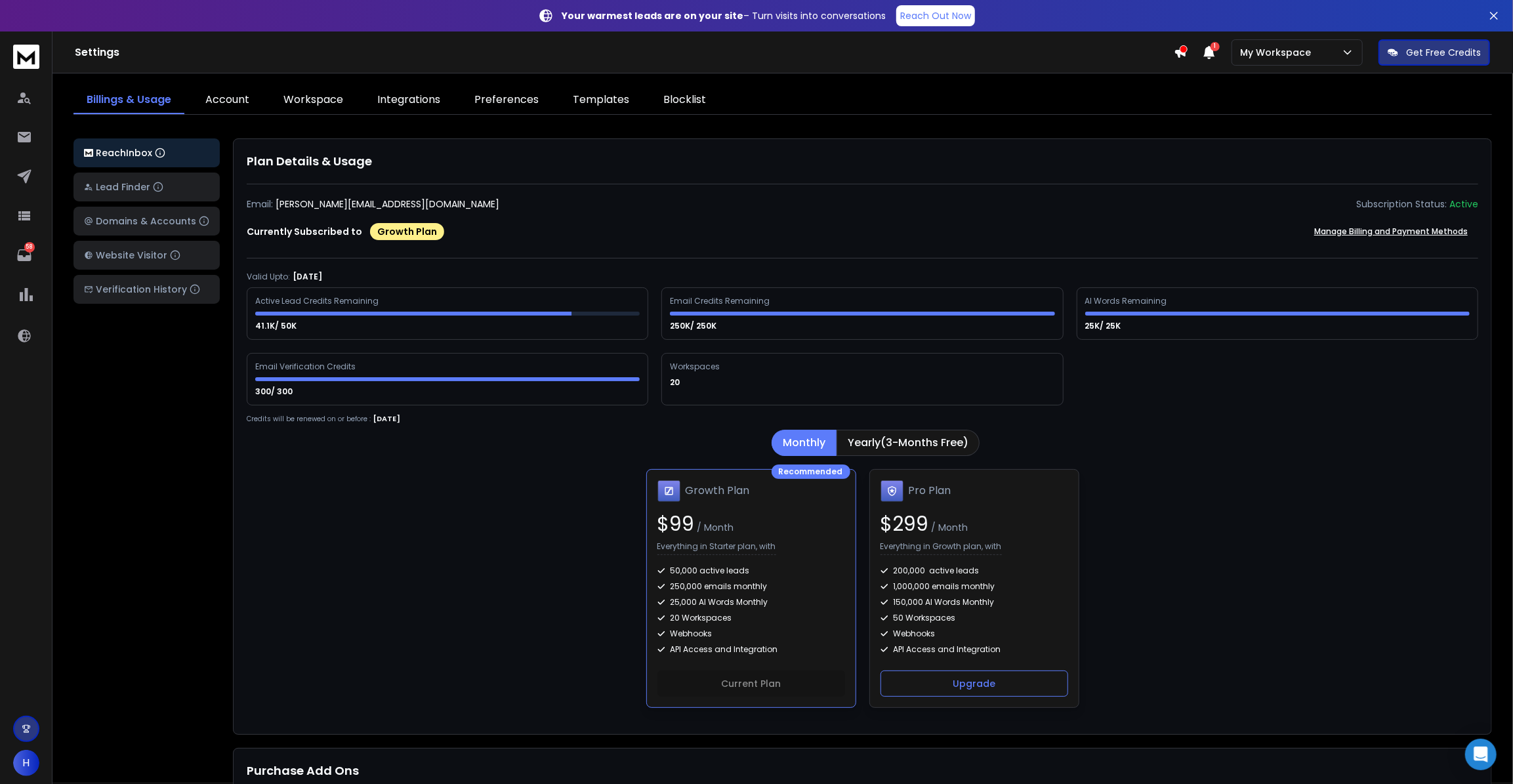
click at [381, 561] on div "Recommended Growth Plan $ 99 / Month Everything in Starter plan, with 50,000 ac…" at bounding box center [862, 595] width 1232 height 253
click at [20, 760] on span "H" at bounding box center [26, 763] width 27 height 27
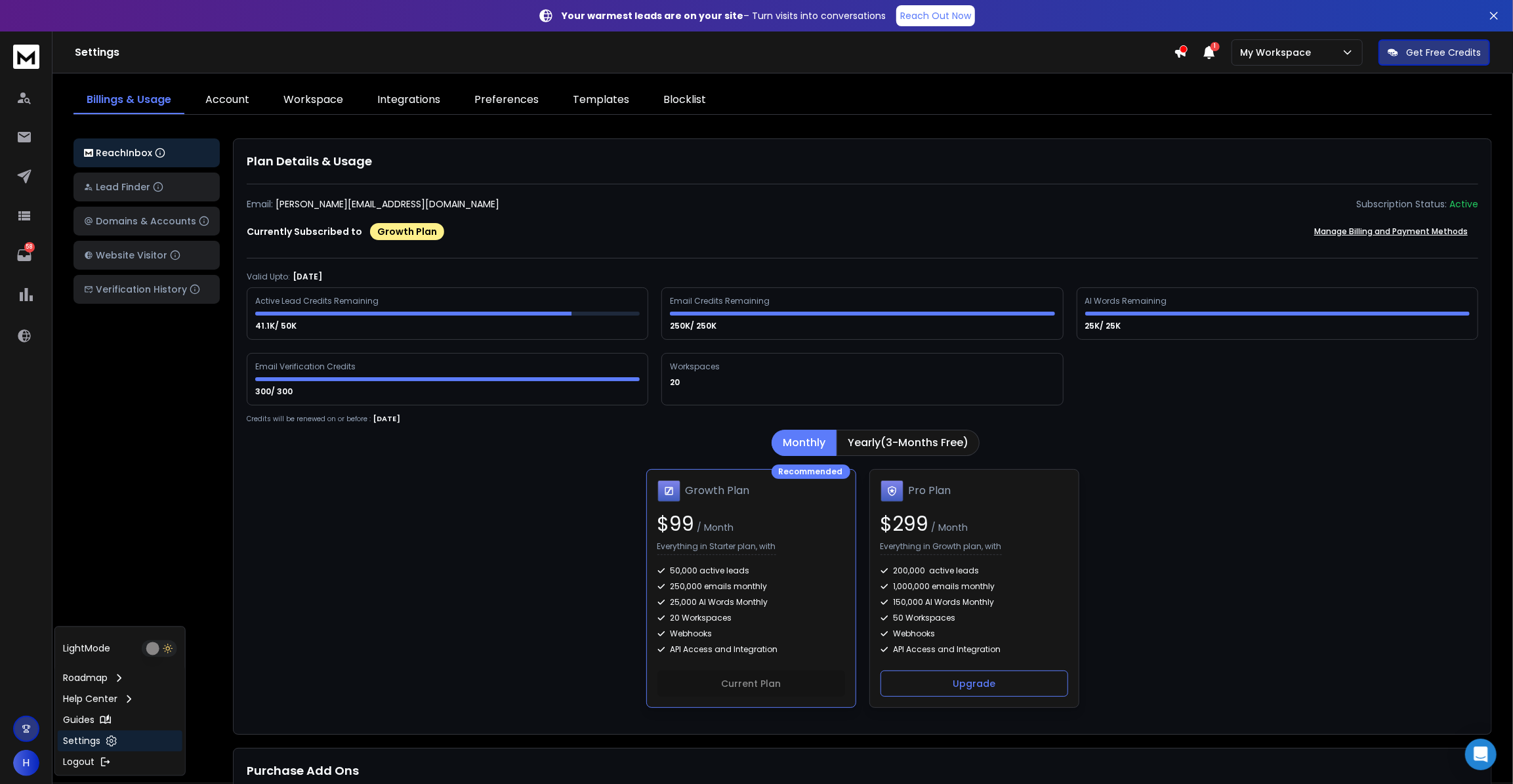
click at [91, 744] on p "Settings" at bounding box center [82, 742] width 38 height 13
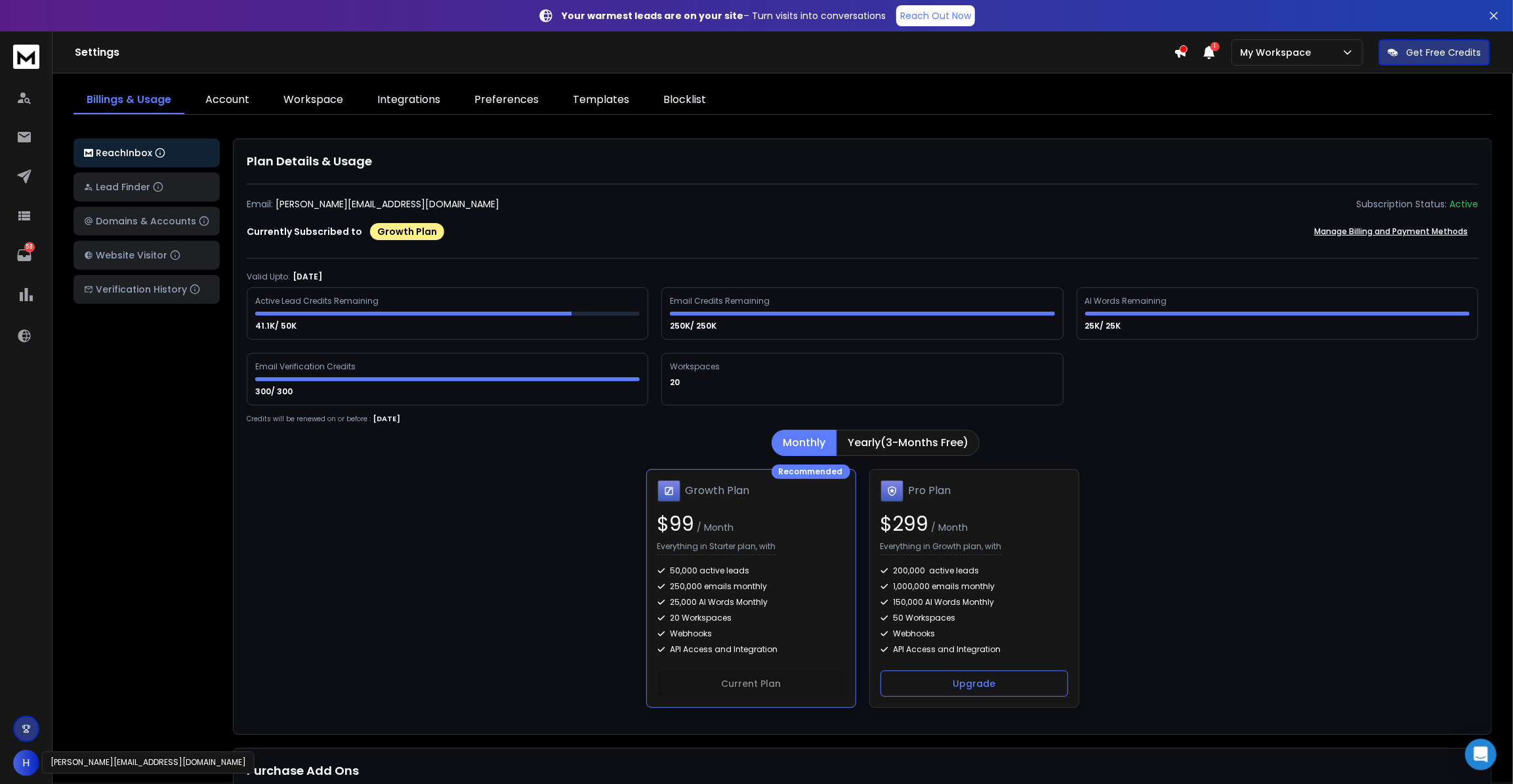
click at [28, 761] on span "H" at bounding box center [26, 763] width 27 height 27
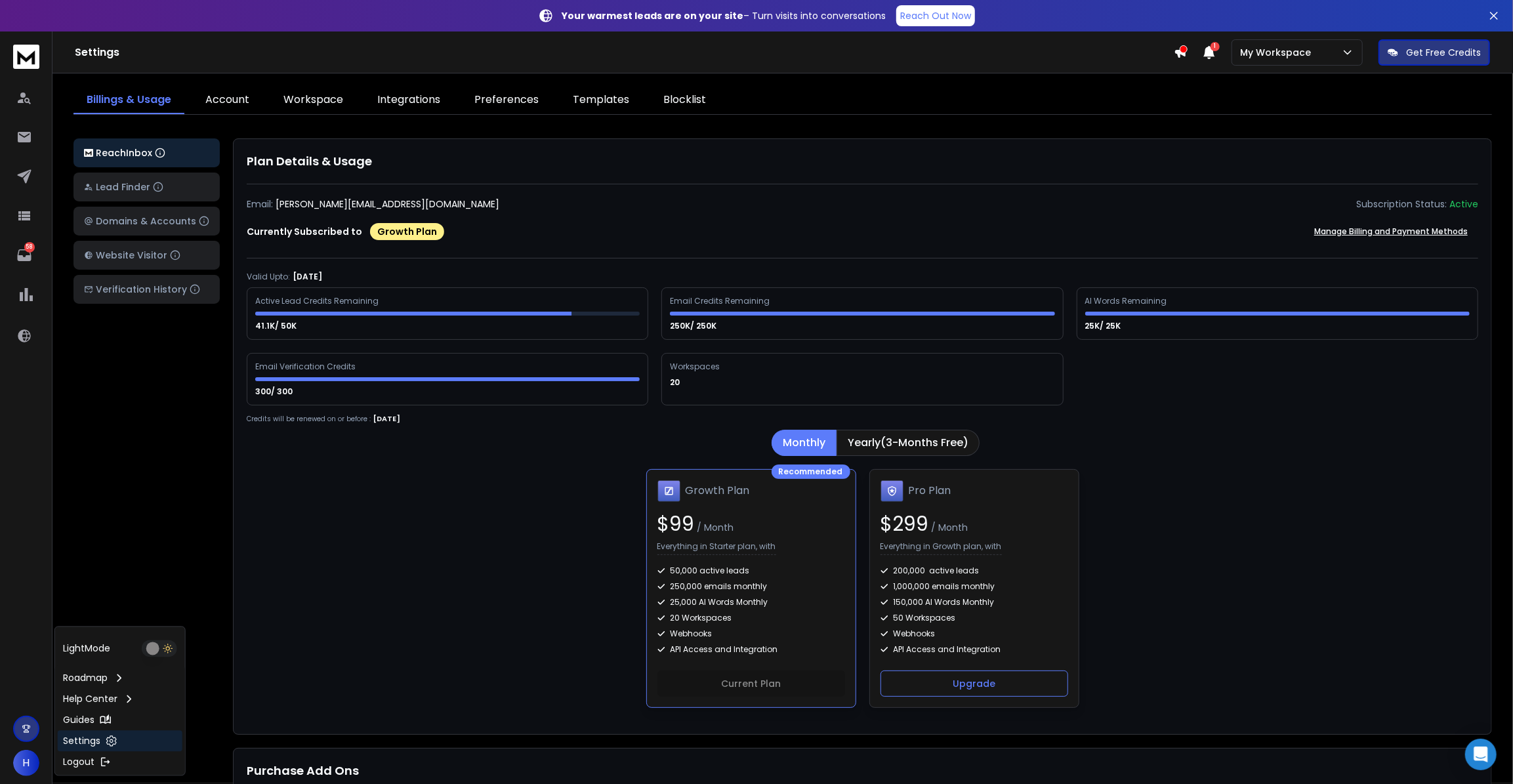
click at [125, 739] on div "Settings" at bounding box center [120, 741] width 125 height 21
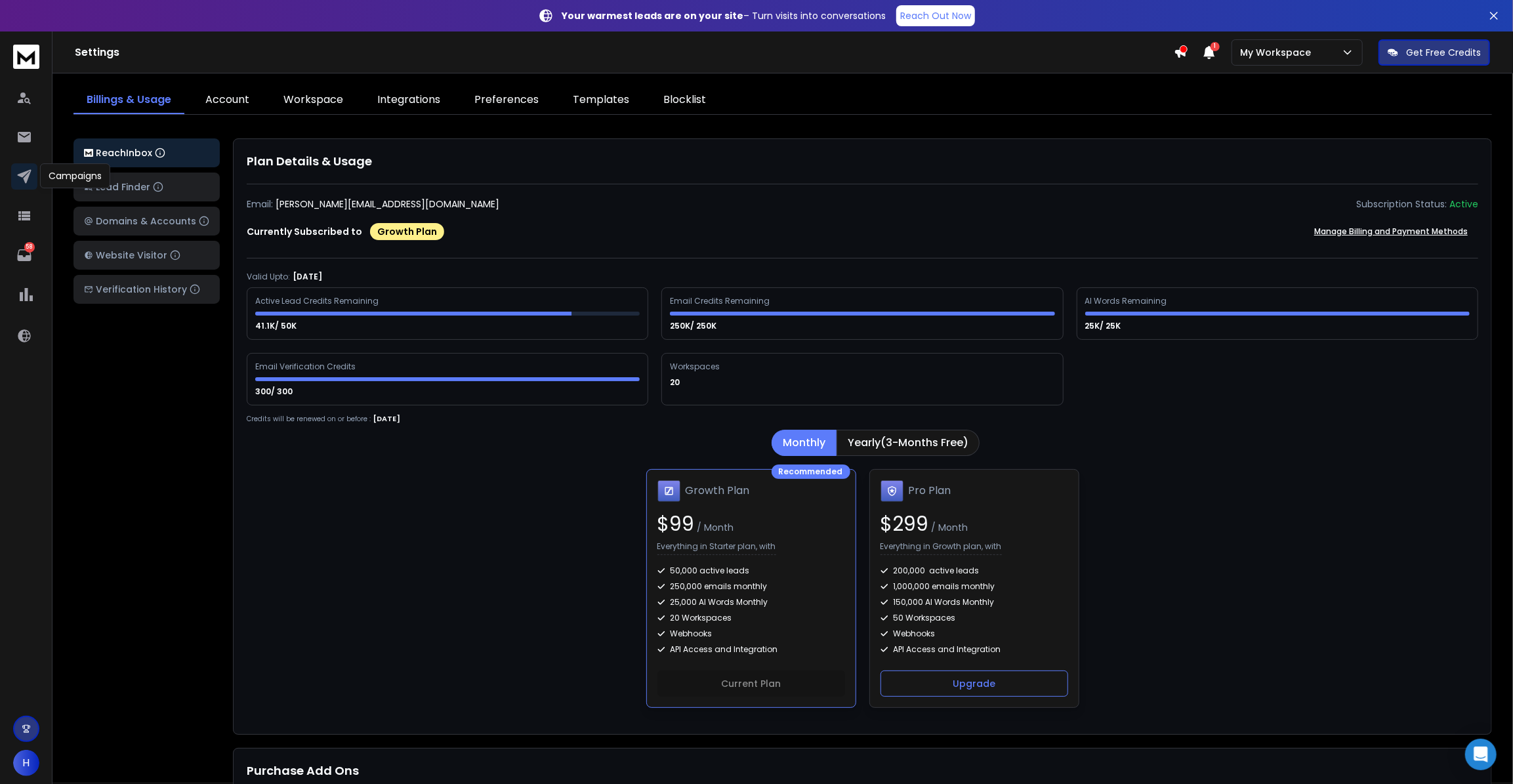
click at [17, 173] on icon at bounding box center [24, 176] width 16 height 16
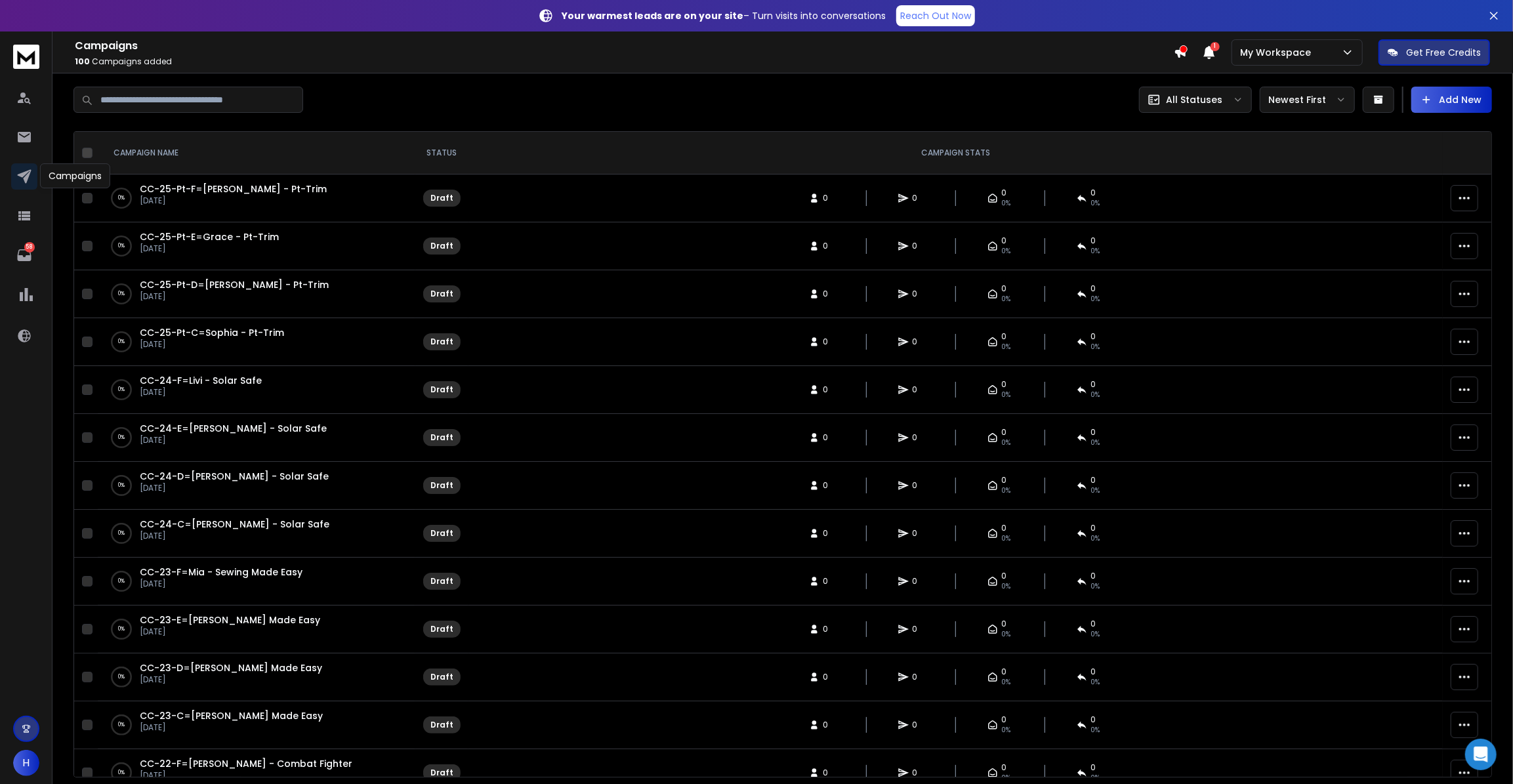
click at [30, 177] on icon at bounding box center [24, 176] width 16 height 16
click at [17, 181] on icon at bounding box center [24, 176] width 16 height 16
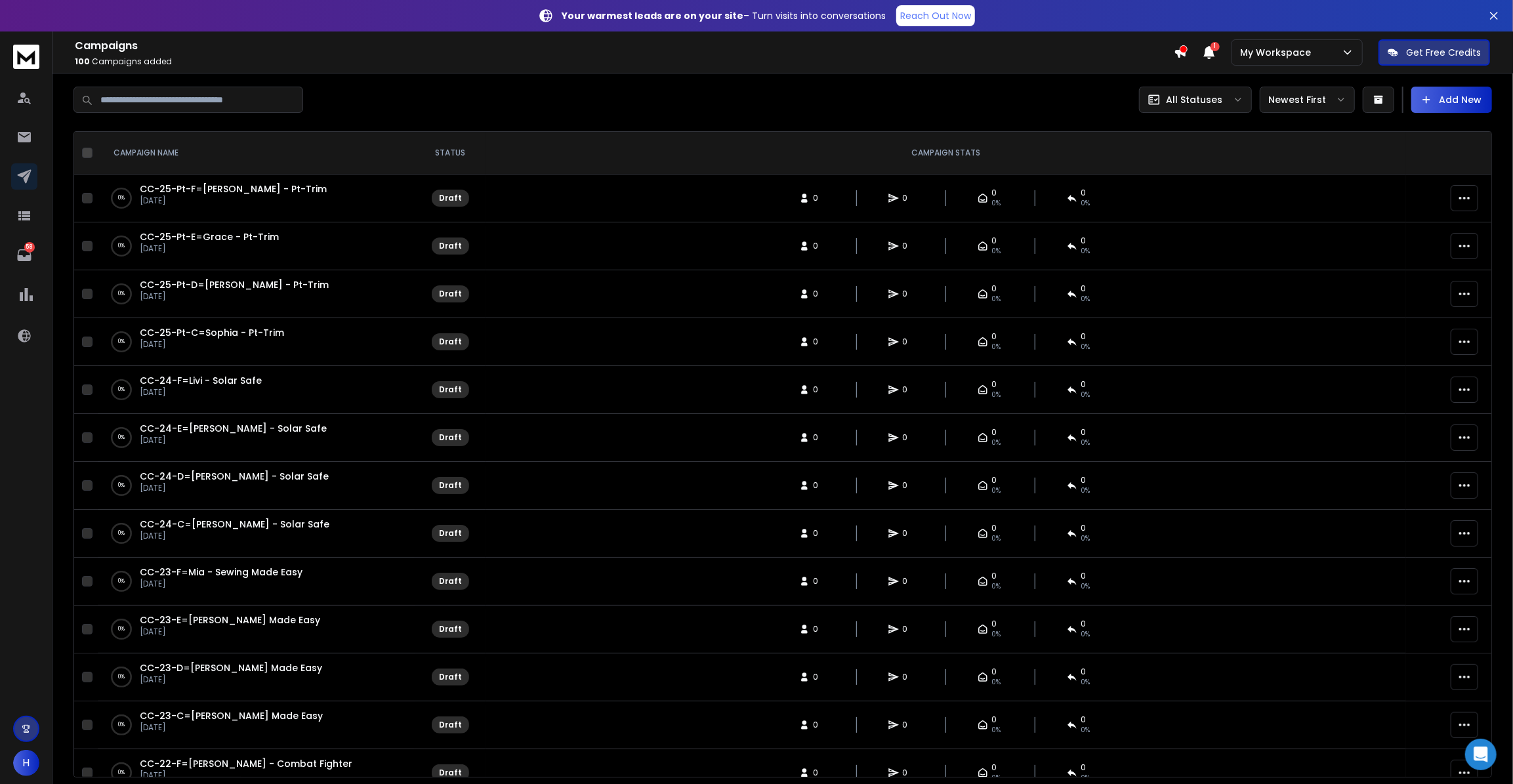
click at [1313, 104] on button "Newest First" at bounding box center [1308, 99] width 96 height 27
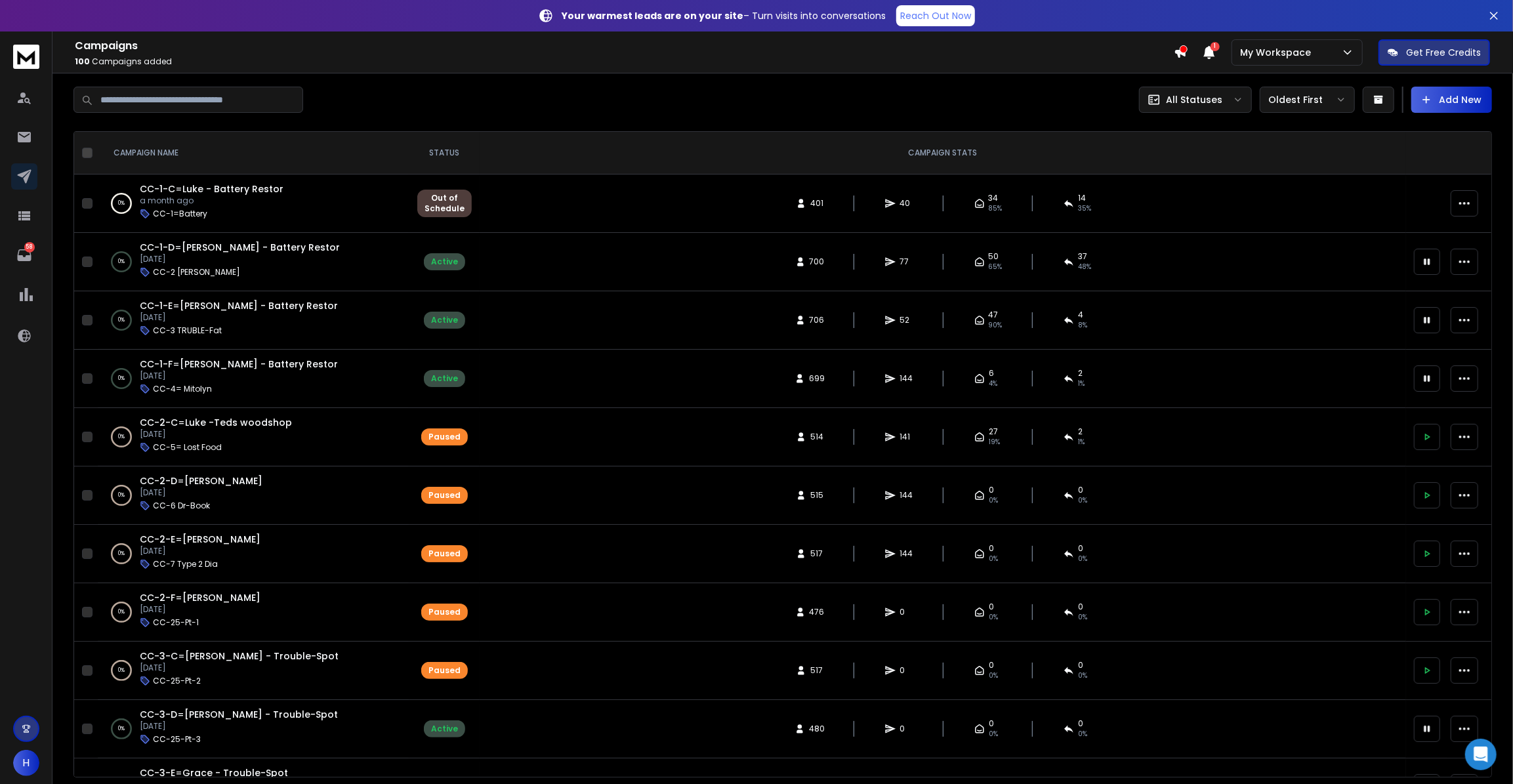
click at [199, 203] on p "a month ago" at bounding box center [211, 200] width 143 height 10
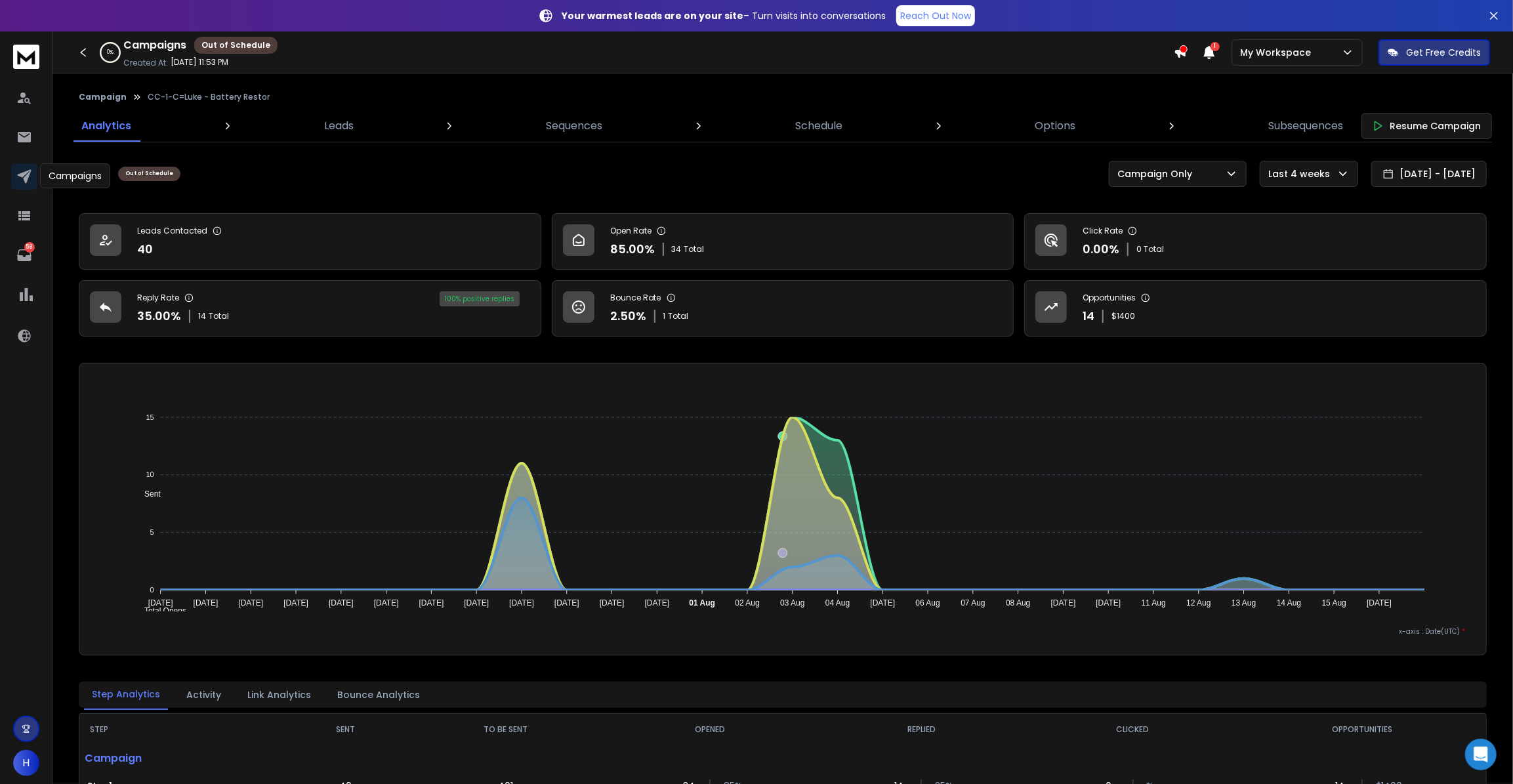
click at [25, 173] on icon at bounding box center [24, 176] width 14 height 14
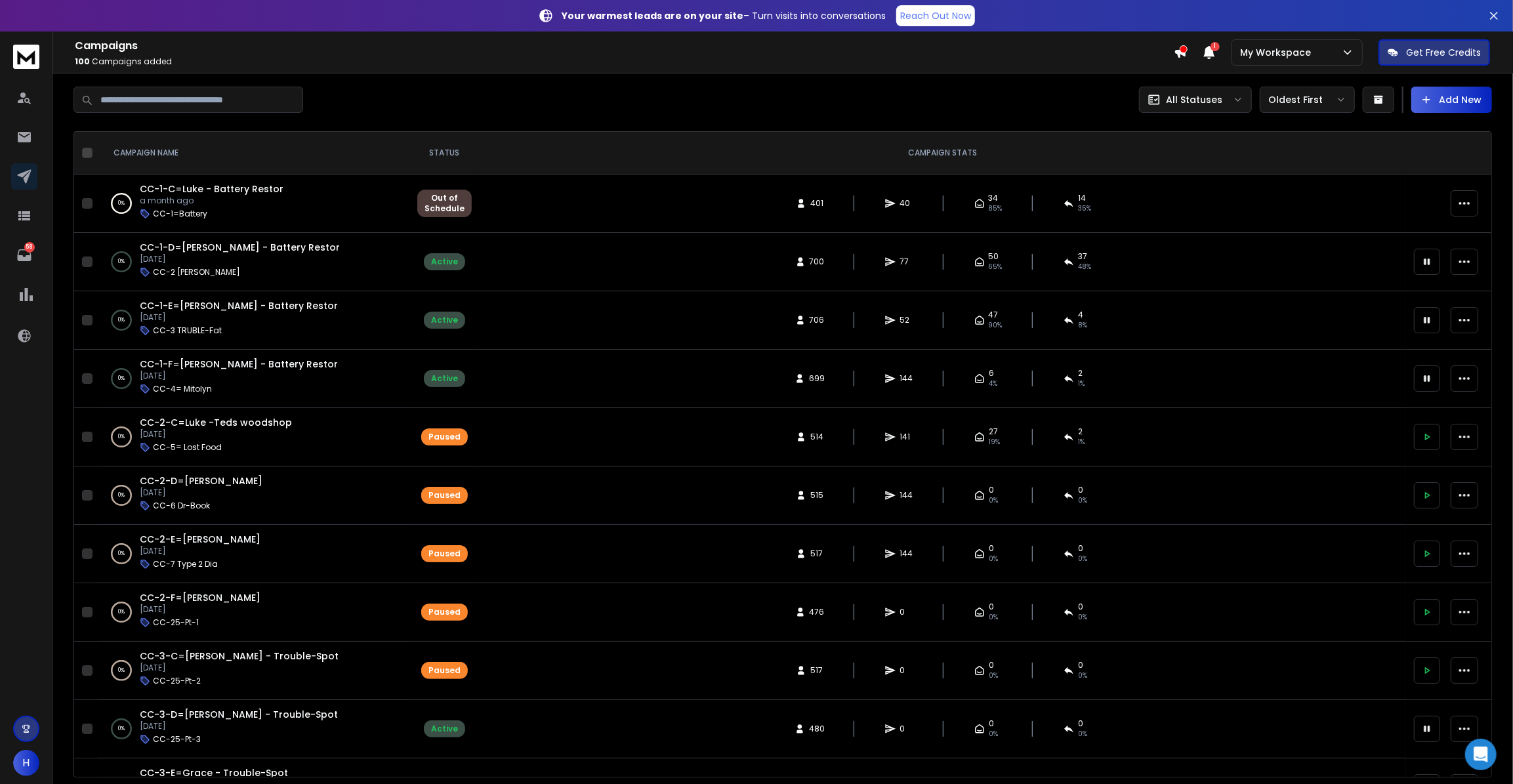
click at [1459, 202] on icon "button" at bounding box center [1464, 203] width 13 height 13
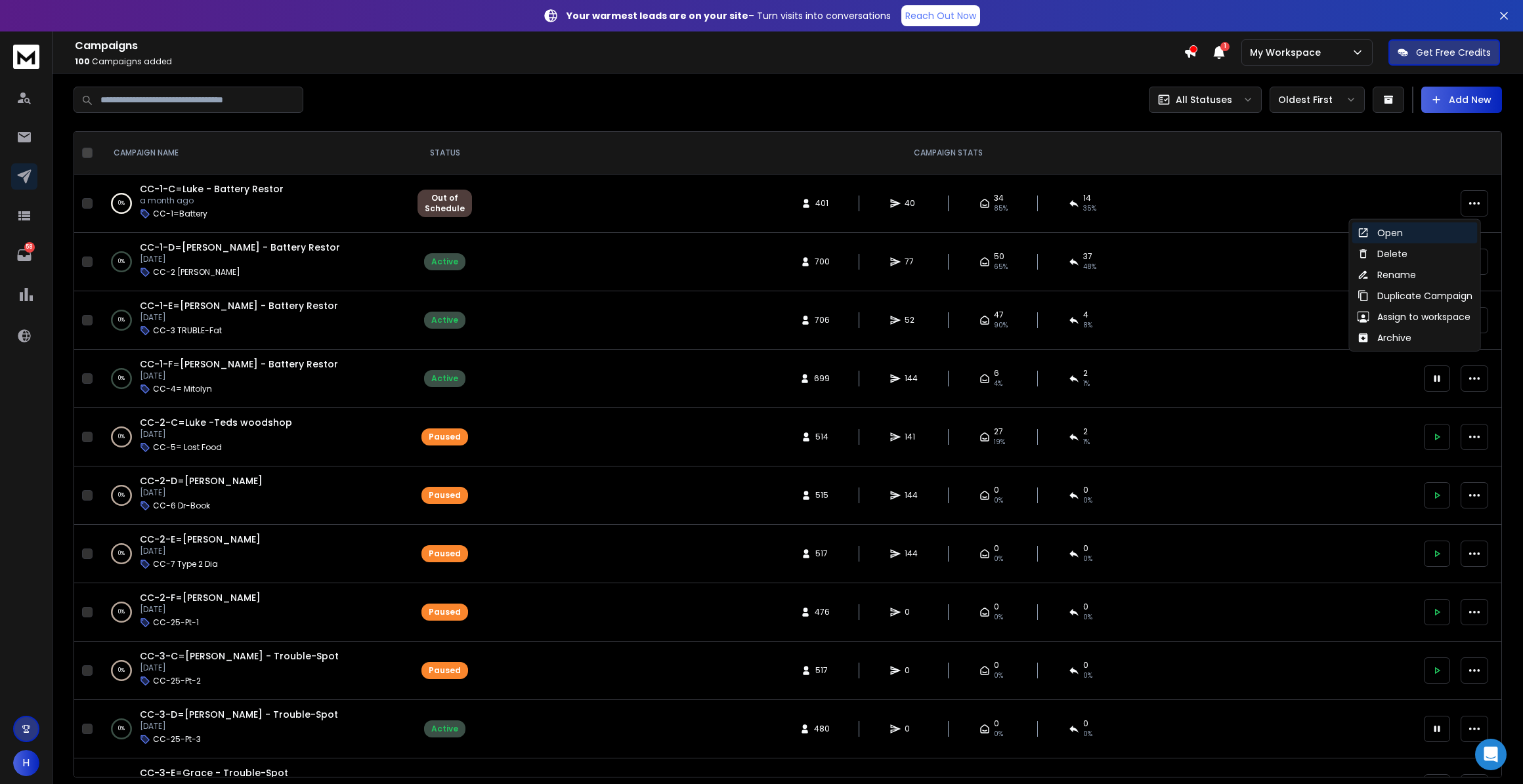
click at [199, 206] on div "CC-1-C=Luke - Battery Restor a month ago CC-1=Battery" at bounding box center [212, 203] width 143 height 42
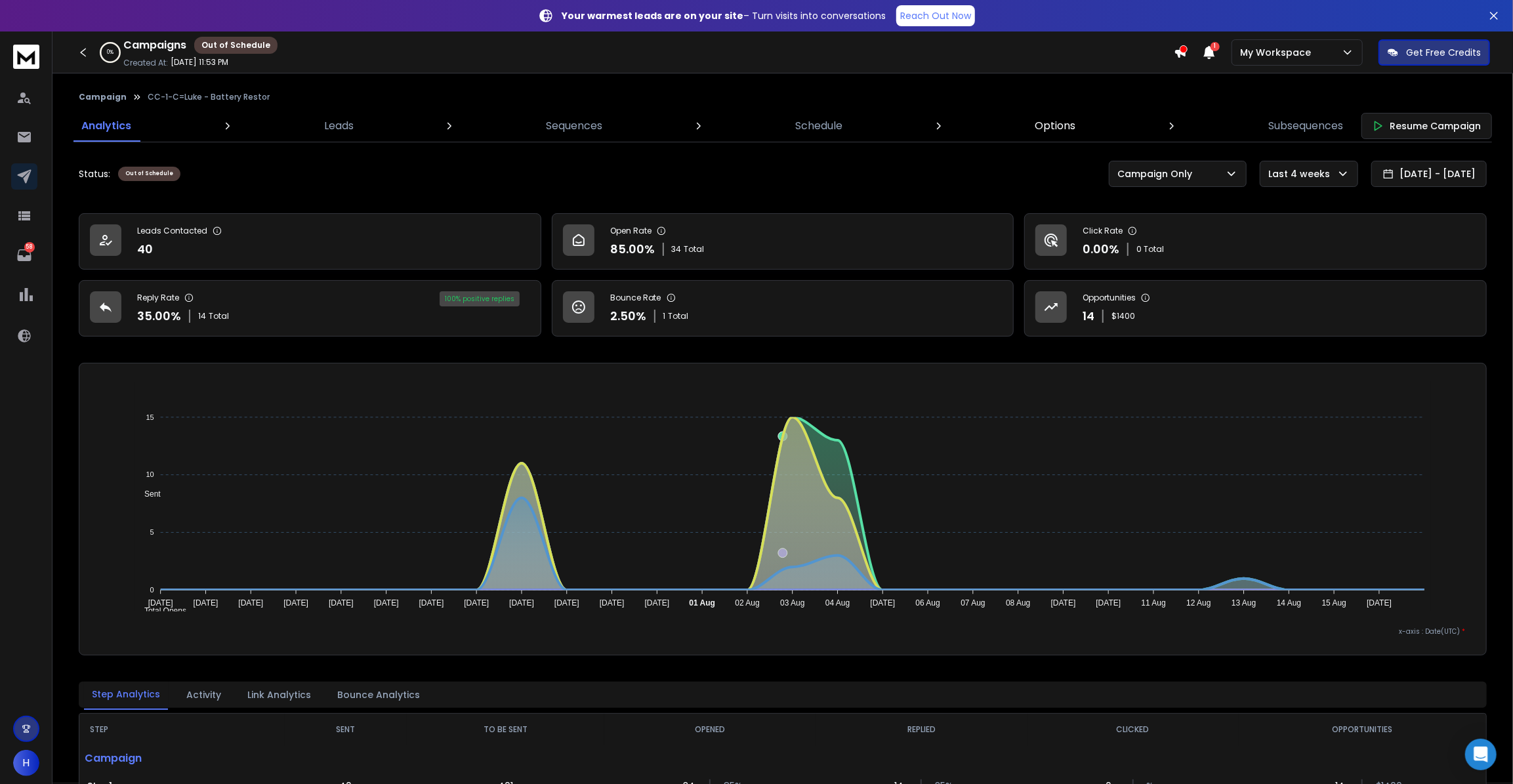
click at [1074, 125] on p "Options" at bounding box center [1055, 125] width 40 height 16
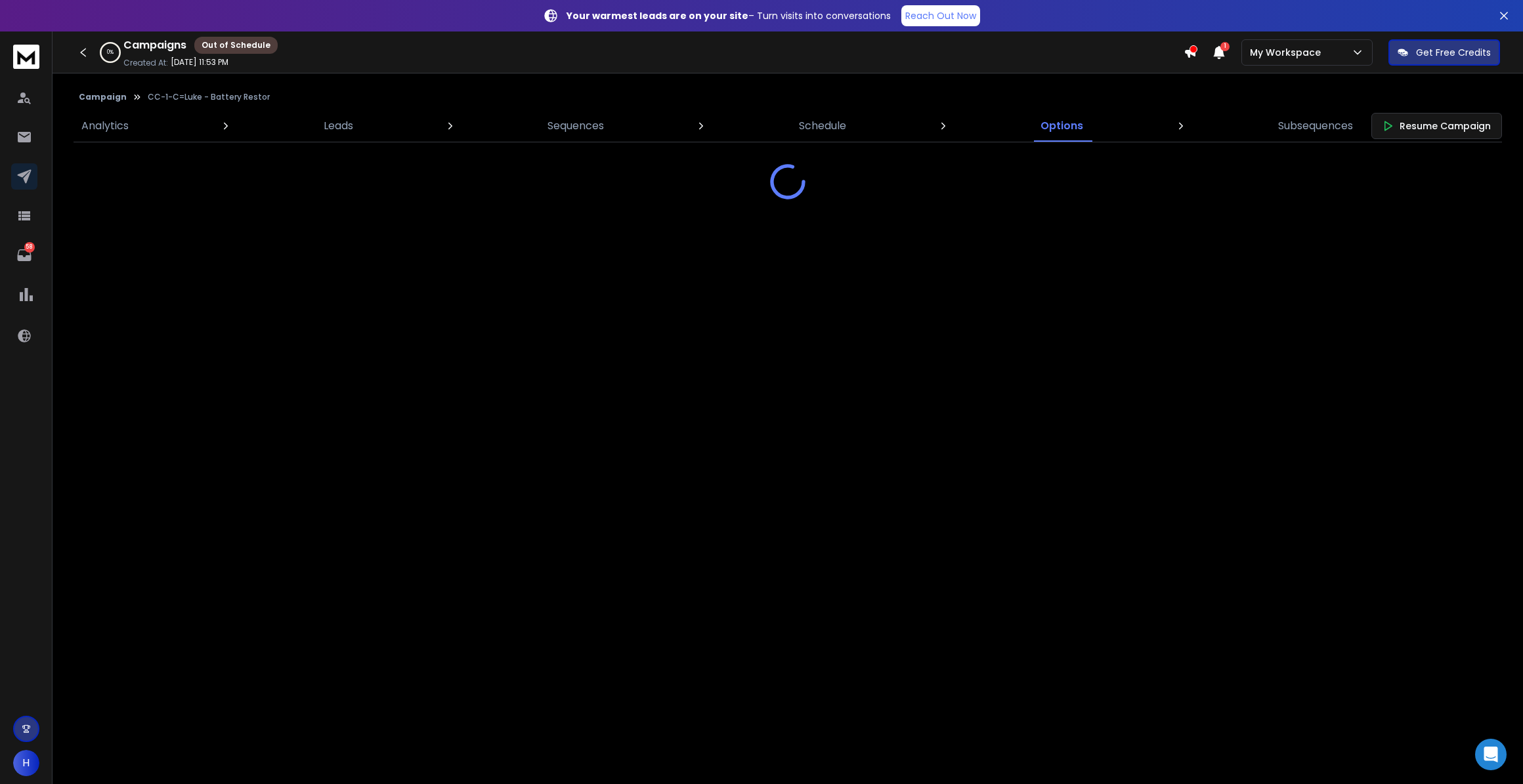
select select "*********"
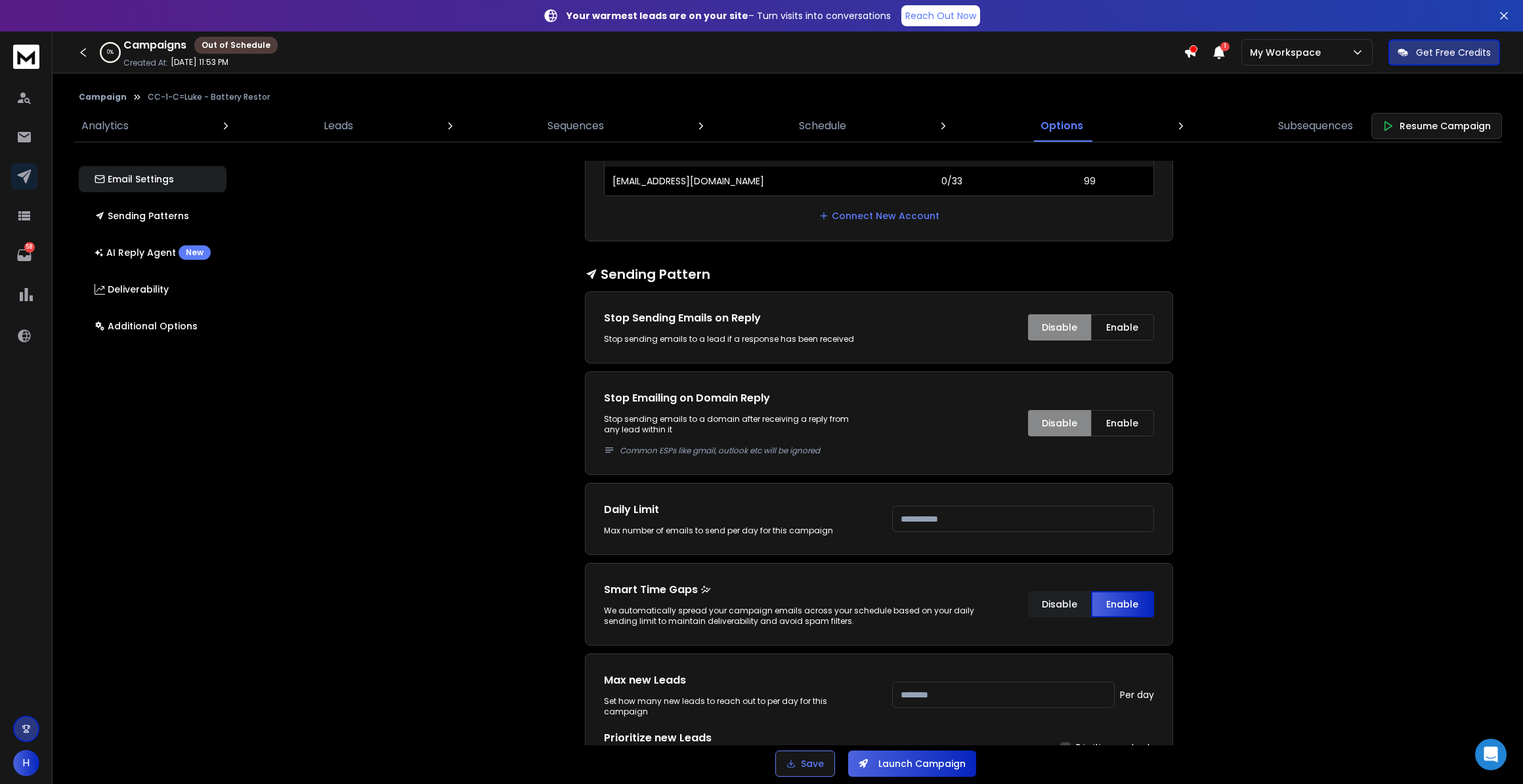
scroll to position [178, 0]
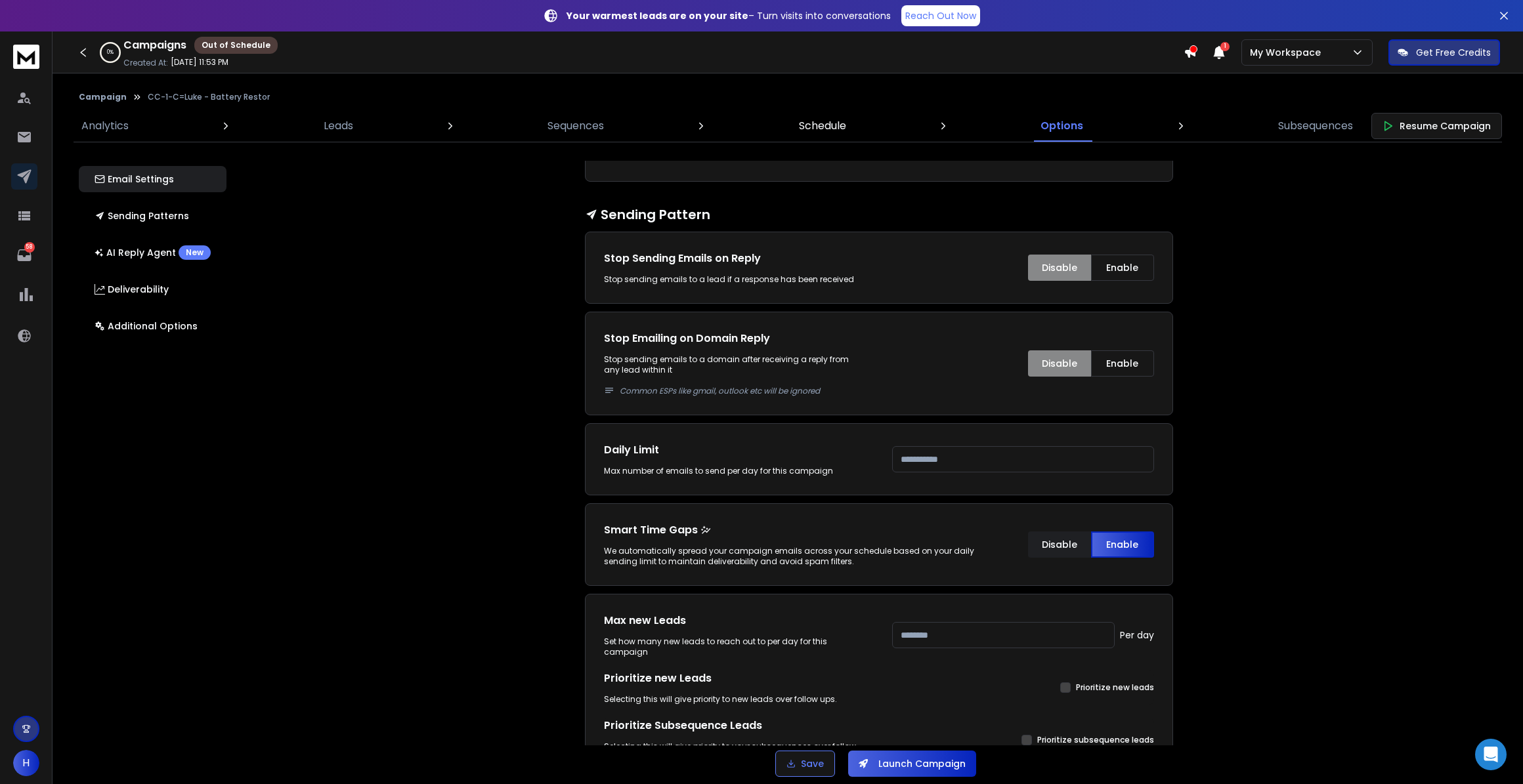
click at [851, 125] on link "Schedule" at bounding box center [822, 126] width 63 height 31
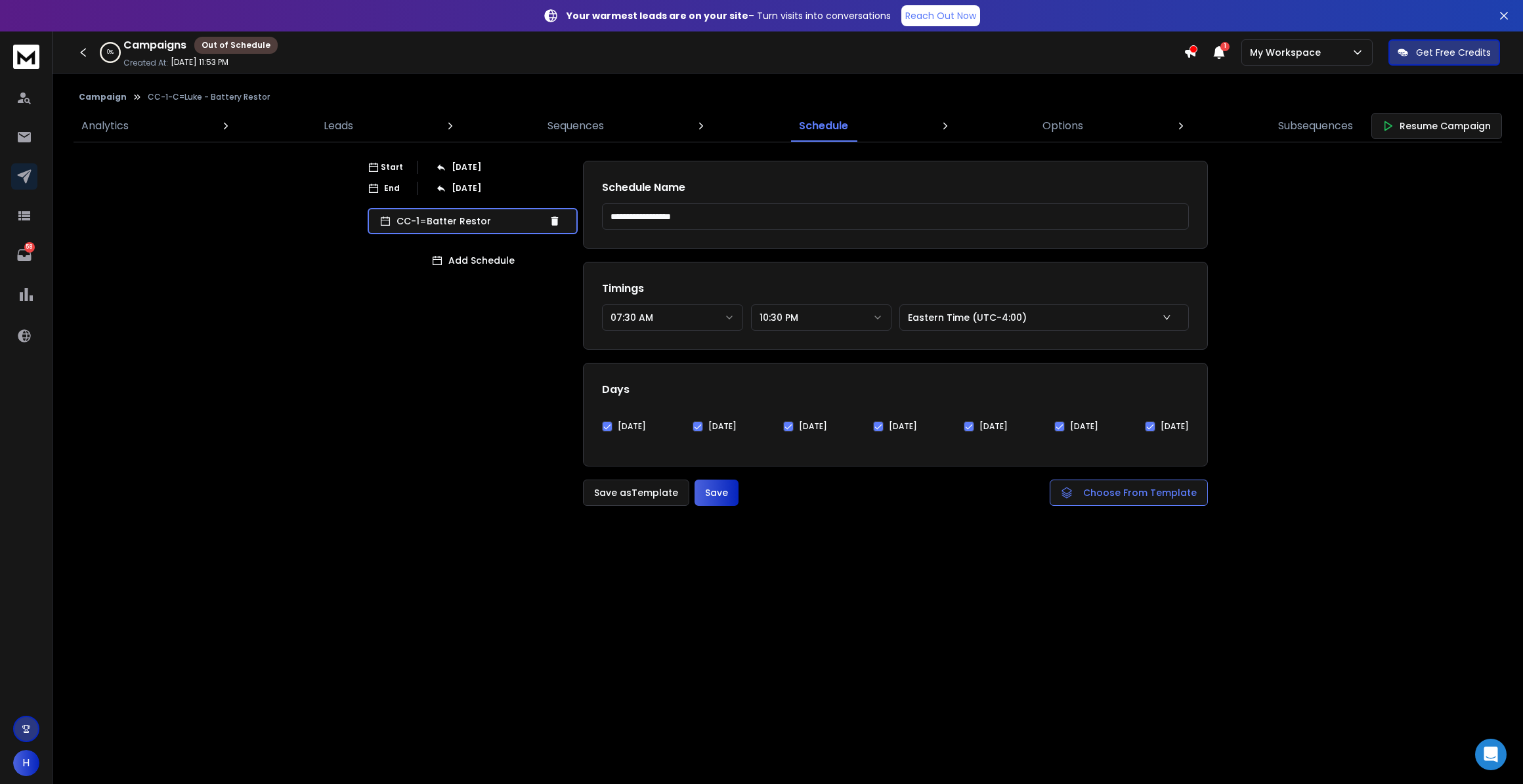
click at [715, 492] on button "Save" at bounding box center [716, 493] width 44 height 27
click at [573, 125] on p "Sequences" at bounding box center [575, 125] width 56 height 16
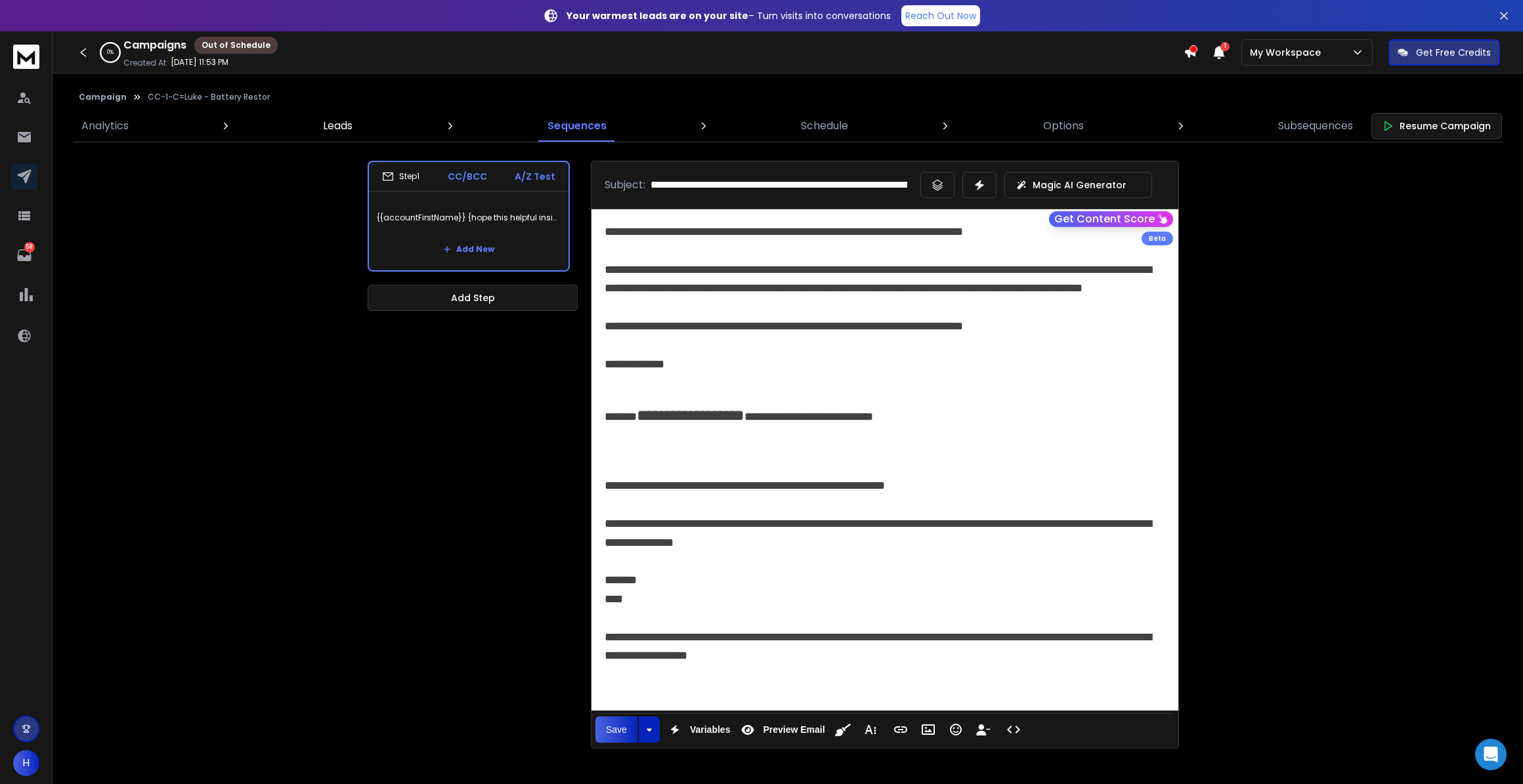
click at [337, 123] on p "Leads" at bounding box center [338, 125] width 29 height 16
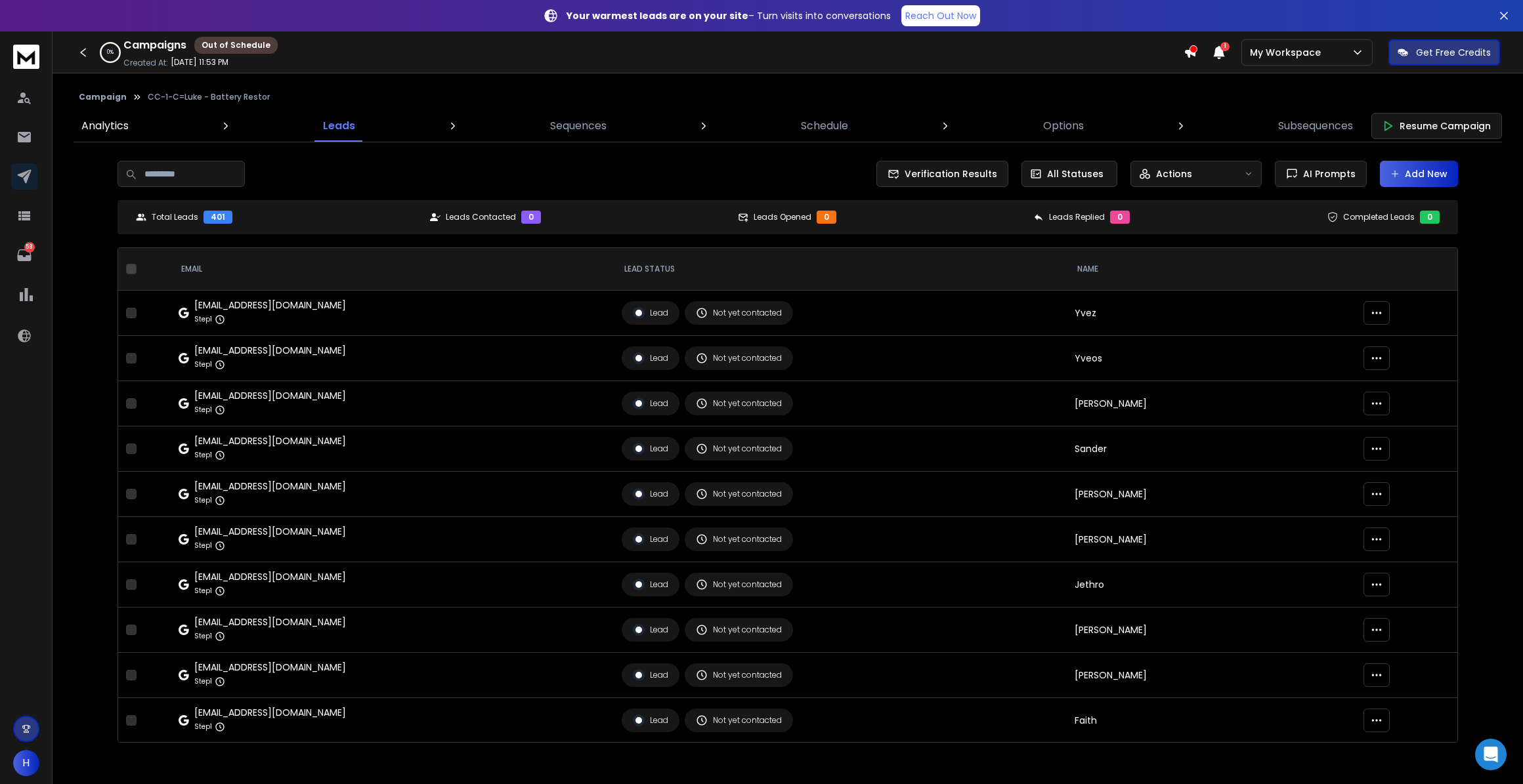
click at [97, 121] on p "Analytics" at bounding box center [105, 125] width 47 height 16
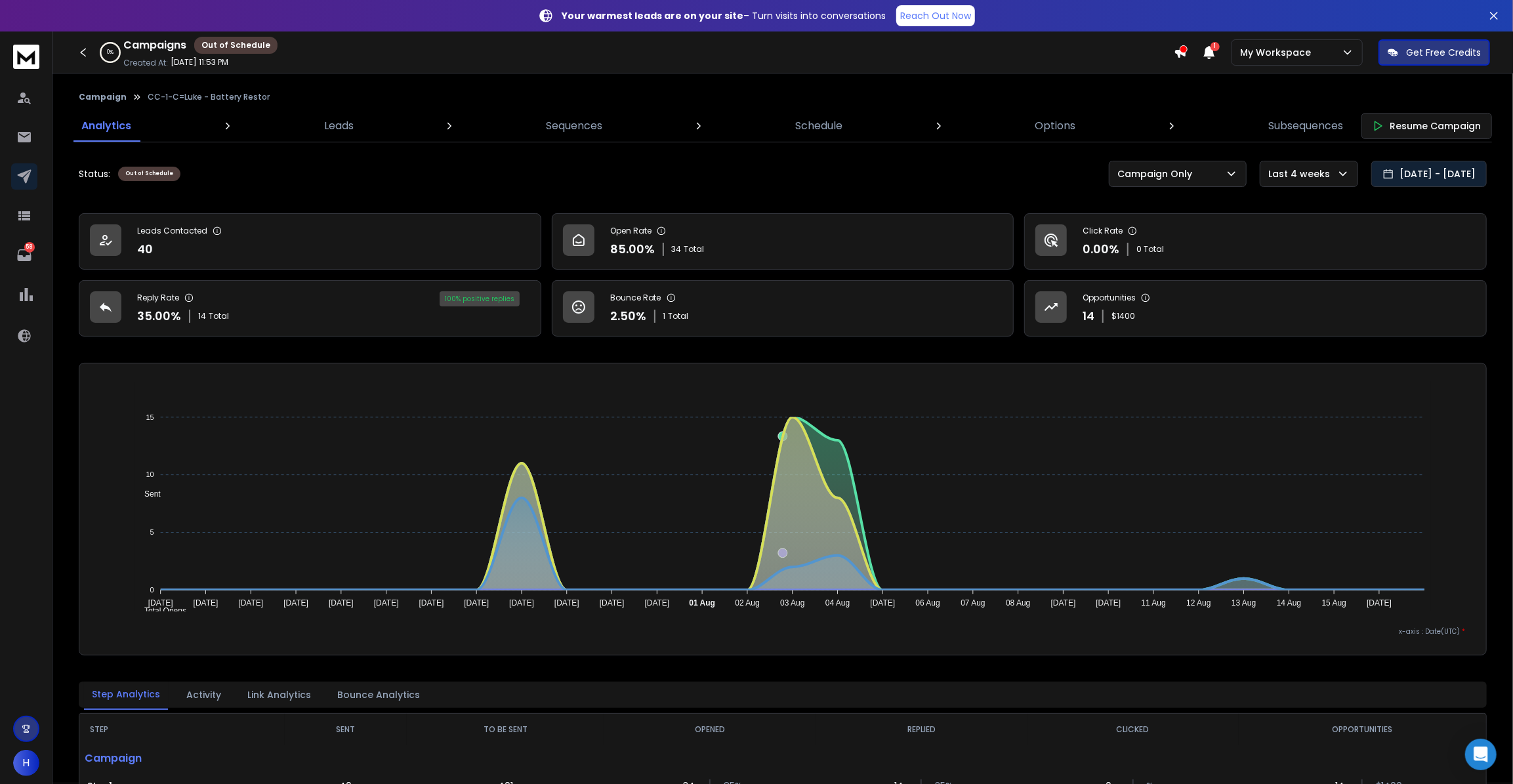
click at [1407, 168] on button "20 Jul 2025 - 17 Aug 2025" at bounding box center [1429, 174] width 116 height 27
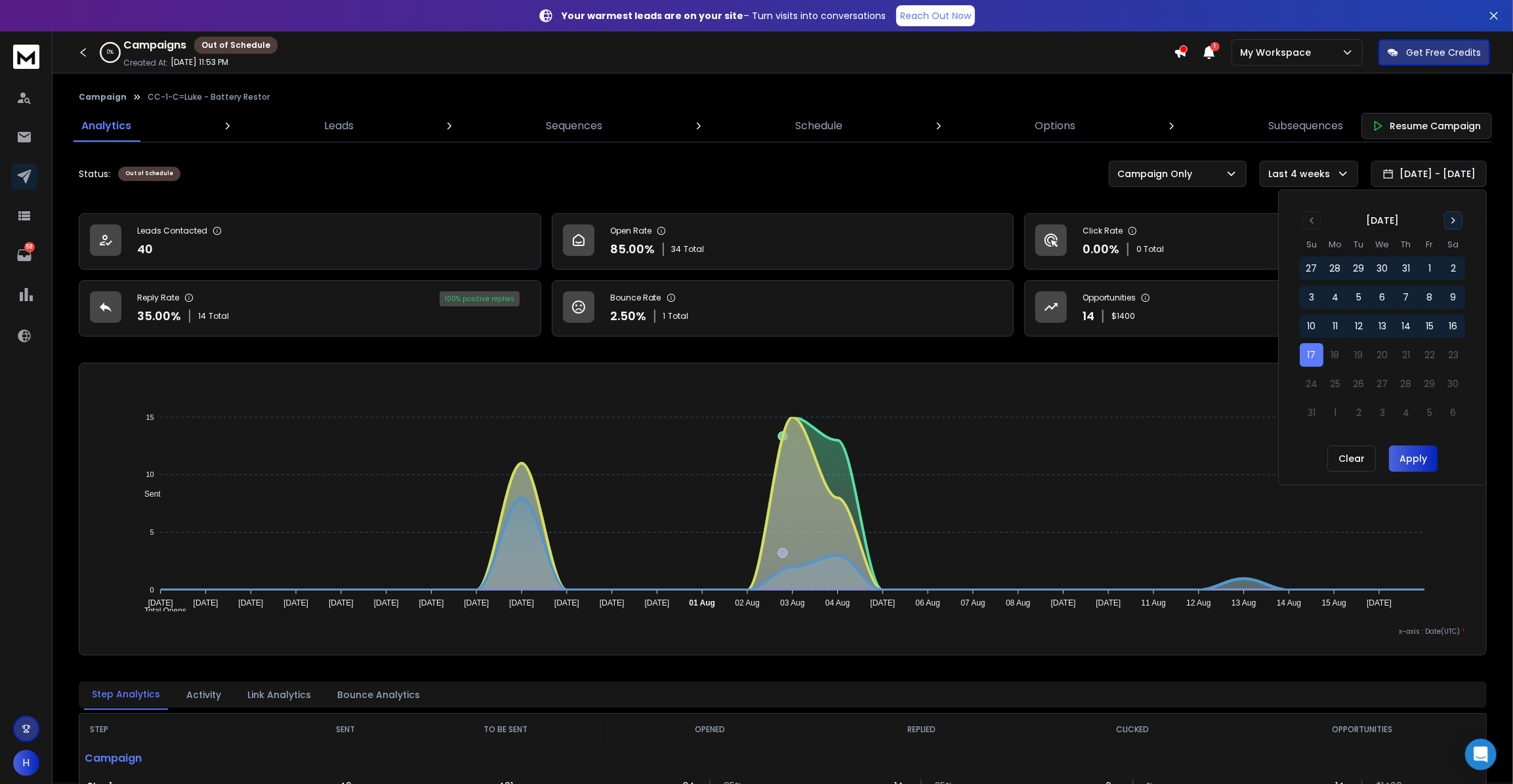
click at [1450, 215] on icon "Go to next month" at bounding box center [1453, 220] width 10 height 10
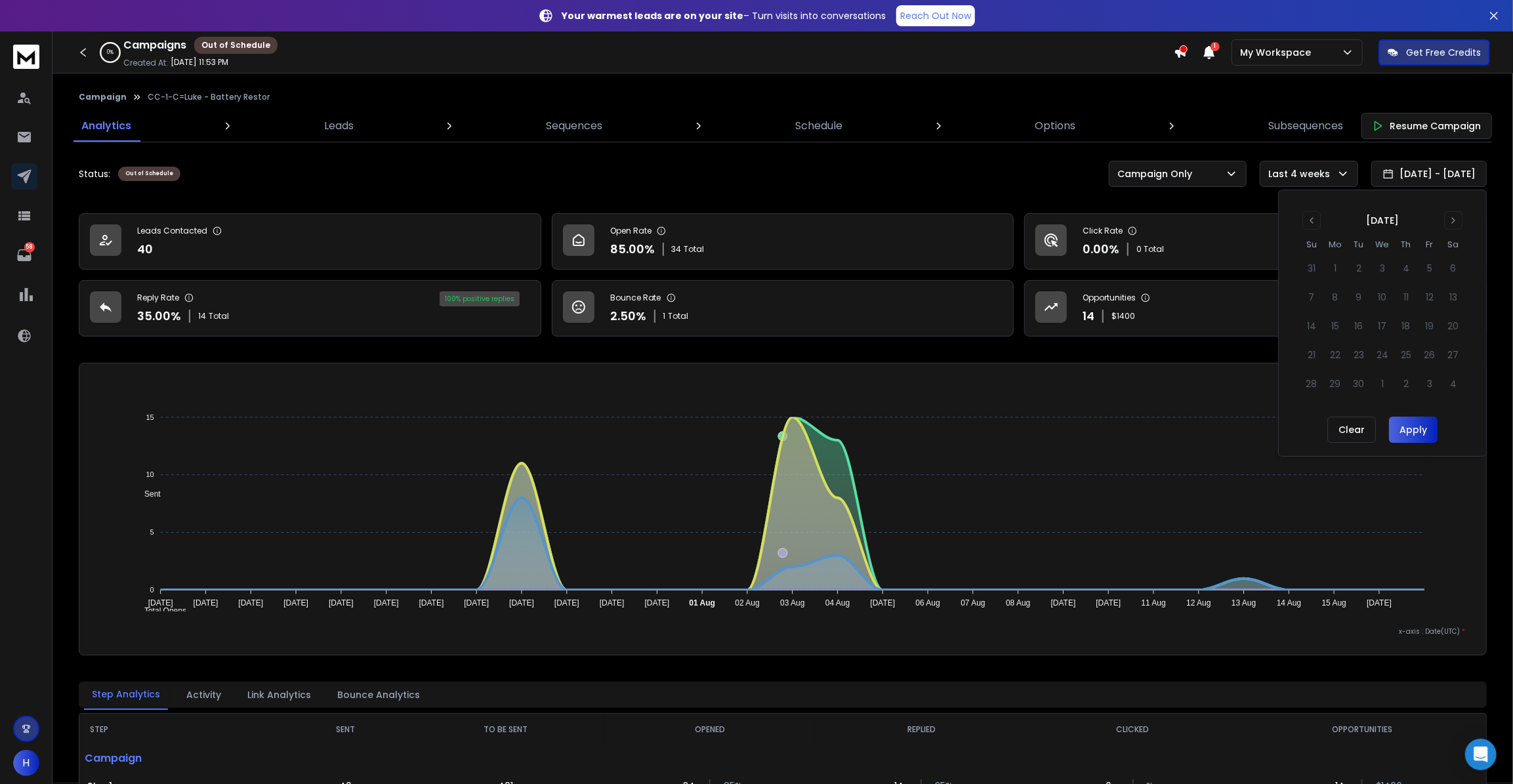
click at [1455, 269] on td "6" at bounding box center [1453, 268] width 24 height 24
click at [1450, 267] on td "6" at bounding box center [1453, 268] width 24 height 24
click at [1309, 295] on td "7" at bounding box center [1312, 298] width 24 height 24
click at [1450, 213] on button "Go to next month" at bounding box center [1453, 221] width 18 height 18
click at [1456, 219] on icon "Go to next month" at bounding box center [1453, 220] width 10 height 10
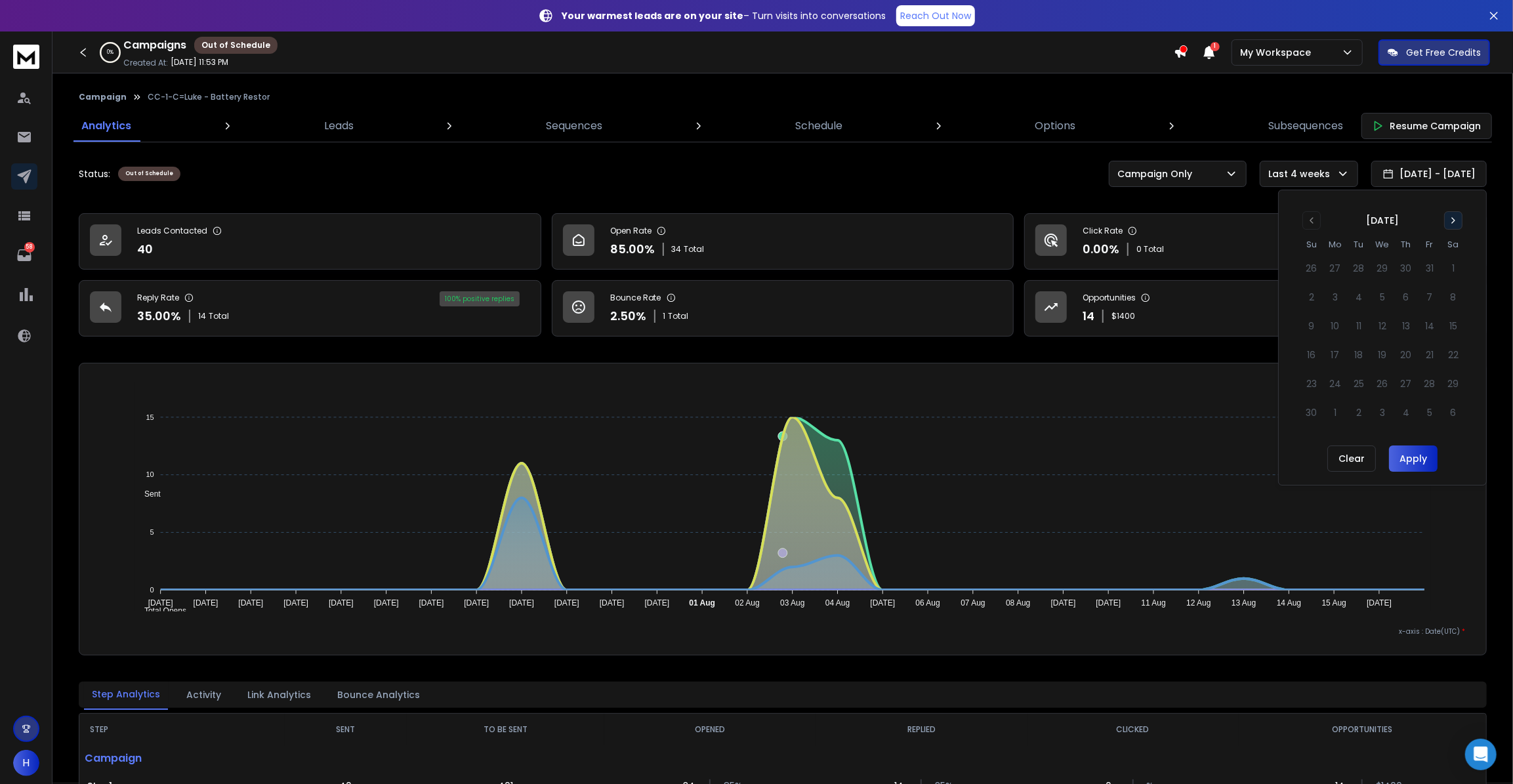
click at [1456, 219] on icon "Go to next month" at bounding box center [1453, 220] width 10 height 10
click at [1303, 219] on button "Go to previous month" at bounding box center [1312, 221] width 18 height 18
click at [1303, 219] on button "Go to previous month" at bounding box center [1312, 221] width 18 height 18
click at [1304, 220] on button "Go to previous month" at bounding box center [1312, 221] width 18 height 18
click at [1306, 220] on icon "Go to previous month" at bounding box center [1311, 220] width 10 height 10
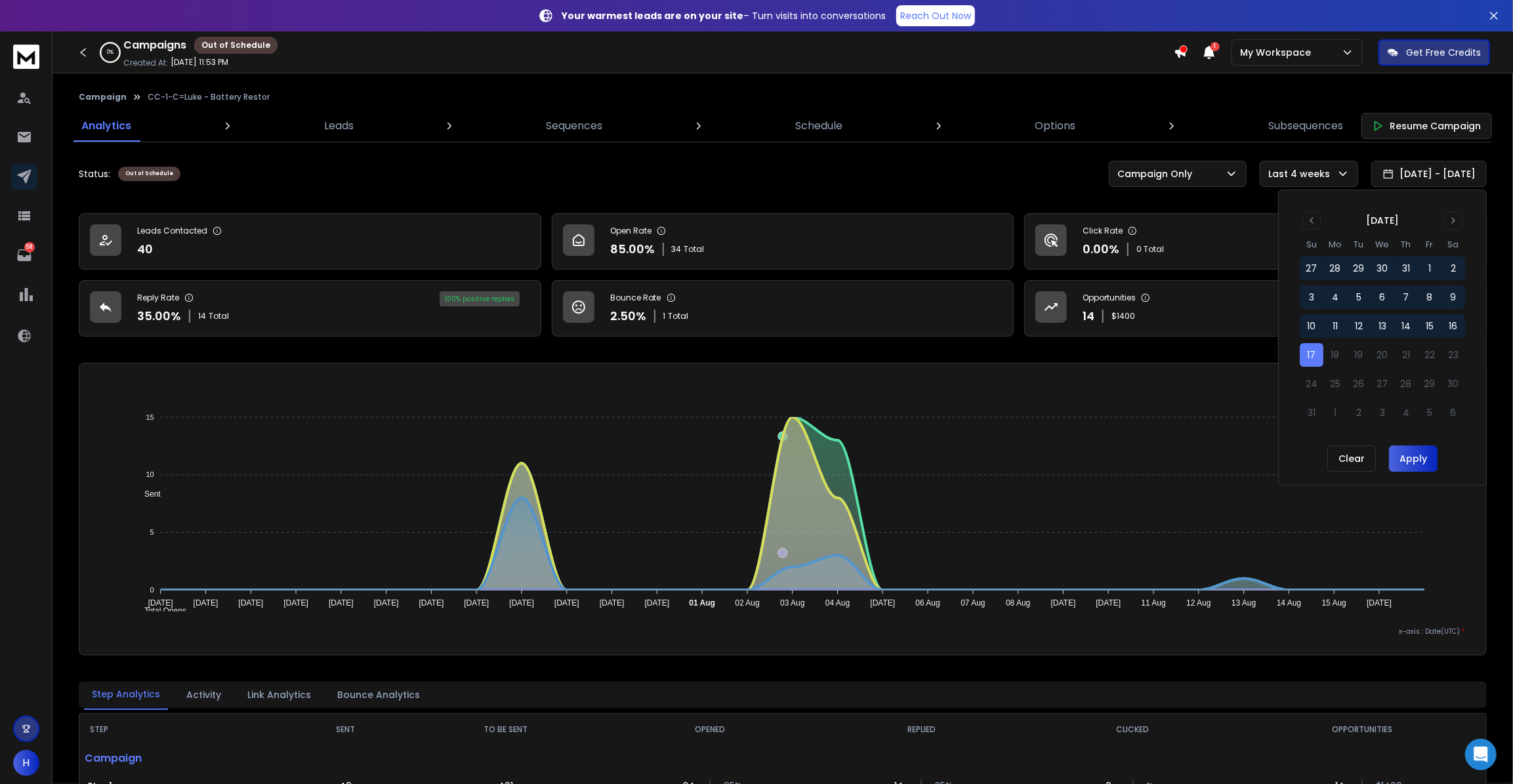
click at [1337, 352] on td "18" at bounding box center [1336, 355] width 24 height 24
click at [1168, 381] on foreignobject "Sent Total Opens Unique Opens Links Clicked Total Replies" at bounding box center [782, 496] width 1297 height 230
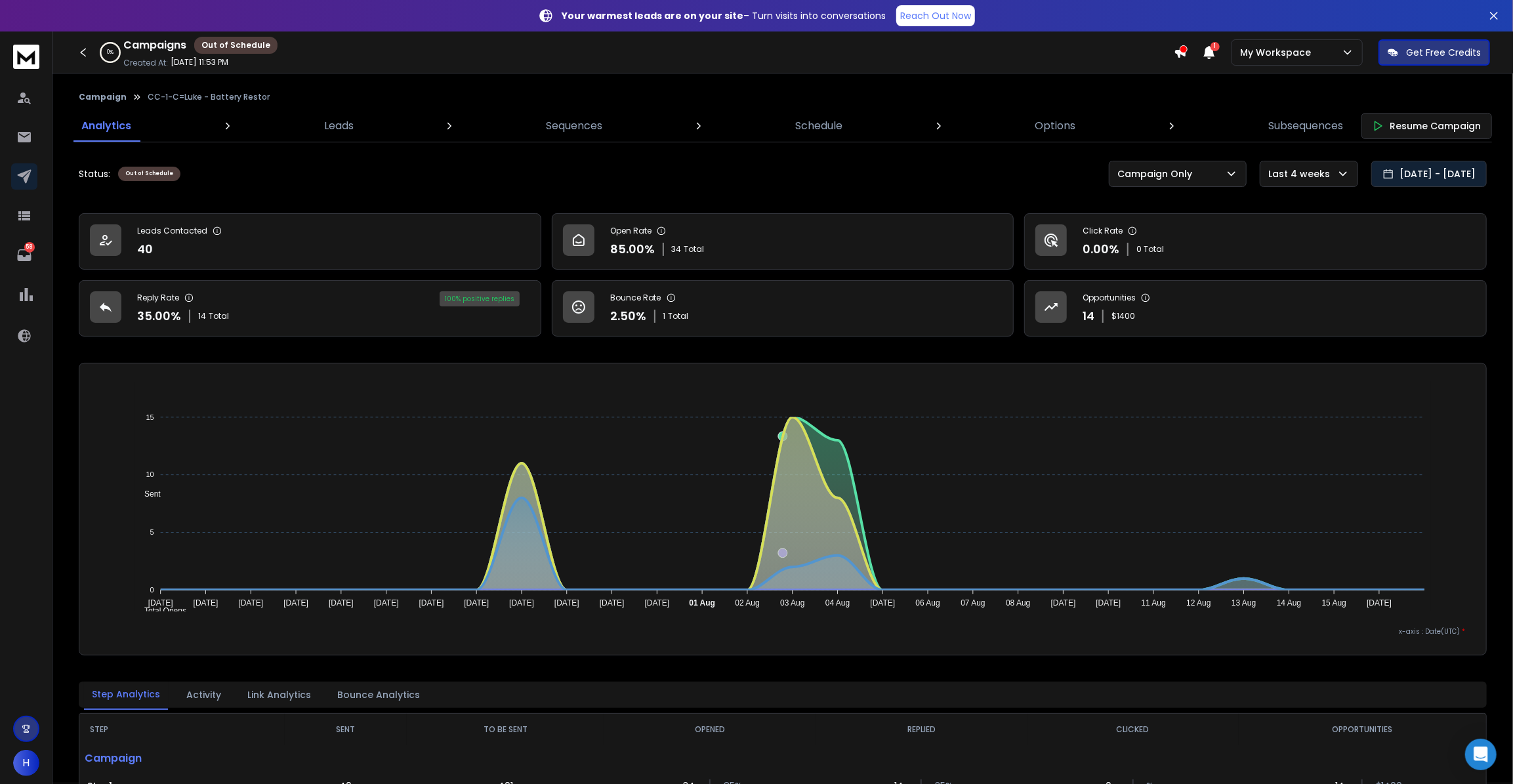
click at [1420, 175] on button "20 Jul 2025 - 17 Aug 2025" at bounding box center [1429, 174] width 116 height 27
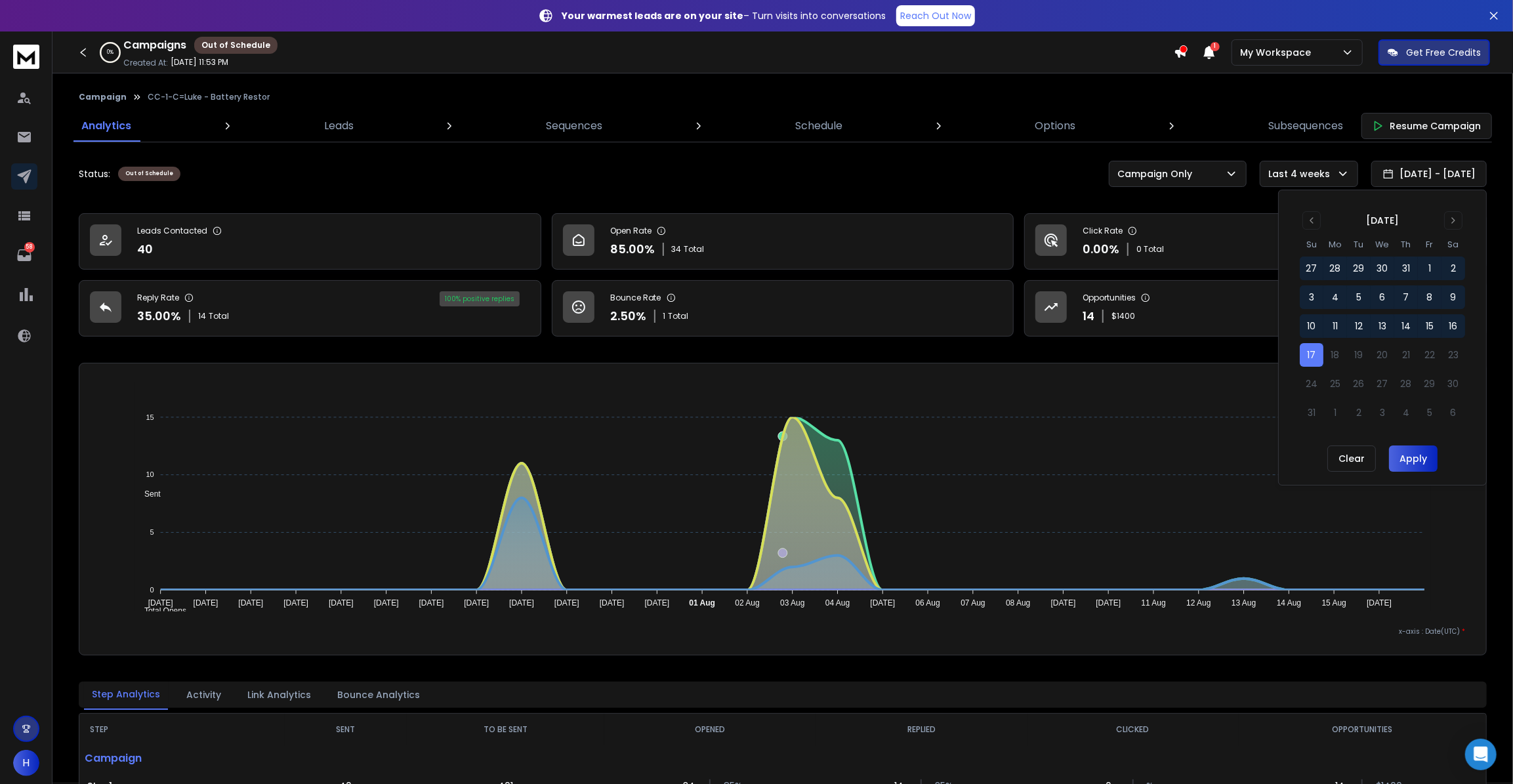
click at [1332, 353] on td "18" at bounding box center [1336, 355] width 24 height 24
click at [1354, 357] on td "19" at bounding box center [1359, 355] width 24 height 24
drag, startPoint x: 1391, startPoint y: 359, endPoint x: 1410, endPoint y: 355, distance: 19.4
click at [1398, 358] on tr "17 18 19 20 21 22 23" at bounding box center [1382, 355] width 165 height 24
drag, startPoint x: 1429, startPoint y: 357, endPoint x: 1436, endPoint y: 355, distance: 7.3
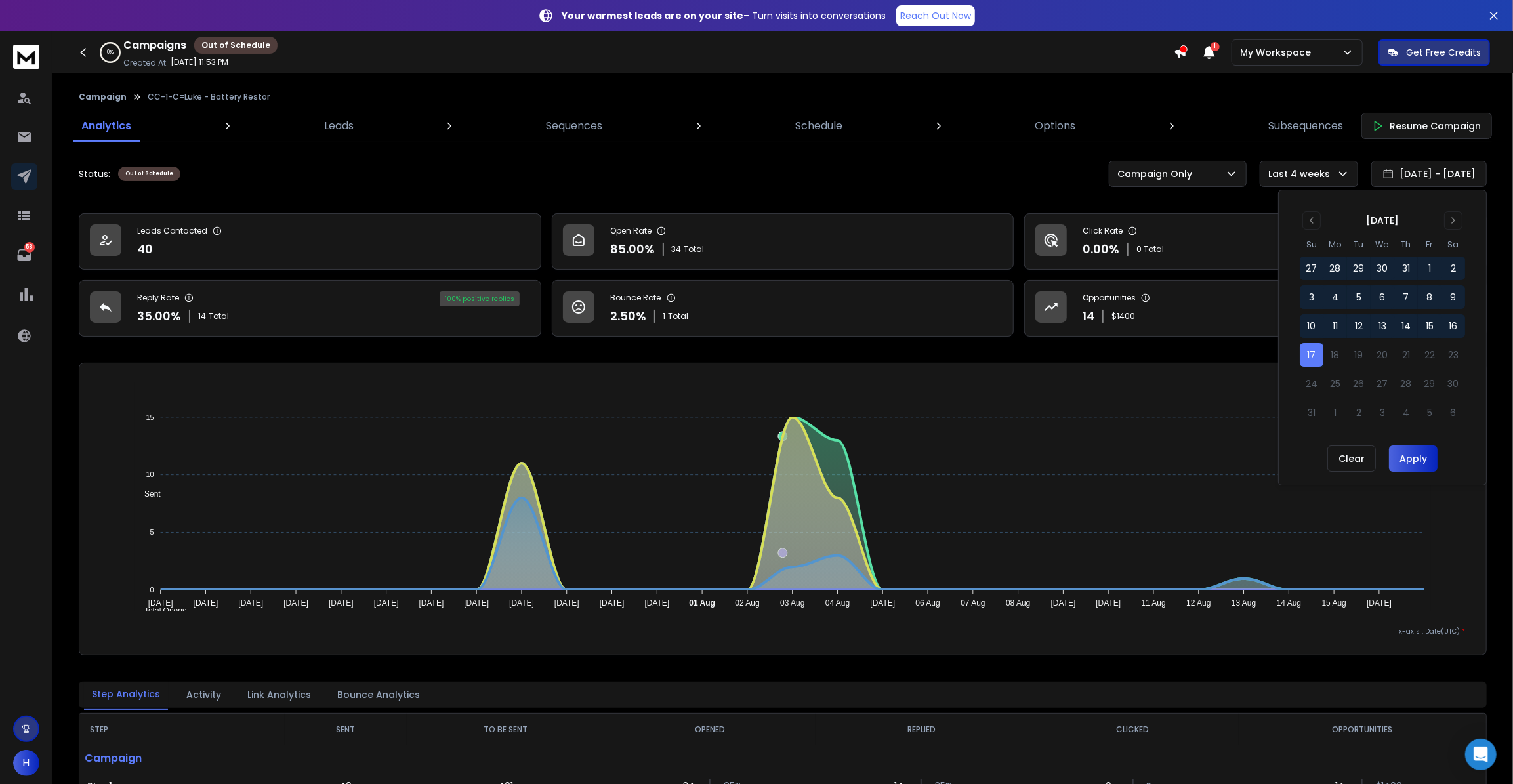
click at [1430, 357] on td "22" at bounding box center [1430, 355] width 24 height 24
click at [1450, 170] on button "20 Jul 2025 - 17 Aug 2025" at bounding box center [1429, 174] width 116 height 27
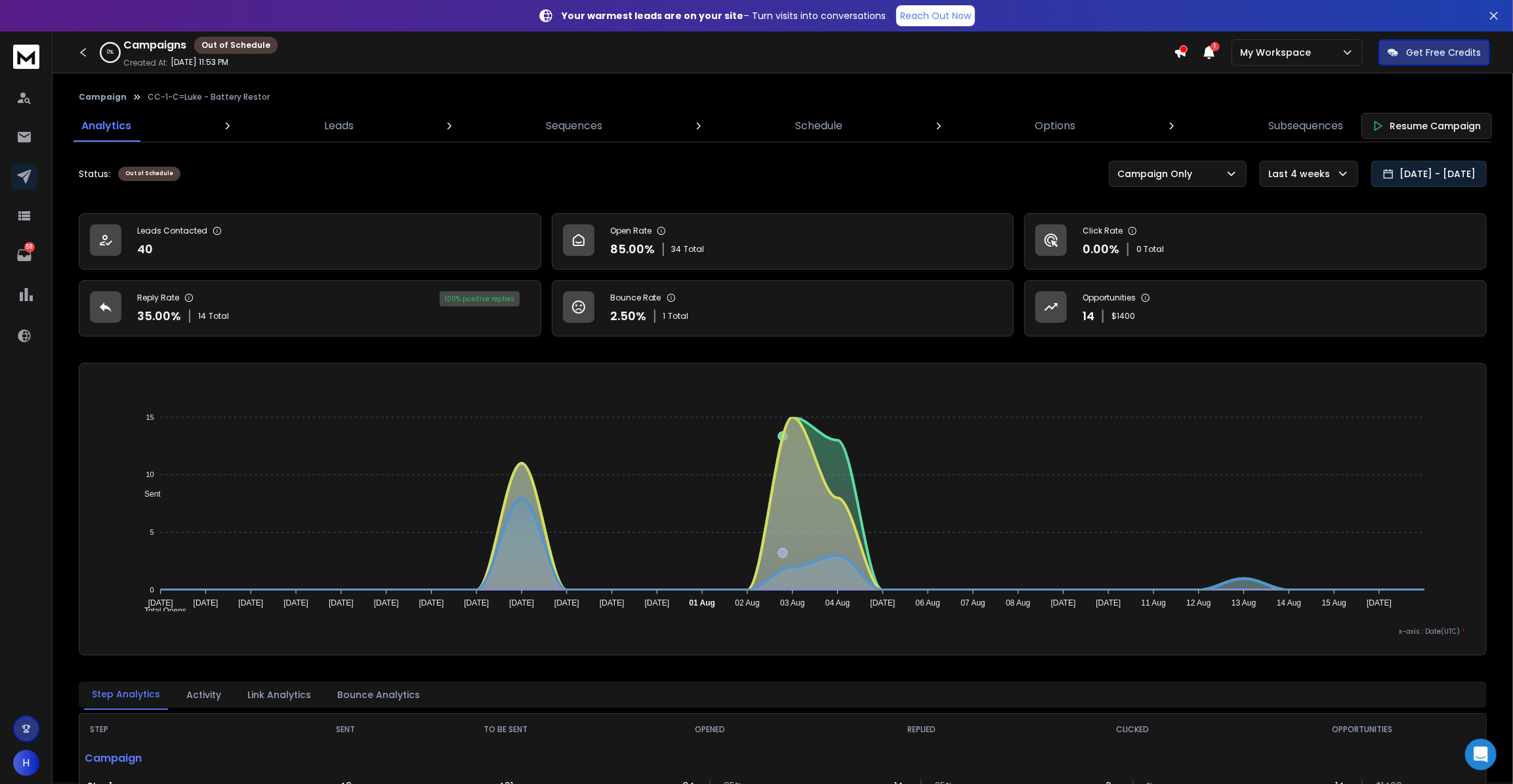
click at [1450, 170] on button "20 Jul 2025 - 17 Aug 2025" at bounding box center [1429, 174] width 116 height 27
click at [1450, 125] on button "Resume Campaign" at bounding box center [1427, 126] width 131 height 27
click at [1451, 125] on button "Resume Campaign" at bounding box center [1427, 126] width 131 height 27
click at [1452, 125] on button "Resume Campaign" at bounding box center [1427, 126] width 131 height 27
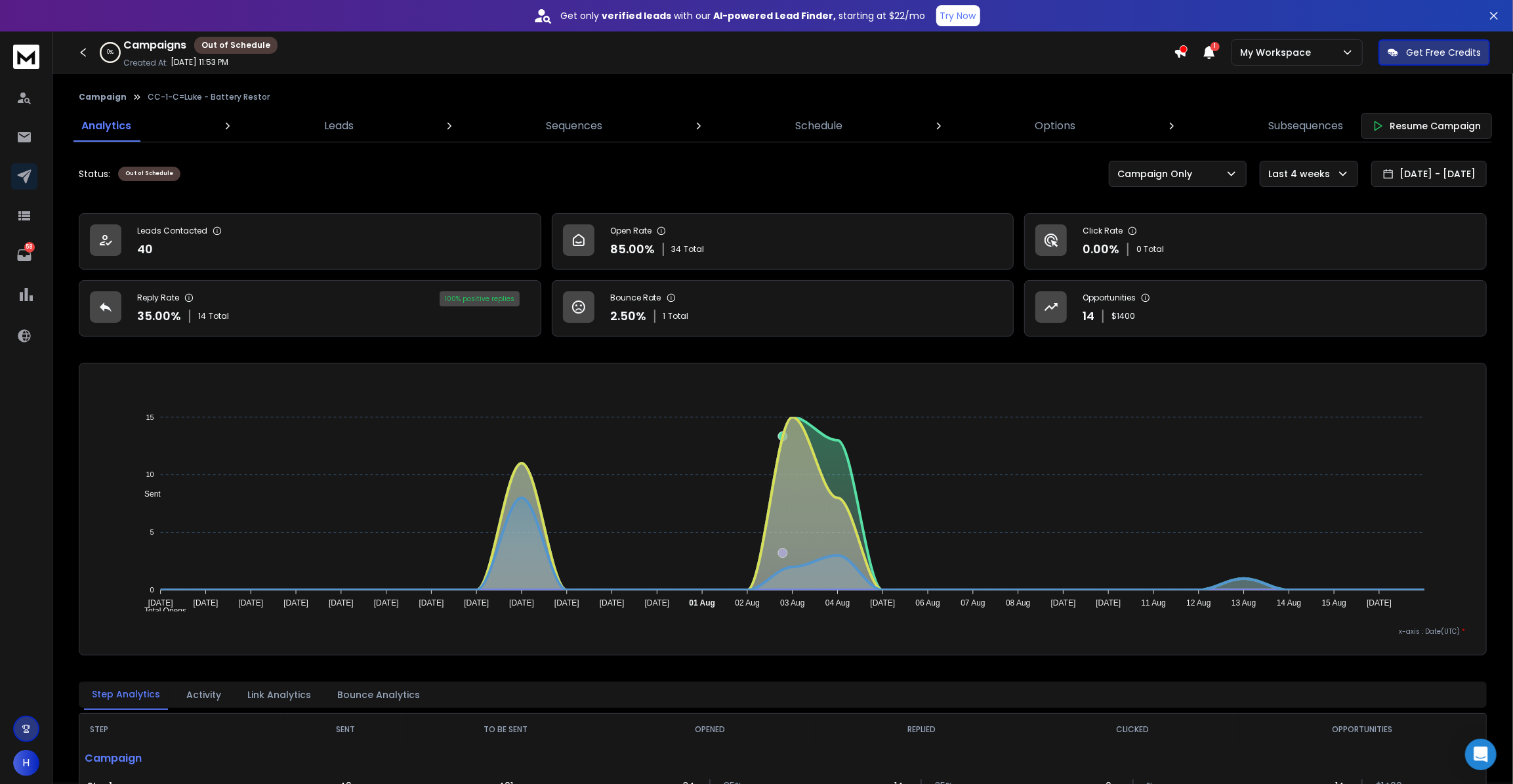
drag, startPoint x: 1406, startPoint y: 177, endPoint x: 1251, endPoint y: 502, distance: 360.1
click at [1252, 503] on foreignobject "Sent Total Opens Unique Opens Links Clicked Total Replies" at bounding box center [782, 496] width 1297 height 230
click at [1153, 171] on p "Campaign Only" at bounding box center [1157, 174] width 80 height 13
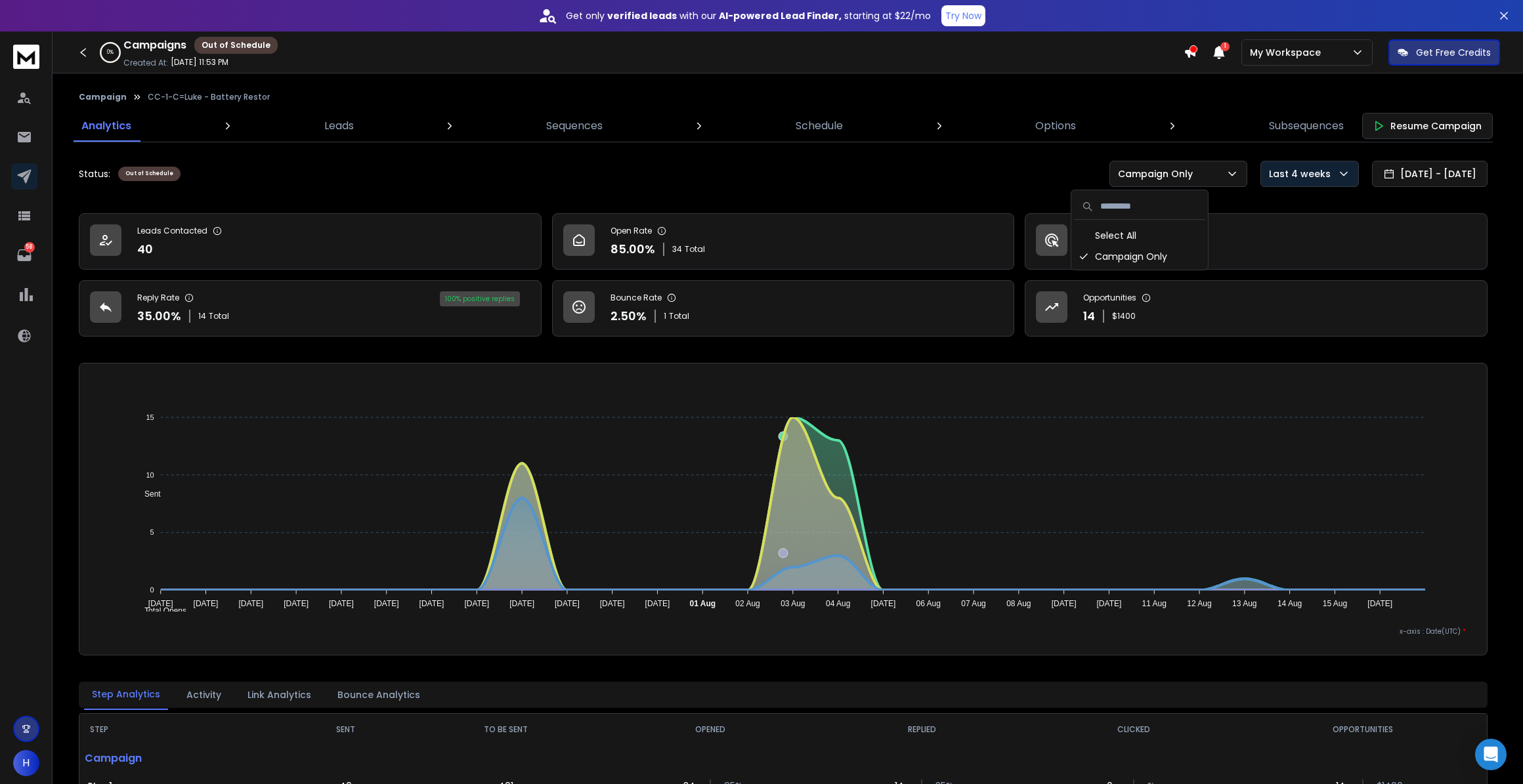
click at [1275, 169] on p "Last 4 weeks" at bounding box center [1302, 174] width 67 height 13
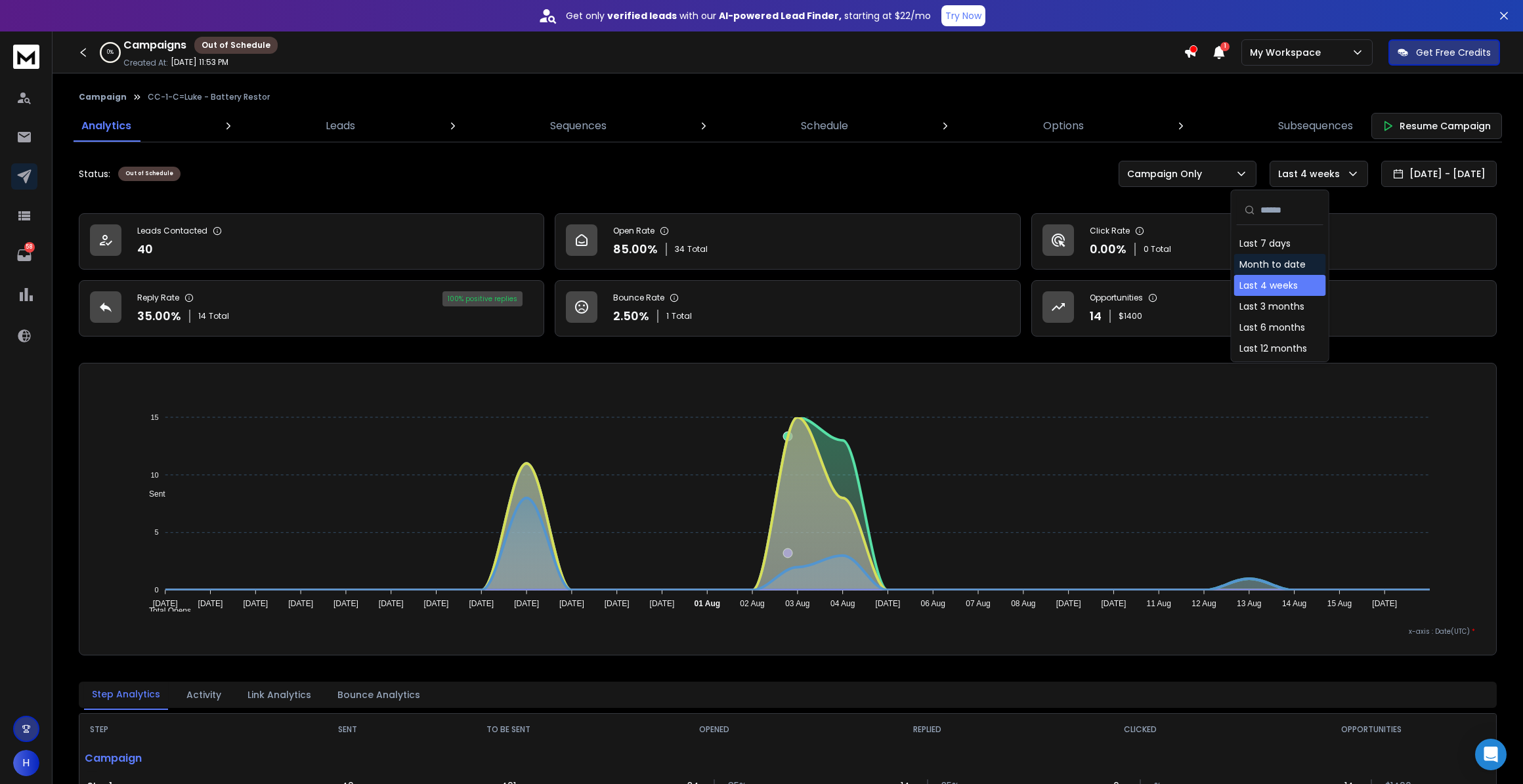
click at [1303, 260] on div "Month to date" at bounding box center [1280, 264] width 92 height 21
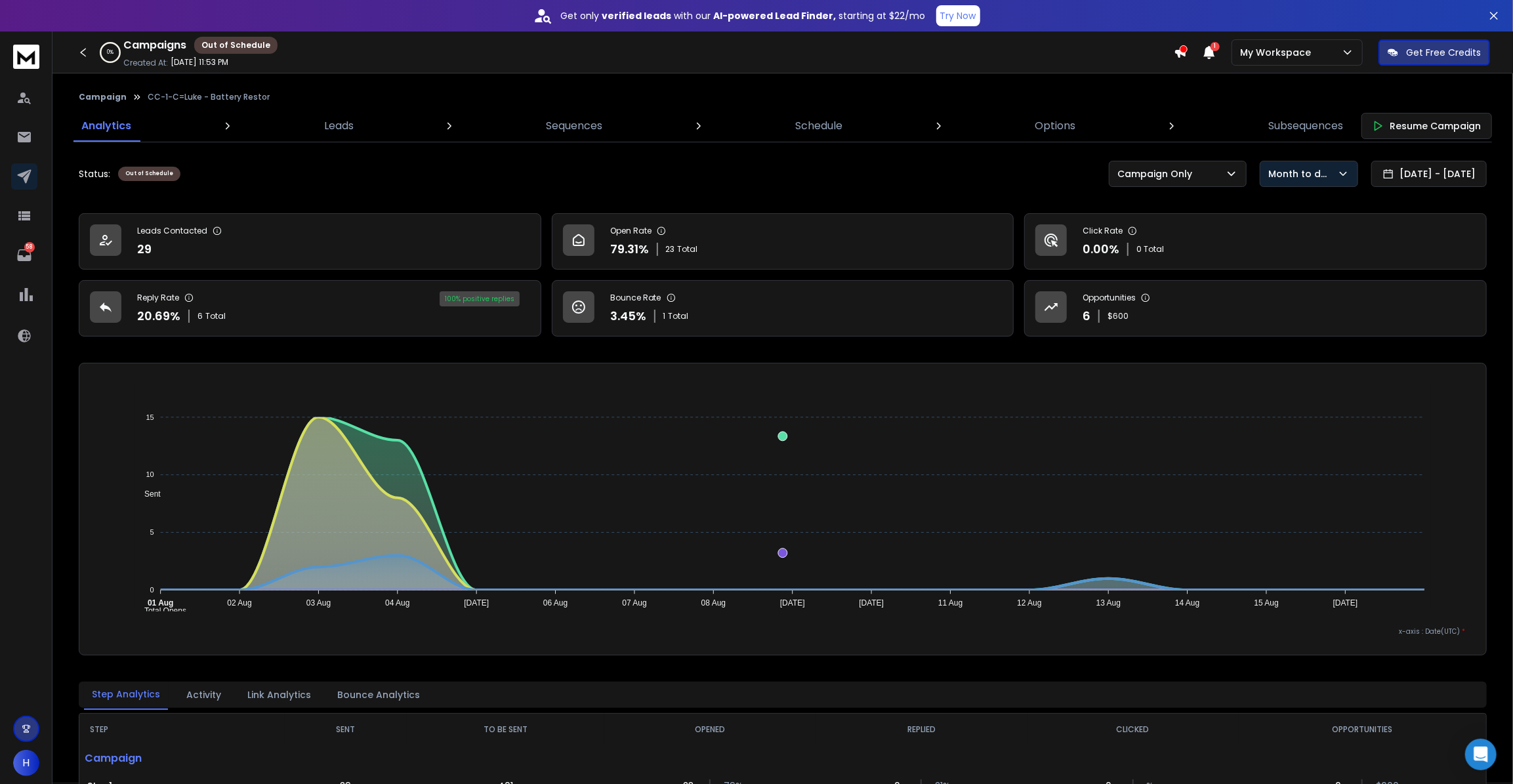
click at [1271, 176] on p "Month to date" at bounding box center [1303, 174] width 69 height 13
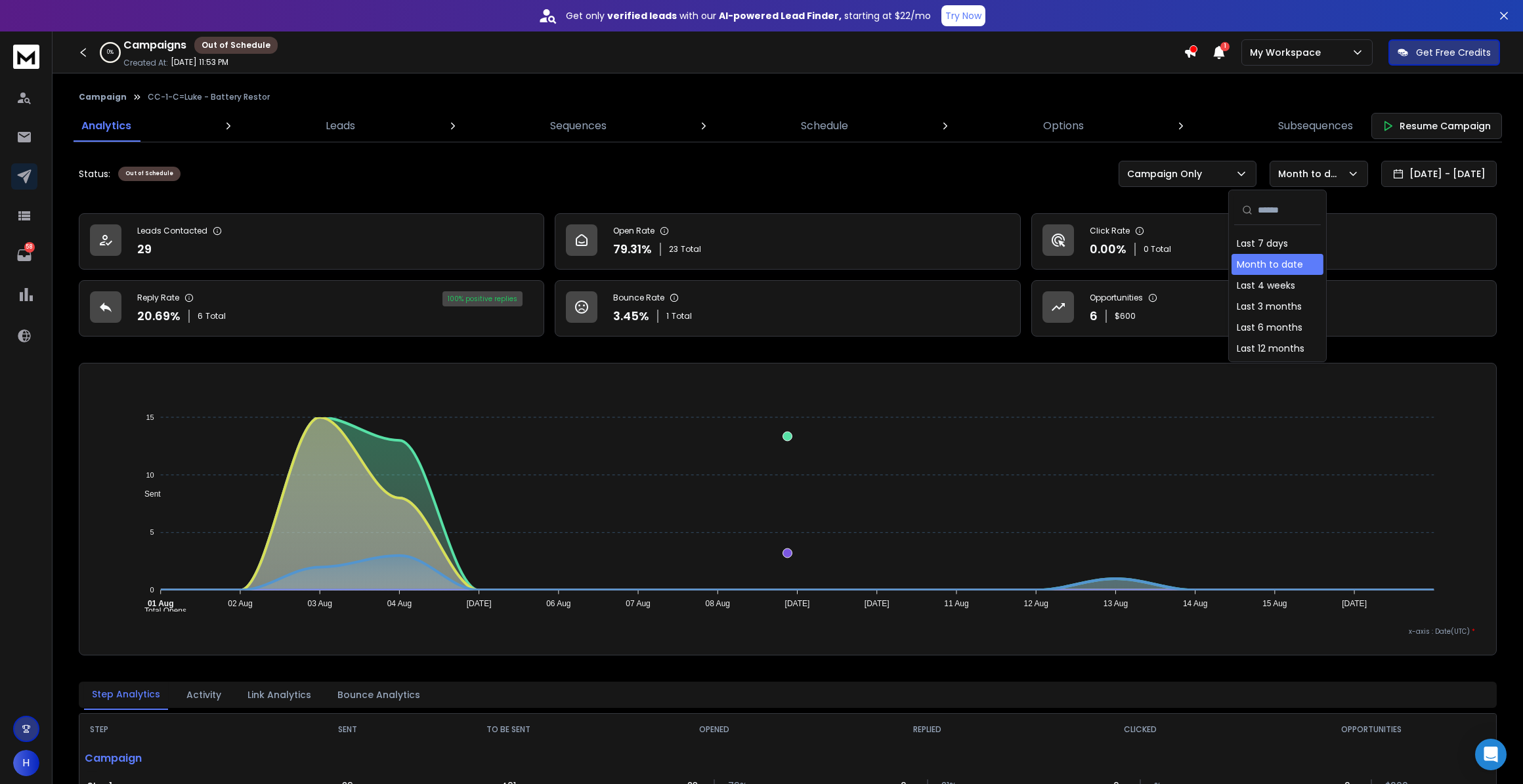
click at [1284, 258] on div "Month to date" at bounding box center [1270, 265] width 66 height 13
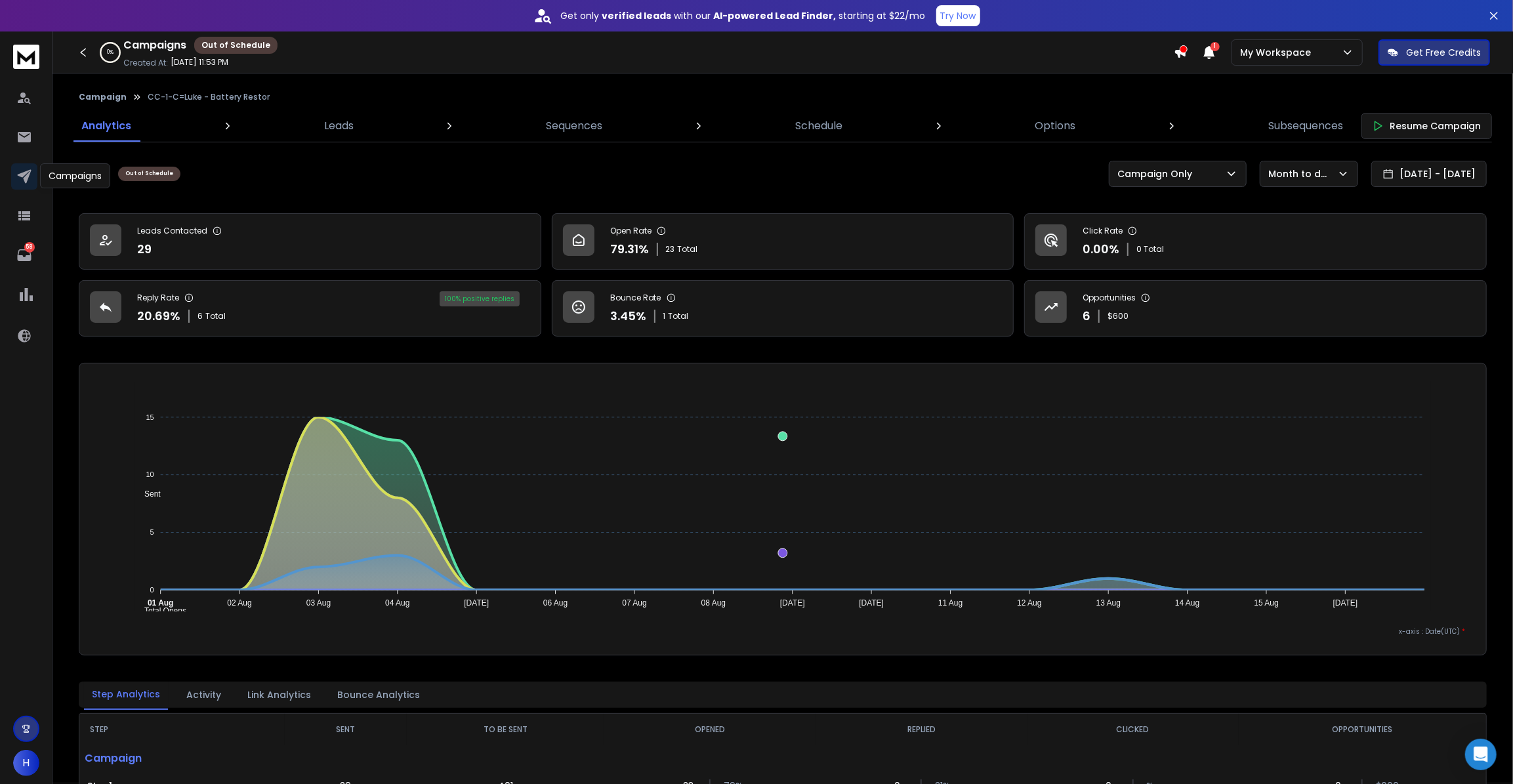
click at [30, 176] on icon at bounding box center [24, 176] width 16 height 16
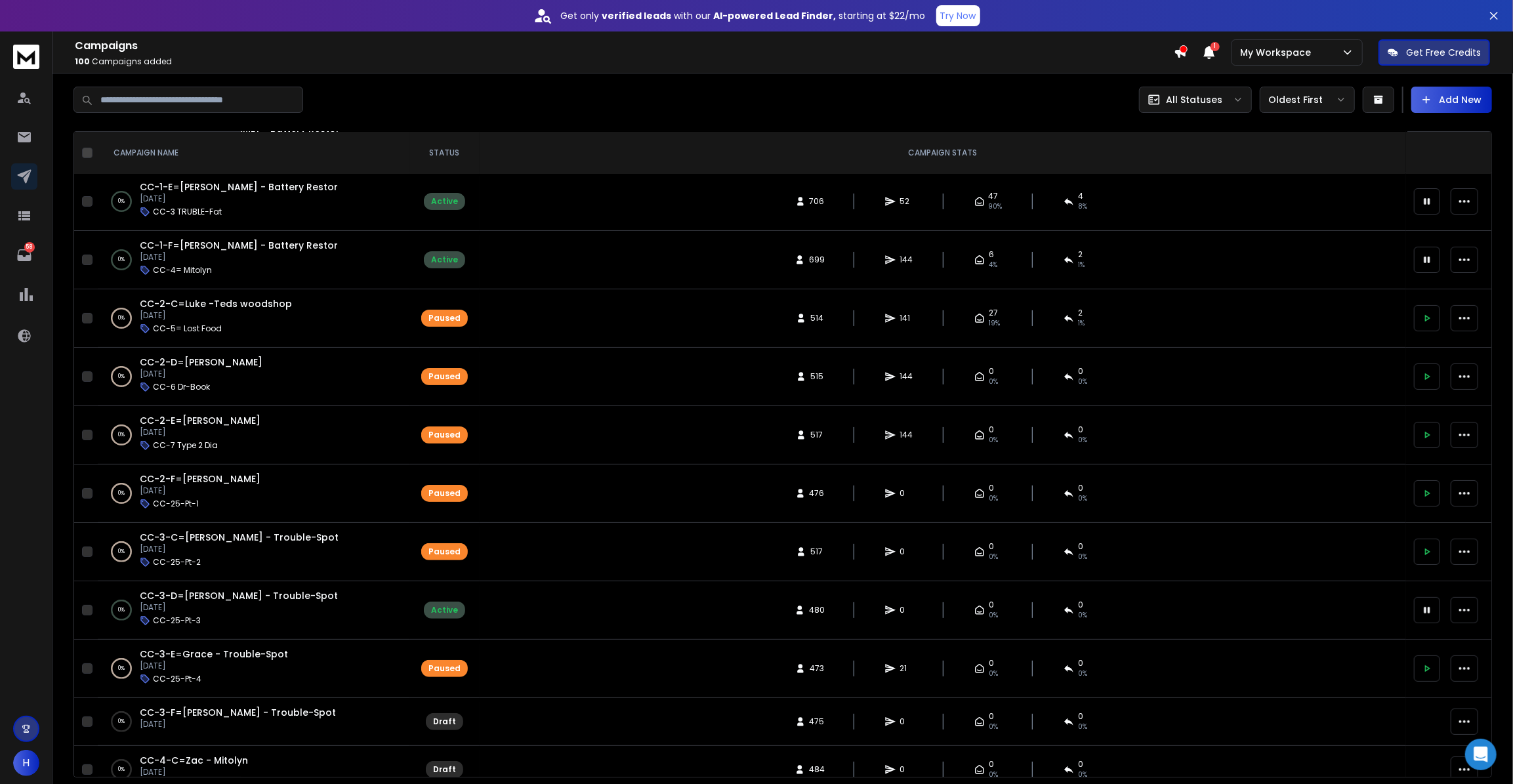
scroll to position [178, 0]
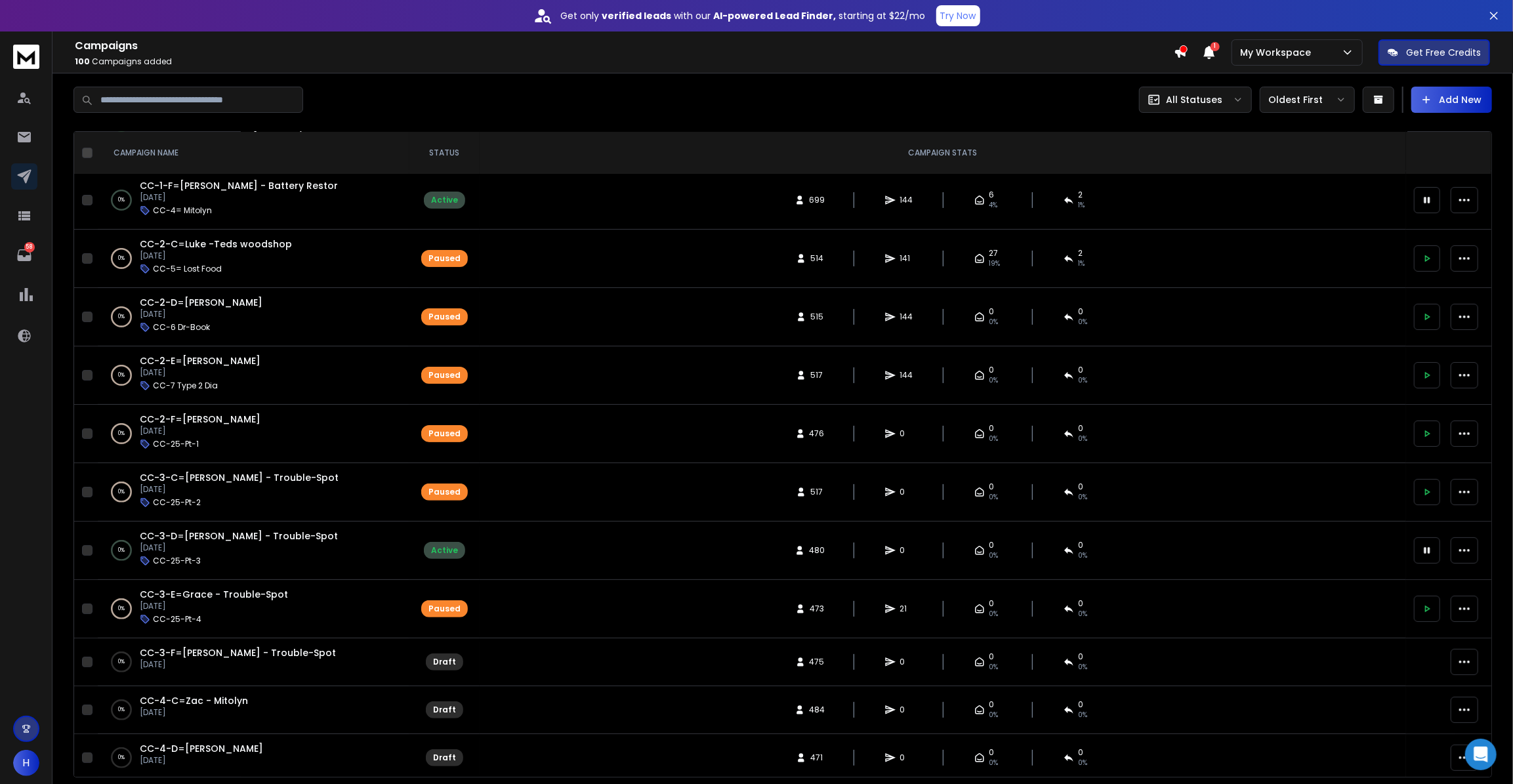
click at [11, 164] on link at bounding box center [24, 176] width 27 height 27
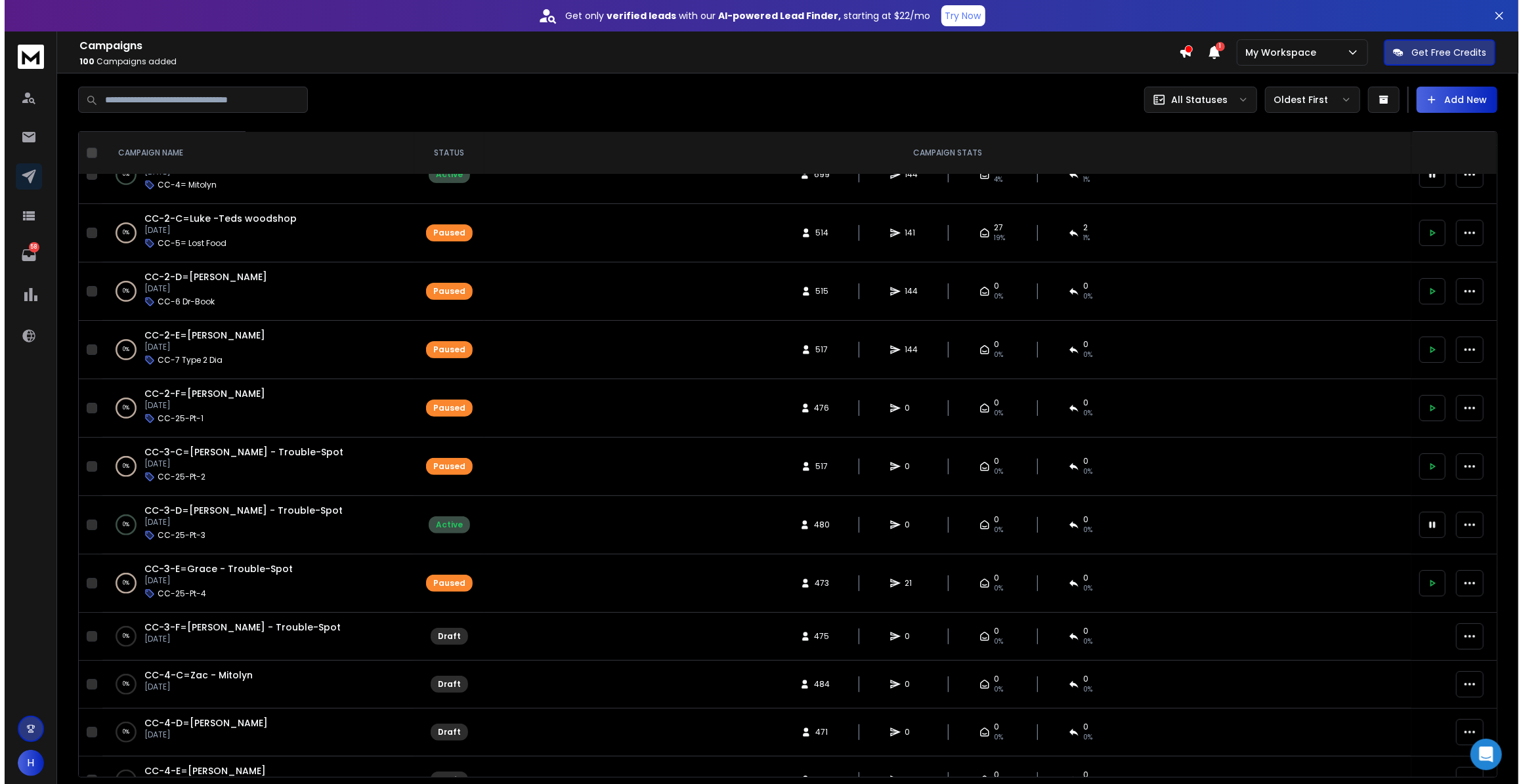
scroll to position [0, 0]
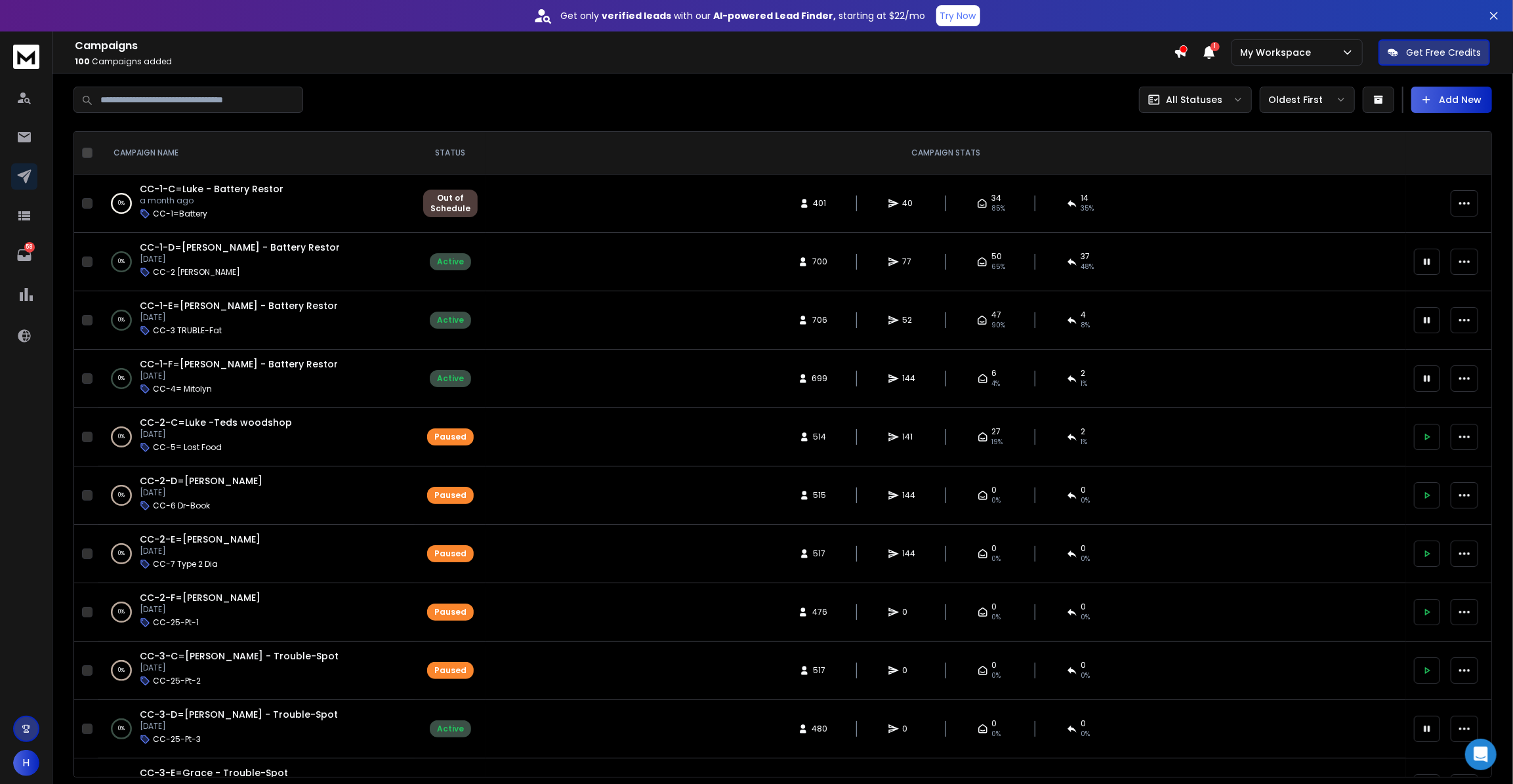
click at [219, 190] on span "CC-1-C=Luke - Battery Restor" at bounding box center [211, 188] width 143 height 13
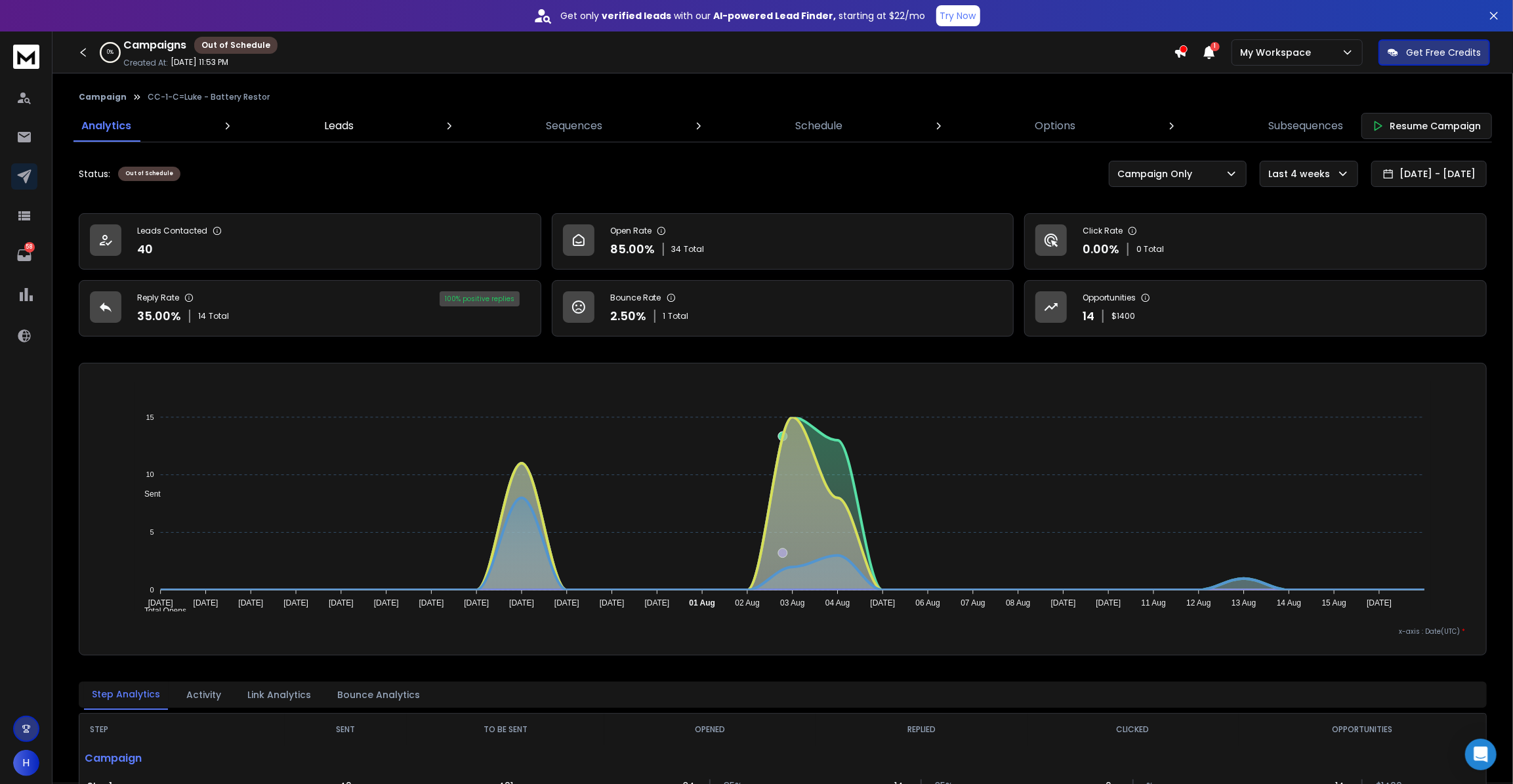
click at [334, 125] on p "Leads" at bounding box center [339, 125] width 29 height 16
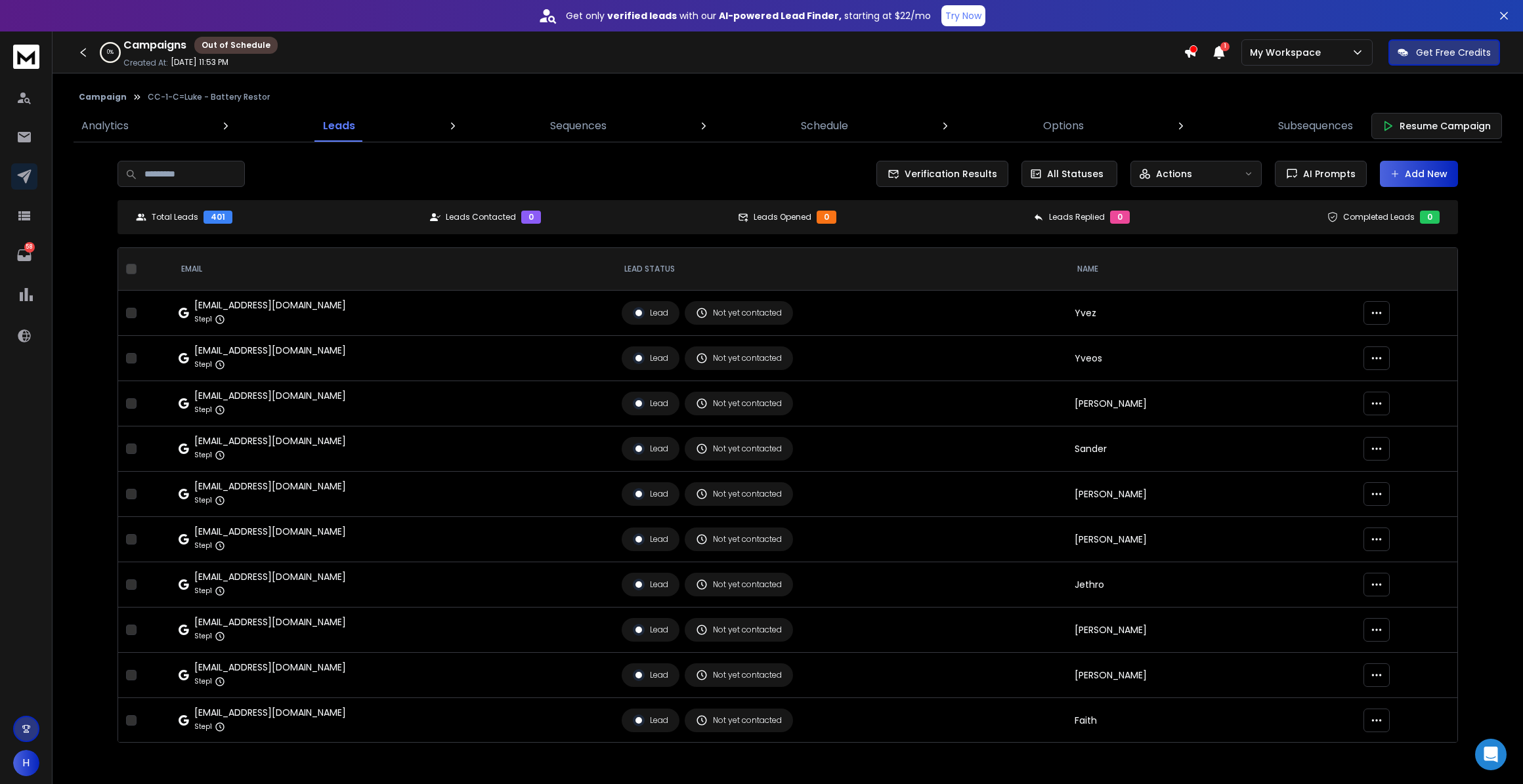
click at [1440, 174] on button "Add New" at bounding box center [1419, 174] width 78 height 27
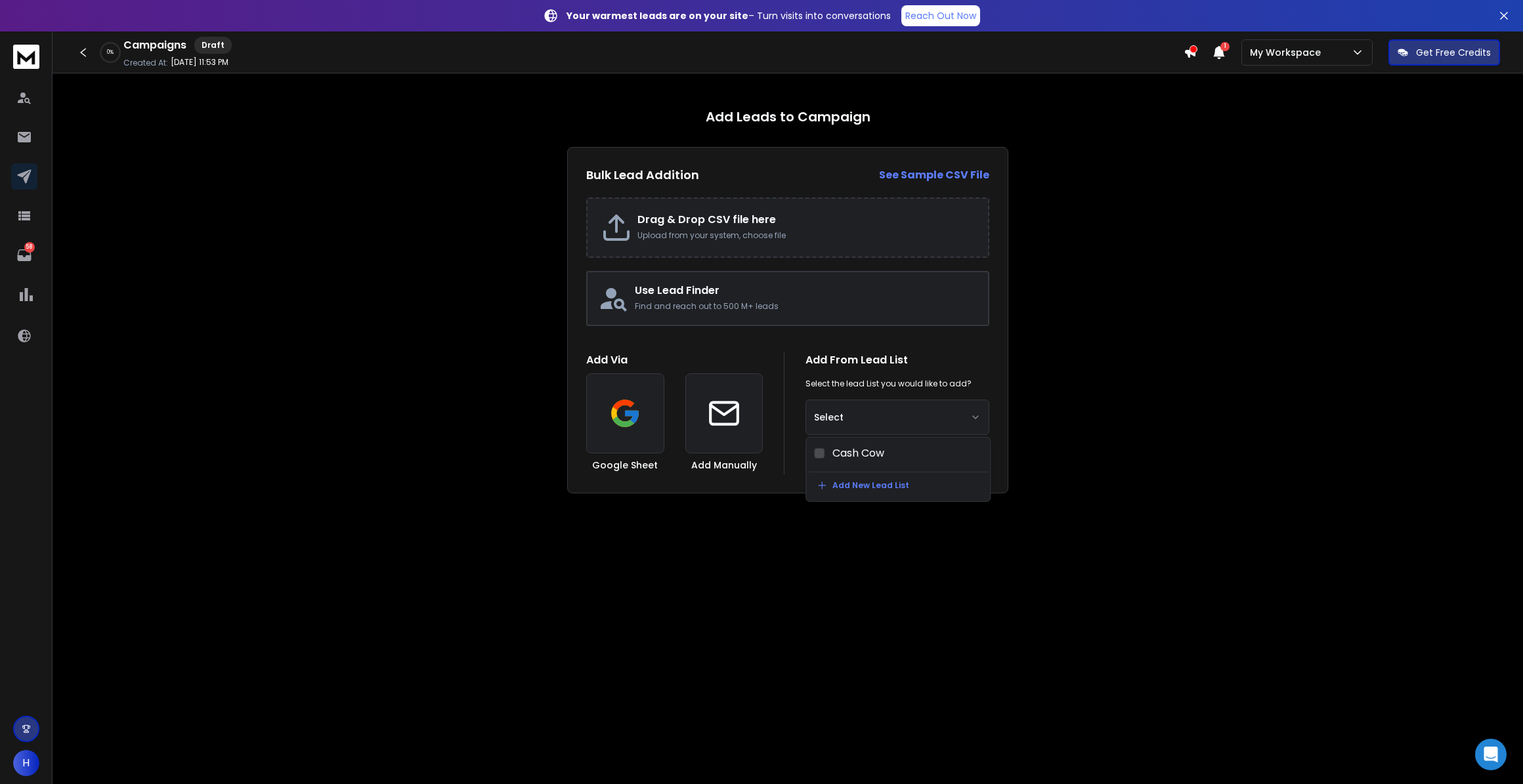
click at [895, 411] on button "Select" at bounding box center [898, 417] width 184 height 36
click at [497, 565] on div "Your warmest leads are on your site – Turn visits into conversations Reach Out …" at bounding box center [762, 392] width 1523 height 784
click at [888, 416] on button "Select" at bounding box center [898, 417] width 184 height 36
click at [440, 527] on div "Your warmest leads are on your site – Turn visits into conversations Reach Out …" at bounding box center [762, 392] width 1523 height 784
click at [895, 414] on button "Select" at bounding box center [898, 417] width 184 height 36
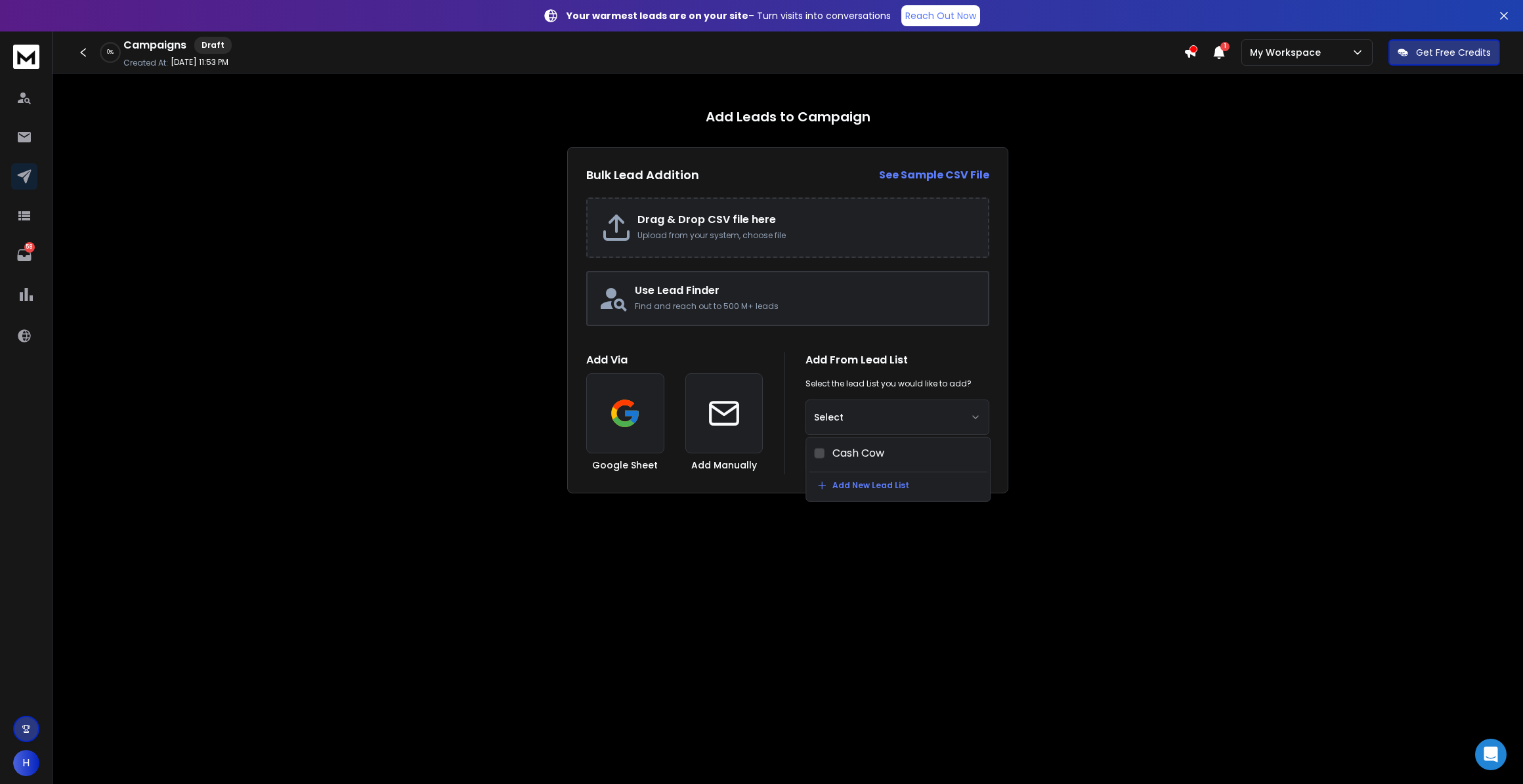
click at [820, 455] on button "button" at bounding box center [819, 453] width 10 height 10
click at [876, 413] on icon "button" at bounding box center [876, 417] width 9 height 9
click at [345, 494] on div "Your warmest leads are on your site – Turn visits into conversations Reach Out …" at bounding box center [762, 392] width 1523 height 784
click at [21, 218] on icon at bounding box center [24, 216] width 12 height 9
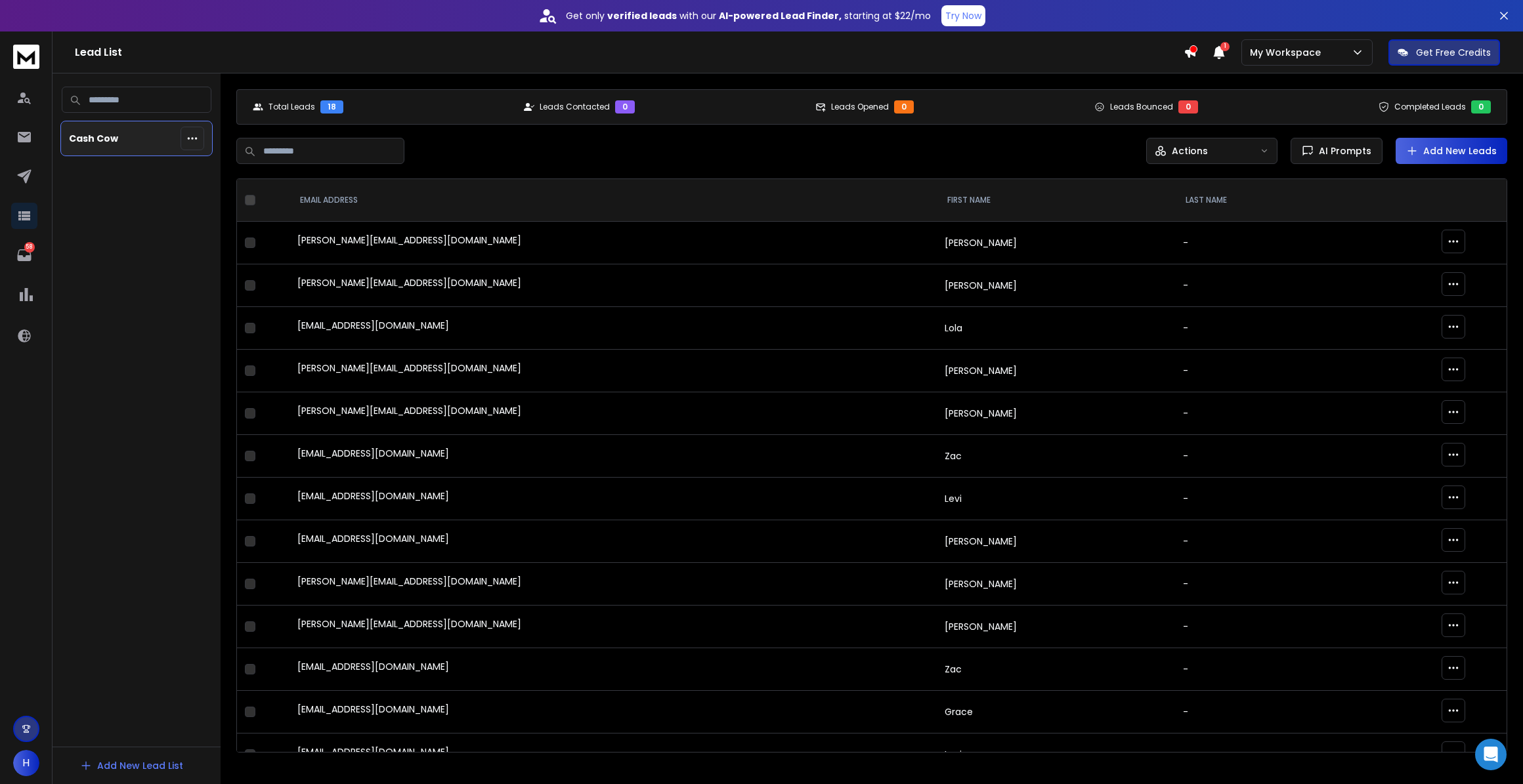
click at [195, 132] on icon "button" at bounding box center [192, 138] width 12 height 12
click at [130, 304] on div "Cash Cow" at bounding box center [136, 426] width 168 height 611
click at [1448, 239] on icon "button" at bounding box center [1453, 241] width 12 height 12
click at [139, 344] on div "Cash Cow" at bounding box center [136, 426] width 168 height 611
click at [1448, 239] on icon "button" at bounding box center [1453, 241] width 12 height 12
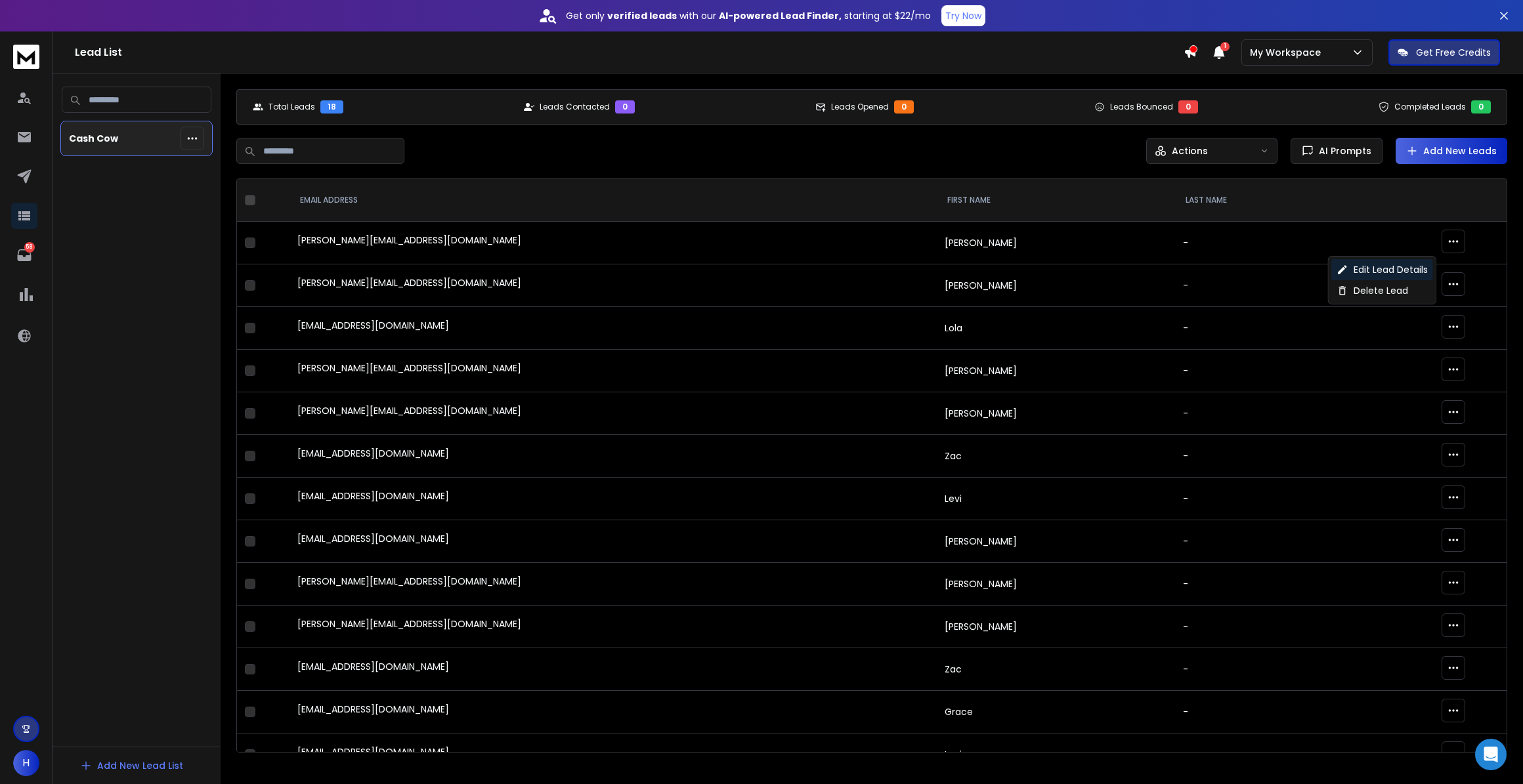
click at [143, 370] on div "Cash Cow" at bounding box center [136, 426] width 168 height 611
click at [26, 139] on icon at bounding box center [24, 136] width 13 height 10
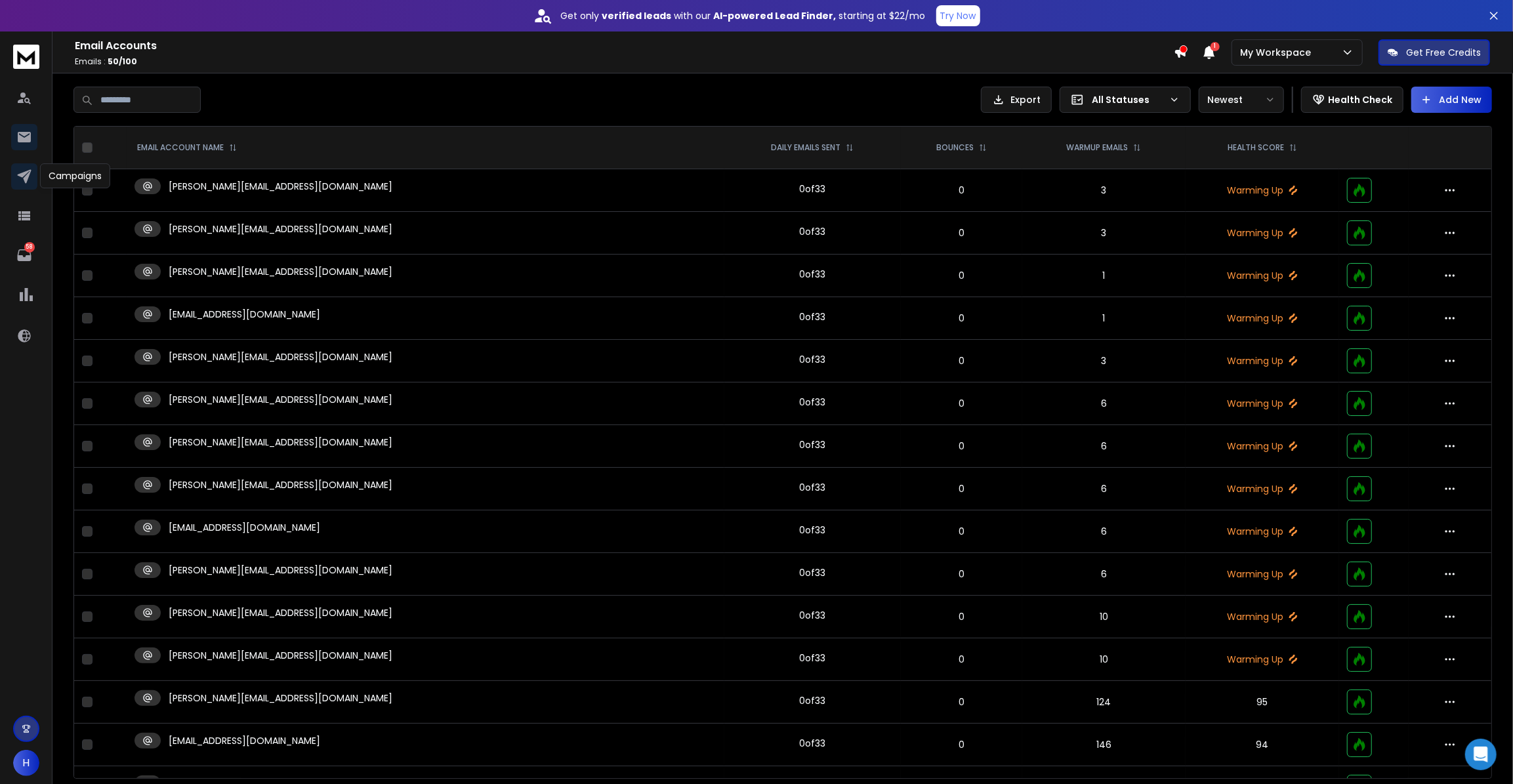
click at [22, 173] on icon at bounding box center [24, 176] width 14 height 14
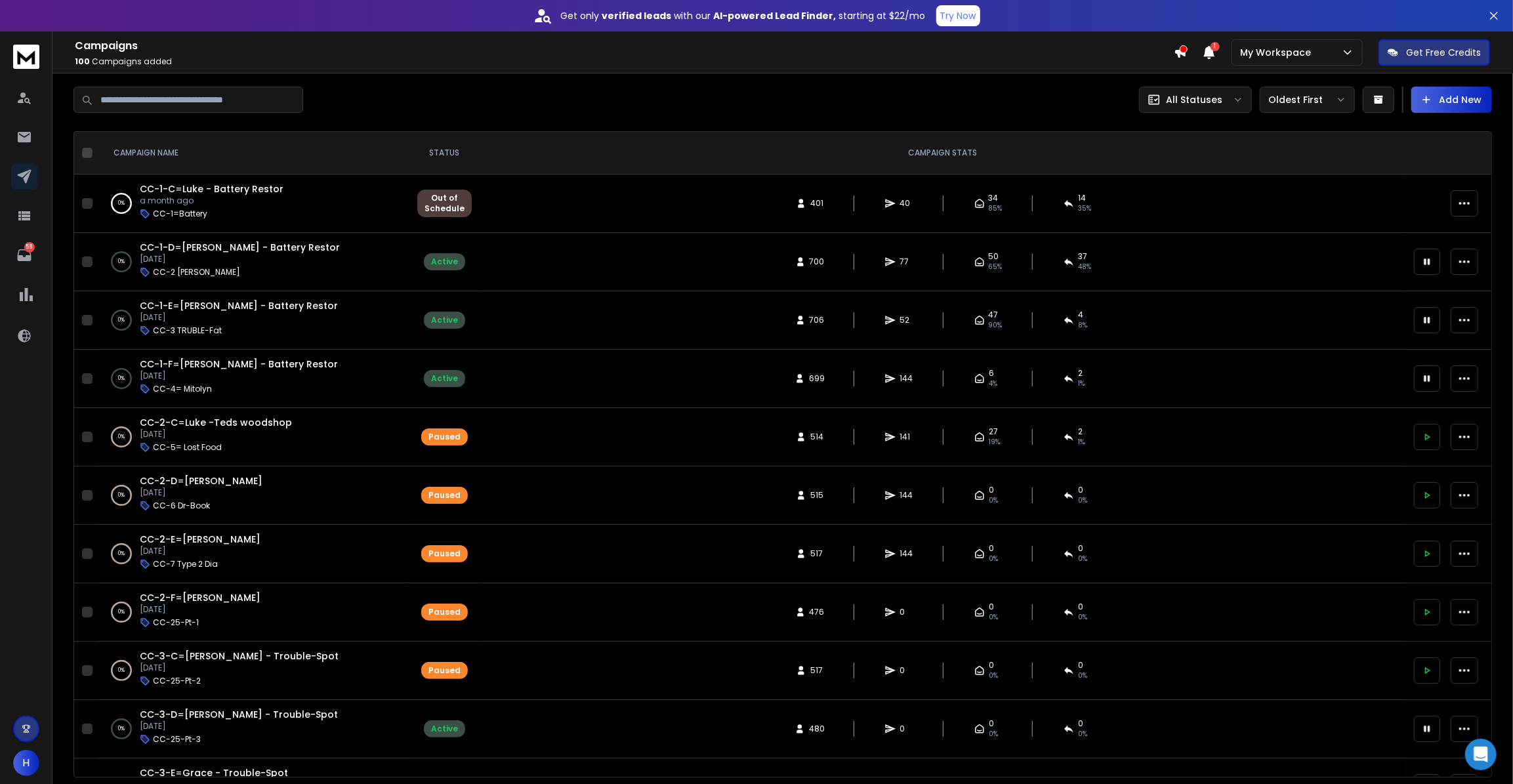
click at [191, 205] on p "a month ago" at bounding box center [211, 200] width 143 height 10
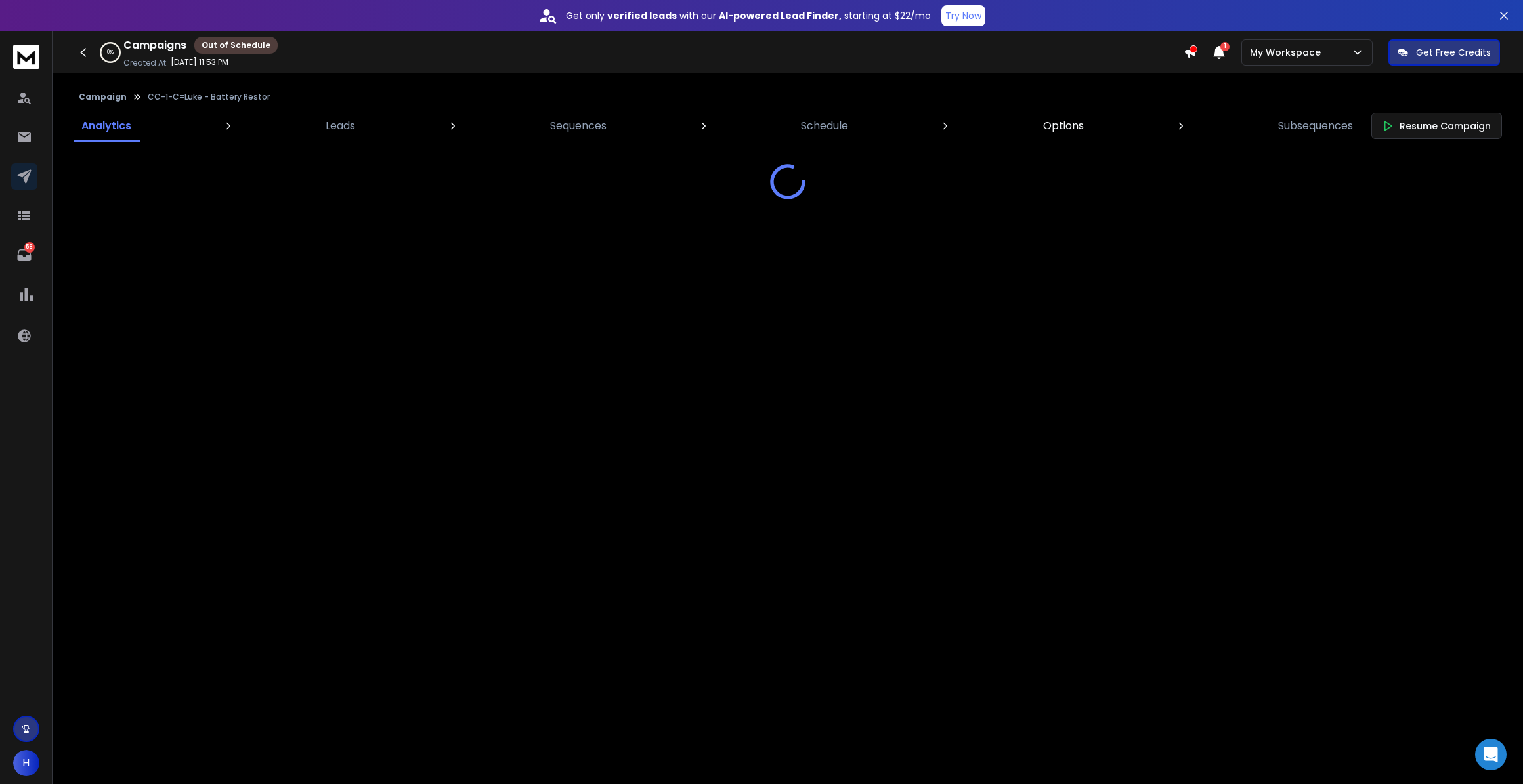
click at [1064, 125] on p "Options" at bounding box center [1063, 125] width 40 height 16
select select "*********"
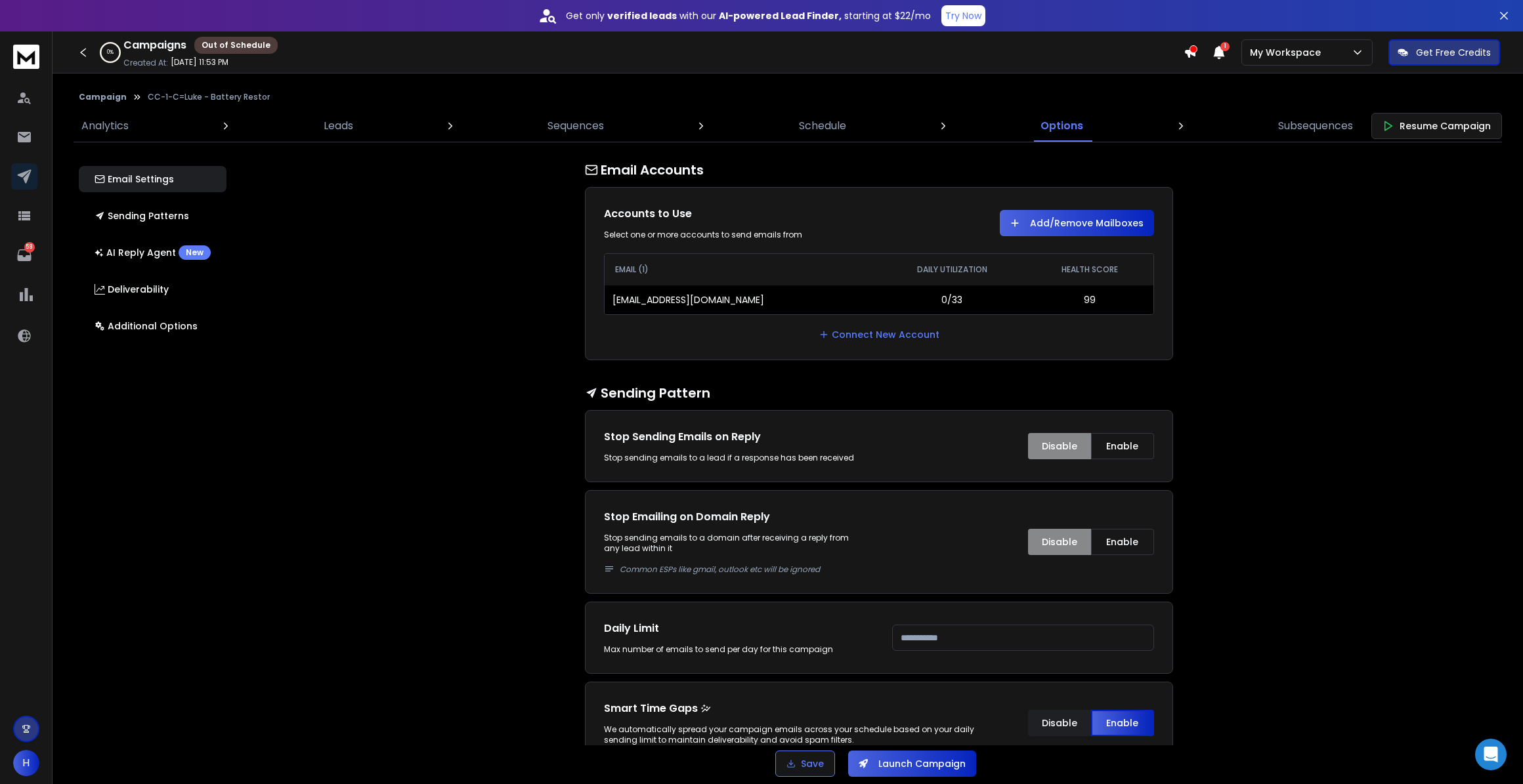
click at [1064, 125] on p "Options" at bounding box center [1061, 125] width 42 height 16
click at [25, 217] on icon at bounding box center [24, 216] width 12 height 9
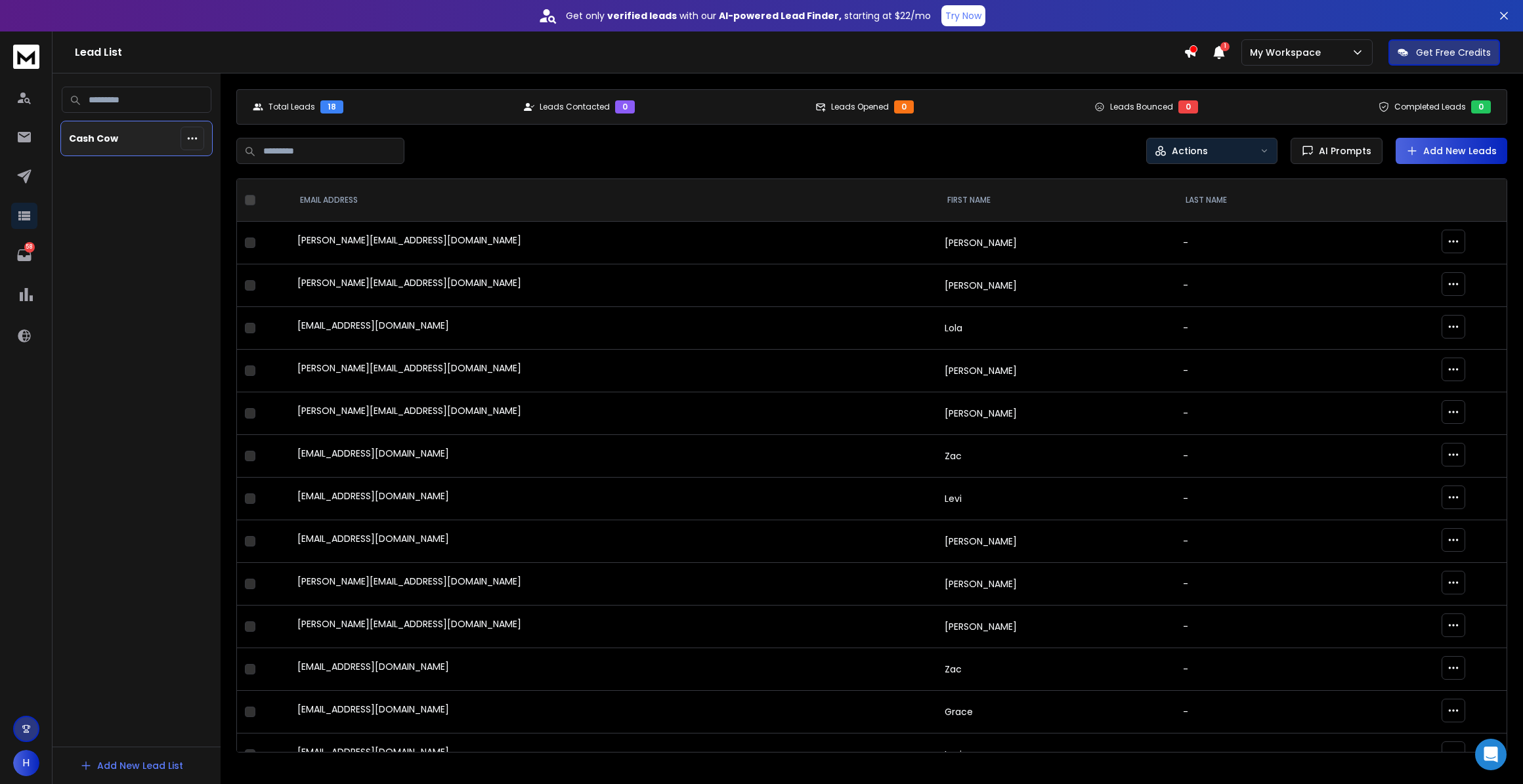
click at [1247, 152] on div "Actions" at bounding box center [1205, 151] width 100 height 13
click at [148, 138] on div "Cash Cow" at bounding box center [137, 138] width 153 height 36
click at [191, 138] on icon "button" at bounding box center [192, 138] width 10 height 2
click at [138, 255] on div "Cash Cow" at bounding box center [136, 426] width 168 height 611
click at [199, 136] on button "button" at bounding box center [192, 139] width 24 height 24
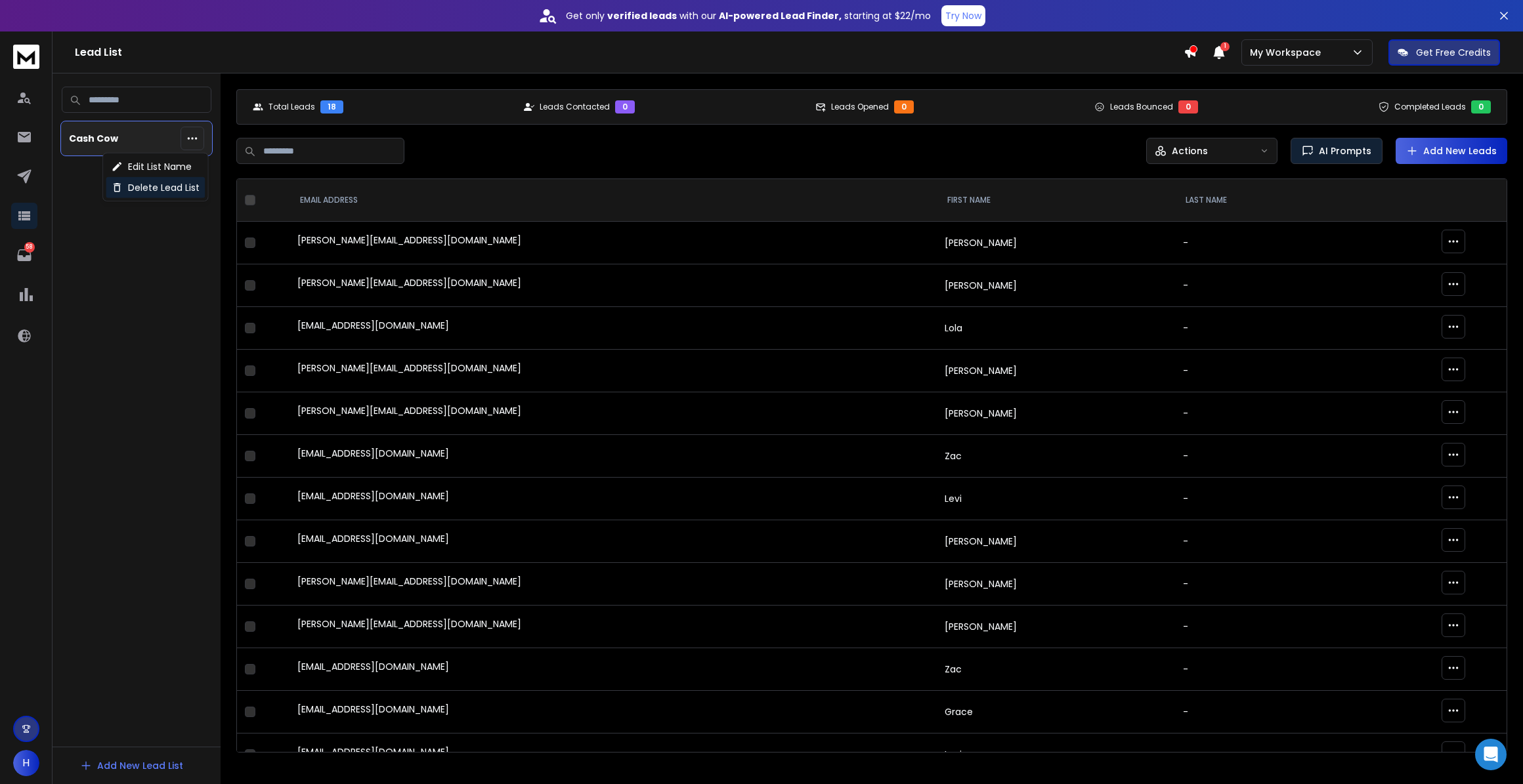
click at [1346, 154] on span "AI Prompts" at bounding box center [1342, 151] width 58 height 13
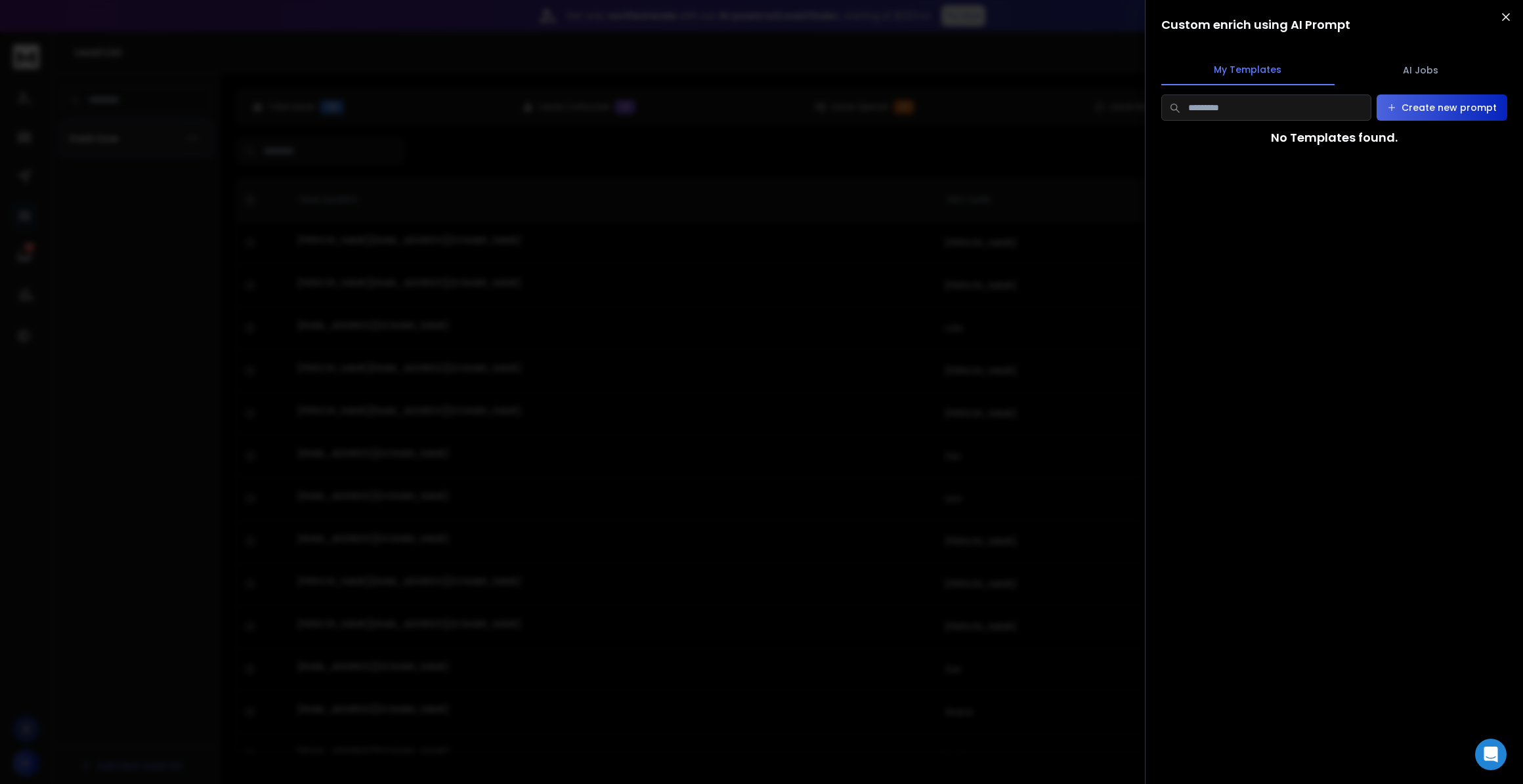
click at [1509, 17] on icon "button" at bounding box center [1506, 17] width 13 height 13
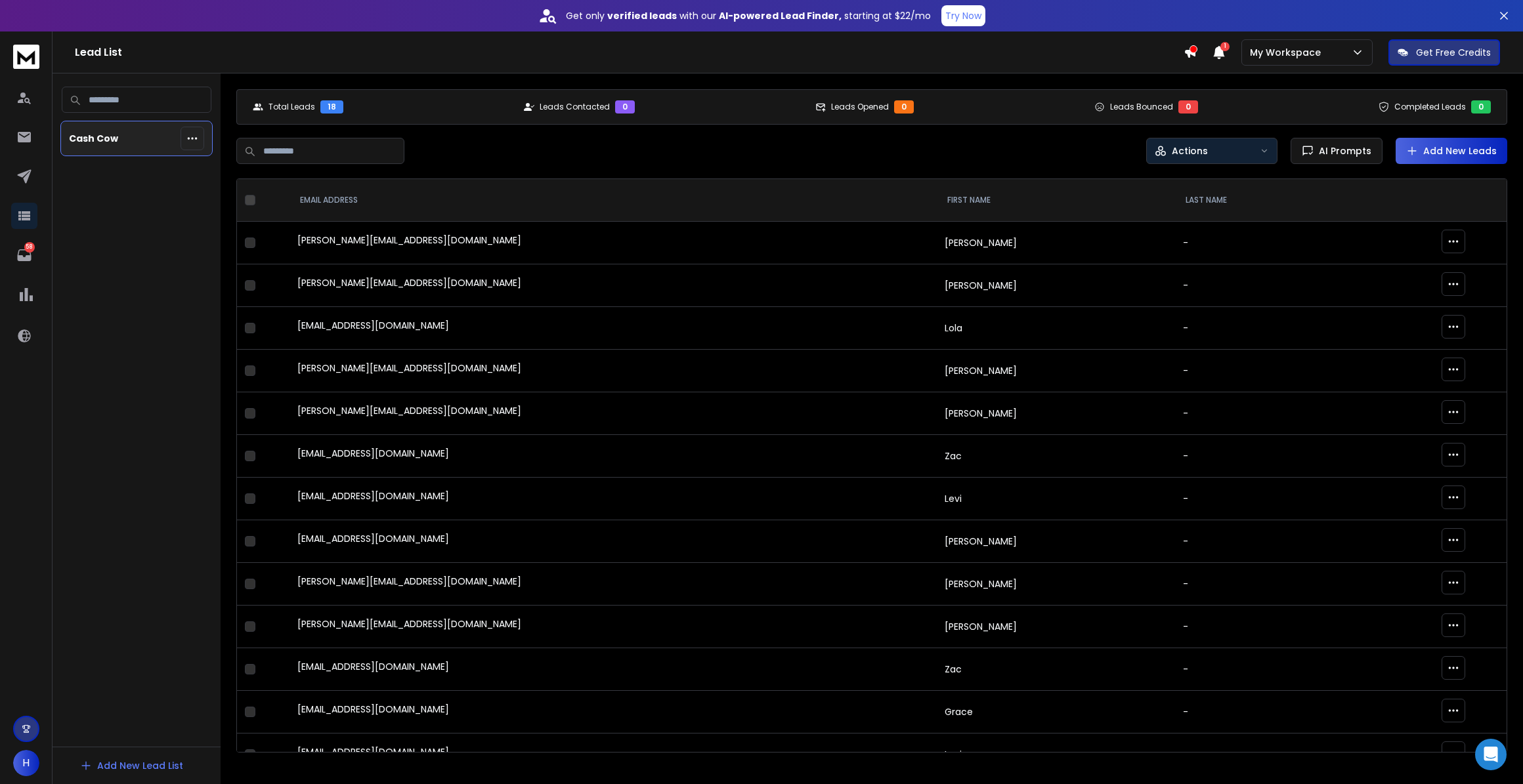
click at [1218, 152] on div "Actions" at bounding box center [1205, 151] width 100 height 13
drag, startPoint x: 130, startPoint y: 134, endPoint x: 159, endPoint y: 390, distance: 257.6
click at [157, 428] on div "Cash Cow" at bounding box center [136, 426] width 168 height 611
click at [190, 141] on icon "button" at bounding box center [192, 138] width 12 height 12
click at [154, 162] on p "Edit List Name" at bounding box center [159, 166] width 63 height 13
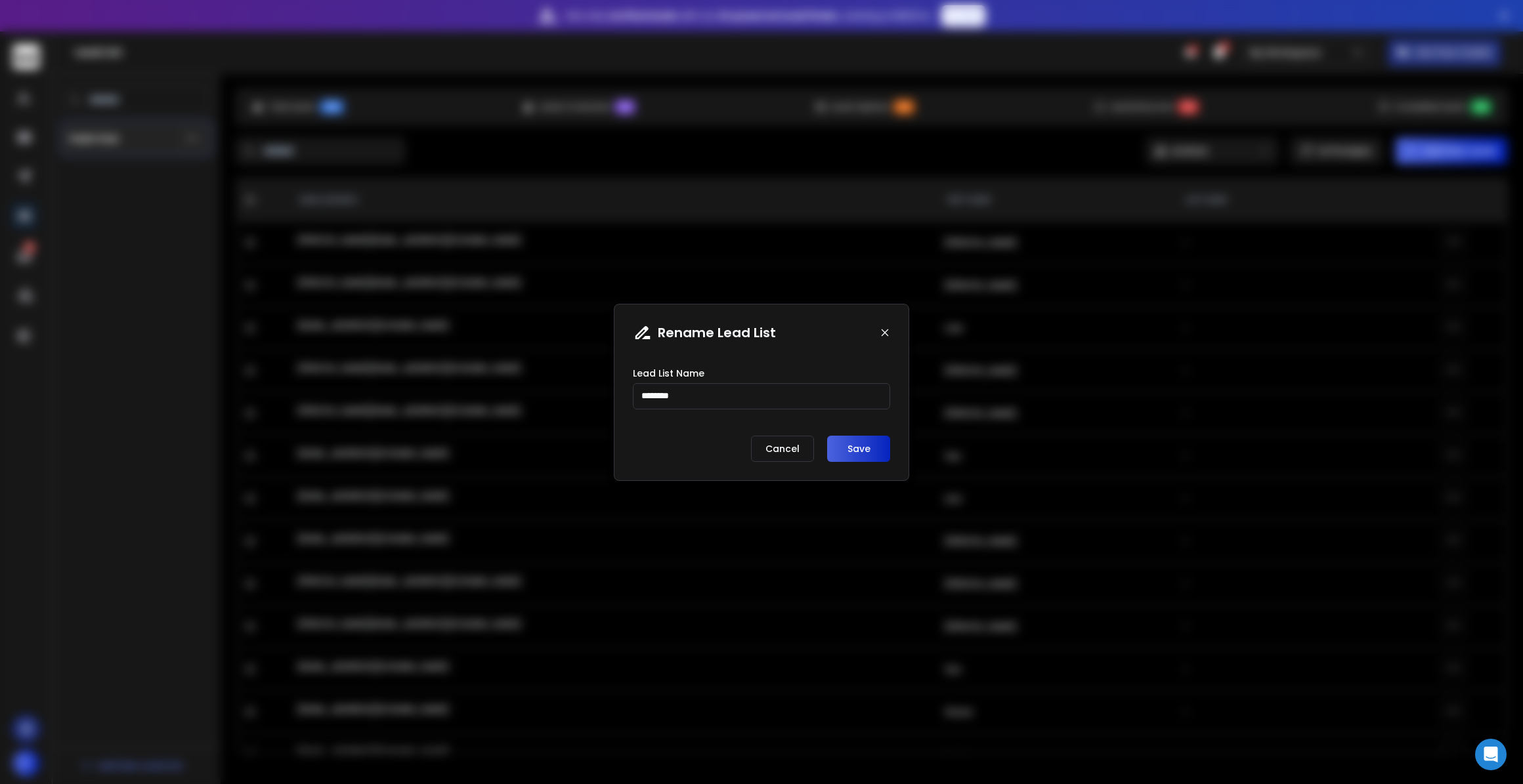
click at [732, 395] on input "********" at bounding box center [762, 396] width 258 height 27
click at [887, 332] on icon at bounding box center [885, 332] width 10 height 10
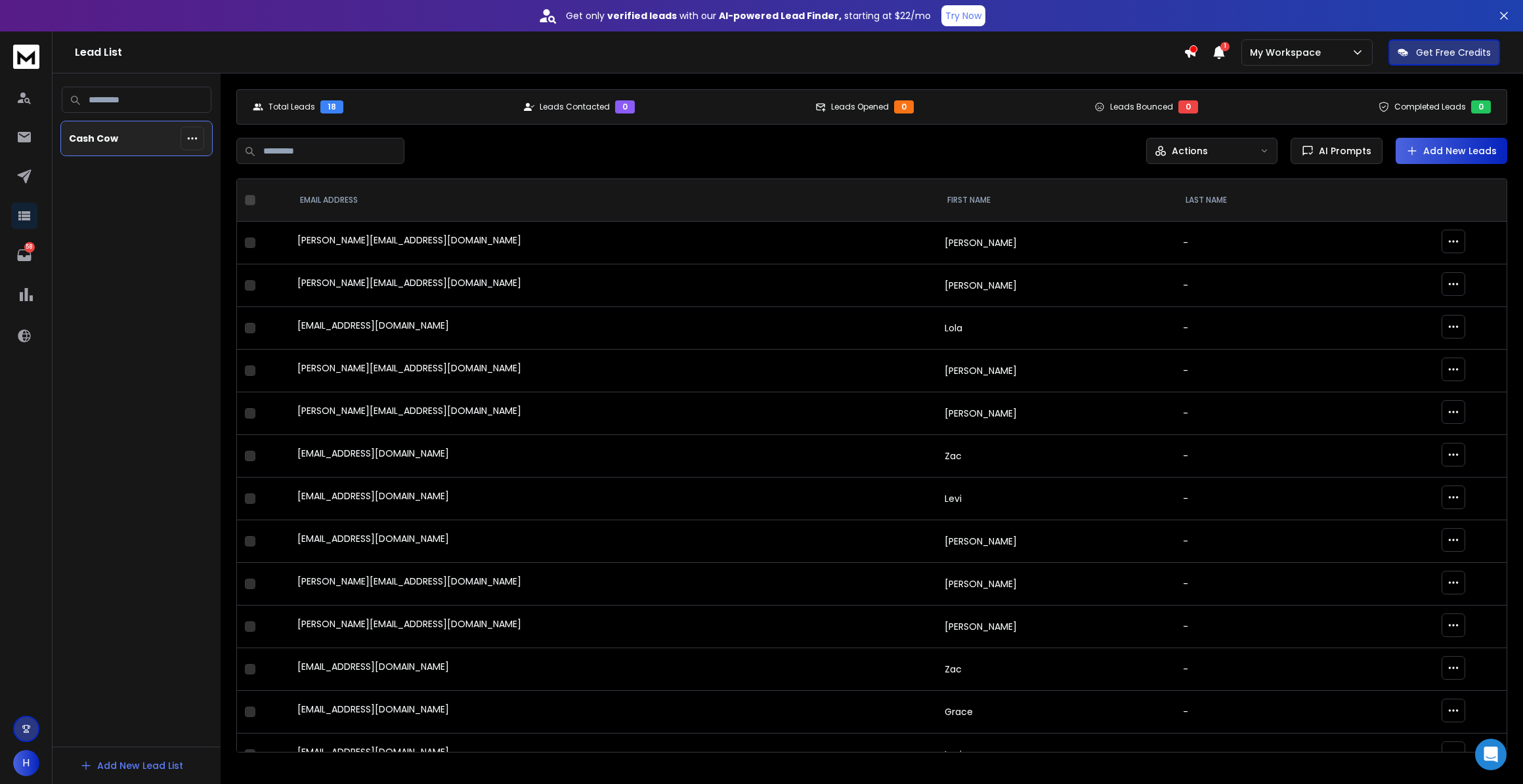
click at [134, 766] on button "Add New Lead List" at bounding box center [132, 766] width 124 height 27
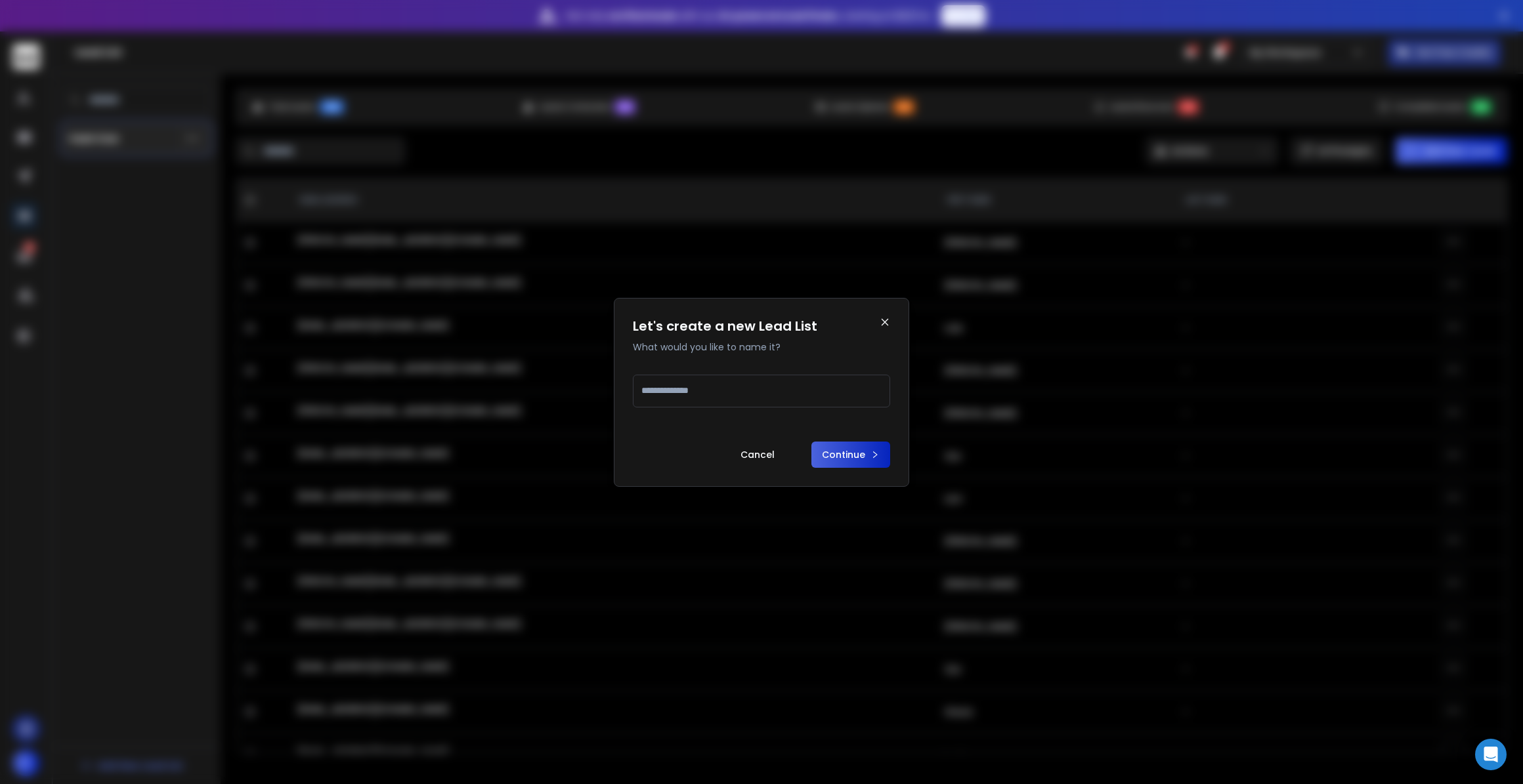
click at [714, 386] on input at bounding box center [762, 392] width 258 height 33
click at [668, 391] on input at bounding box center [762, 392] width 258 height 33
click at [887, 324] on icon at bounding box center [885, 322] width 10 height 10
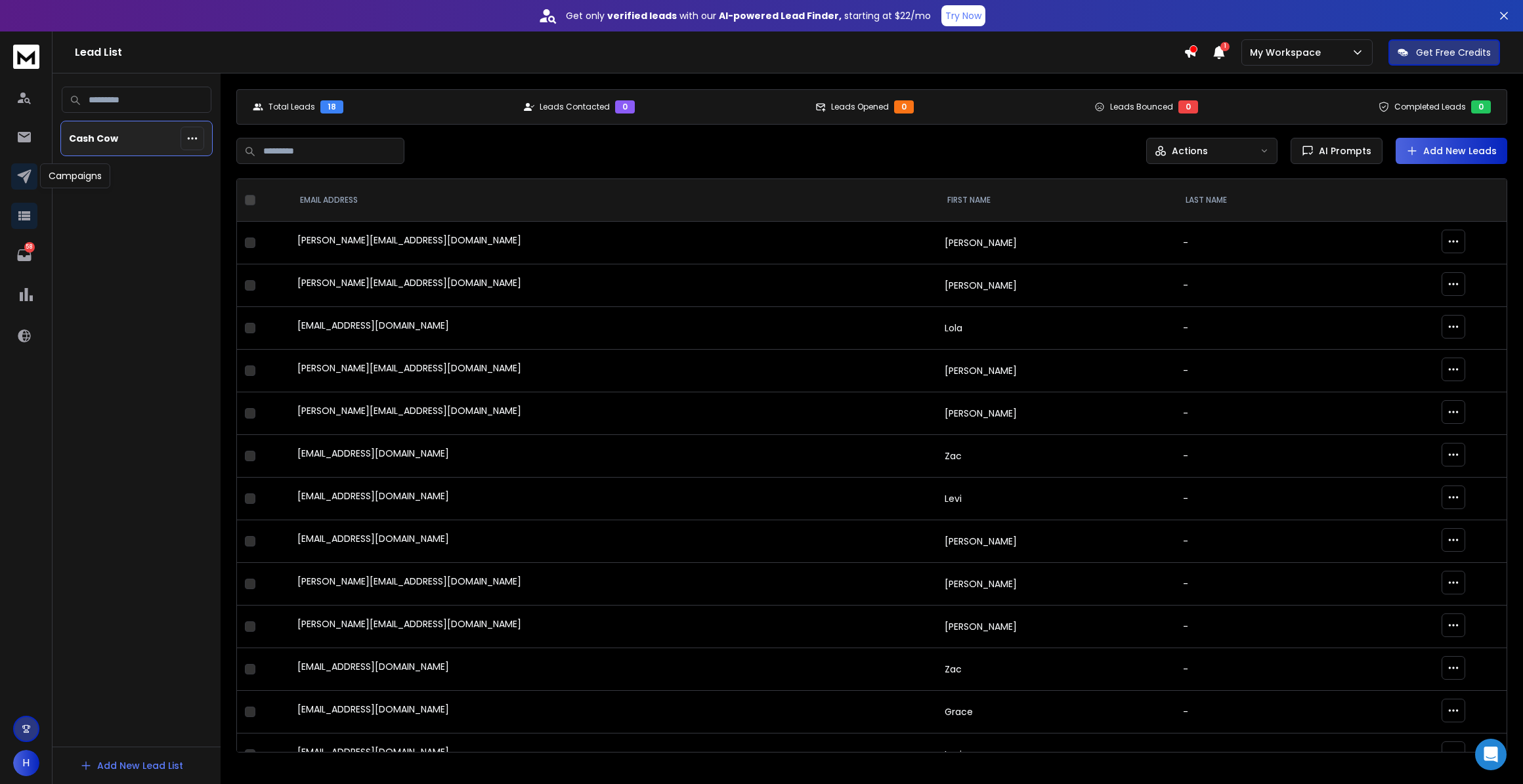
click at [27, 171] on icon at bounding box center [24, 176] width 14 height 14
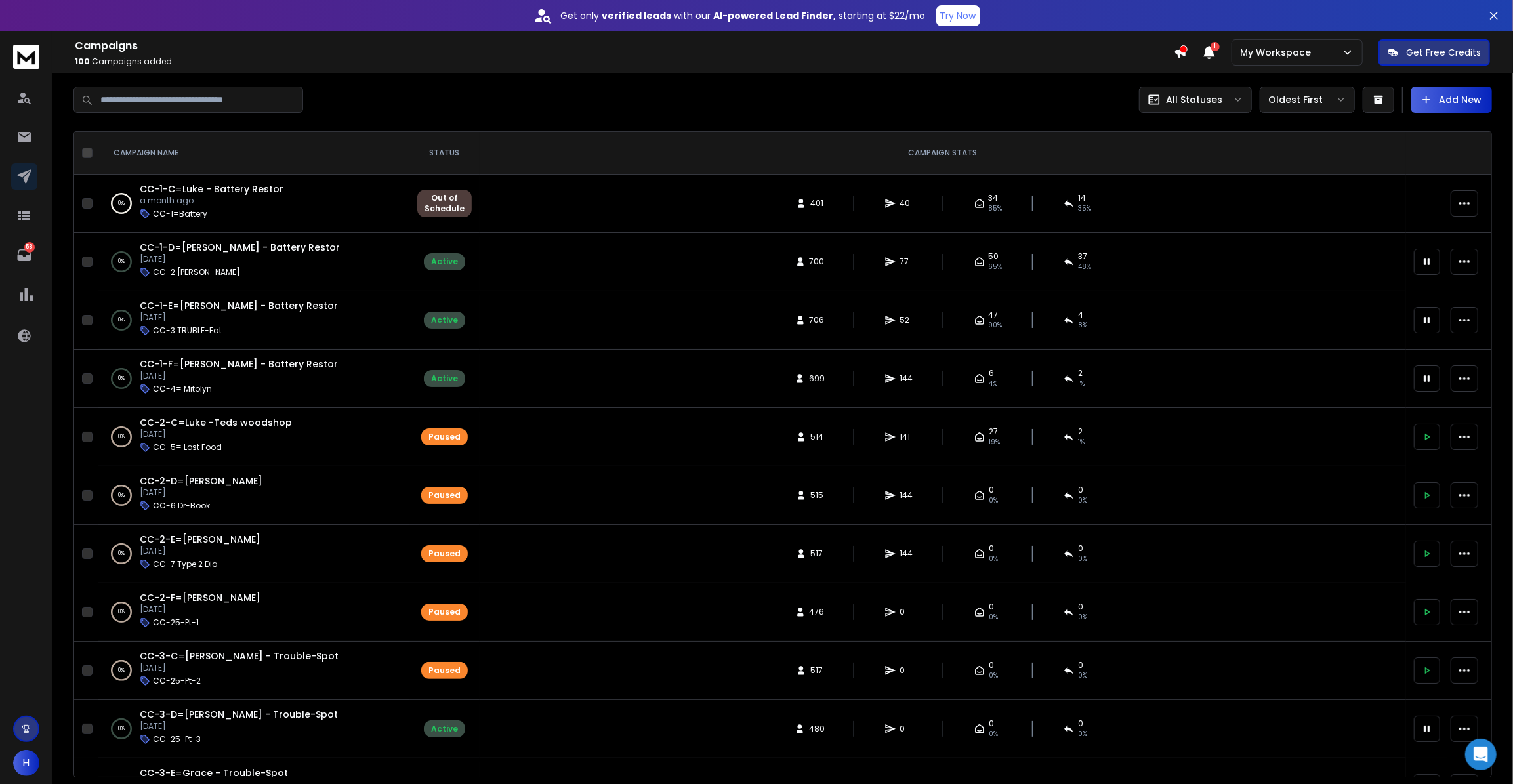
click at [189, 196] on p "a month ago" at bounding box center [211, 200] width 143 height 10
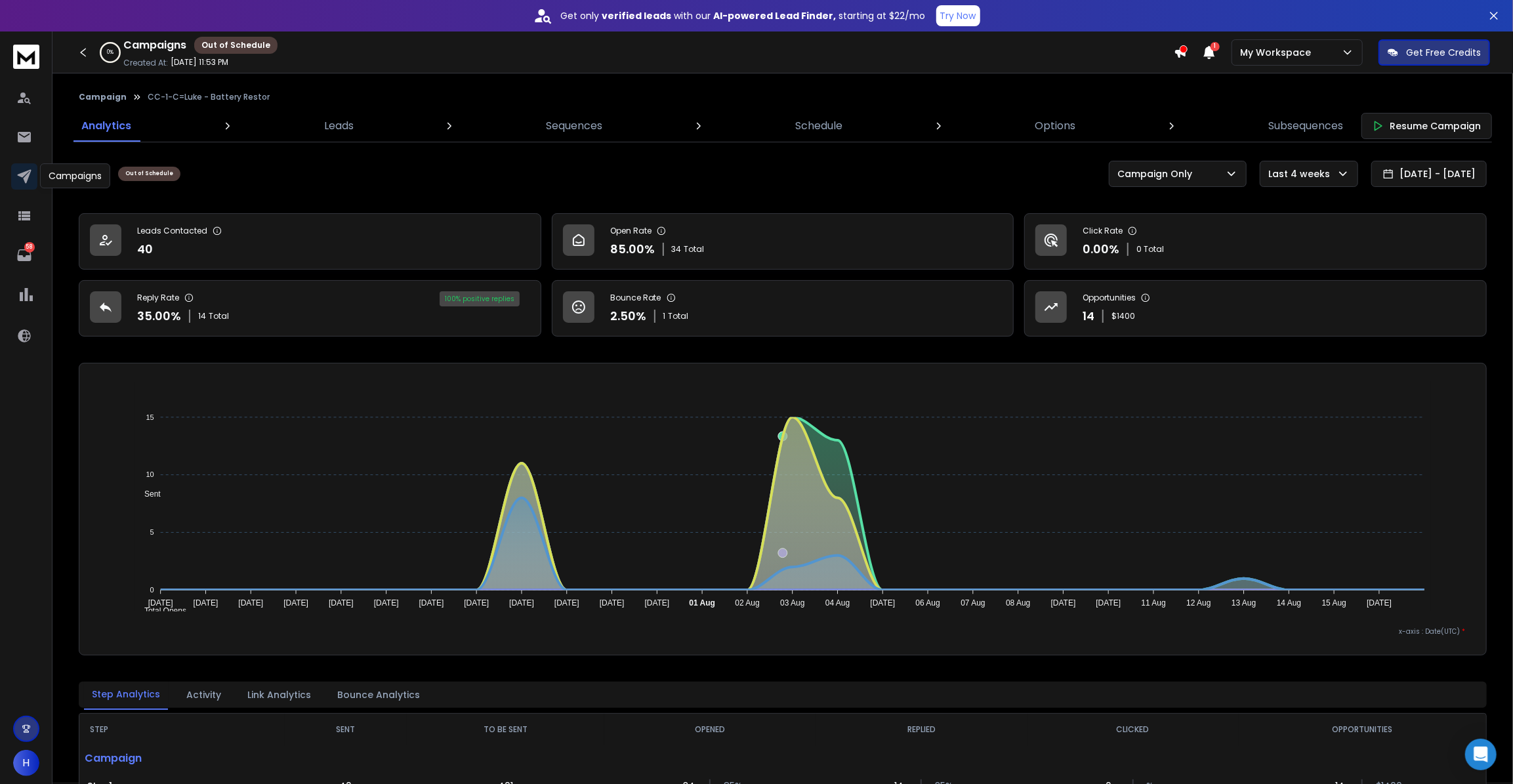
click at [27, 173] on icon at bounding box center [24, 176] width 16 height 16
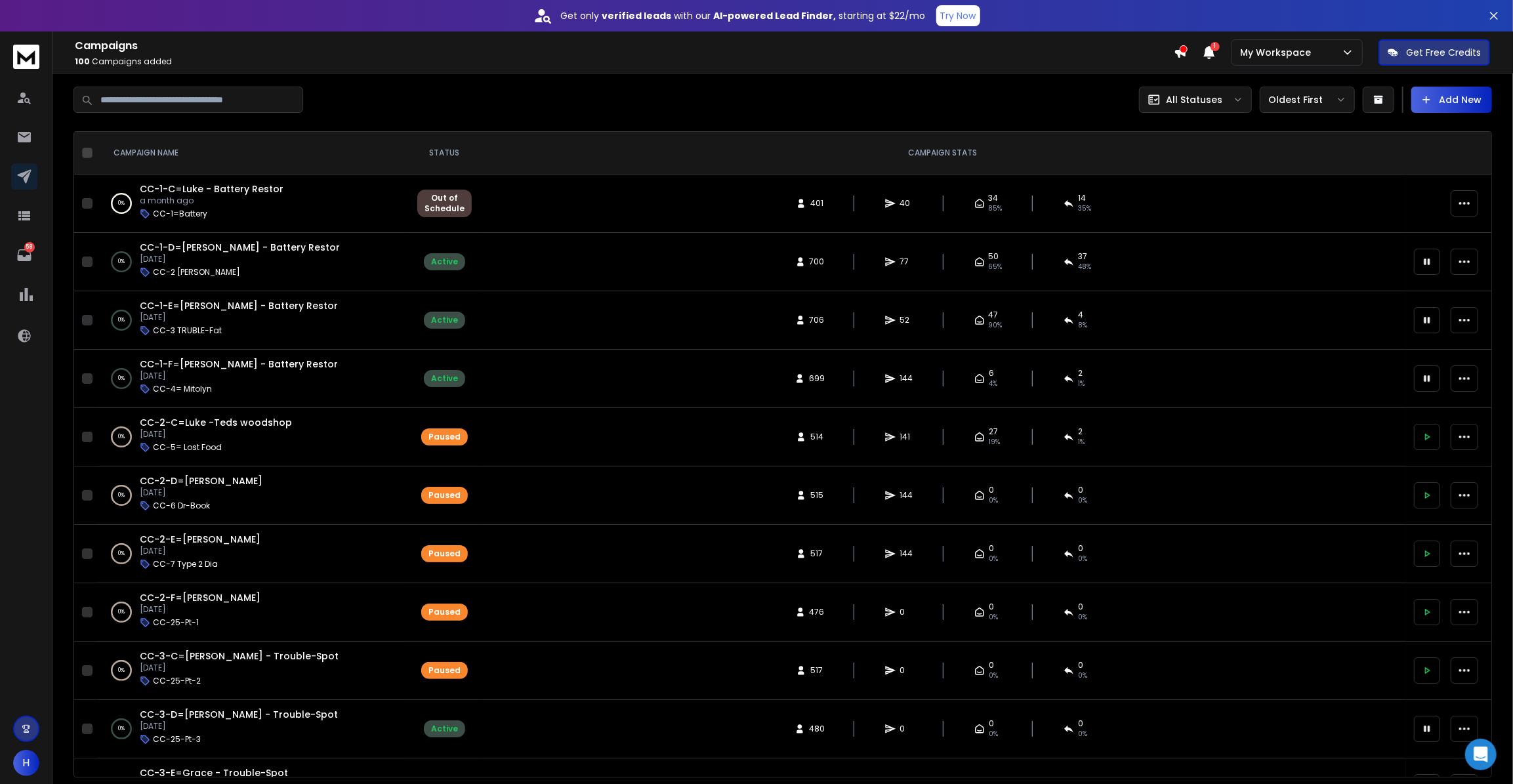
click at [230, 207] on div "CC-1-C=Luke - Battery Restor a month ago CC-1=Battery" at bounding box center [211, 203] width 143 height 42
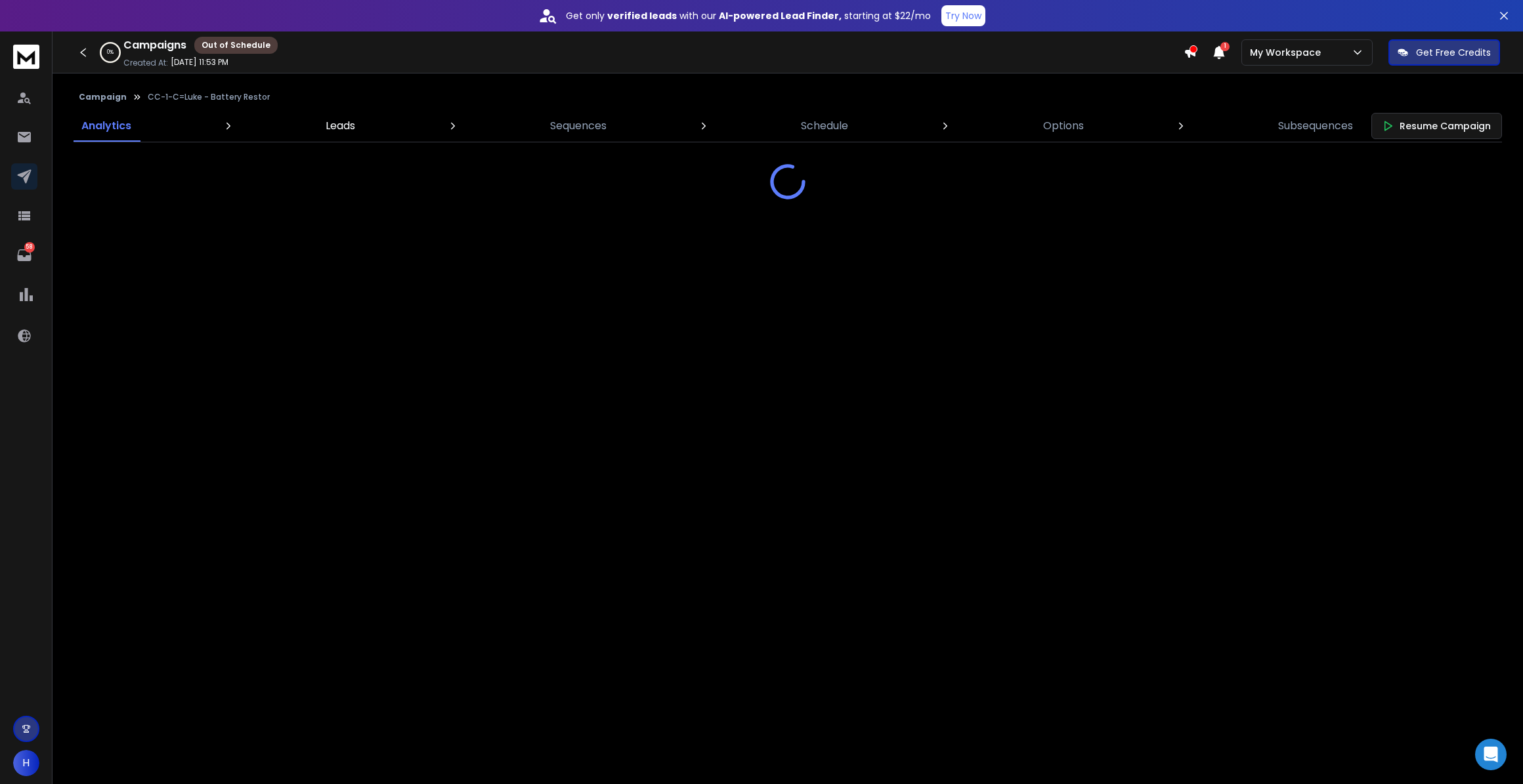
click at [340, 127] on p "Leads" at bounding box center [340, 125] width 29 height 16
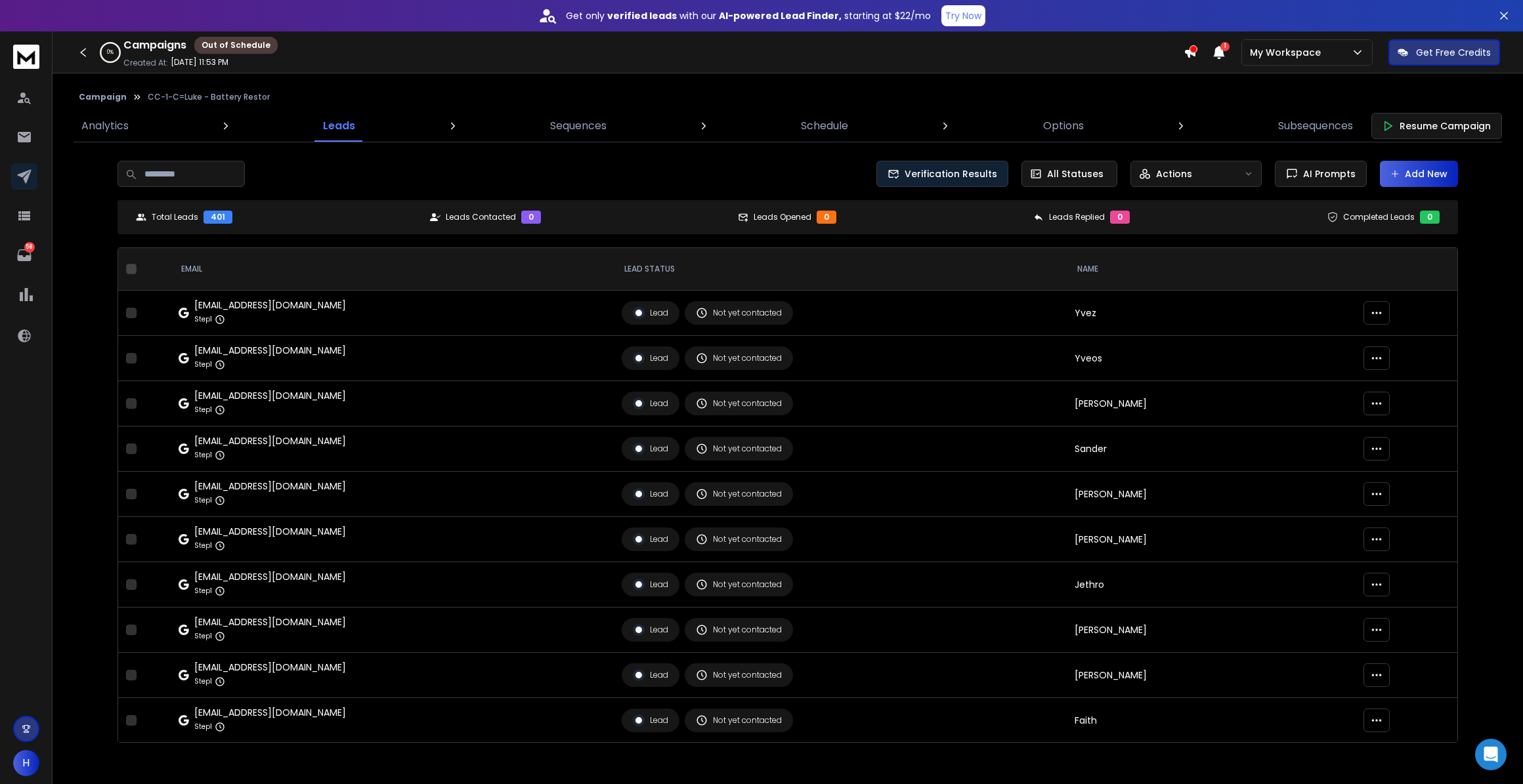
click at [961, 173] on span "Verification Results" at bounding box center [948, 174] width 97 height 13
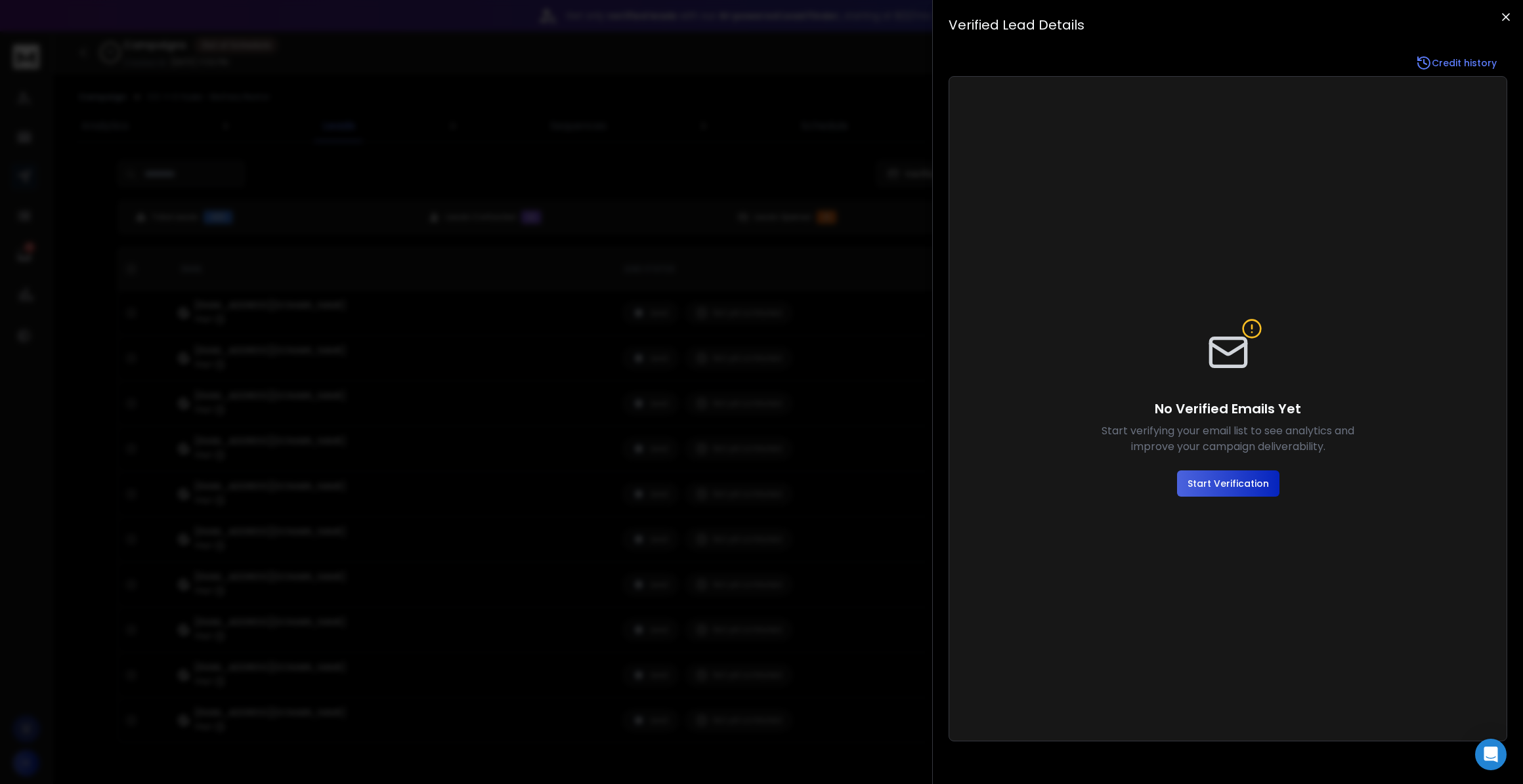
click at [1508, 17] on icon "button" at bounding box center [1506, 17] width 13 height 13
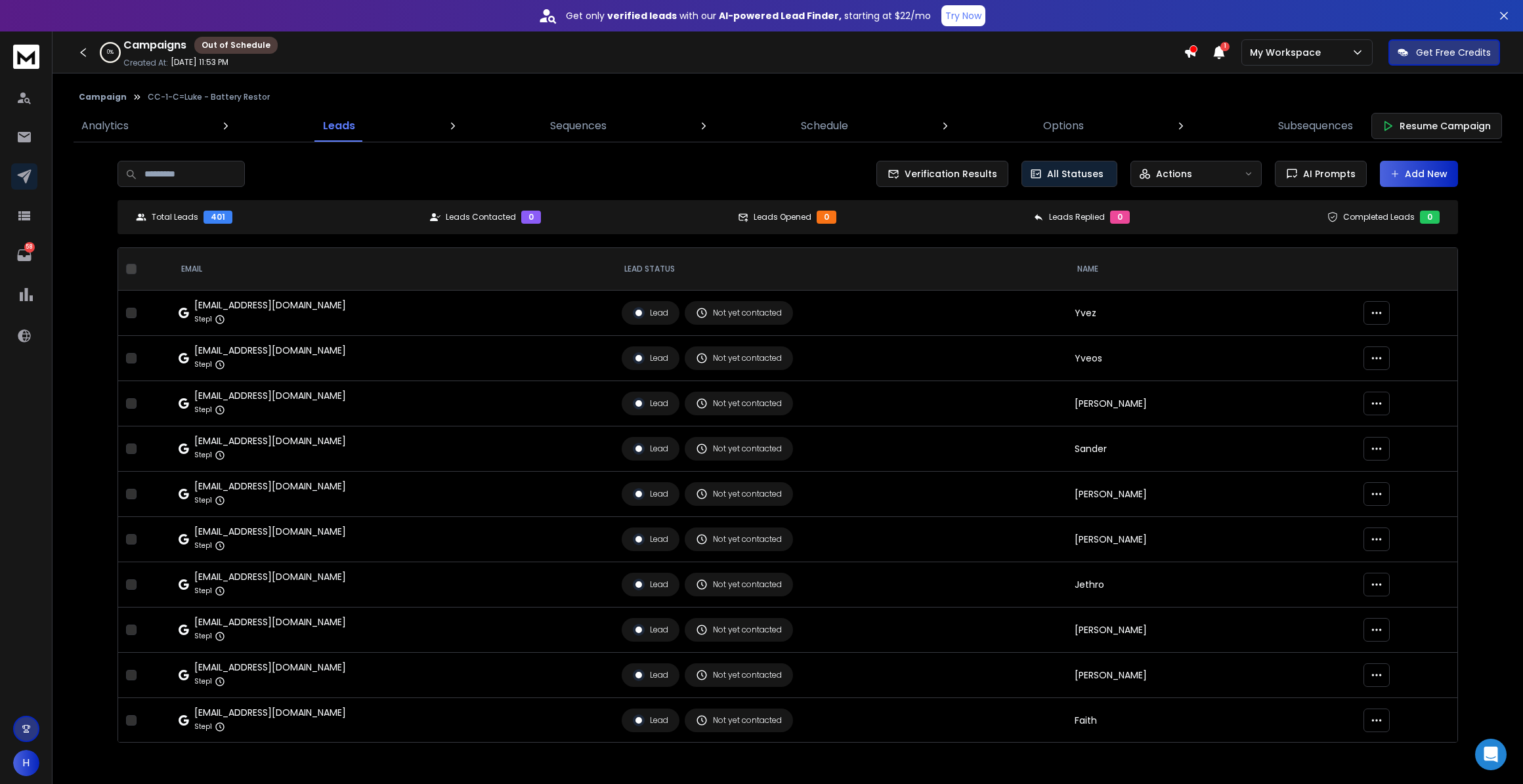
click at [1091, 178] on p "All Statuses" at bounding box center [1075, 174] width 56 height 13
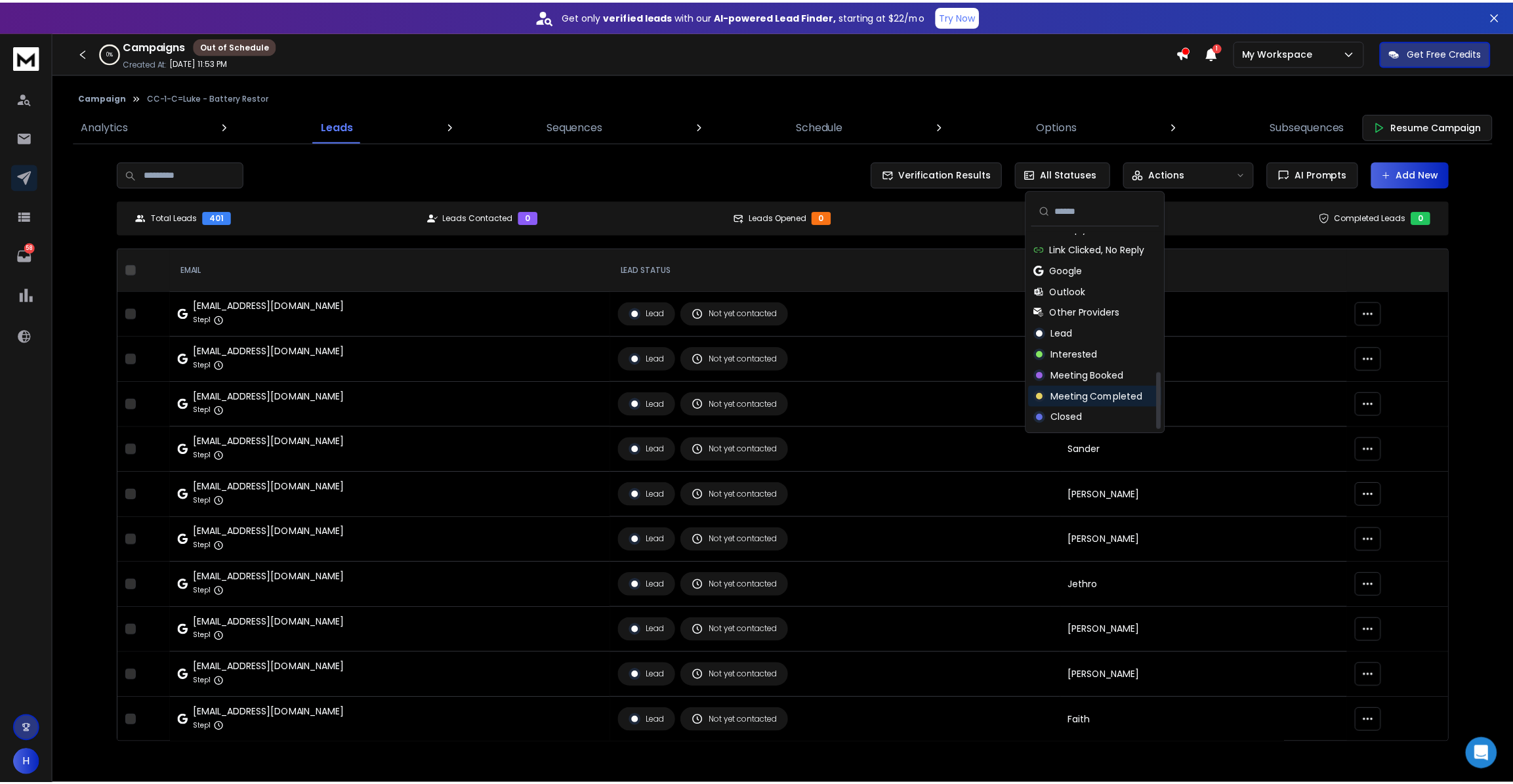
scroll to position [474, 0]
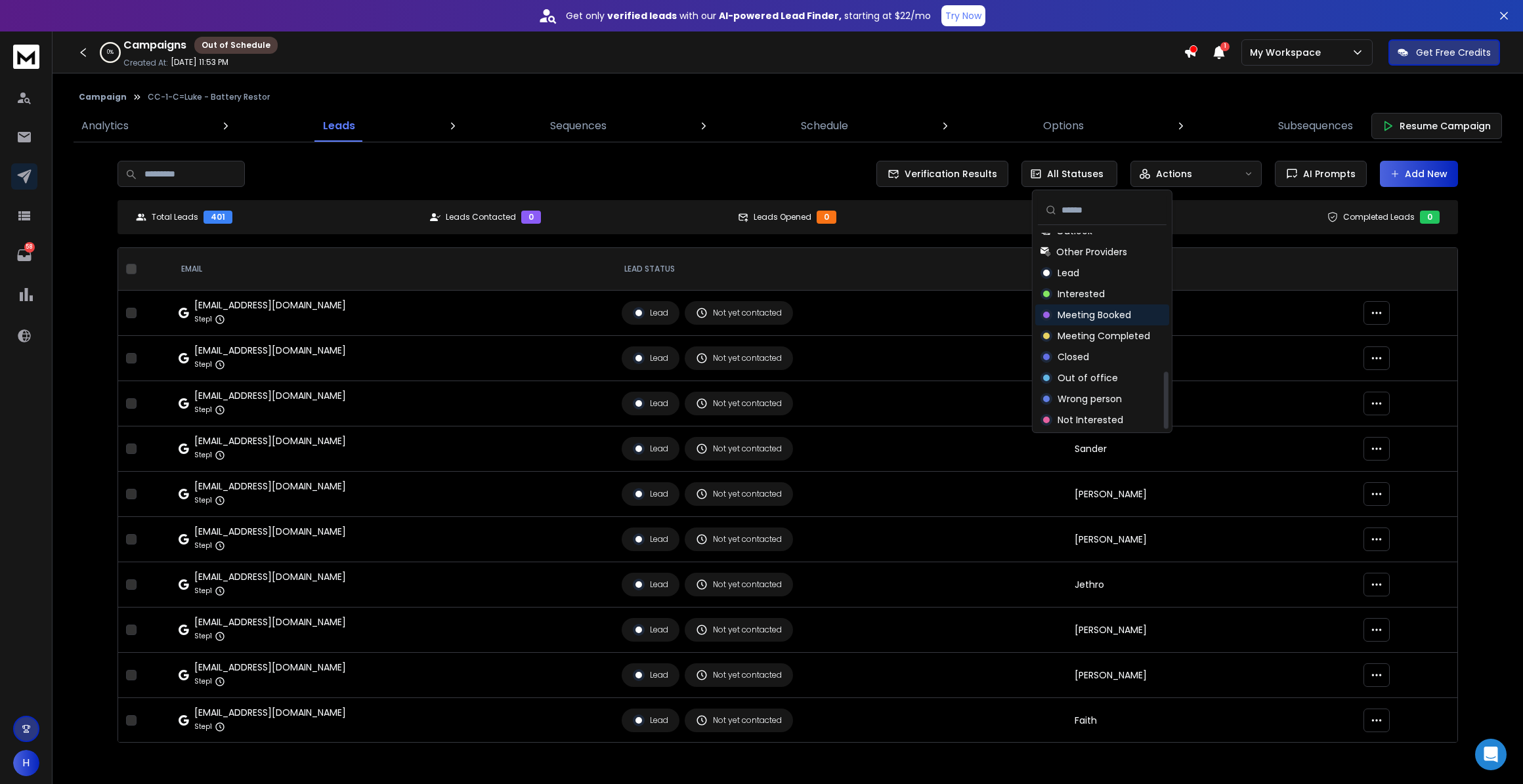
click at [1224, 210] on div "Total Leads 401 Leads Contacted 0 Leads Opened 0 Leads Replied 0 Completed Lead…" at bounding box center [788, 217] width 1341 height 34
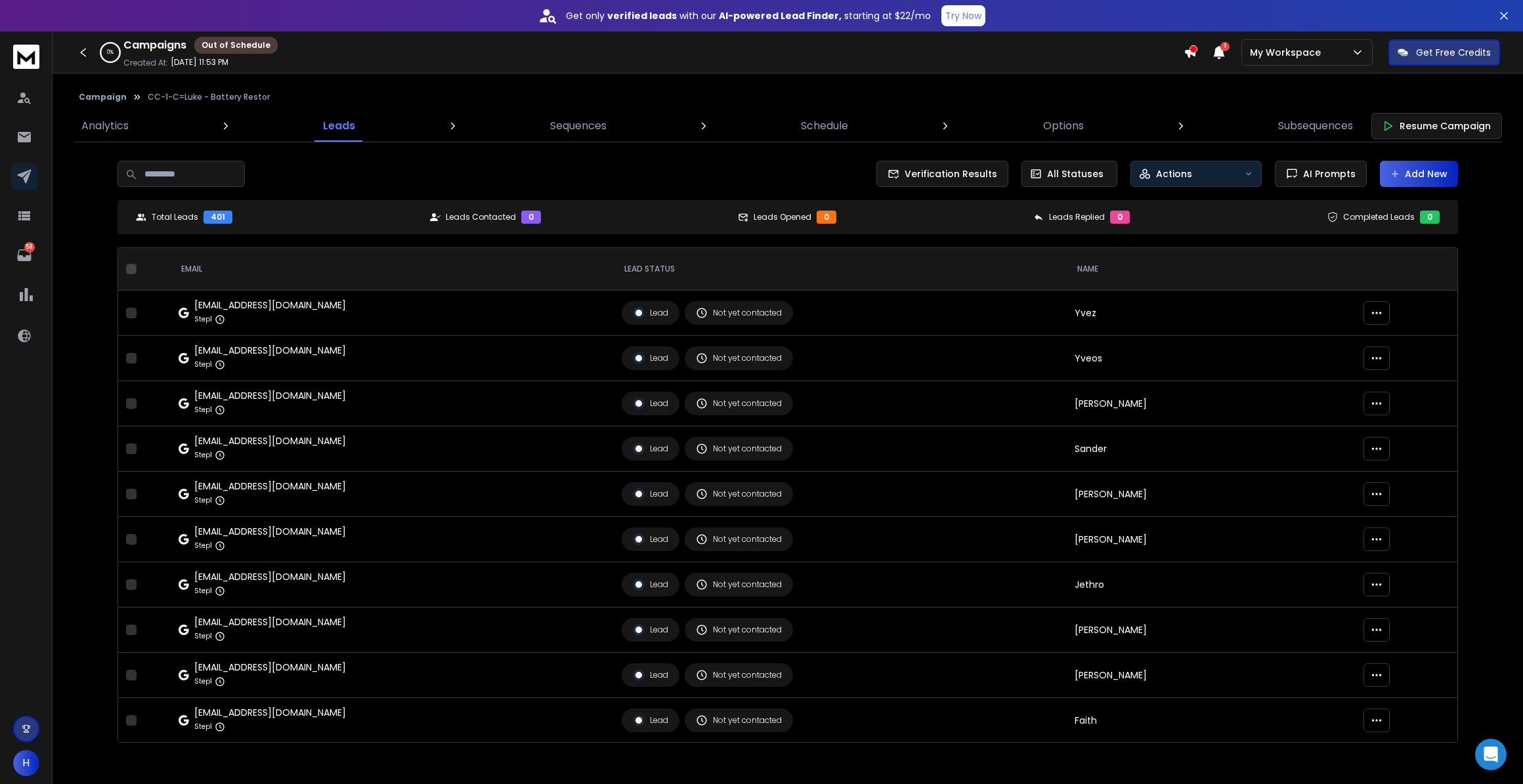
click at [1227, 166] on button "Actions" at bounding box center [1196, 174] width 132 height 27
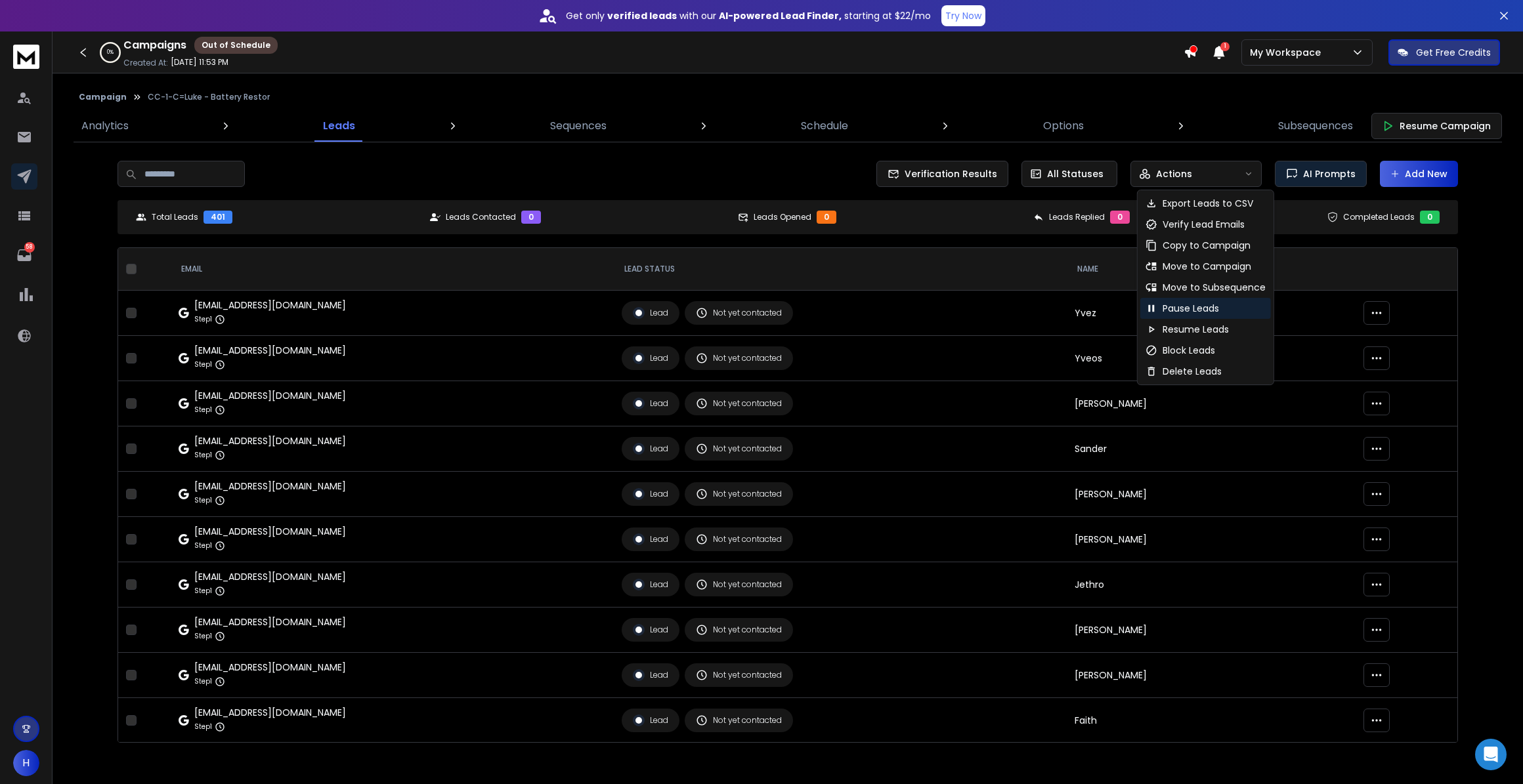
click at [1323, 171] on span "AI Prompts" at bounding box center [1326, 174] width 58 height 13
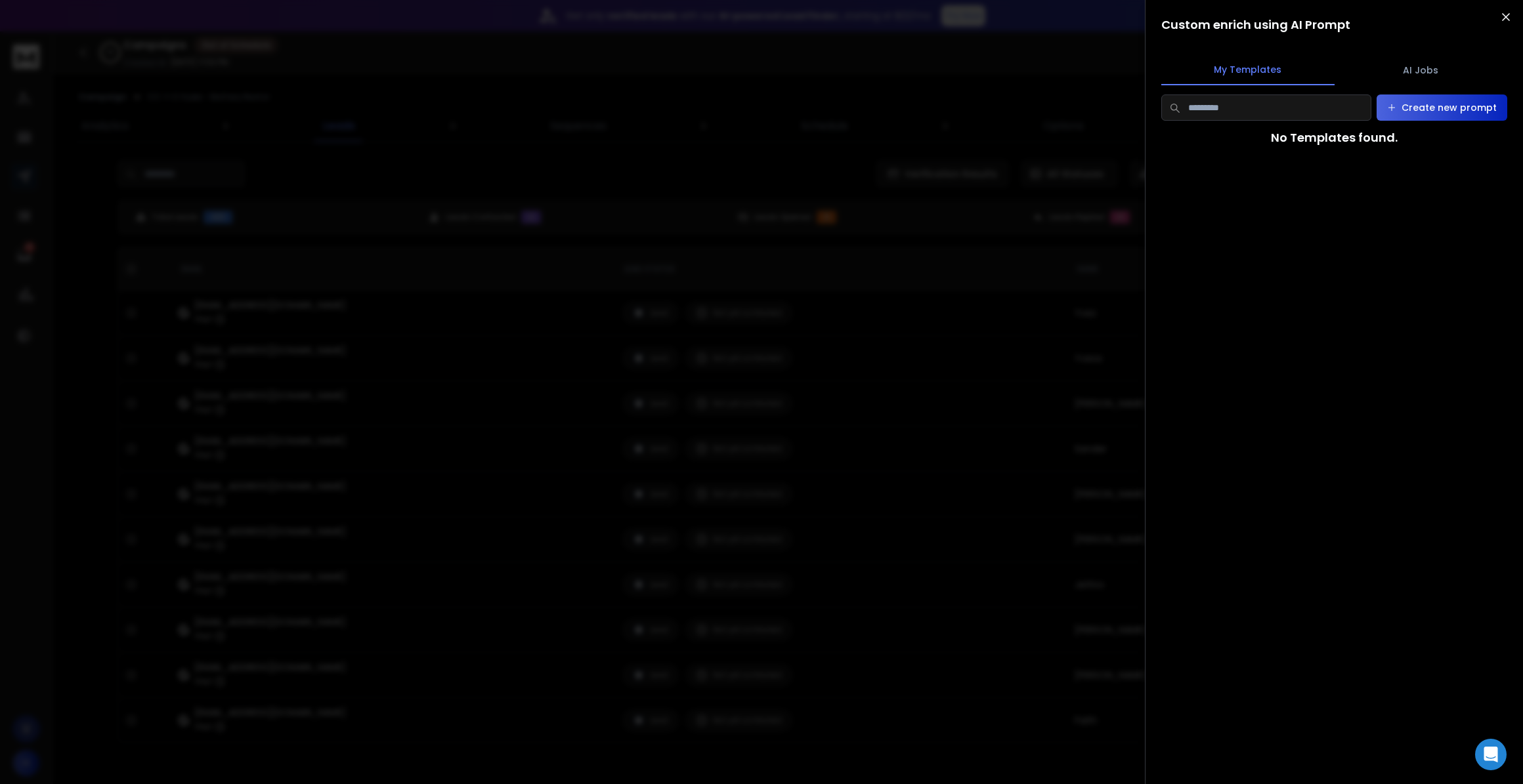
click at [1504, 12] on icon "button" at bounding box center [1506, 17] width 13 height 13
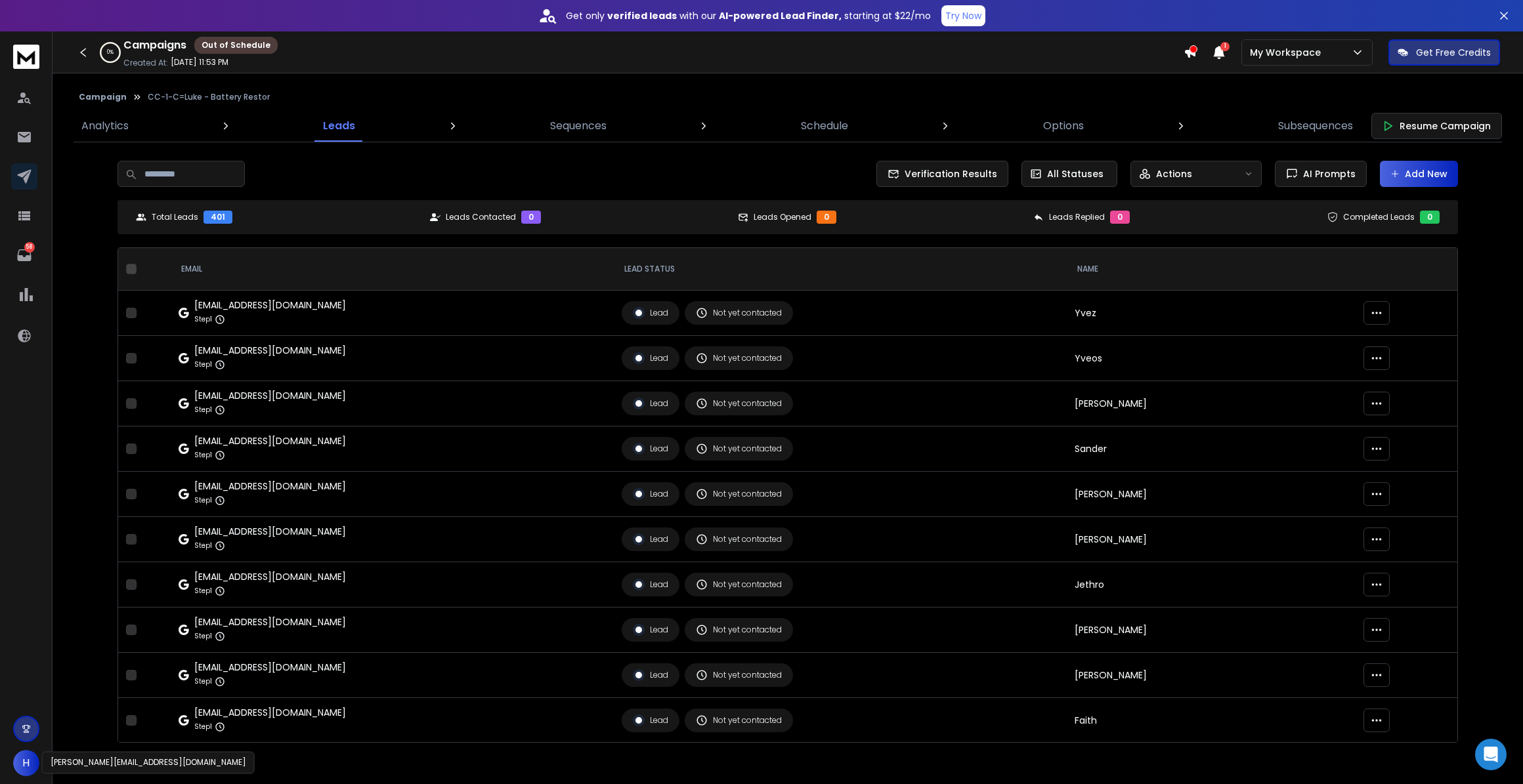
click at [27, 766] on span "H" at bounding box center [26, 763] width 27 height 27
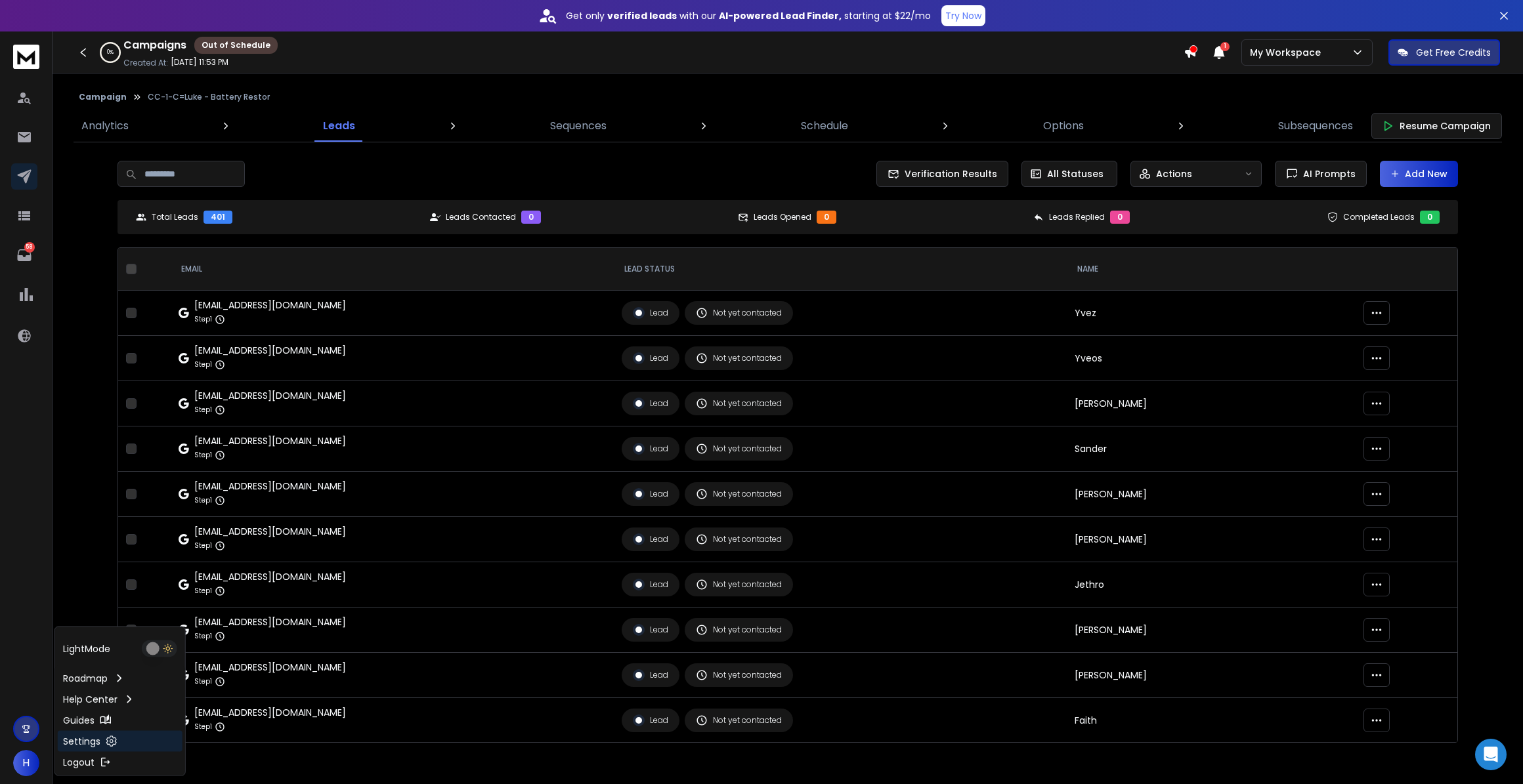
click at [112, 741] on icon at bounding box center [111, 741] width 12 height 12
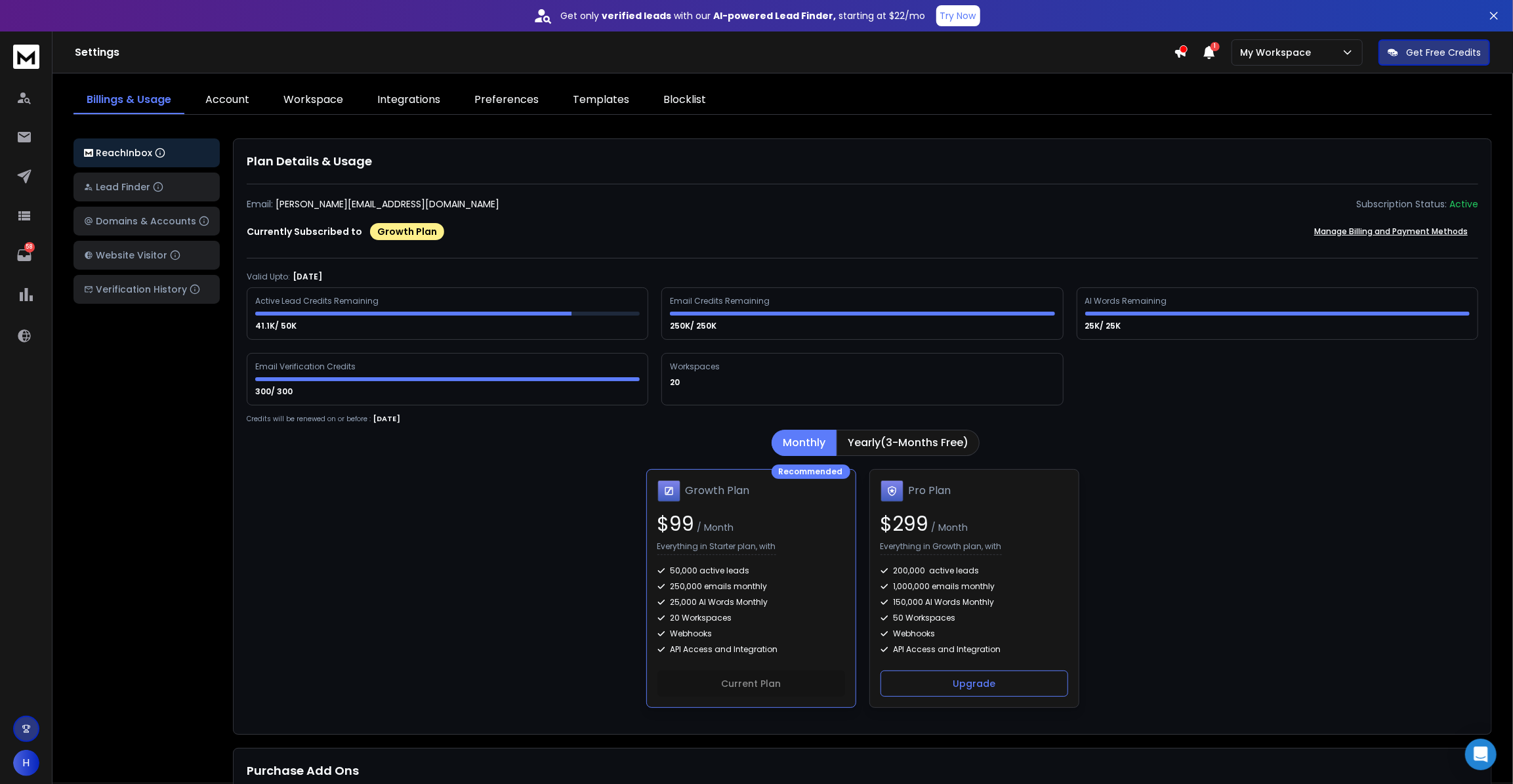
click at [795, 437] on button "Monthly" at bounding box center [804, 443] width 65 height 27
click at [809, 442] on button "Monthly" at bounding box center [804, 443] width 65 height 27
click at [882, 440] on button "Yearly(3-Months Free)" at bounding box center [908, 443] width 143 height 27
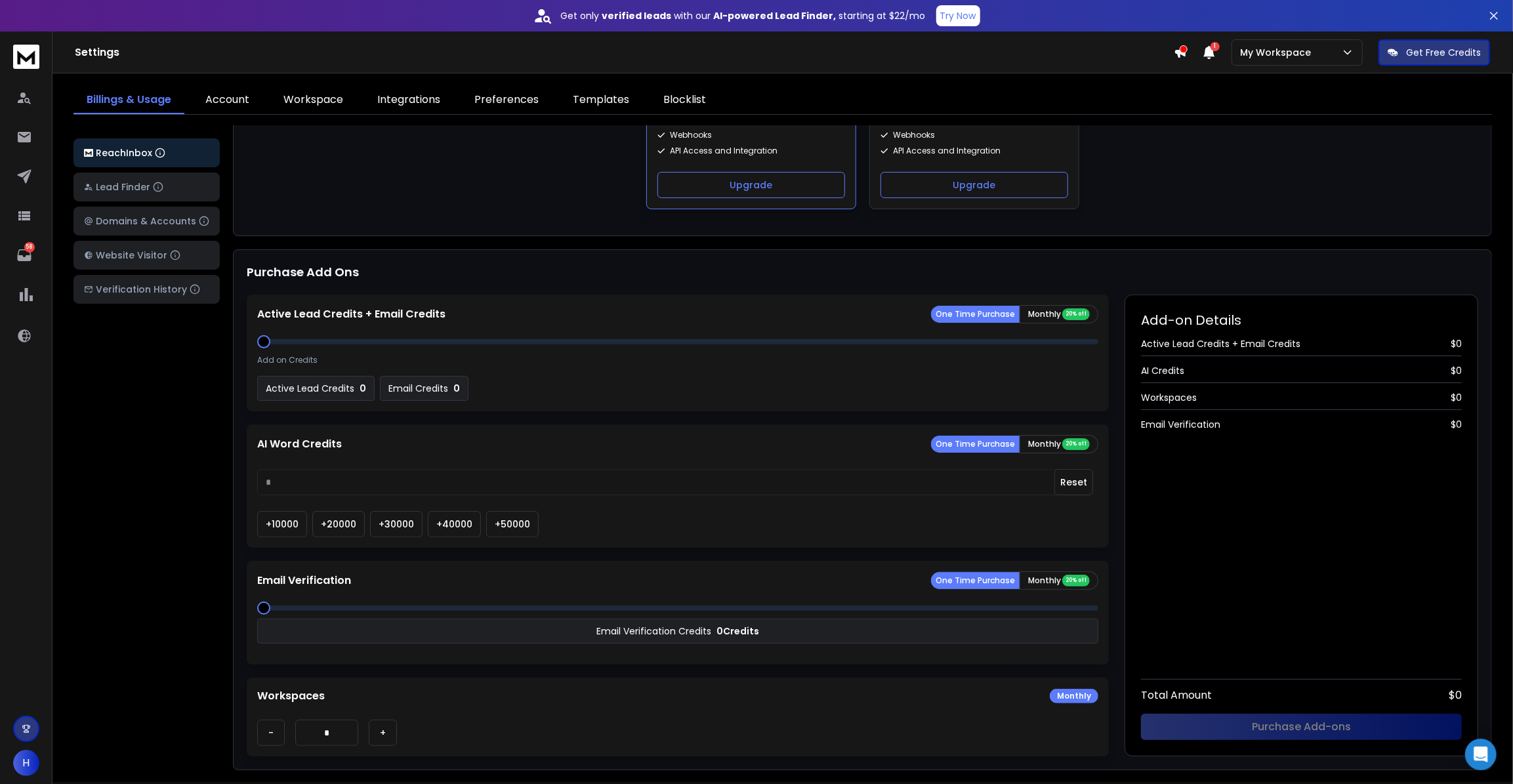
scroll to position [54, 0]
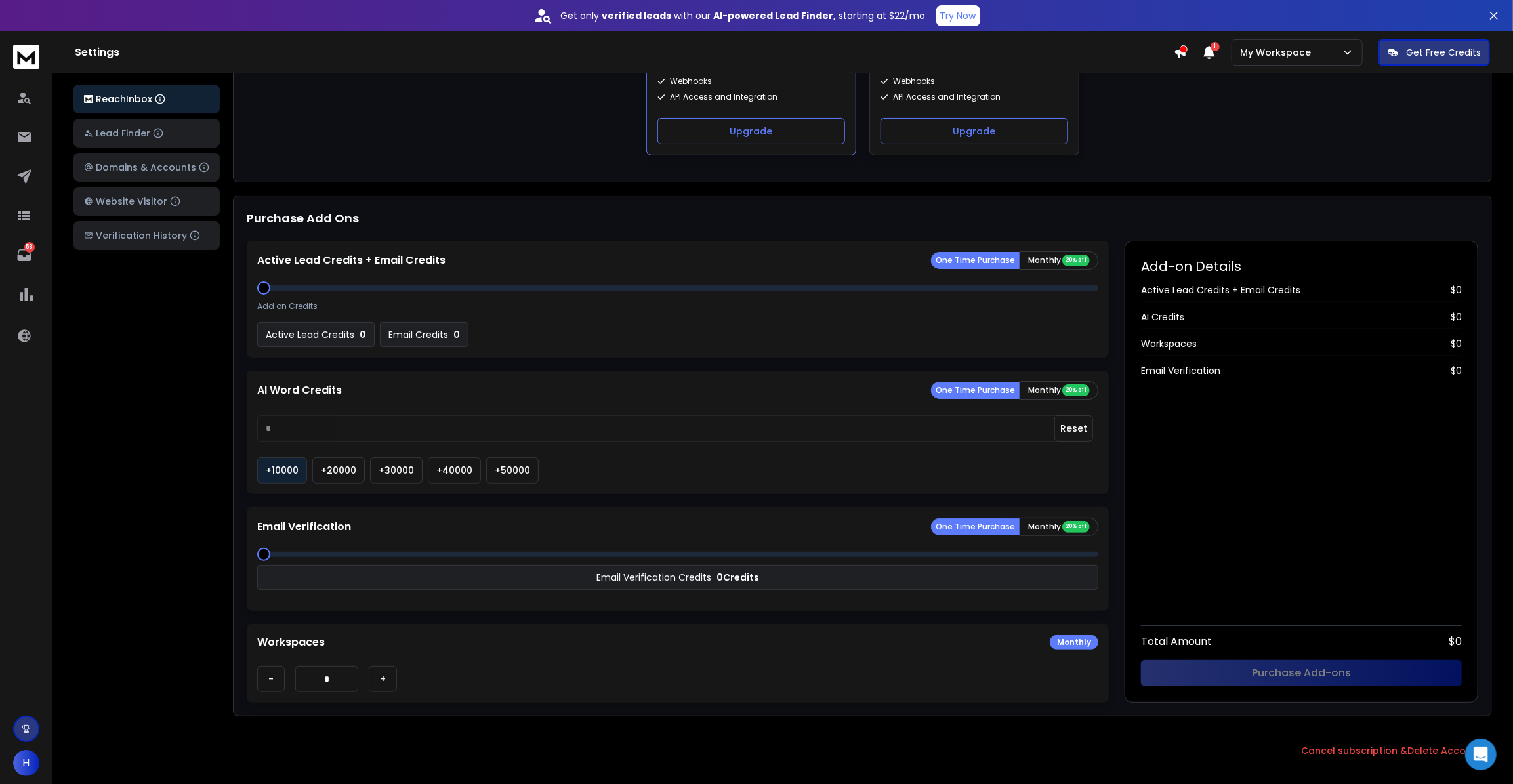
click at [274, 467] on button "+10000" at bounding box center [282, 471] width 50 height 27
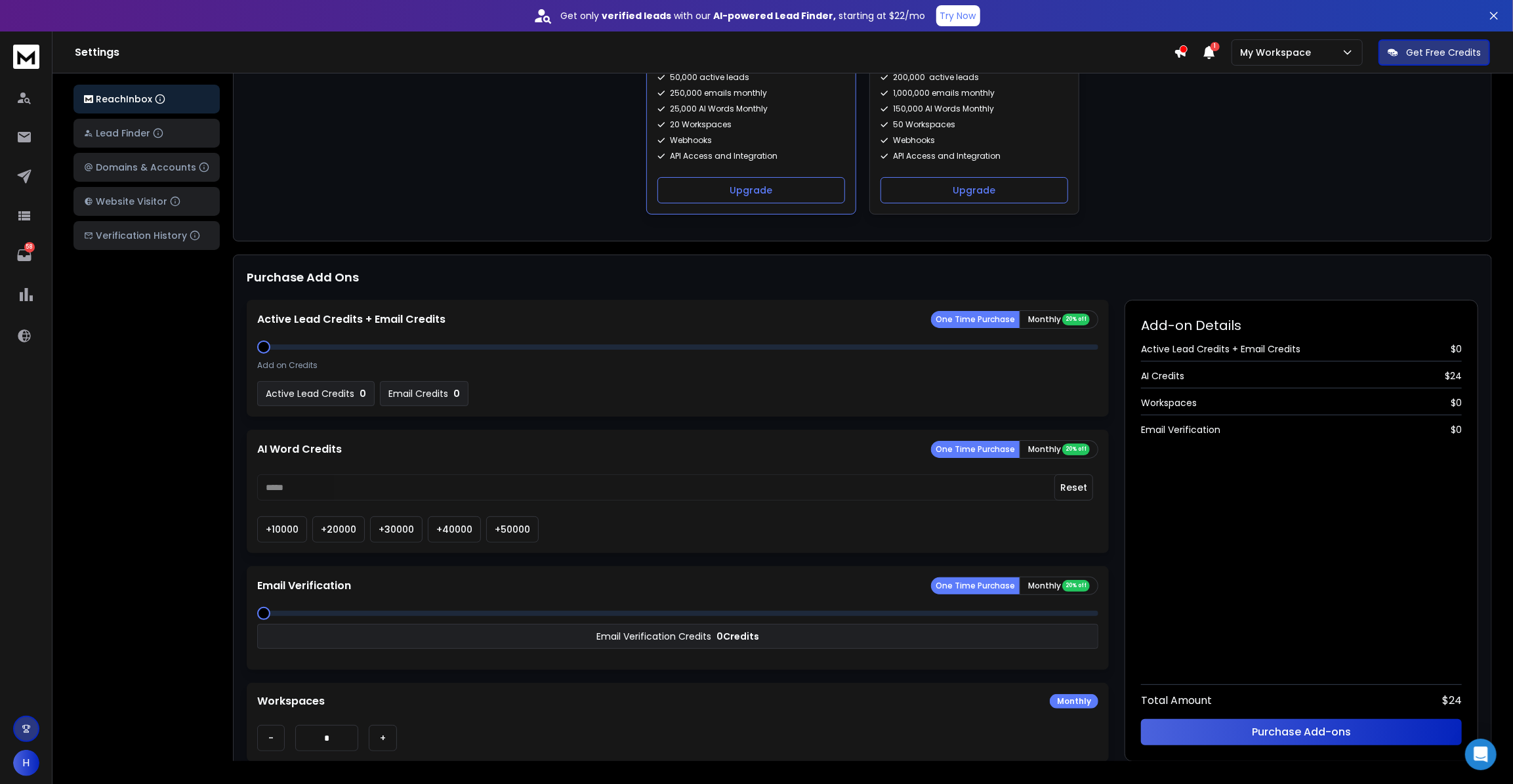
scroll to position [512, 0]
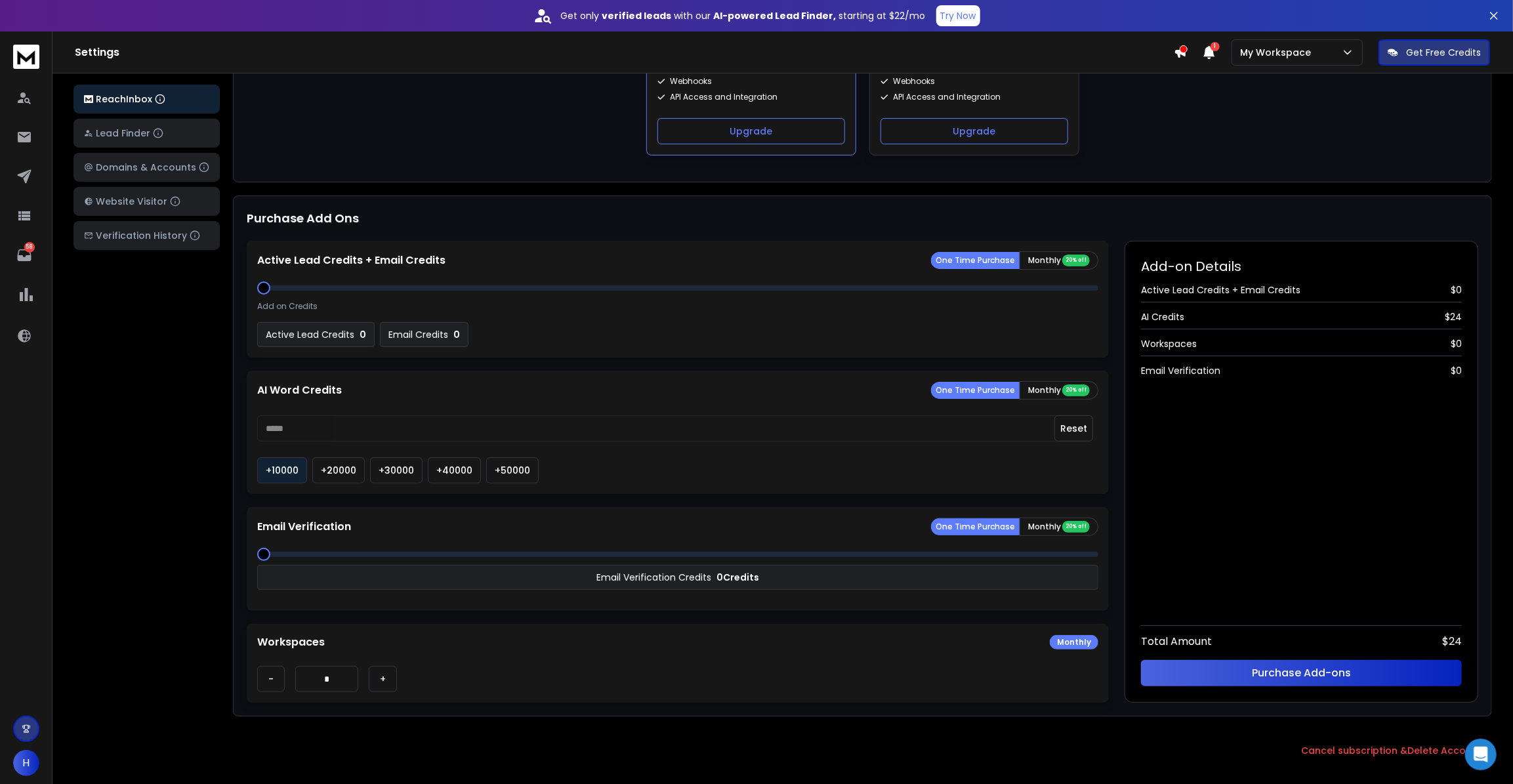
click at [279, 462] on button "+10000" at bounding box center [282, 471] width 50 height 27
click at [299, 468] on button "+10000" at bounding box center [282, 471] width 50 height 27
click at [1072, 423] on button "Reset" at bounding box center [1074, 428] width 39 height 27
click at [277, 464] on button "+10000" at bounding box center [282, 471] width 50 height 27
click at [287, 472] on button "+10000" at bounding box center [282, 471] width 50 height 27
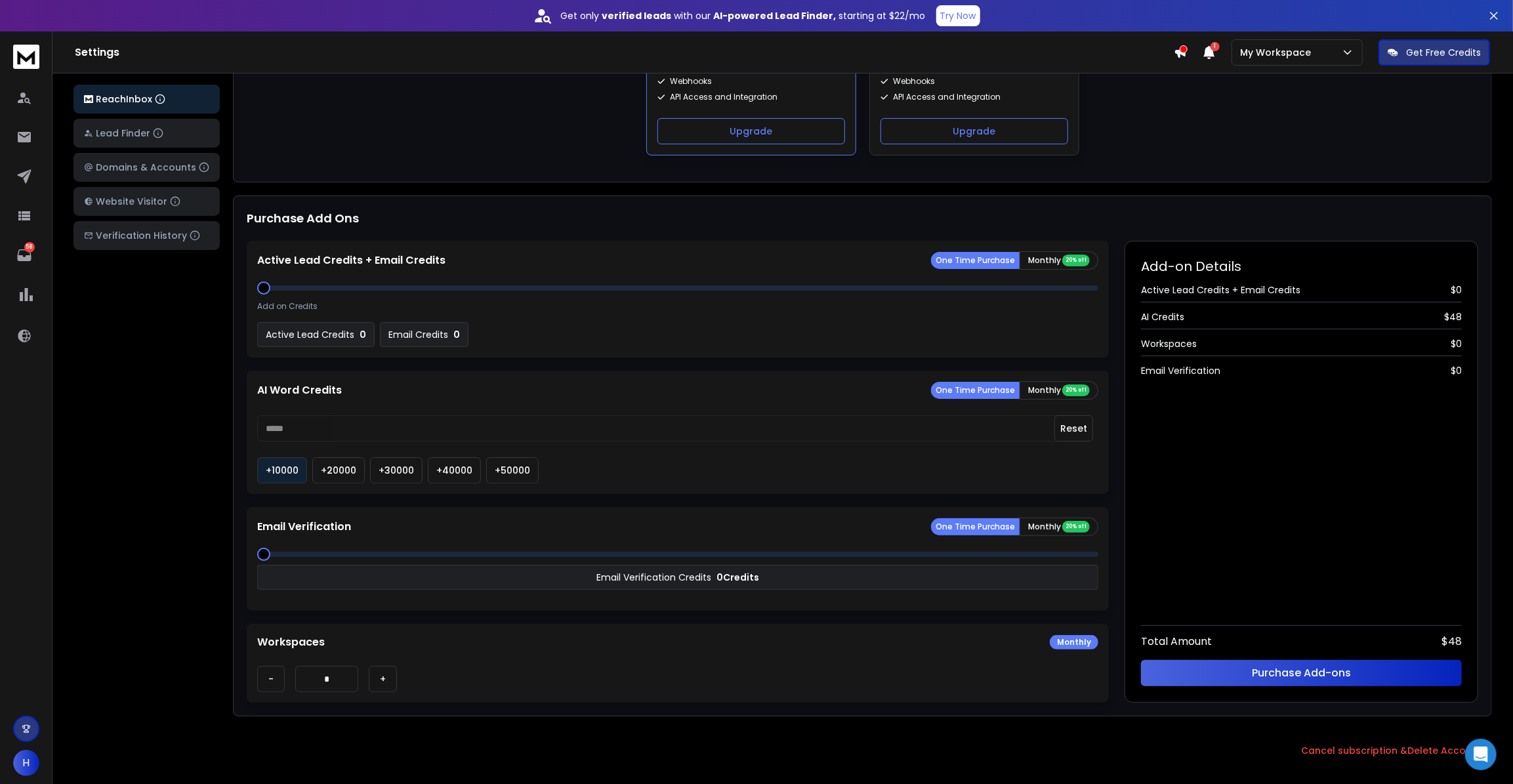
click at [281, 464] on button "+10000" at bounding box center [282, 471] width 50 height 27
click at [604, 347] on div "Active Lead Credits + Email Credits One Time Purchase Monthly 20% off Add on Cr…" at bounding box center [677, 299] width 862 height 117
click at [636, 361] on div "Active Lead Credits + Email Credits One Time Purchase Monthly 20% off Add on Cr…" at bounding box center [677, 472] width 862 height 462
click at [270, 551] on span at bounding box center [264, 554] width 13 height 13
click at [320, 329] on p "Active Lead Credits" at bounding box center [310, 335] width 88 height 13
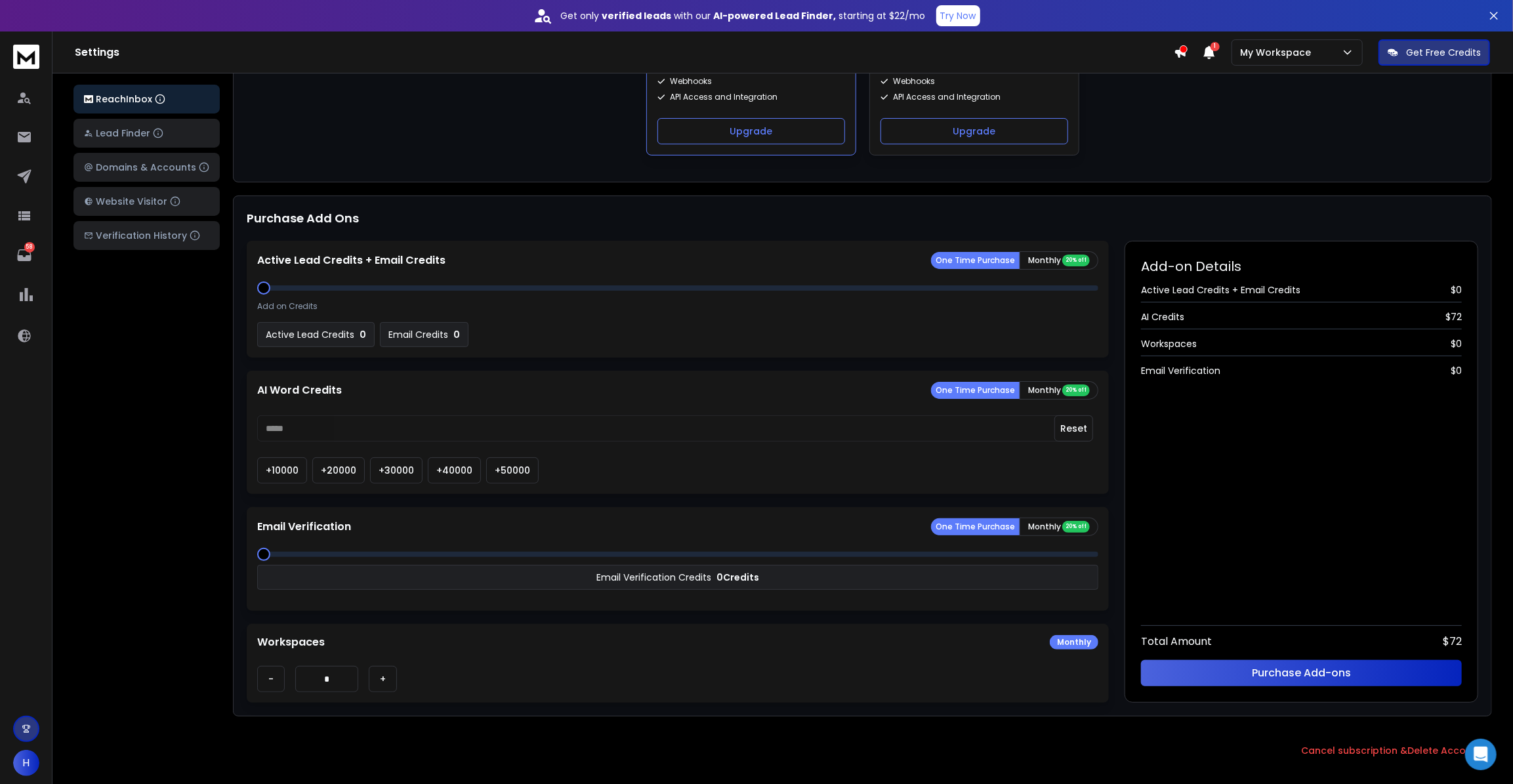
click at [421, 332] on p "Email Credits" at bounding box center [418, 335] width 60 height 13
click at [477, 288] on span at bounding box center [471, 288] width 13 height 13
click at [1068, 424] on button "Reset" at bounding box center [1074, 428] width 39 height 27
type input "*"
click at [257, 286] on span at bounding box center [264, 288] width 13 height 13
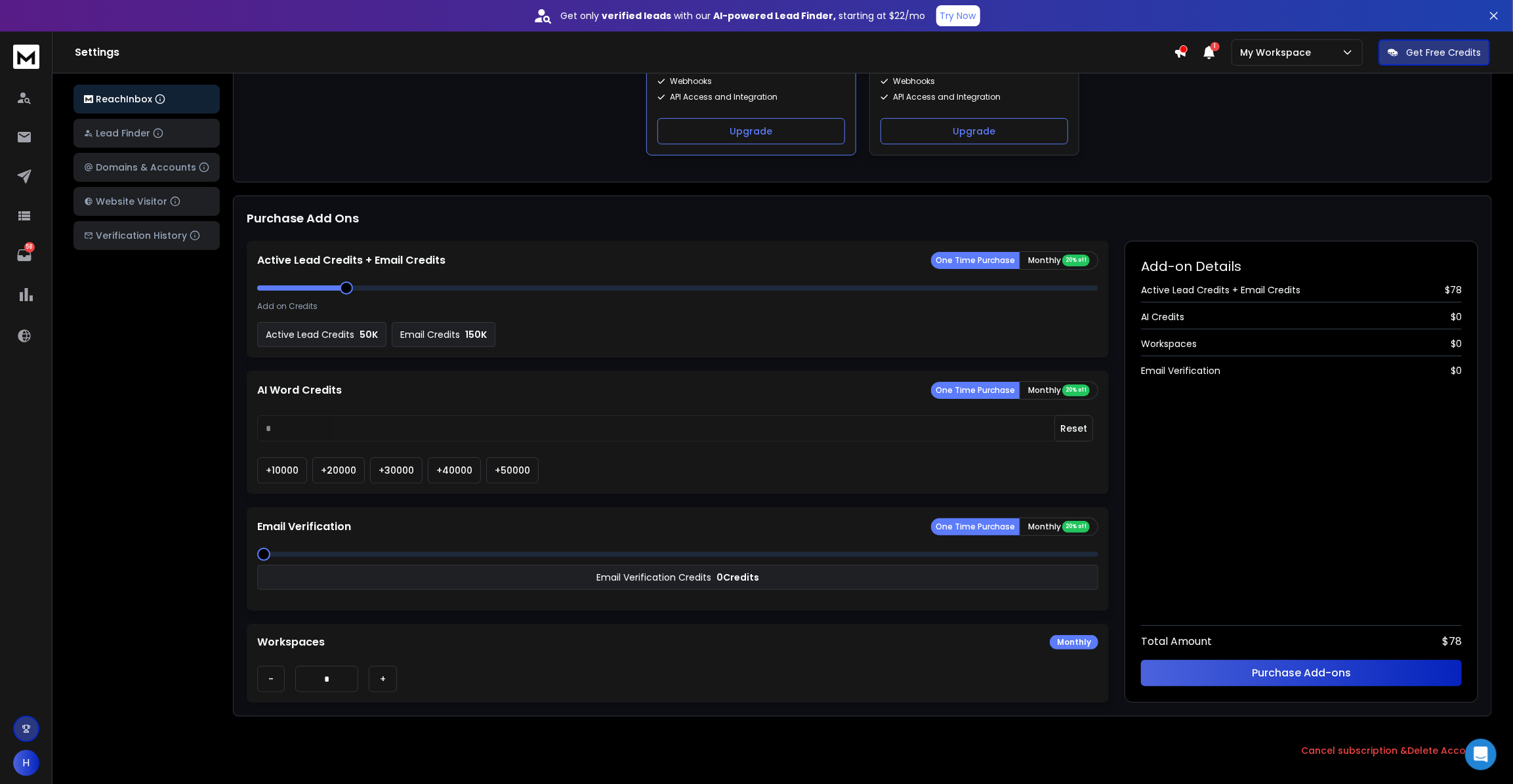
click at [340, 281] on span at bounding box center [347, 288] width 13 height 13
click at [381, 286] on span at bounding box center [388, 288] width 13 height 13
click at [423, 288] on span at bounding box center [429, 288] width 13 height 13
click at [423, 290] on span at bounding box center [429, 288] width 13 height 13
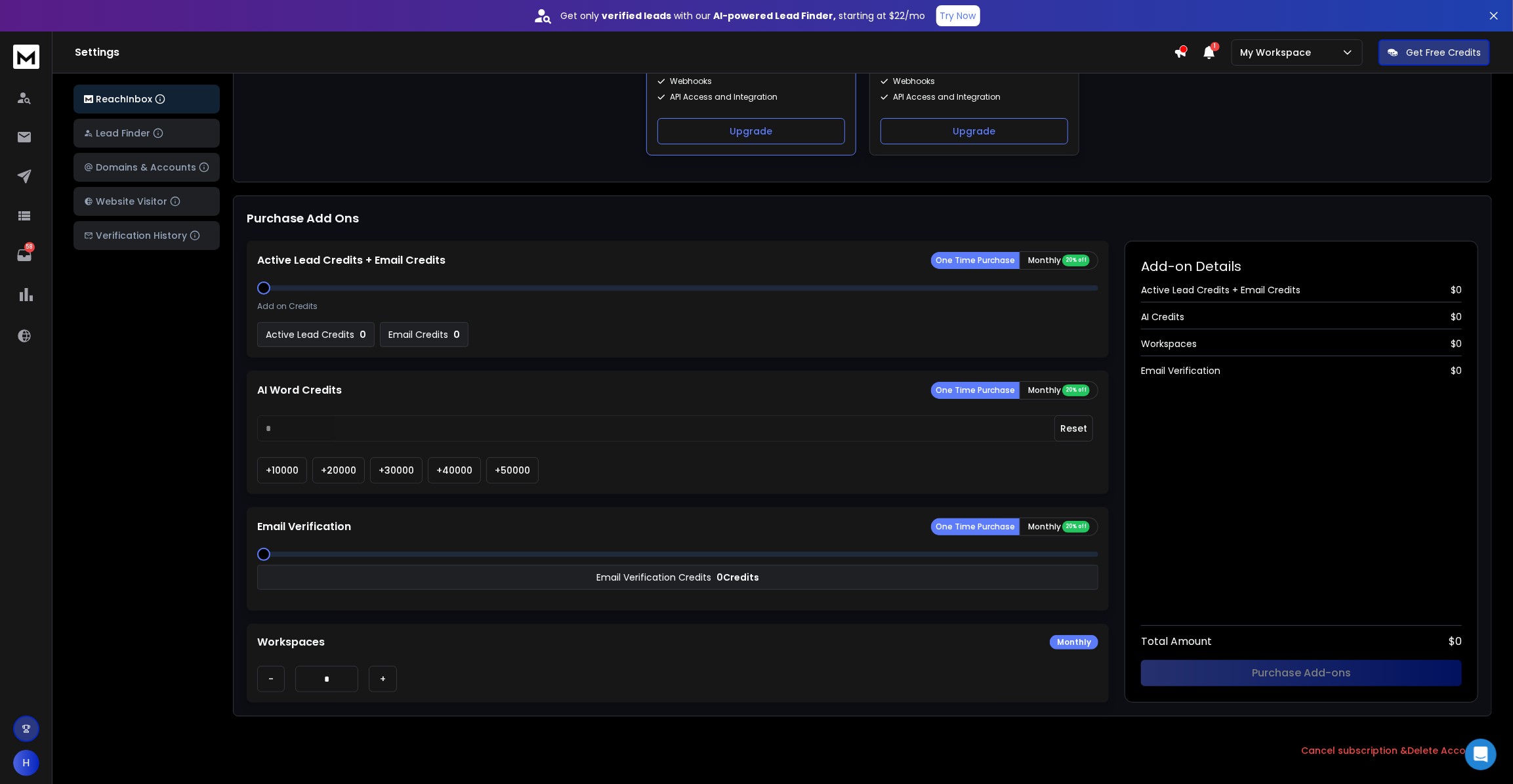
click at [257, 281] on span at bounding box center [264, 288] width 13 height 13
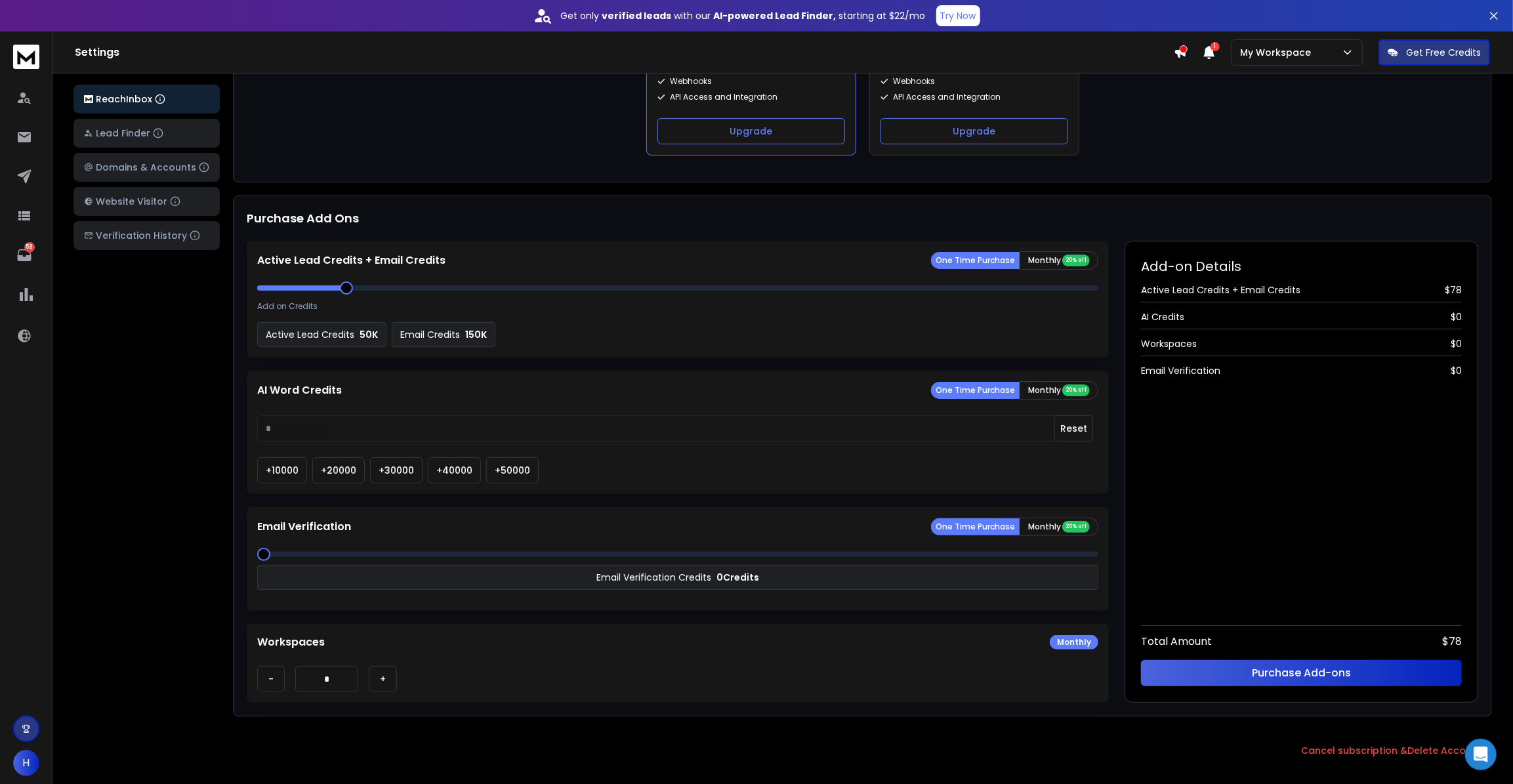
click at [340, 283] on span at bounding box center [347, 288] width 13 height 13
click at [1063, 256] on div "20% off" at bounding box center [1076, 260] width 28 height 12
click at [977, 256] on button "One Time Purchase" at bounding box center [975, 260] width 88 height 17
click at [1058, 251] on button "Monthly 20% off" at bounding box center [1059, 260] width 79 height 18
click at [979, 258] on button "One Time Purchase" at bounding box center [975, 260] width 88 height 17
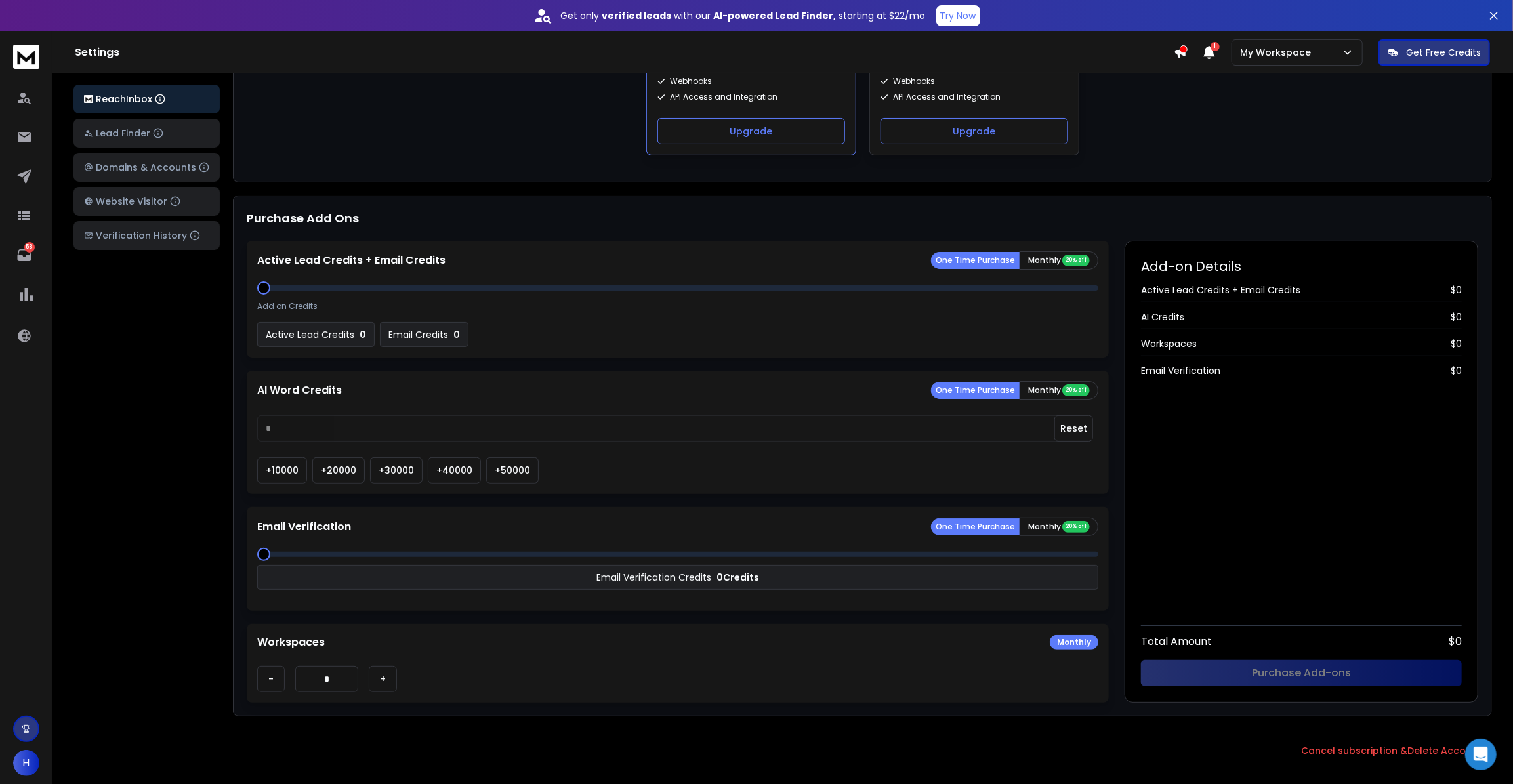
click at [257, 281] on span at bounding box center [264, 288] width 13 height 13
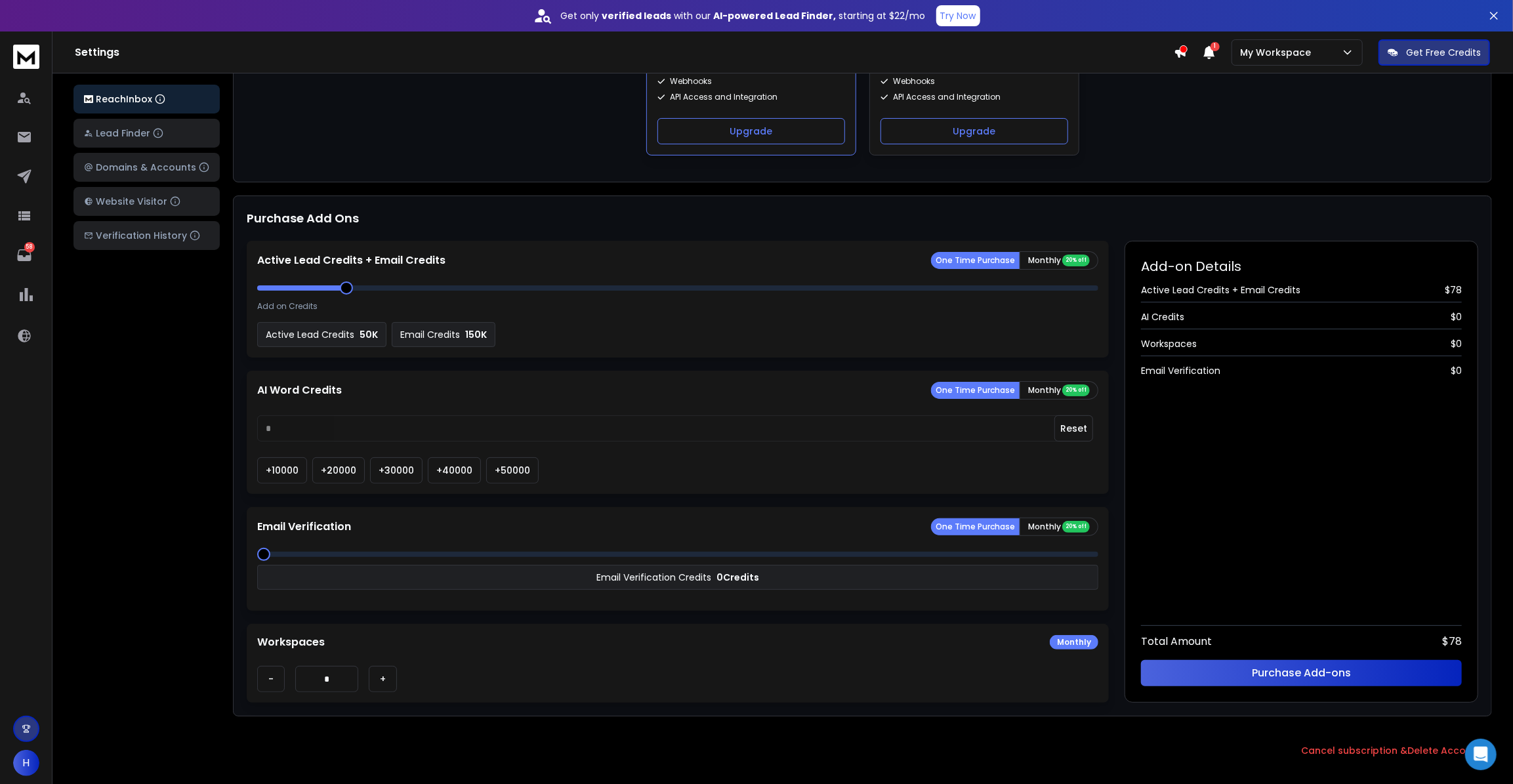
click at [340, 292] on span at bounding box center [347, 288] width 13 height 13
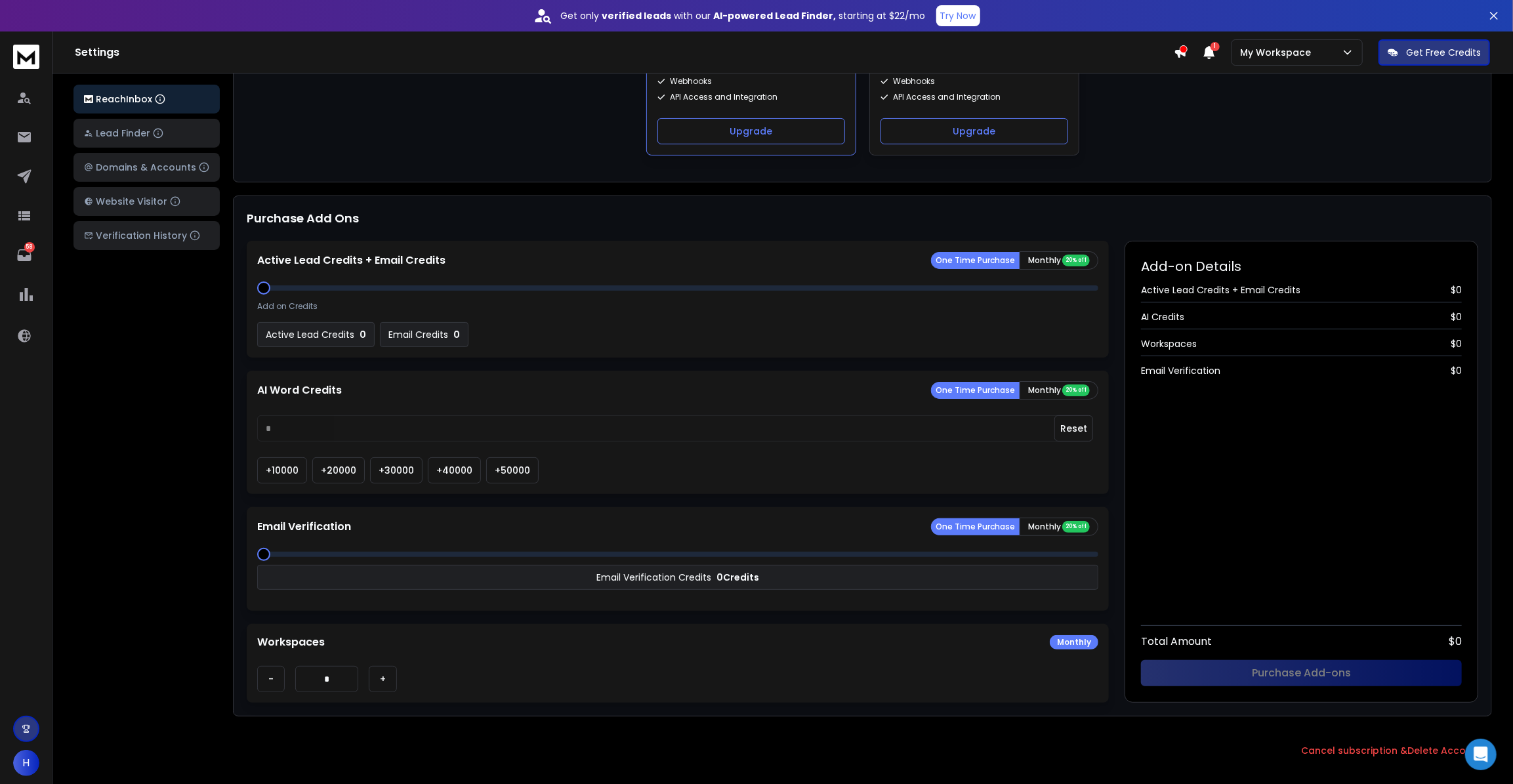
click at [257, 285] on span at bounding box center [264, 288] width 13 height 13
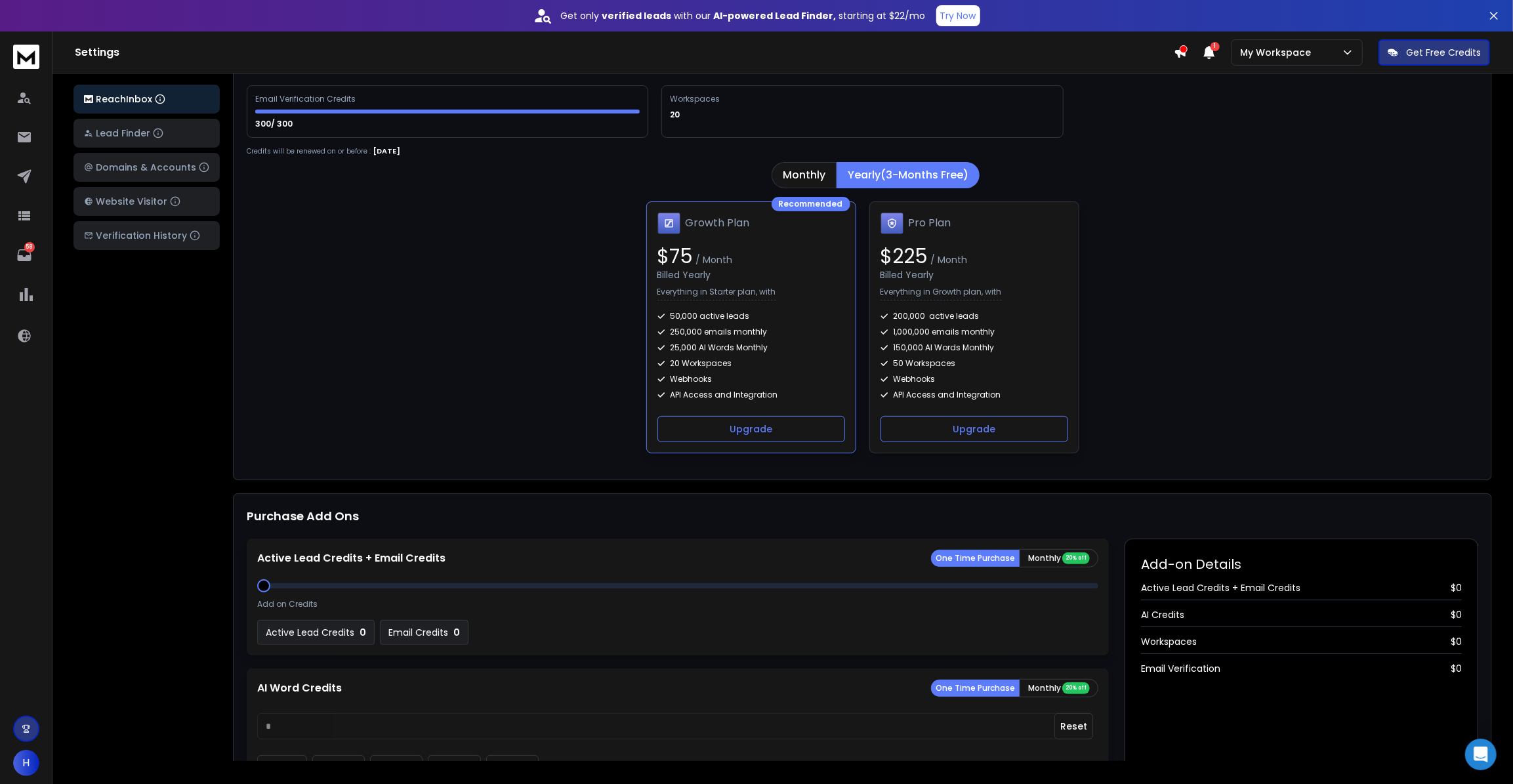
scroll to position [0, 0]
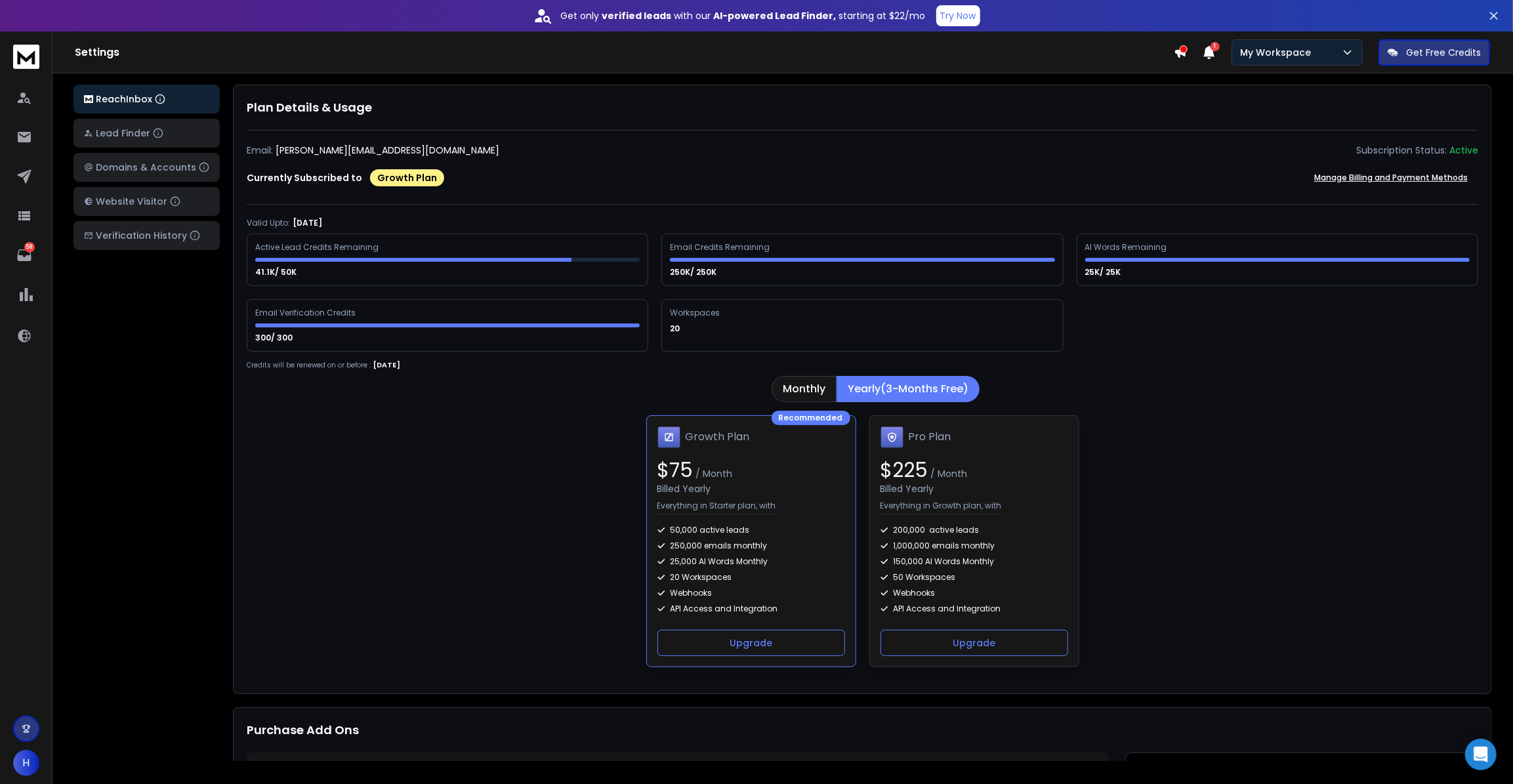
click at [1332, 51] on div "My Workspace" at bounding box center [1297, 52] width 114 height 13
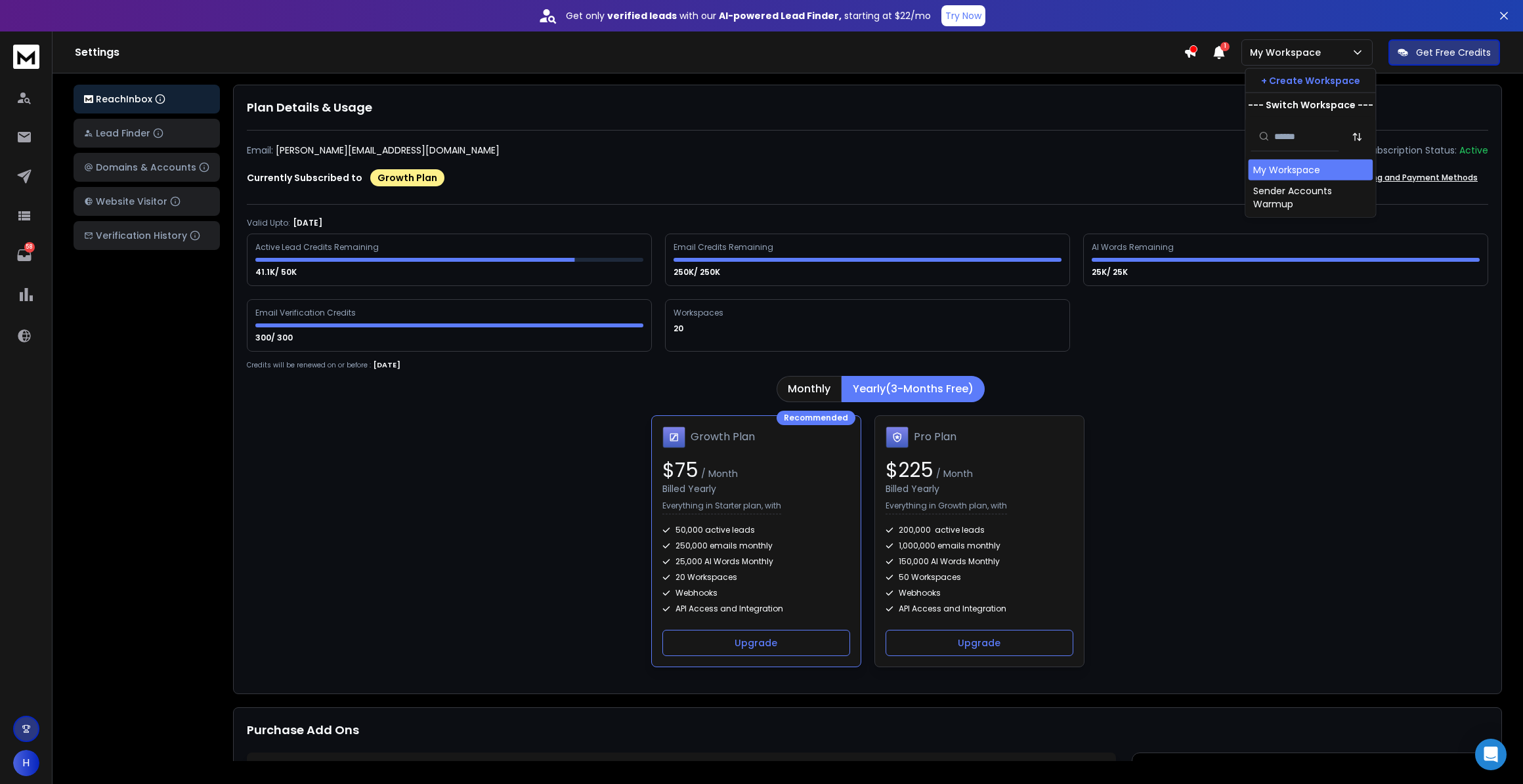
click at [1288, 171] on div "My Workspace" at bounding box center [1287, 170] width 67 height 13
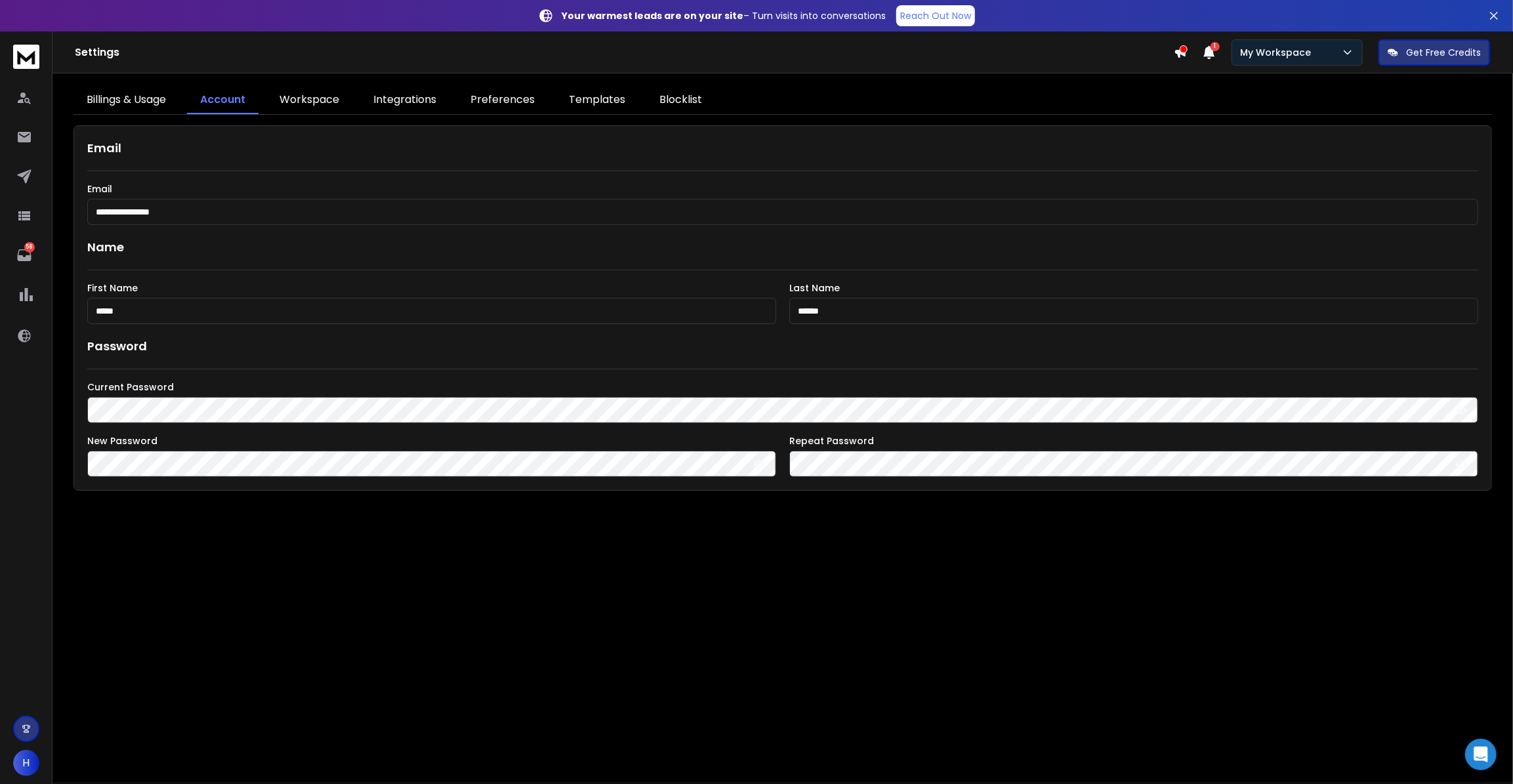
click at [1351, 52] on icon "button" at bounding box center [1348, 52] width 6 height 4
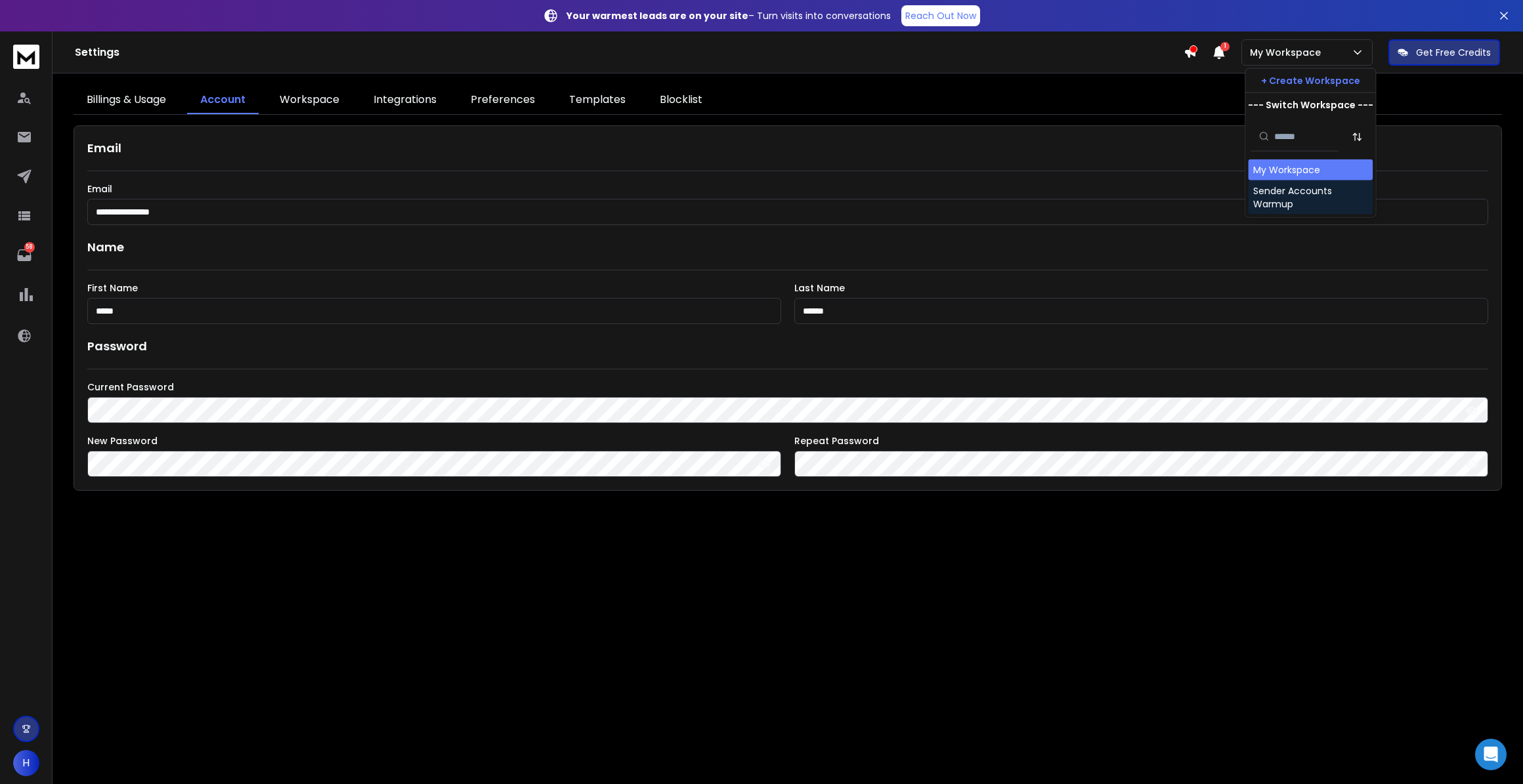
click at [1312, 197] on div "Sender Accounts Warmup" at bounding box center [1311, 198] width 114 height 27
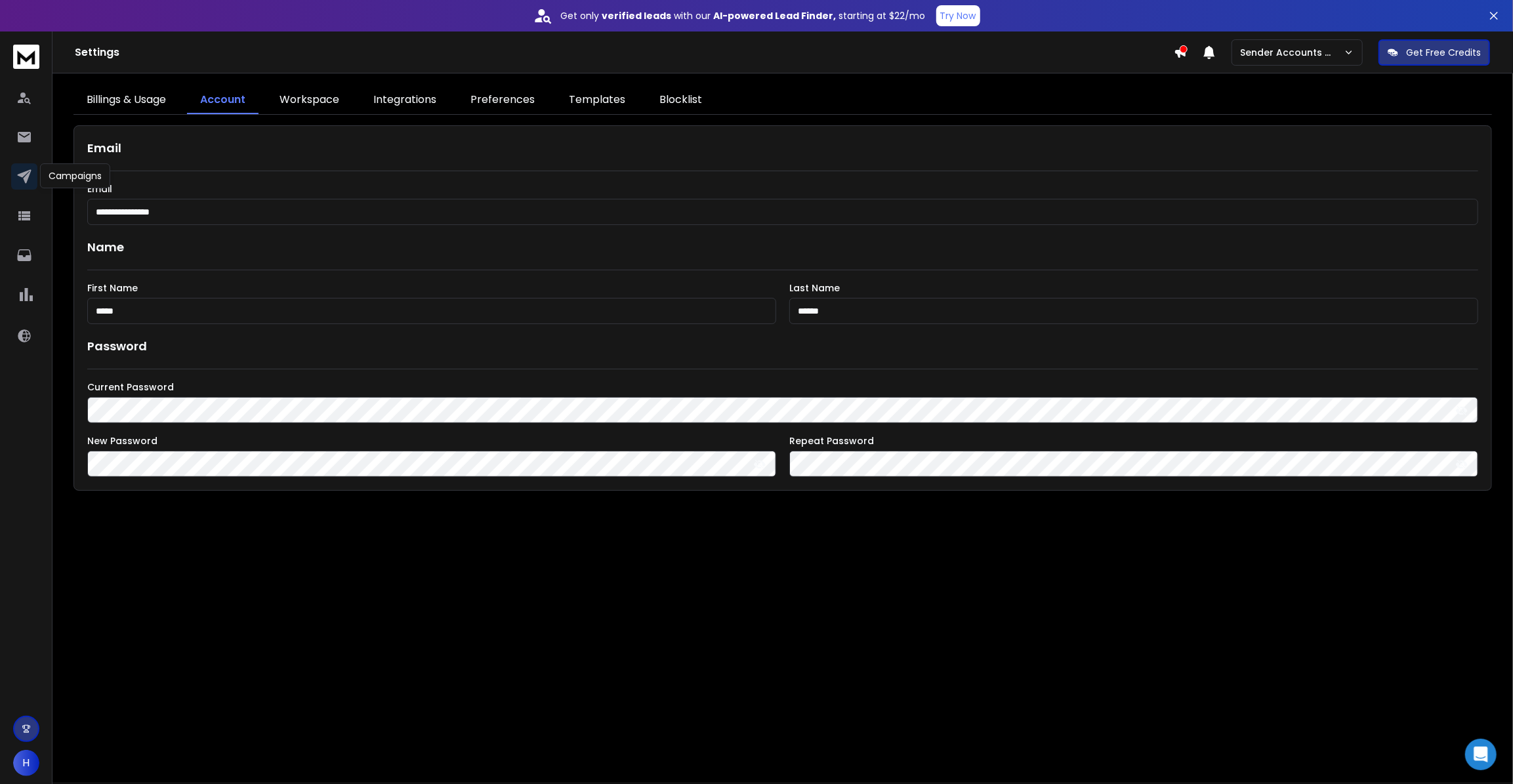
click at [22, 171] on icon at bounding box center [24, 176] width 16 height 16
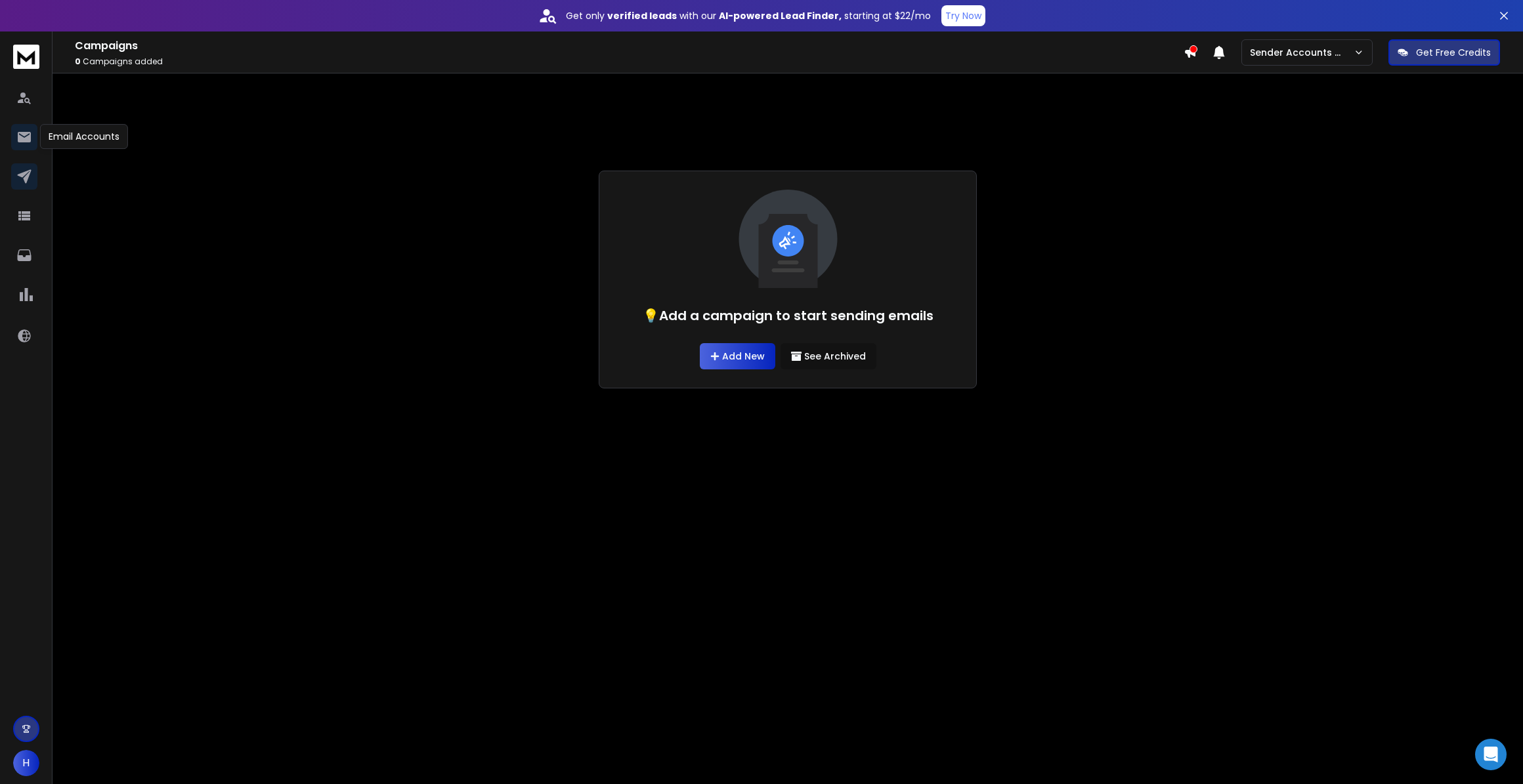
click at [22, 138] on icon at bounding box center [24, 136] width 13 height 10
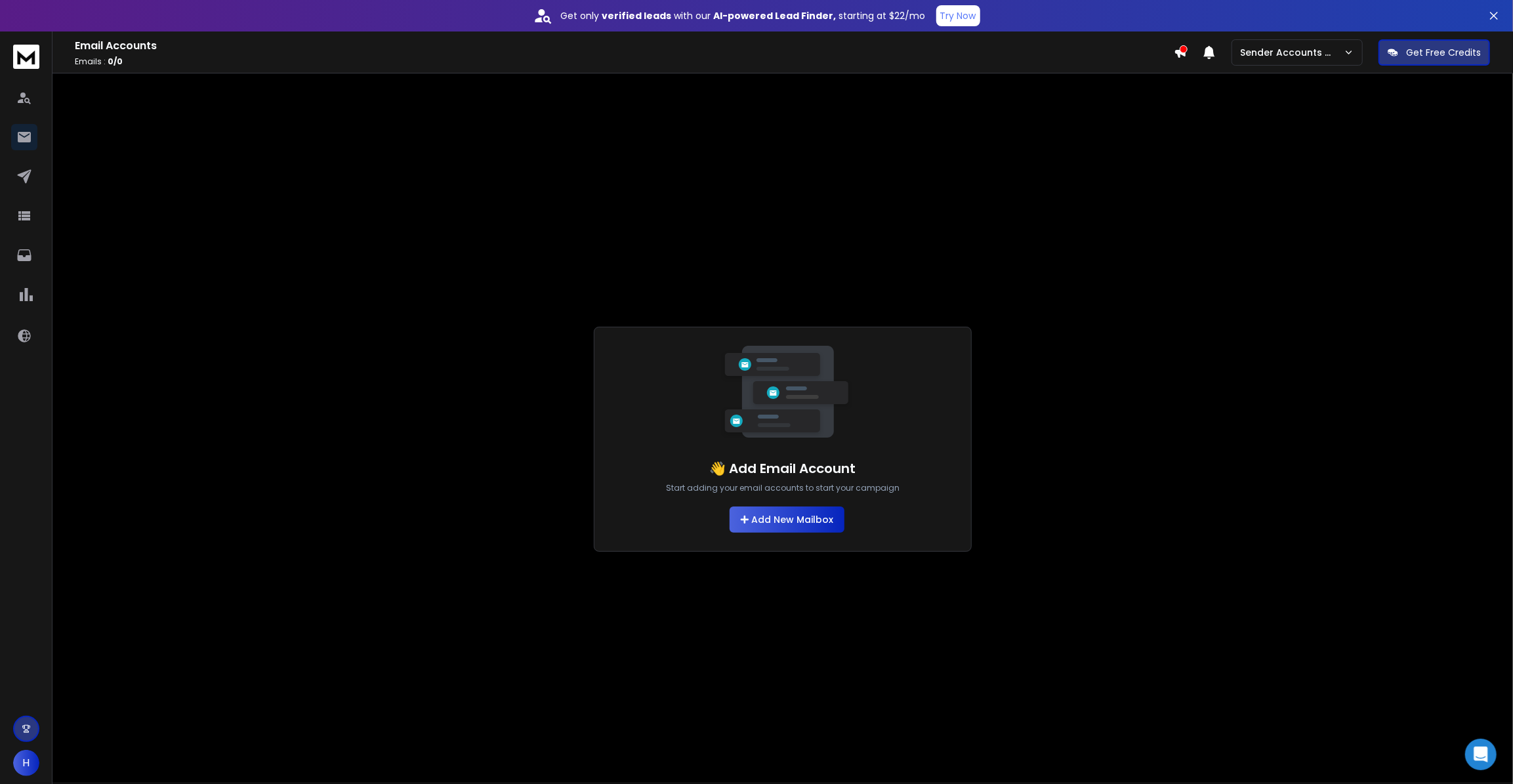
click at [27, 59] on img at bounding box center [26, 57] width 27 height 24
click at [1296, 51] on p "Sender Accounts Warmup" at bounding box center [1291, 52] width 104 height 13
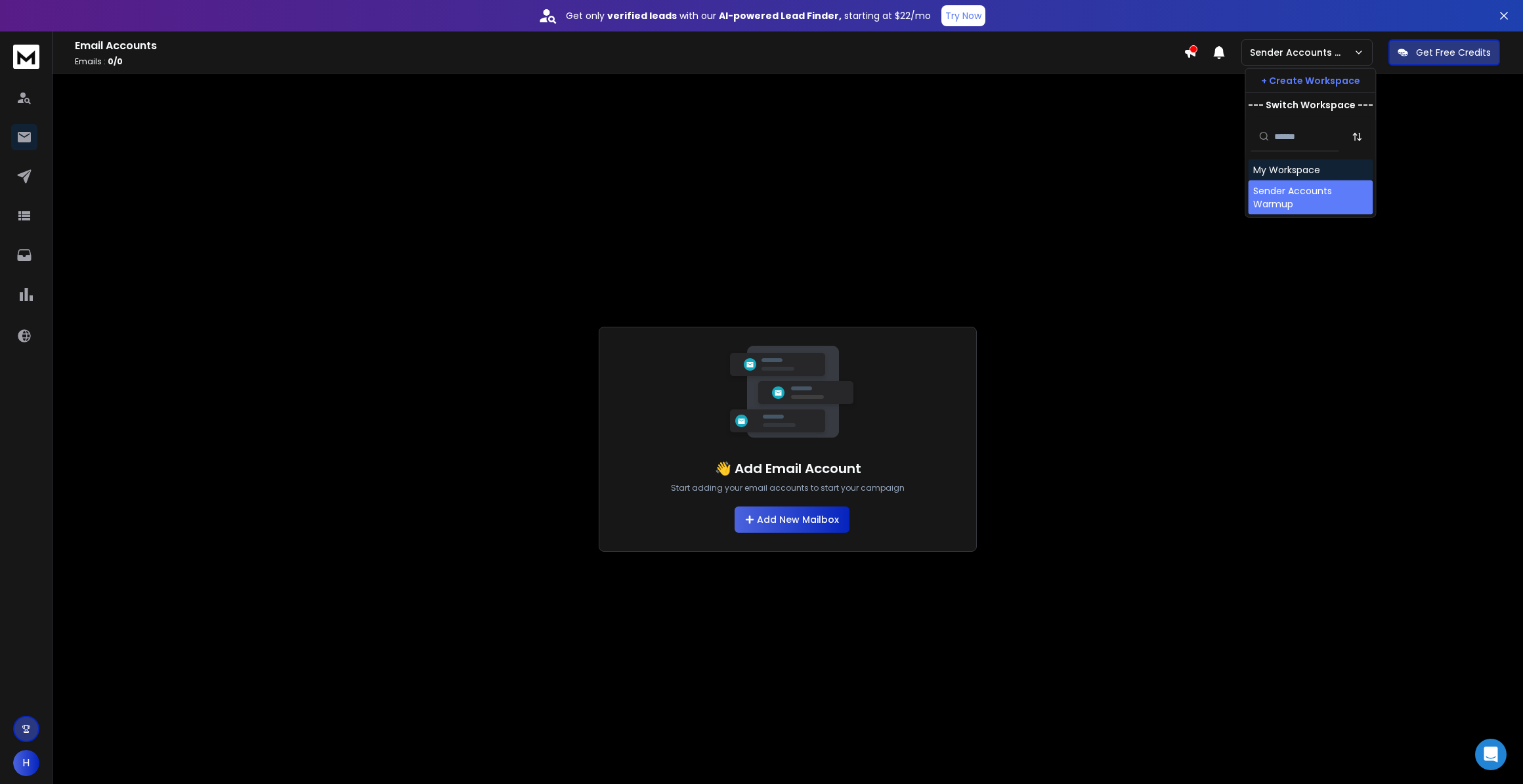
click at [1290, 168] on div "My Workspace" at bounding box center [1287, 170] width 67 height 13
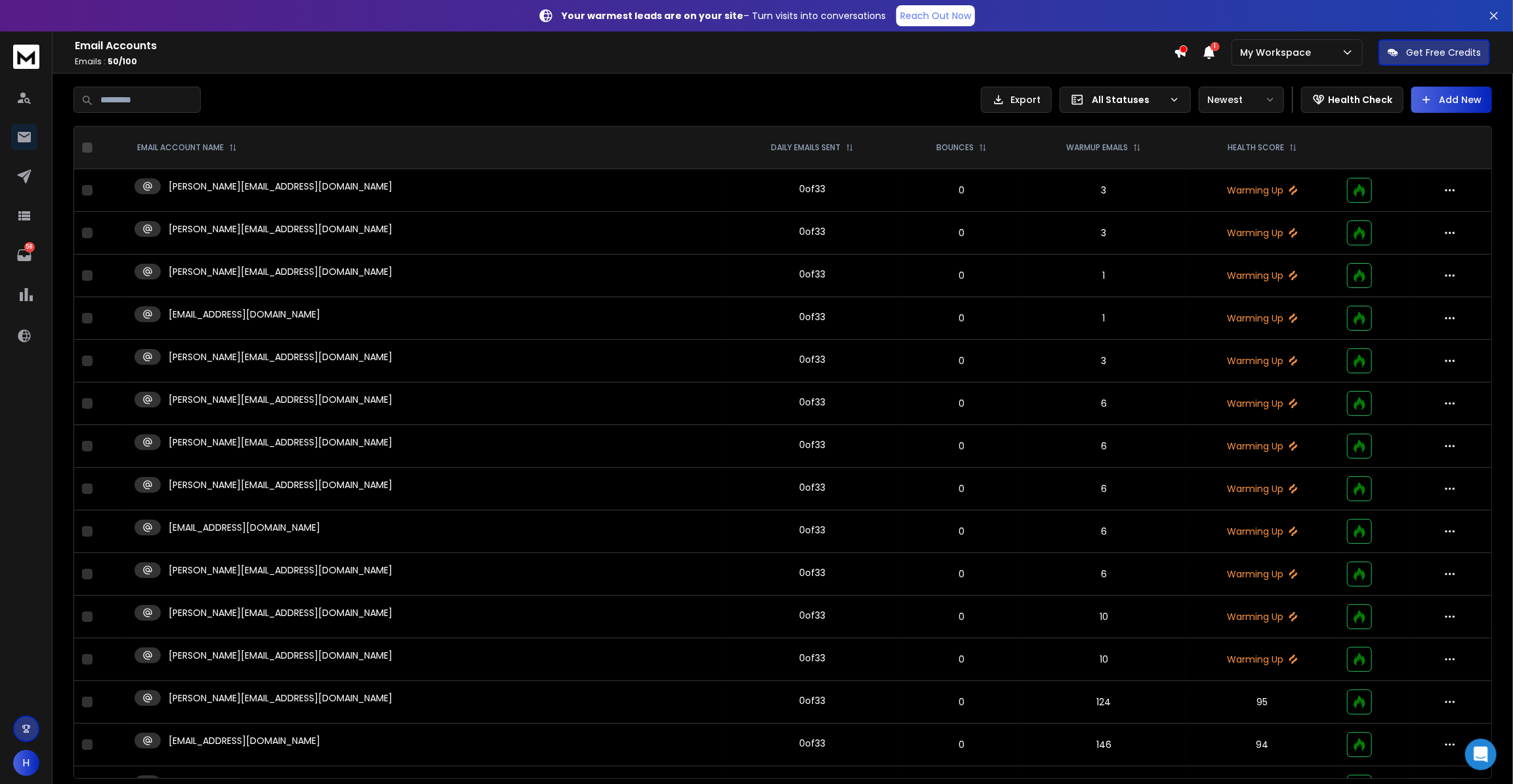
scroll to position [7, 0]
